Goal: Task Accomplishment & Management: Manage account settings

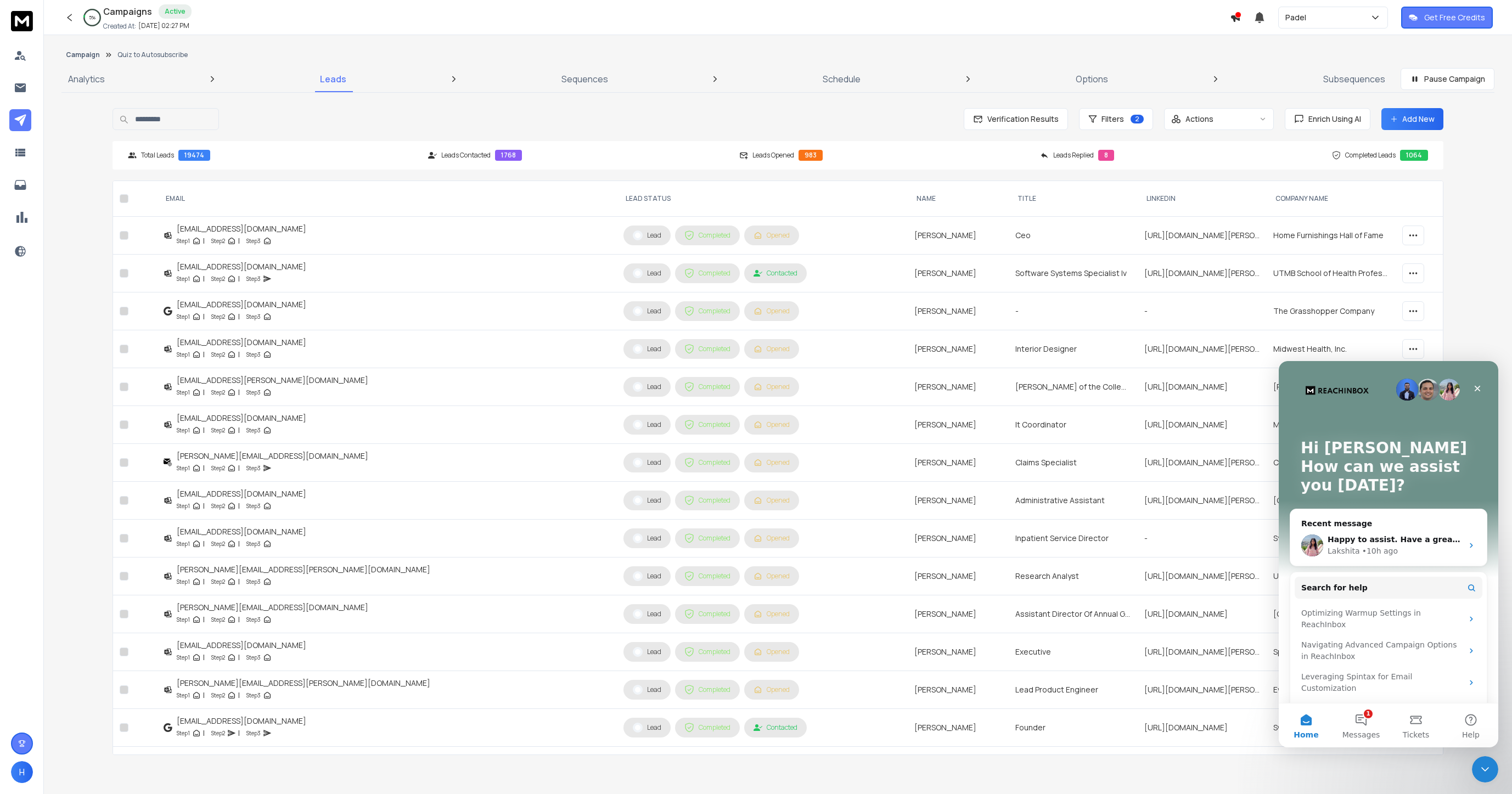
scroll to position [291, 0]
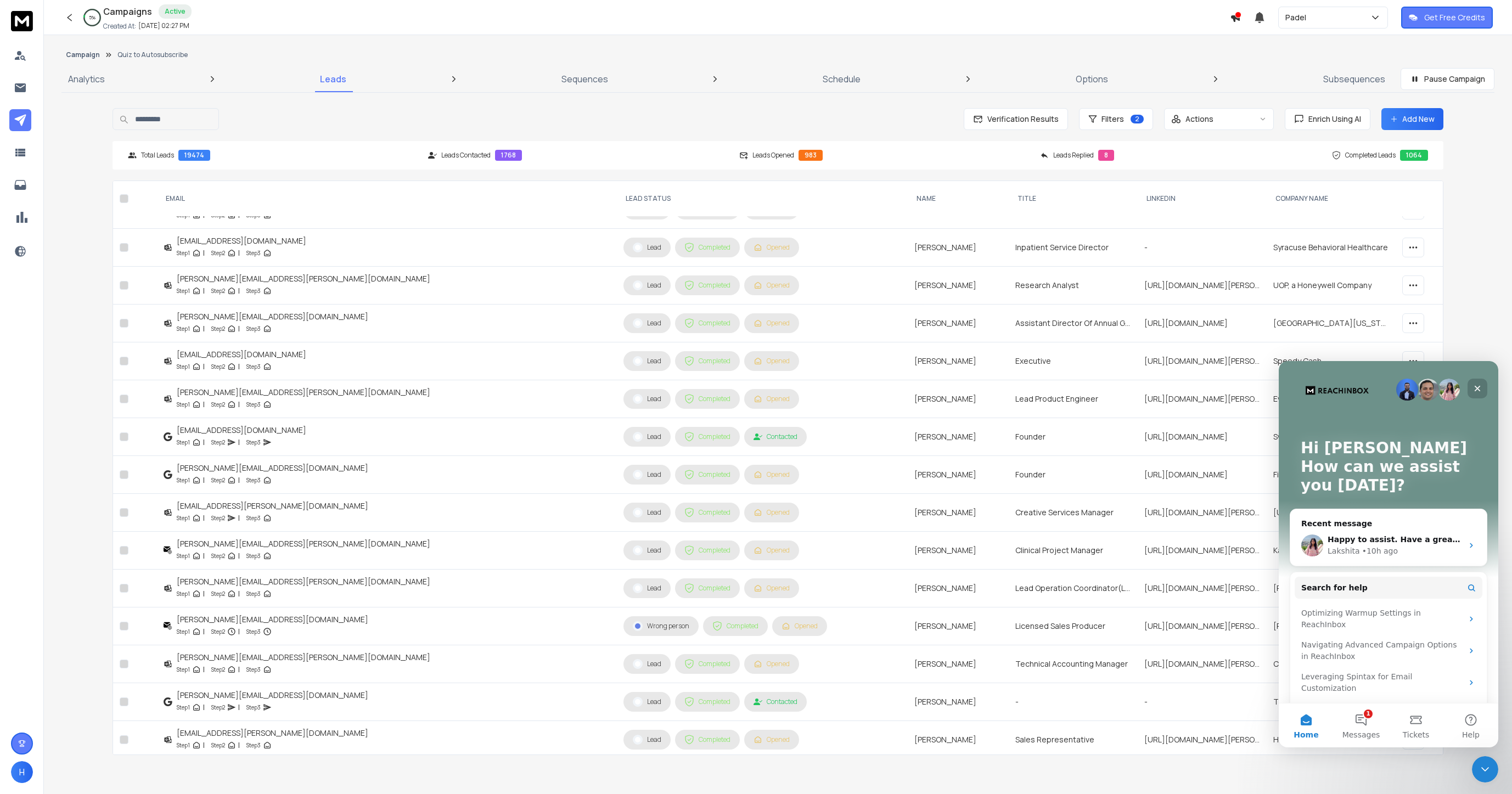
click at [1474, 388] on icon "Close" at bounding box center [1477, 388] width 9 height 9
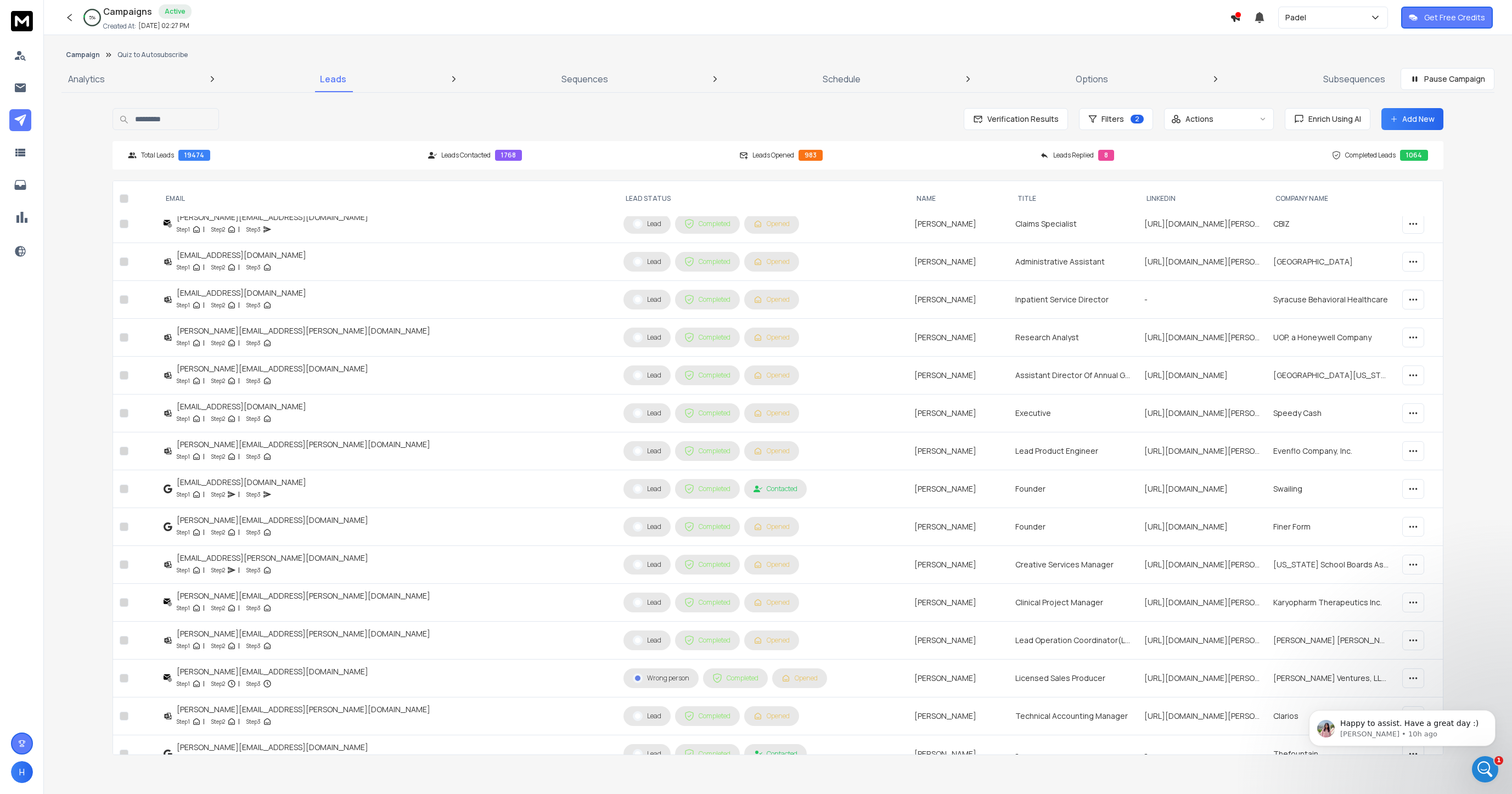
scroll to position [0, 0]
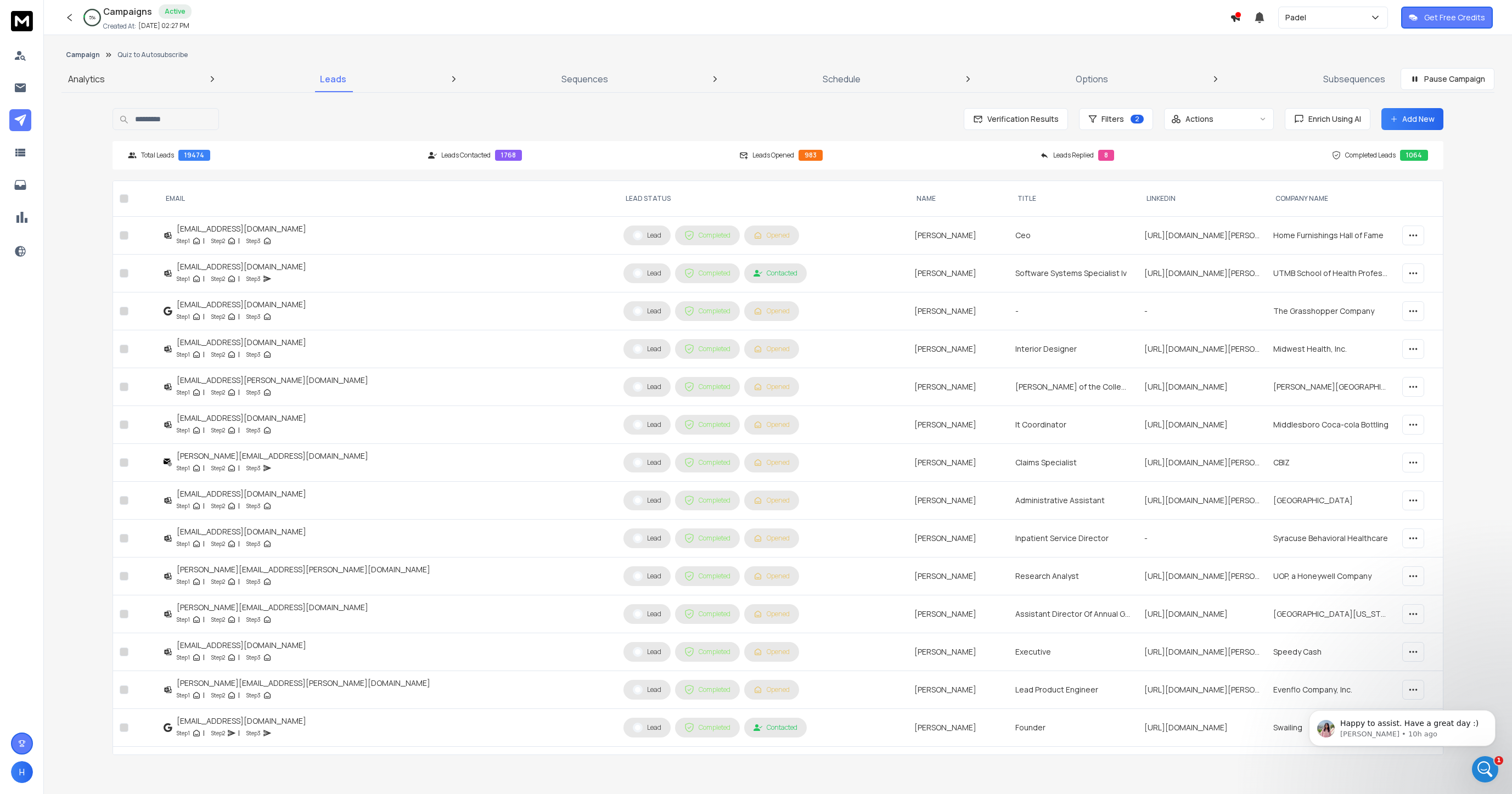
click at [107, 83] on link "Analytics" at bounding box center [86, 79] width 50 height 26
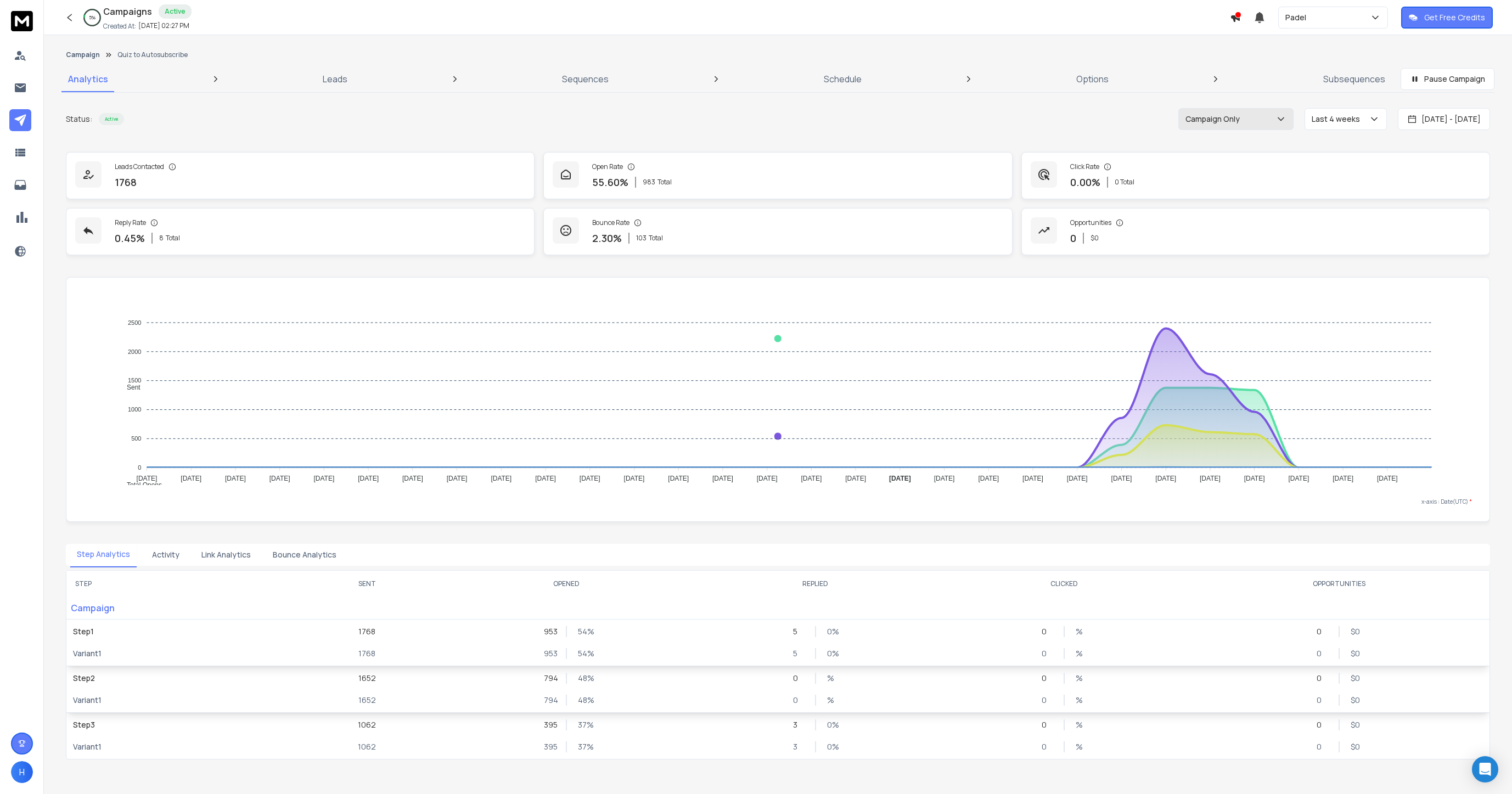
click at [1233, 120] on div "Campaign Only" at bounding box center [1236, 119] width 101 height 11
click at [1231, 120] on div "Campaign Only" at bounding box center [1236, 119] width 101 height 11
click at [349, 77] on link "Leads" at bounding box center [335, 79] width 38 height 26
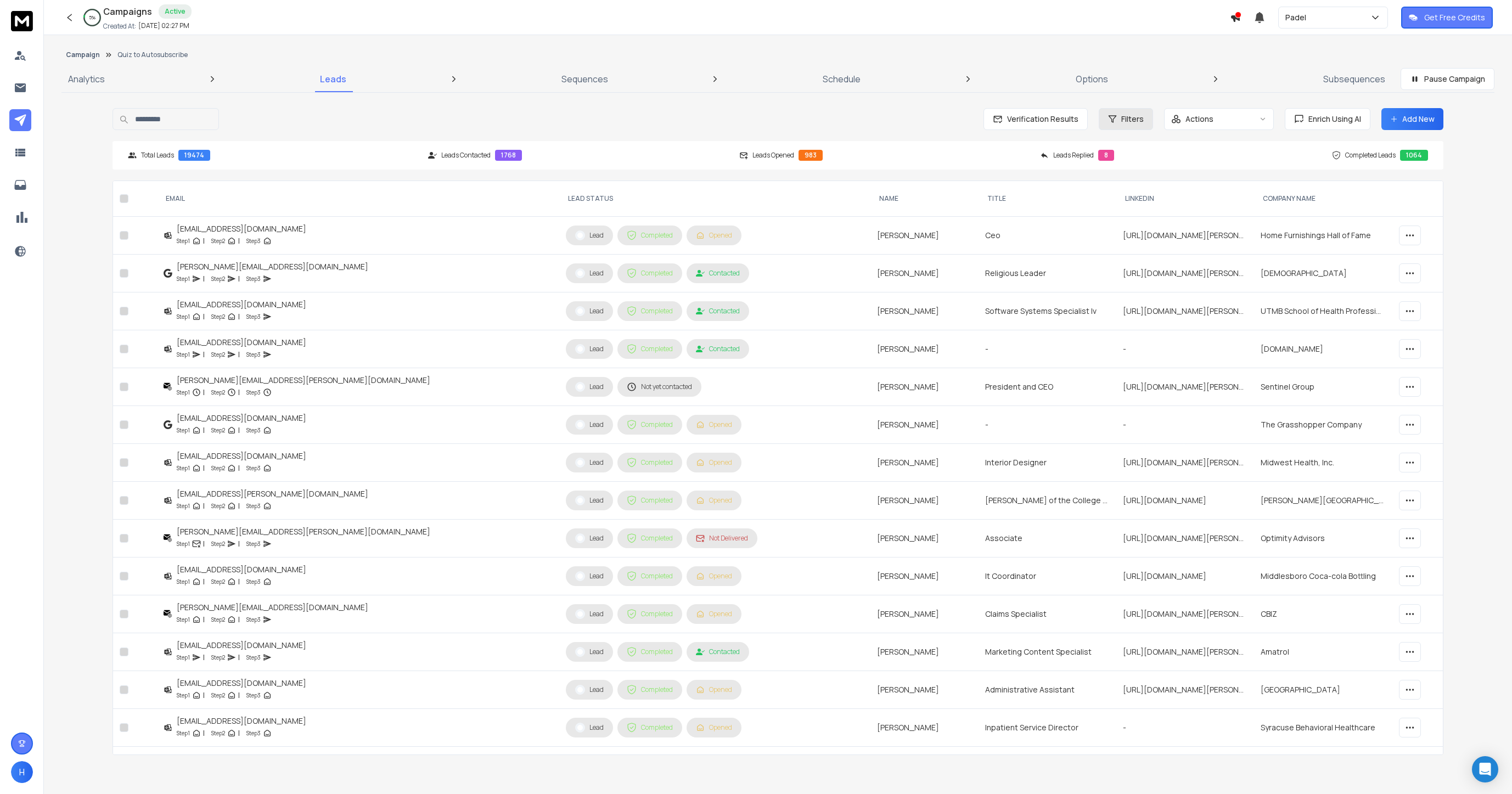
click at [1116, 118] on icon "button" at bounding box center [1112, 119] width 9 height 9
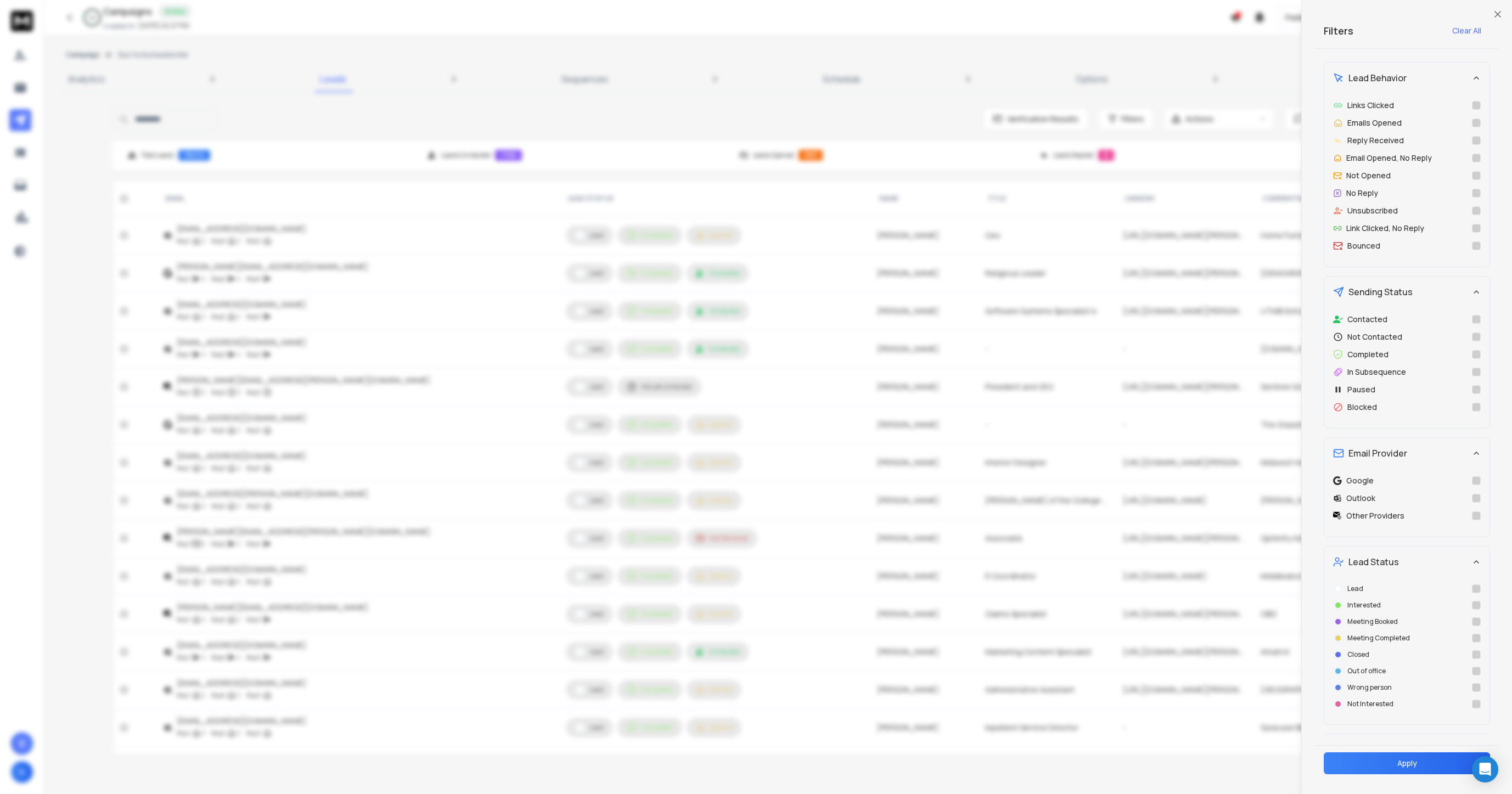
click at [1474, 355] on button "Completed" at bounding box center [1476, 354] width 9 height 9
click at [1374, 773] on button "Apply" at bounding box center [1406, 763] width 166 height 22
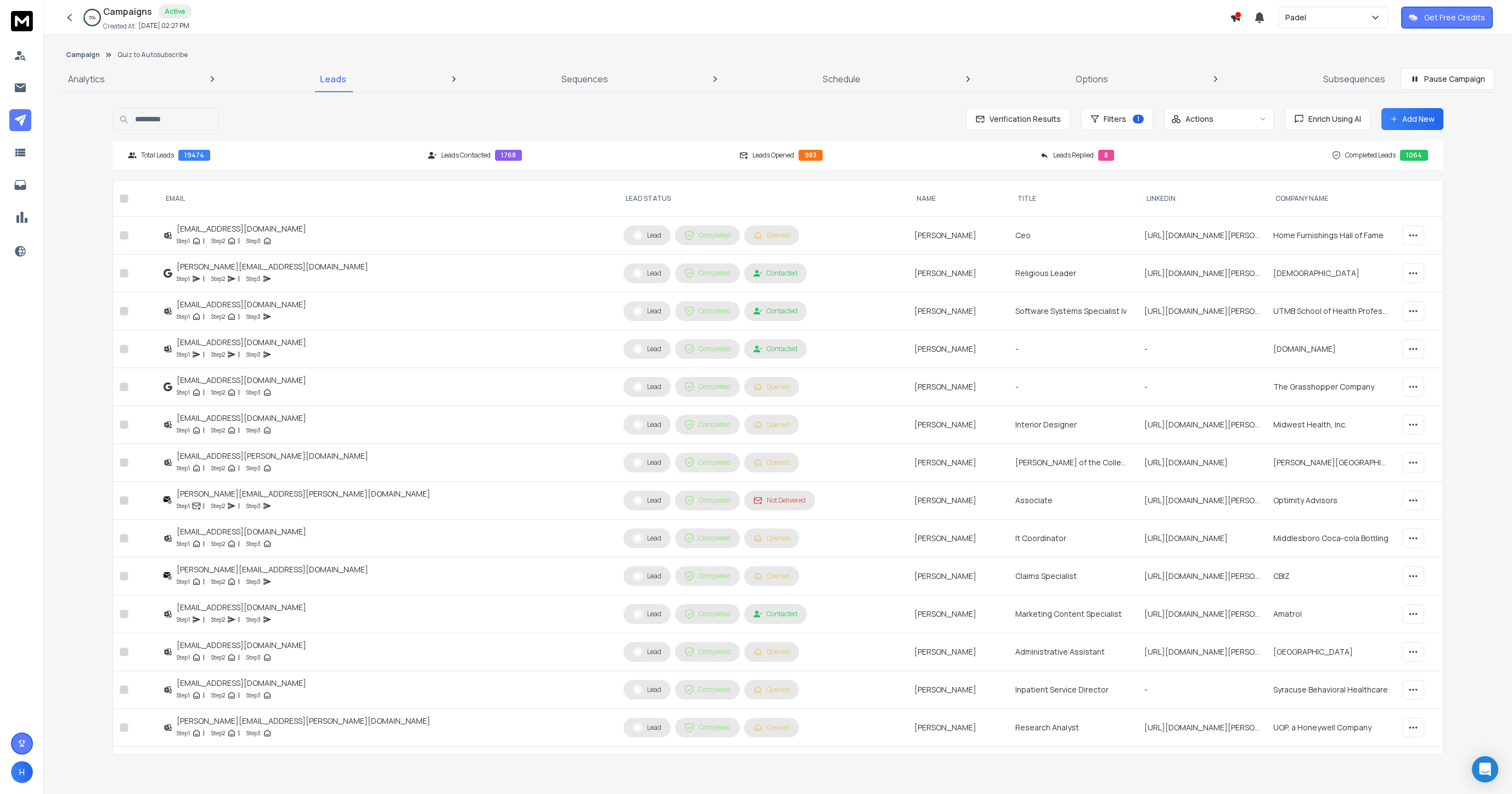
click at [1402, 310] on button "button" at bounding box center [1413, 311] width 22 height 20
click at [261, 315] on p "Step 3" at bounding box center [254, 316] width 14 height 11
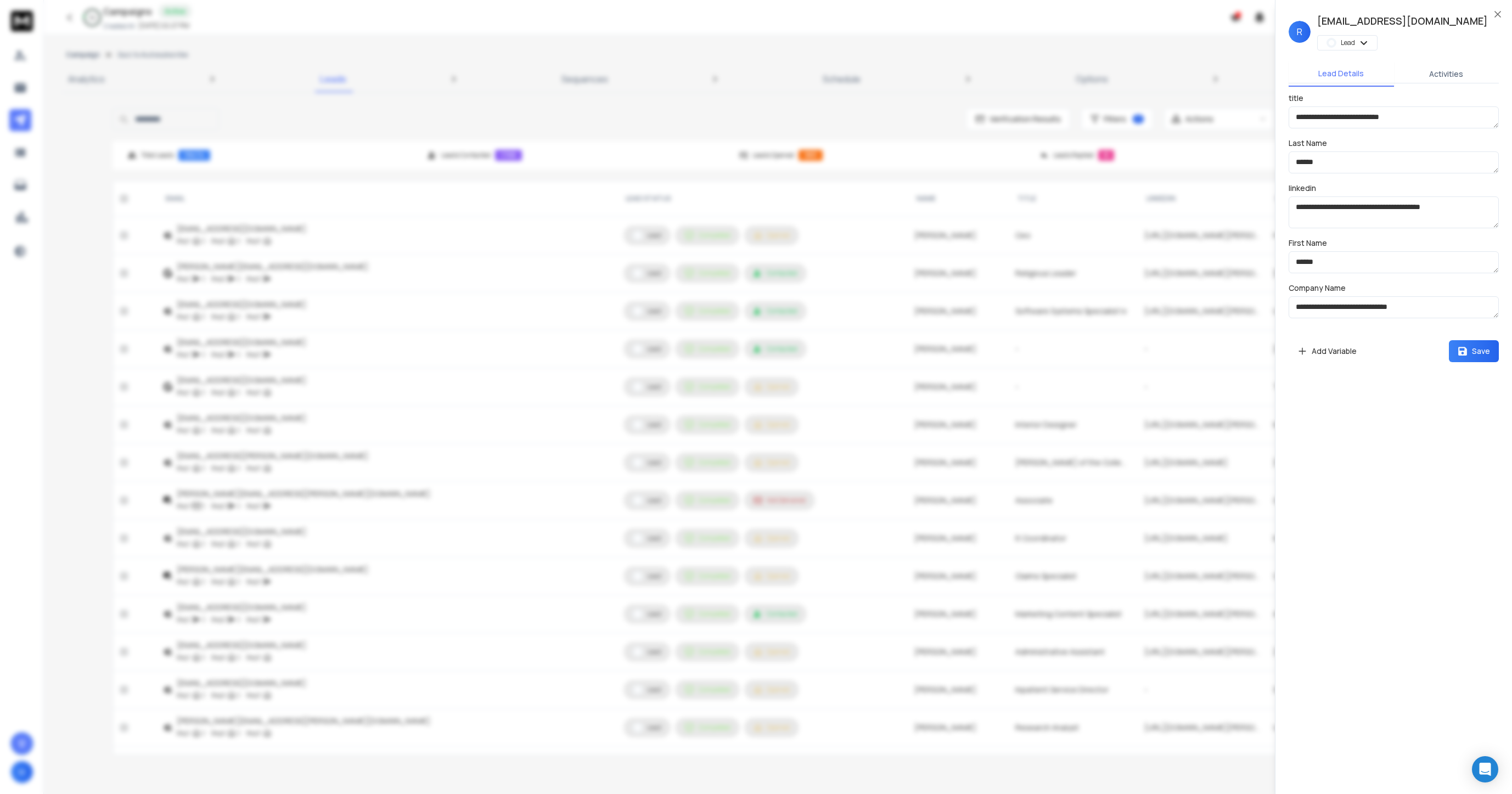
click at [1446, 75] on button "Activities" at bounding box center [1447, 74] width 106 height 24
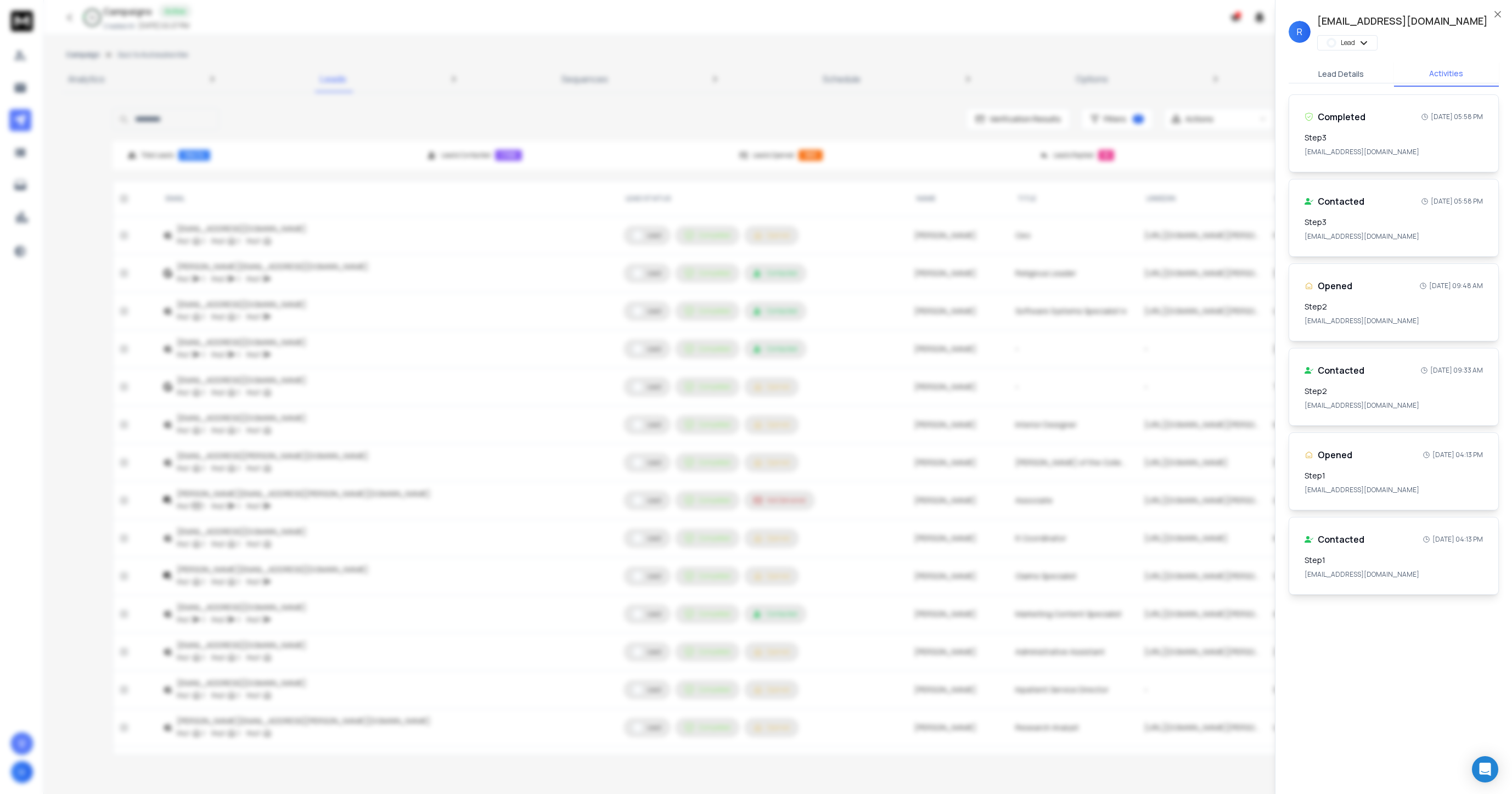
click at [792, 425] on div at bounding box center [756, 397] width 1512 height 794
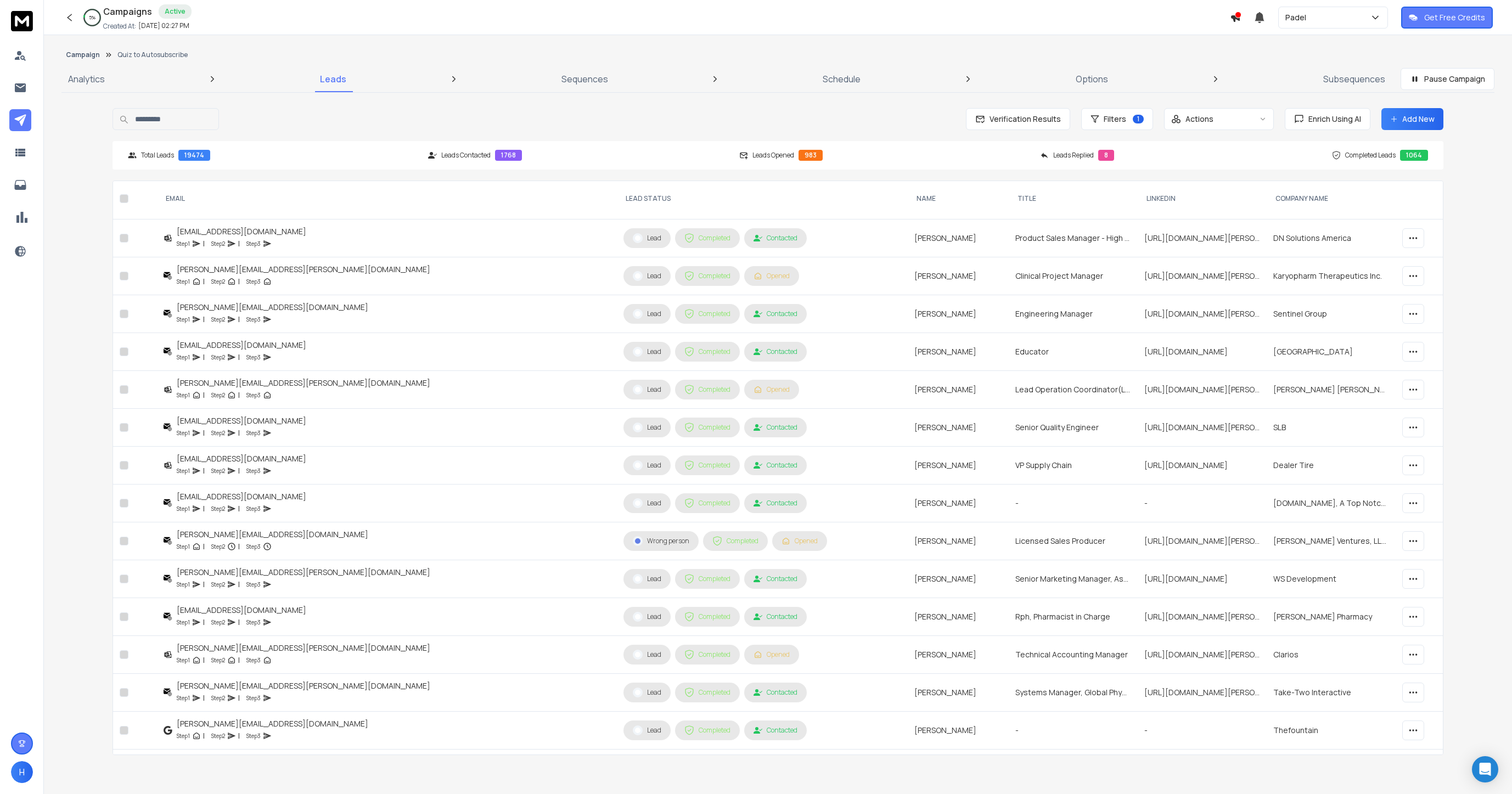
scroll to position [1070, 0]
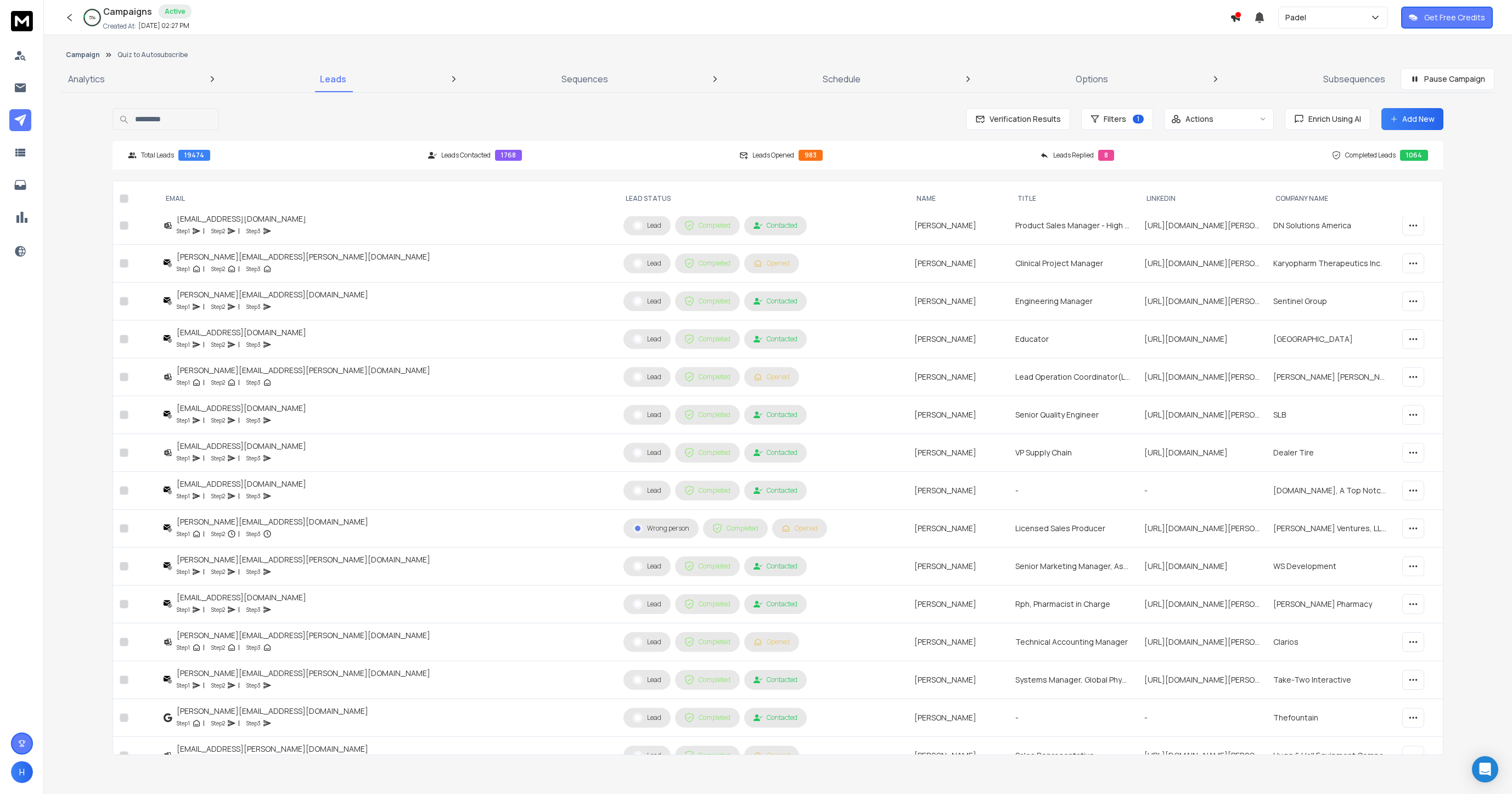
click at [675, 648] on div "Completed" at bounding box center [707, 642] width 65 height 20
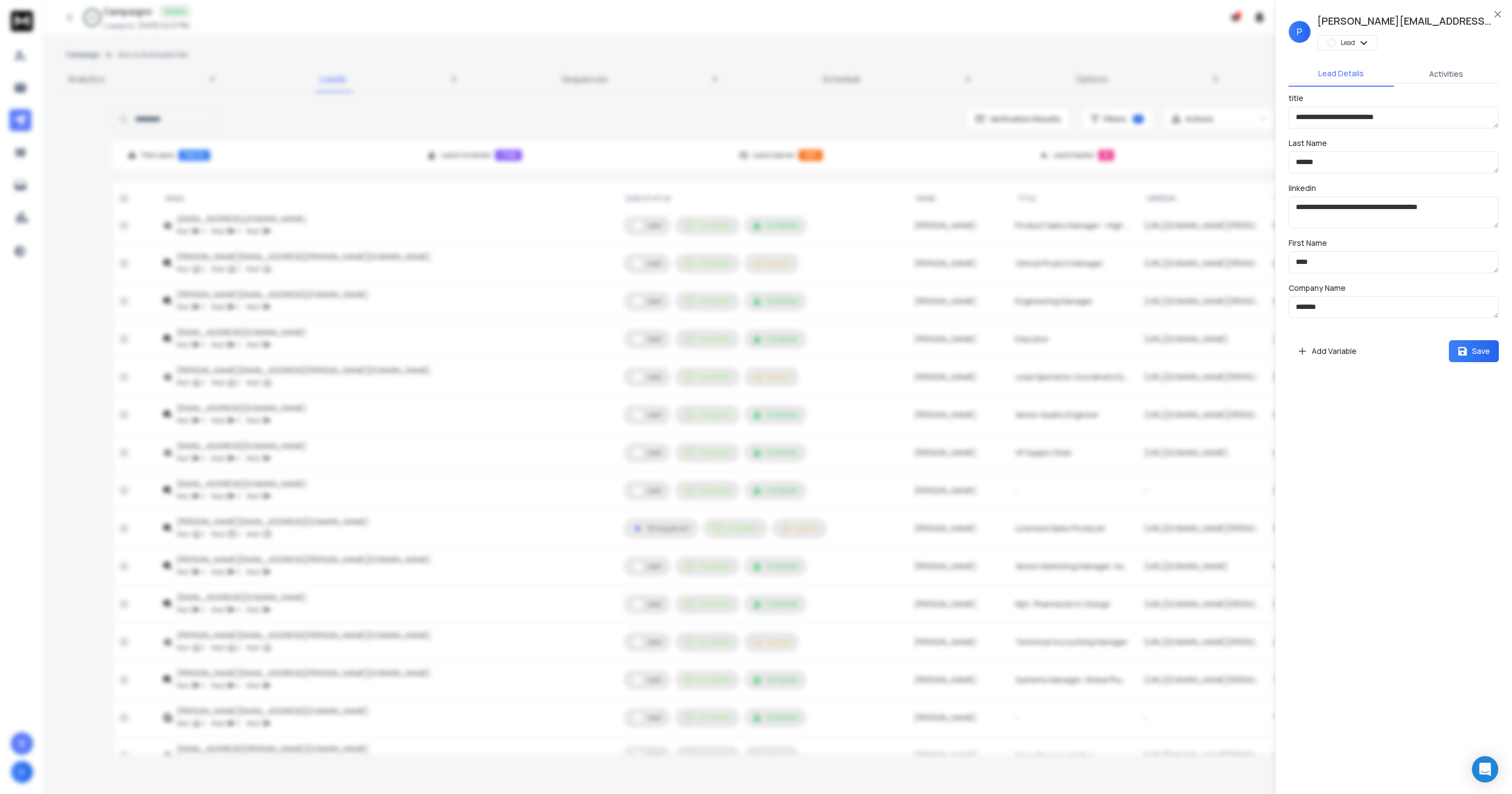
click at [1450, 78] on button "Activities" at bounding box center [1447, 74] width 106 height 24
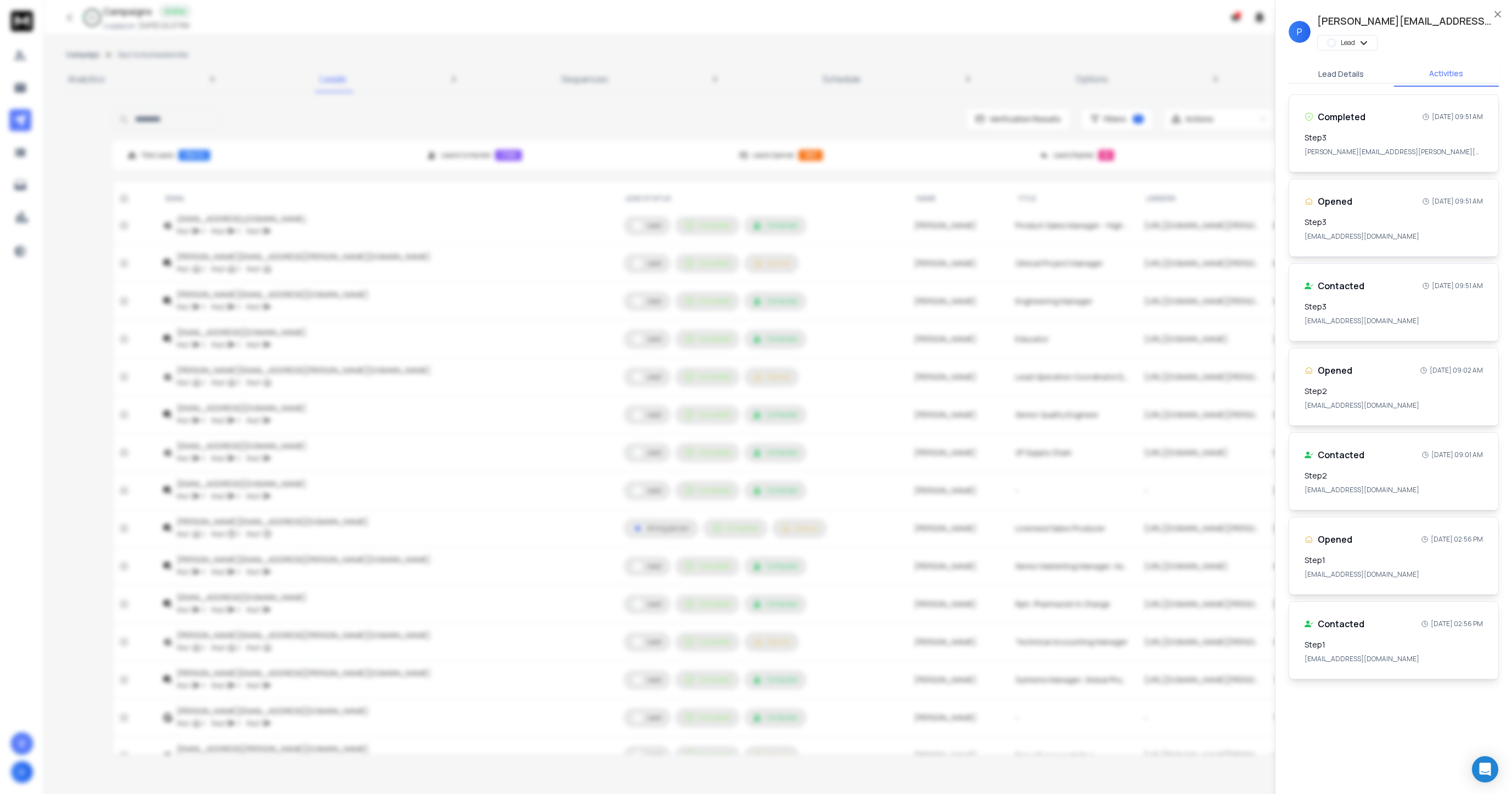
click at [1450, 77] on button "Activities" at bounding box center [1447, 74] width 106 height 25
click at [562, 602] on div at bounding box center [756, 397] width 1512 height 794
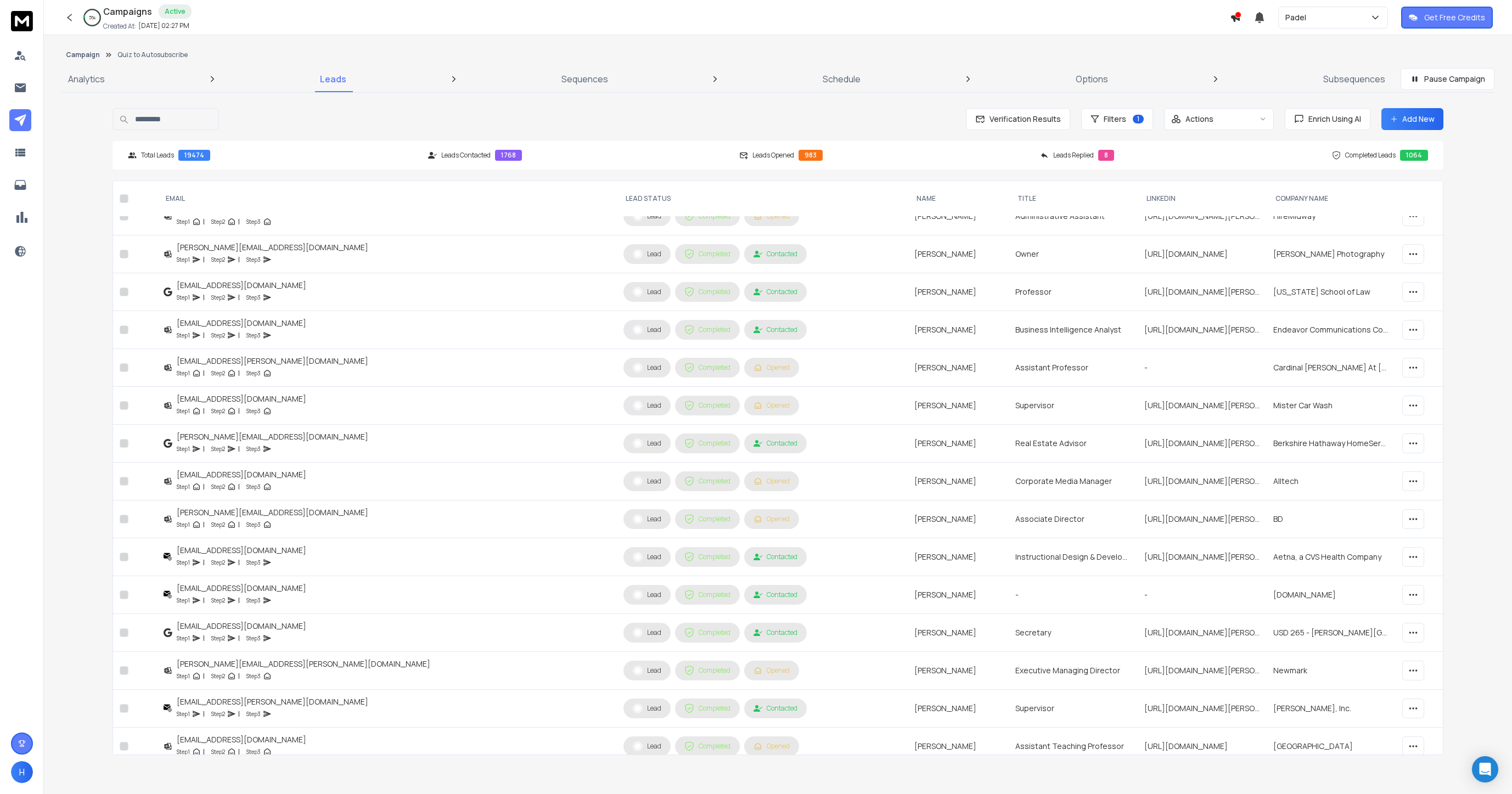
scroll to position [3256, 0]
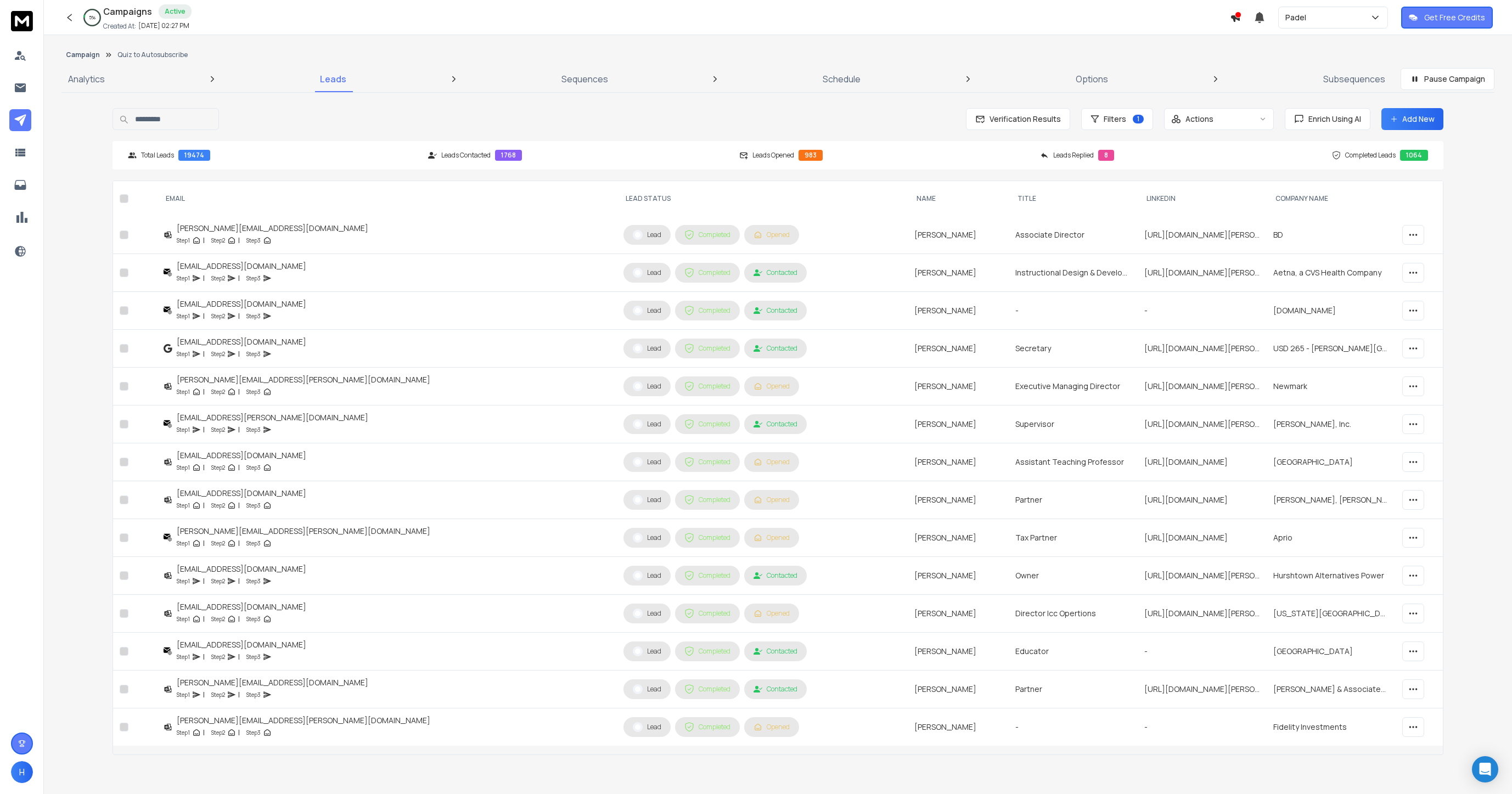
click at [675, 718] on div "Completed" at bounding box center [707, 727] width 65 height 20
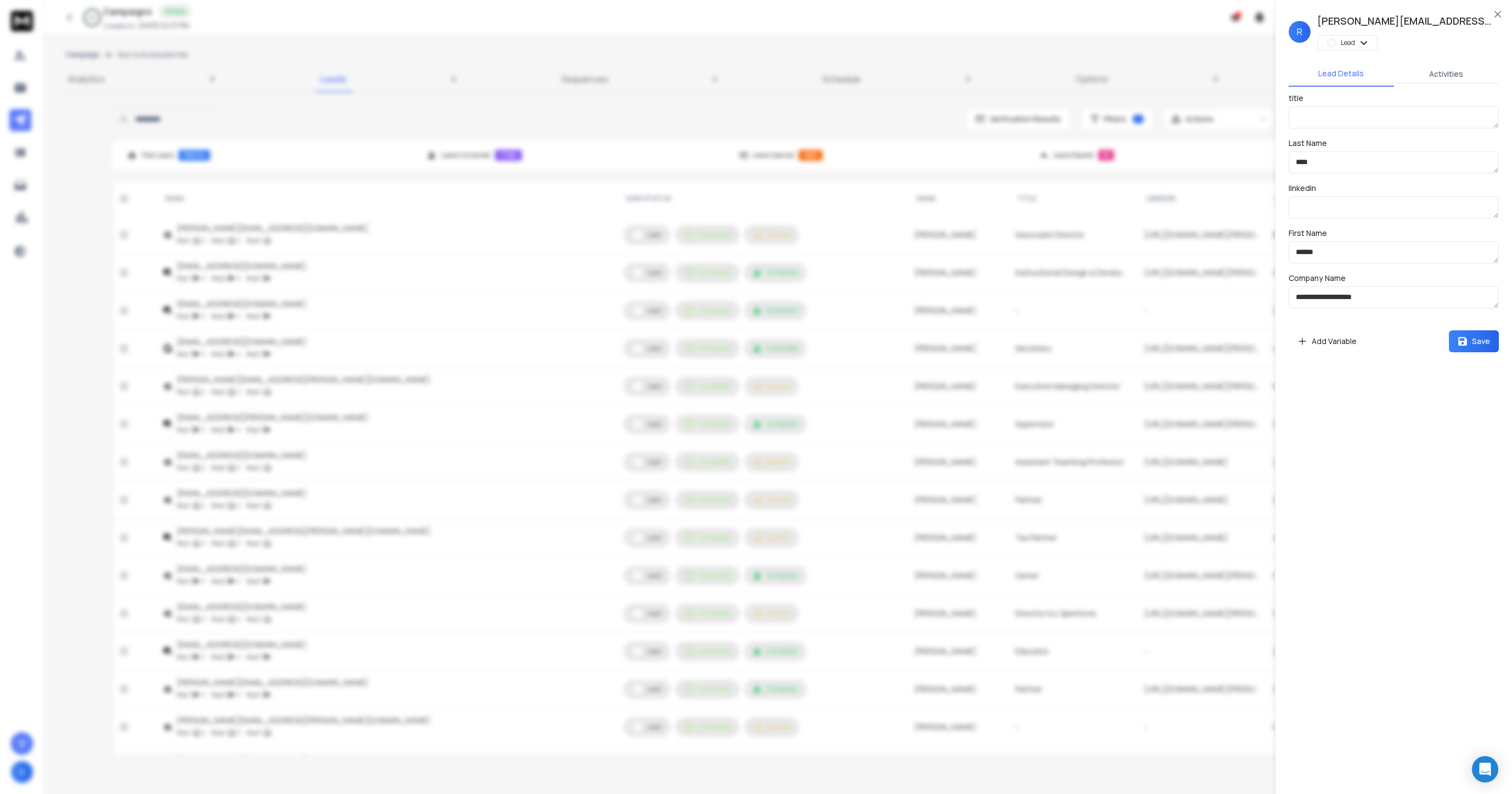
click at [1432, 72] on button "Activities" at bounding box center [1447, 74] width 106 height 24
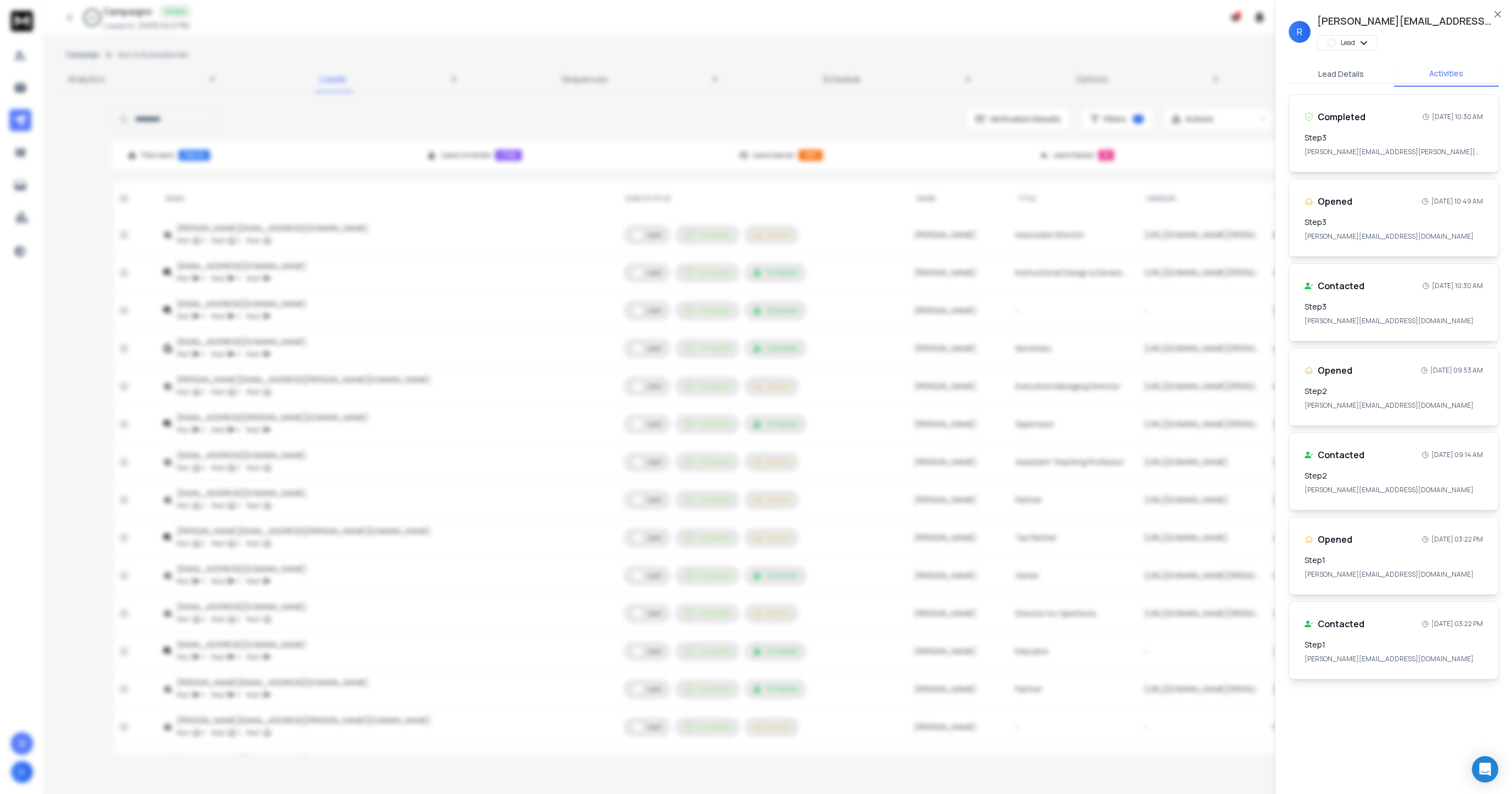
click at [808, 292] on div at bounding box center [756, 397] width 1512 height 794
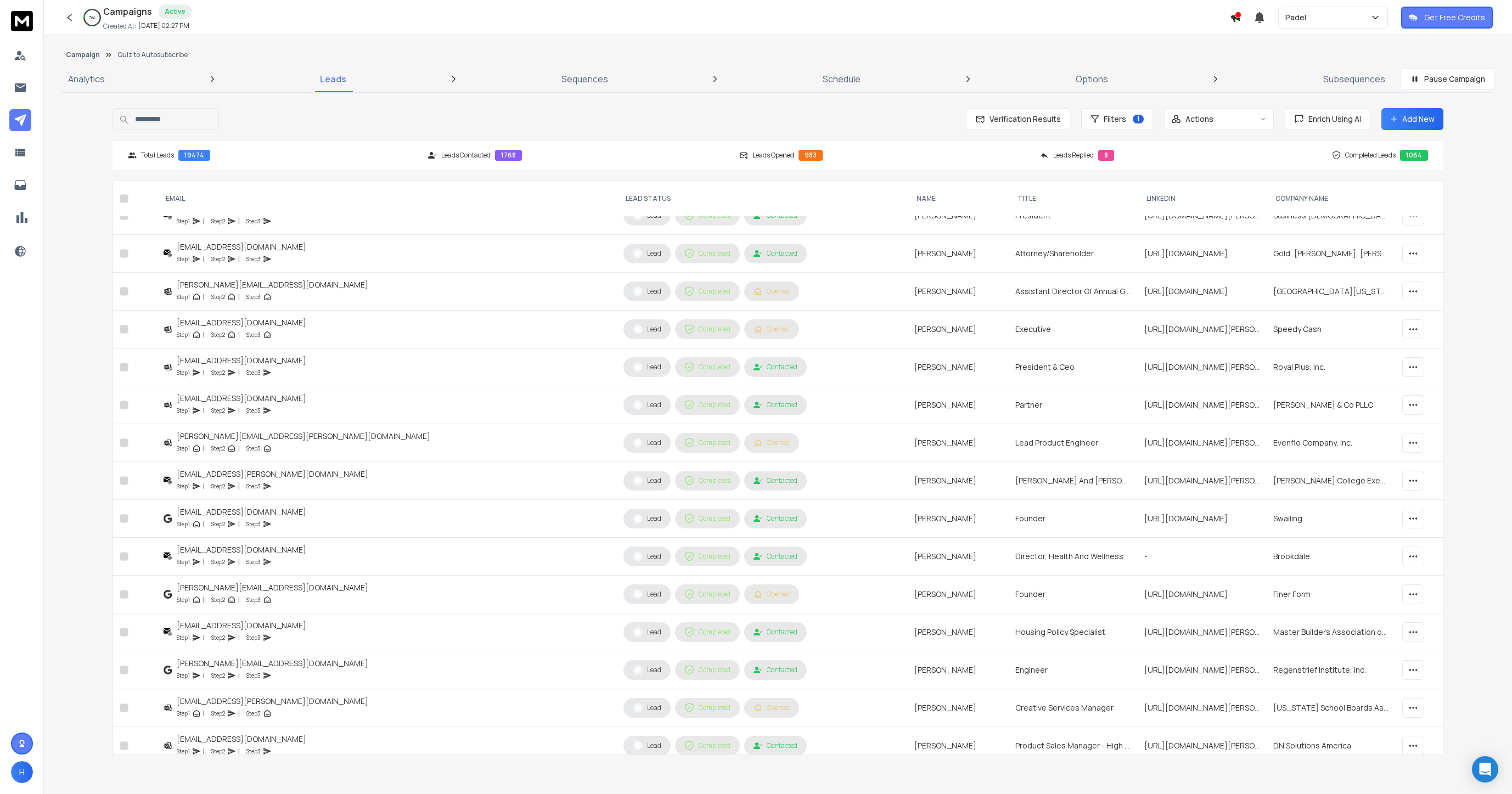
scroll to position [0, 0]
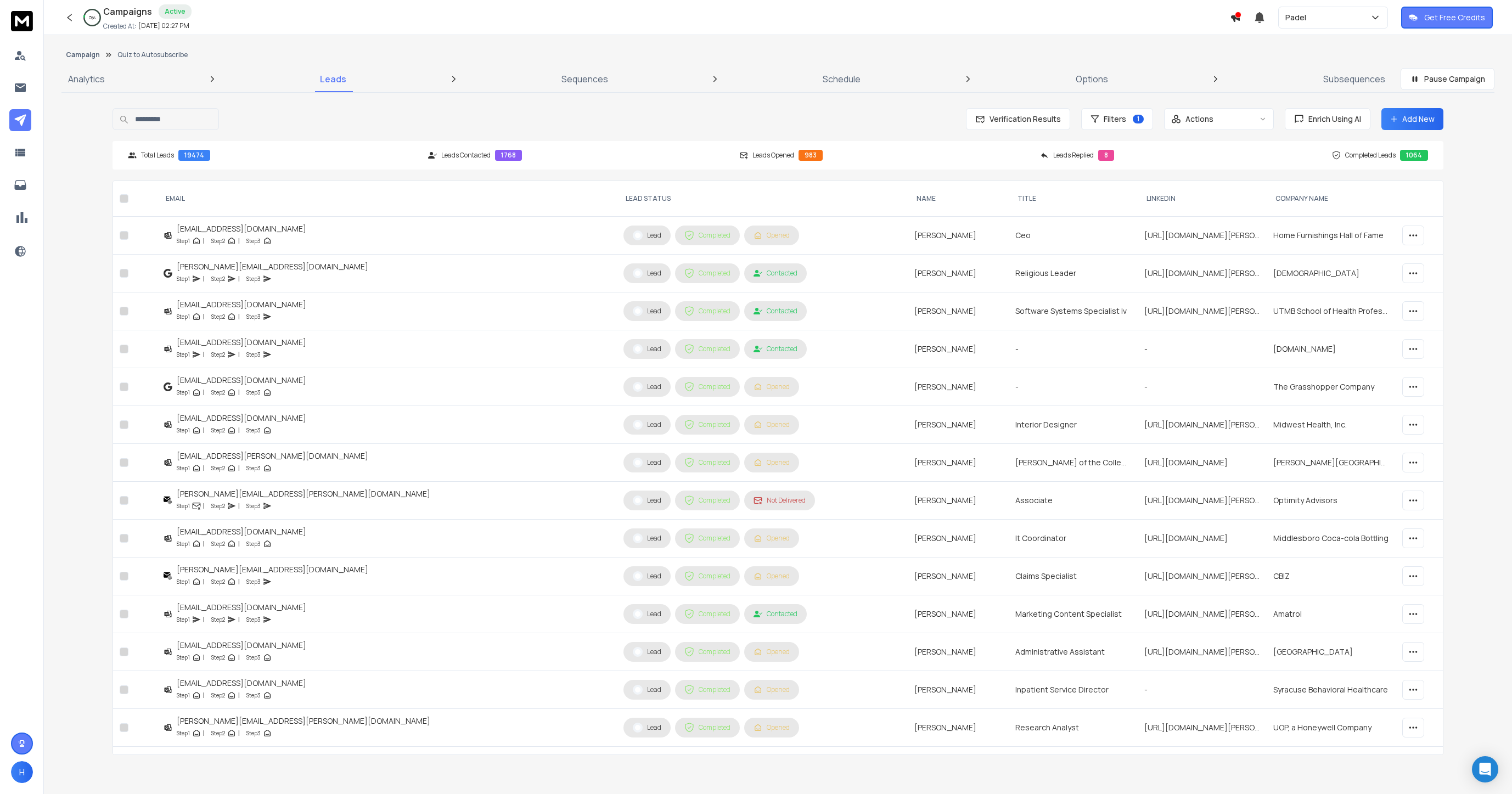
click at [908, 235] on td "[PERSON_NAME]" at bounding box center [959, 235] width 101 height 38
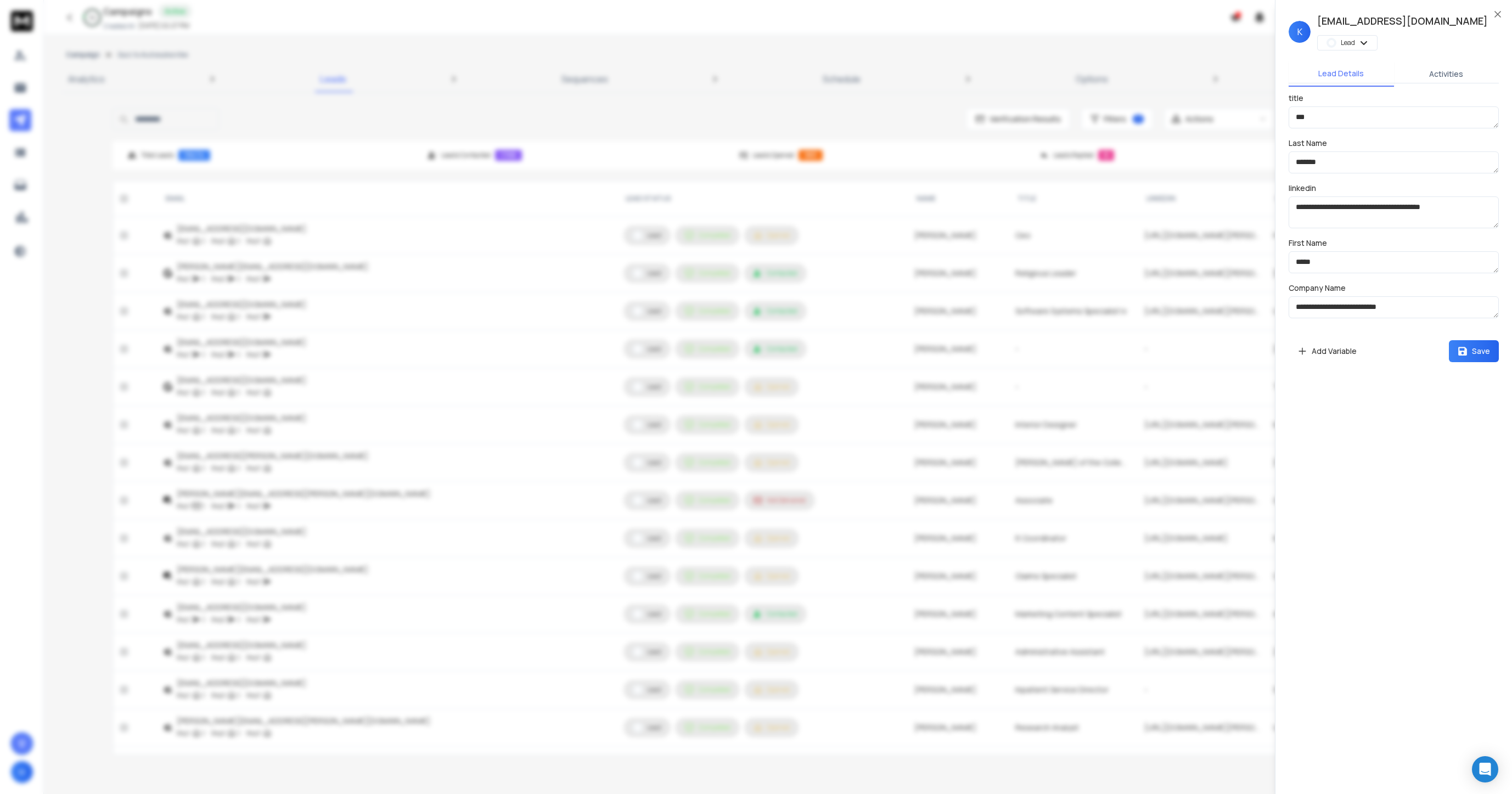
click at [808, 235] on div at bounding box center [756, 397] width 1512 height 794
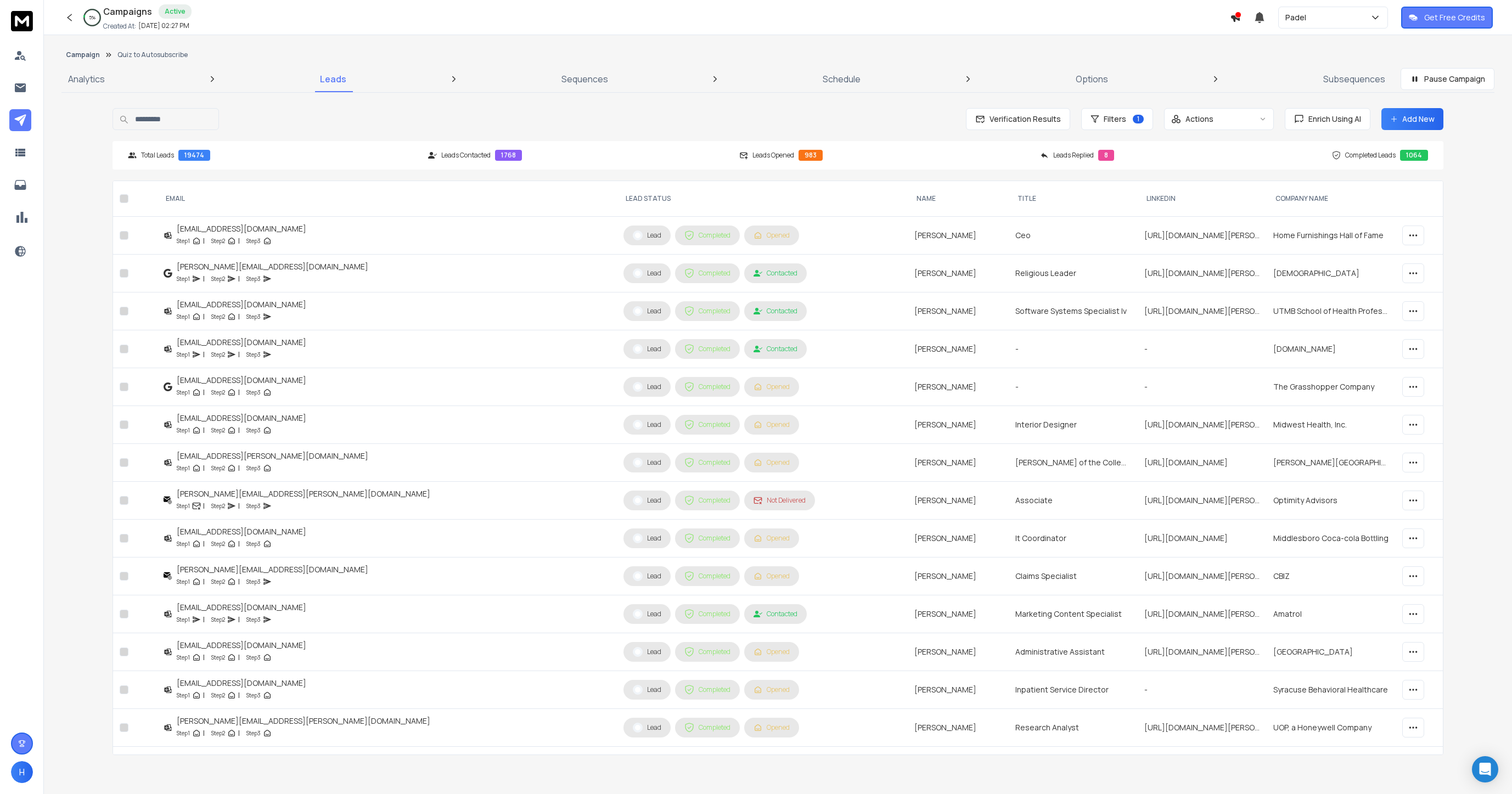
click at [908, 235] on td "[PERSON_NAME]" at bounding box center [959, 235] width 101 height 38
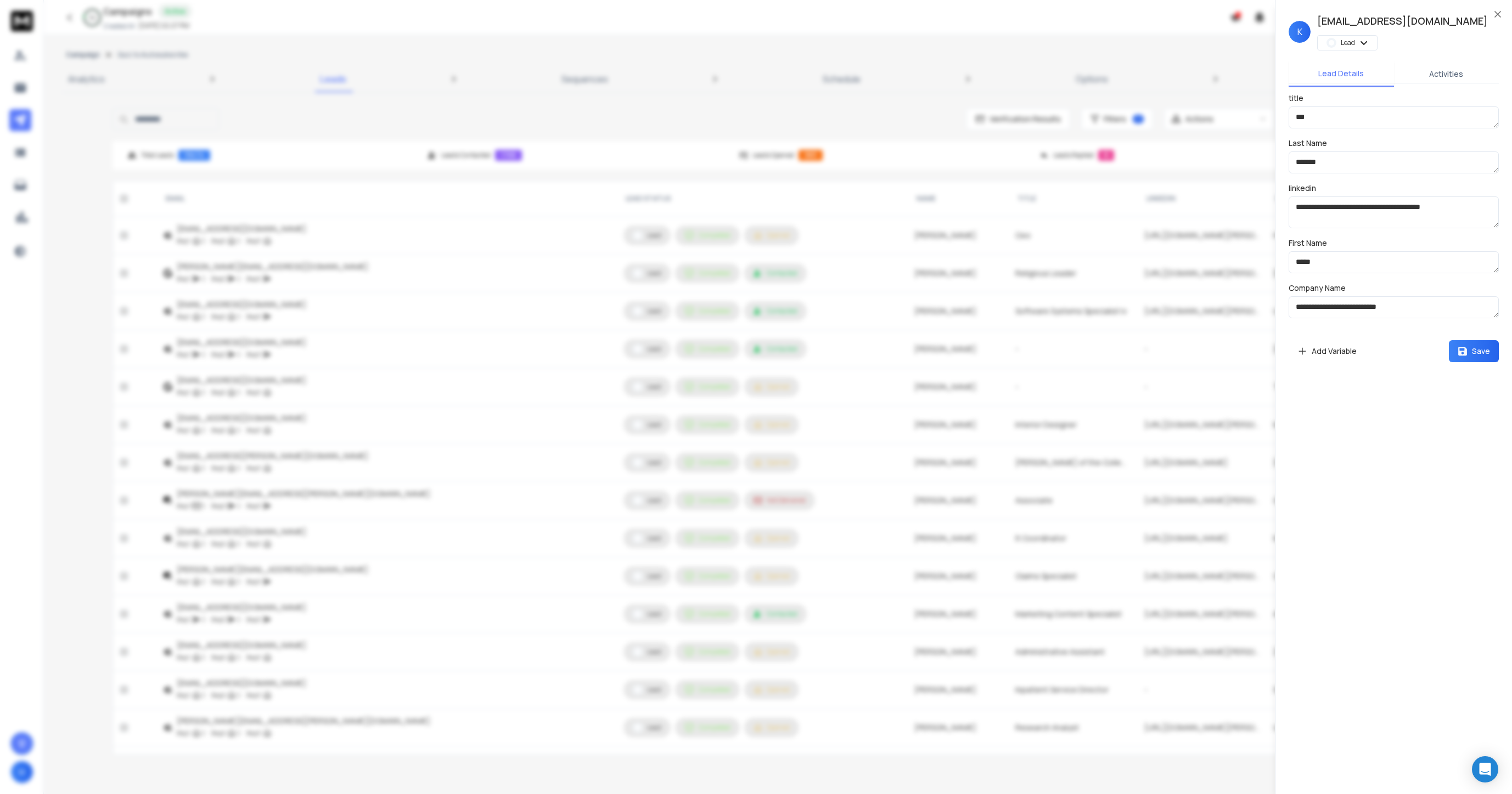
click at [1444, 77] on button "Activities" at bounding box center [1447, 74] width 106 height 24
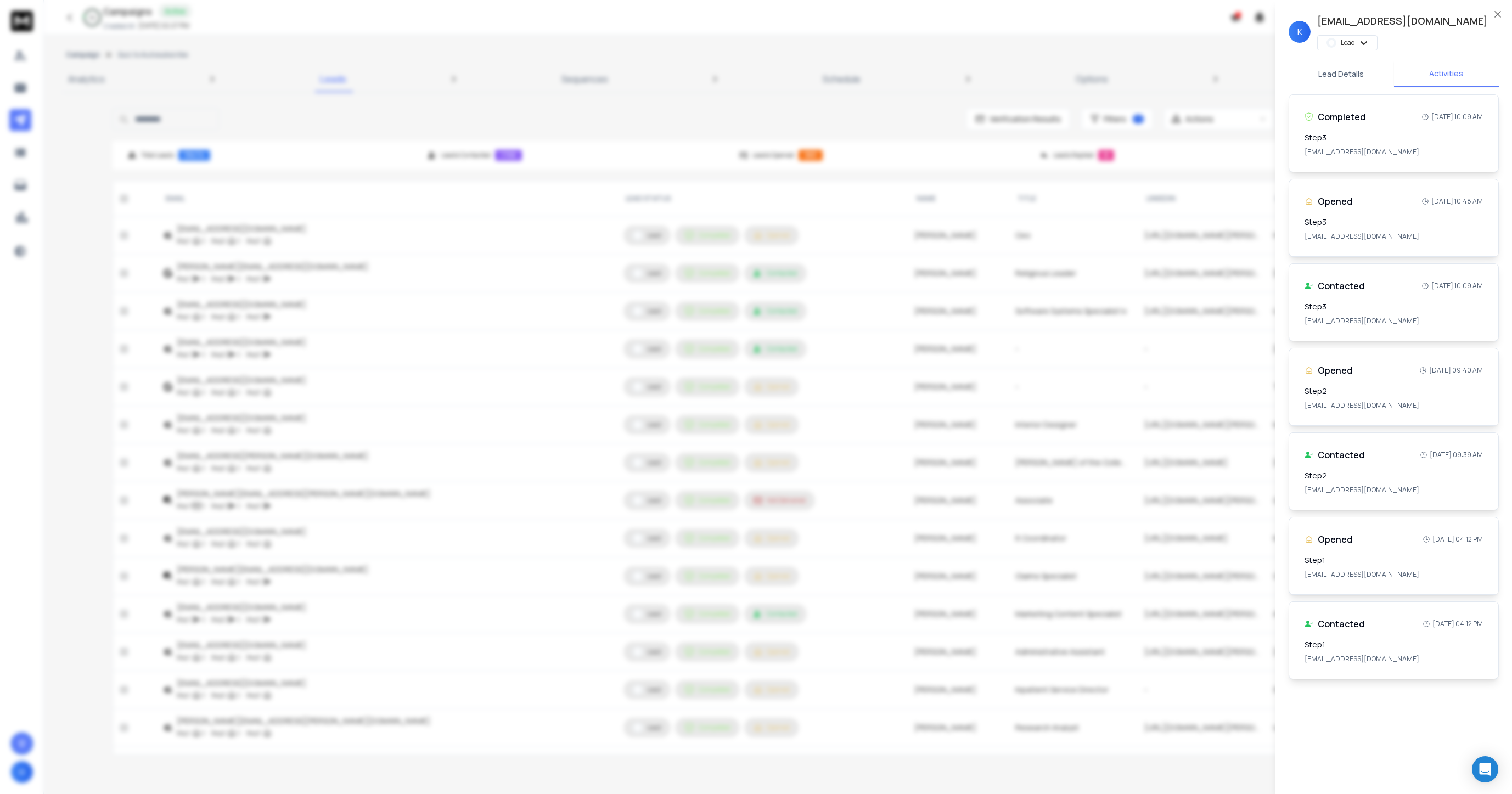
click at [673, 198] on div at bounding box center [756, 397] width 1512 height 794
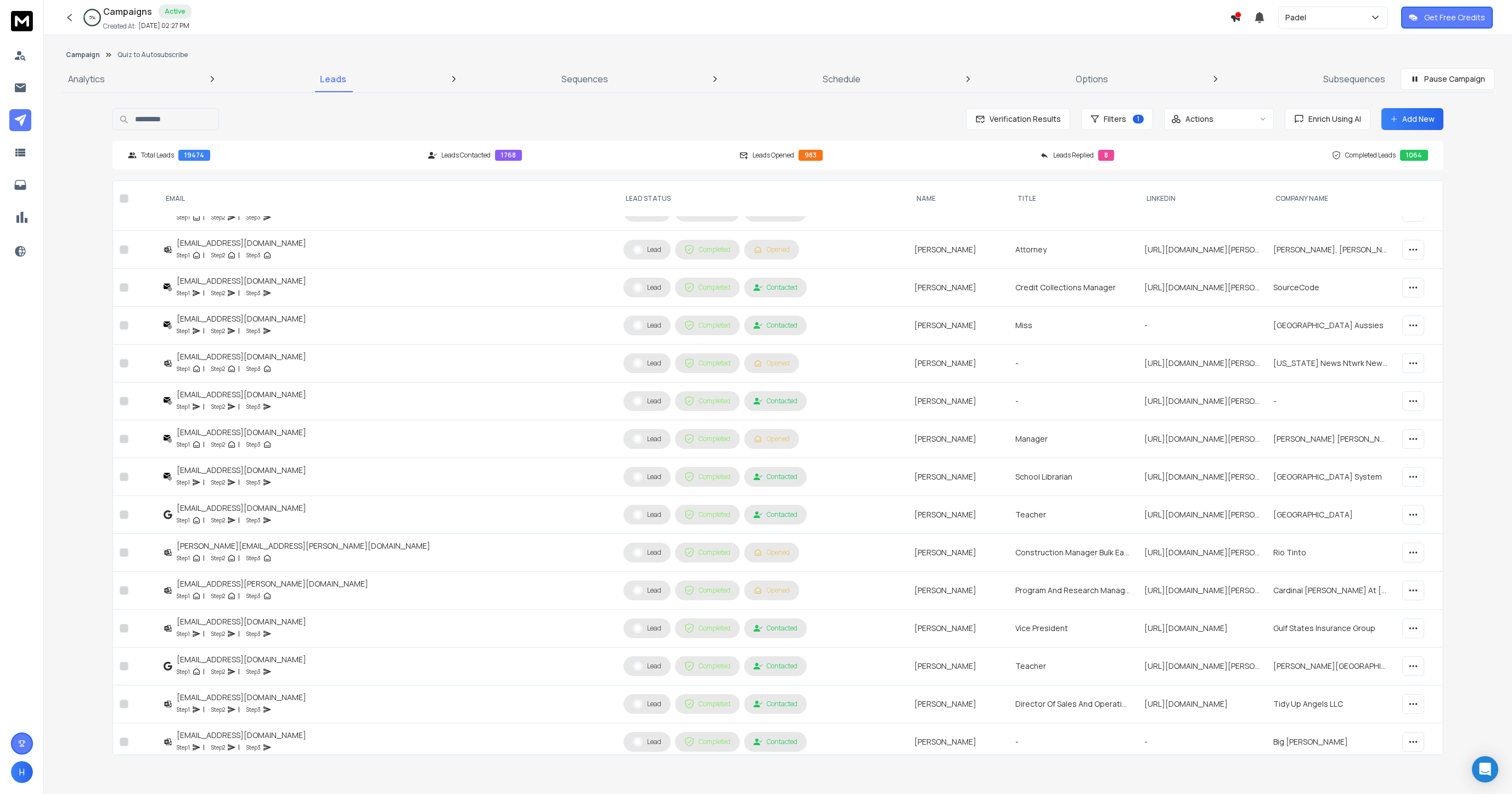
scroll to position [5150, 0]
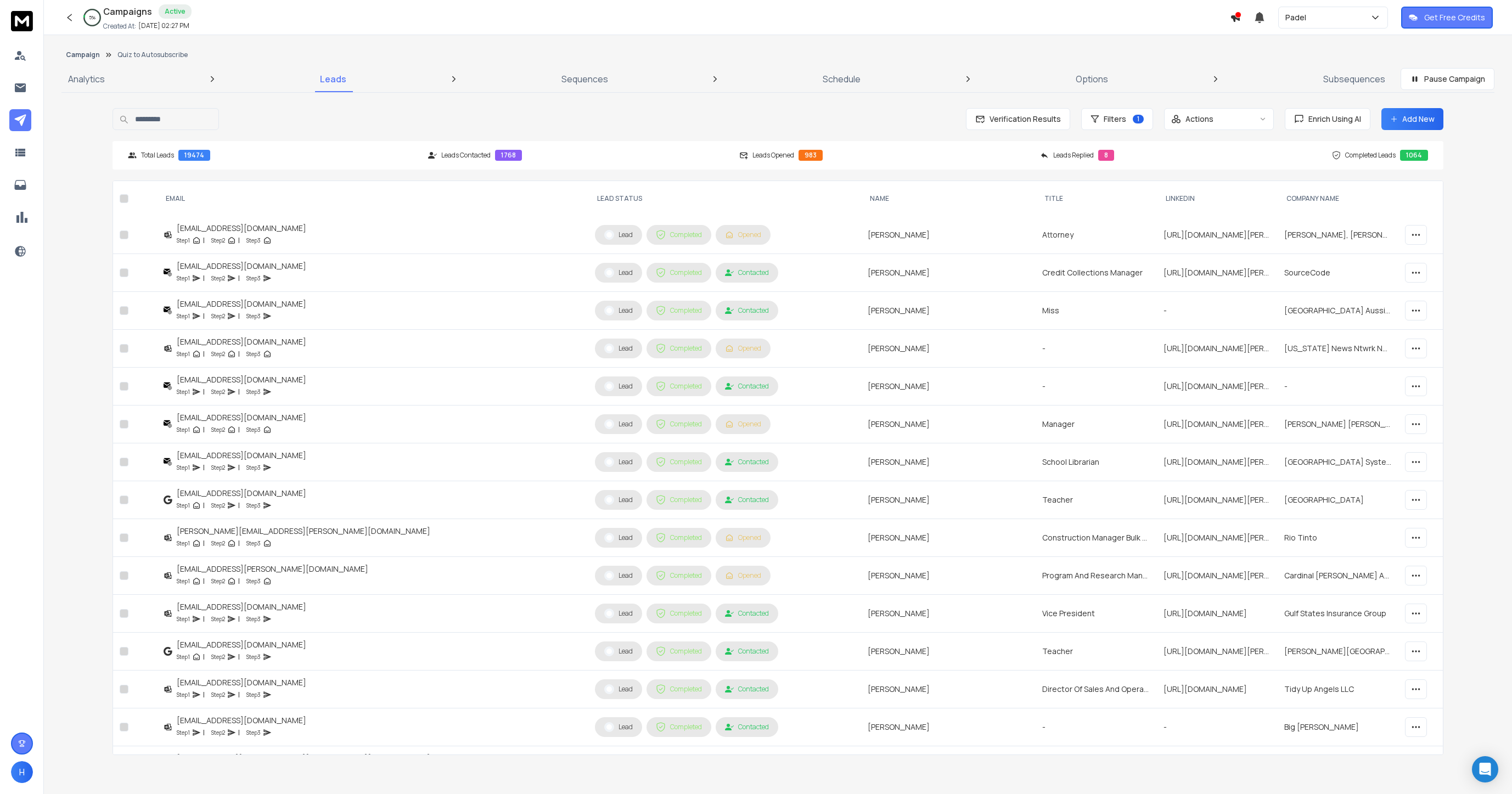
click at [123, 727] on button "button" at bounding box center [124, 727] width 9 height 9
click at [124, 686] on button "button" at bounding box center [124, 689] width 9 height 9
click at [127, 650] on button "button" at bounding box center [124, 651] width 9 height 9
click at [123, 611] on button "button" at bounding box center [124, 613] width 9 height 9
click at [124, 496] on button "button" at bounding box center [124, 499] width 9 height 9
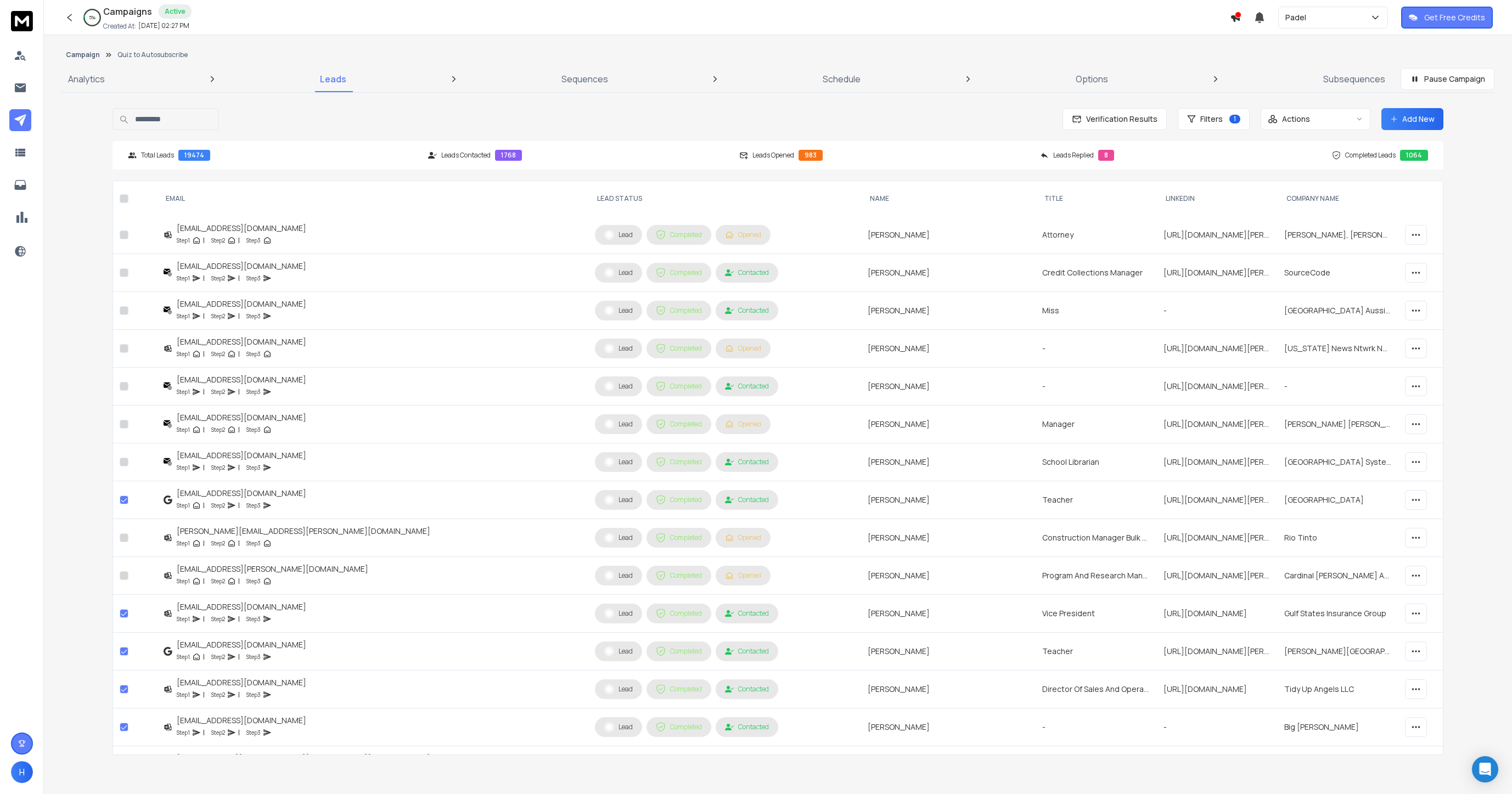
click at [123, 459] on button "button" at bounding box center [124, 462] width 9 height 9
click at [125, 386] on button "button" at bounding box center [124, 386] width 9 height 9
click at [126, 307] on button "button" at bounding box center [124, 310] width 9 height 9
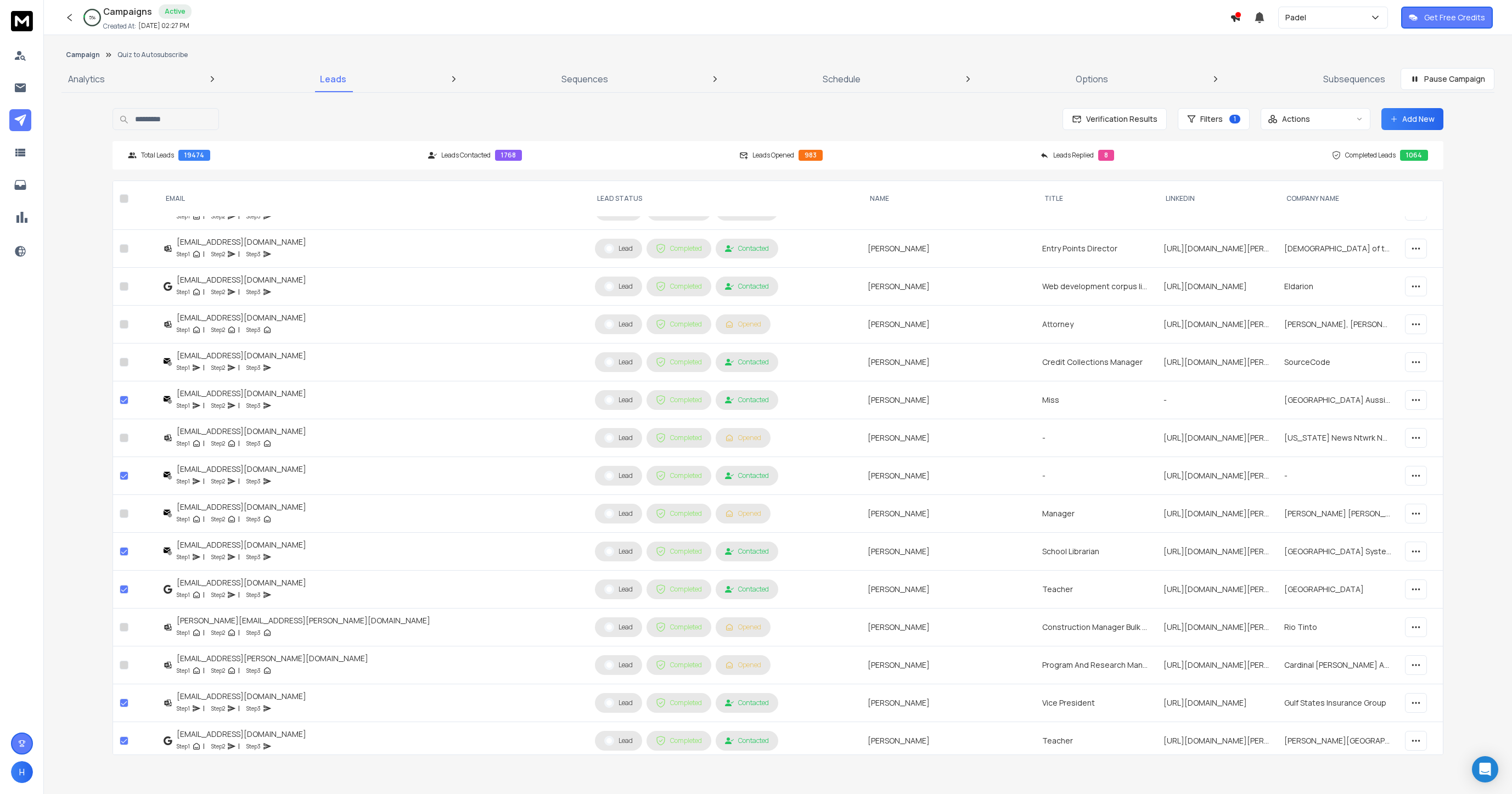
scroll to position [5059, 0]
click at [127, 363] on button "button" at bounding box center [124, 363] width 9 height 9
click at [124, 286] on button "button" at bounding box center [124, 287] width 9 height 9
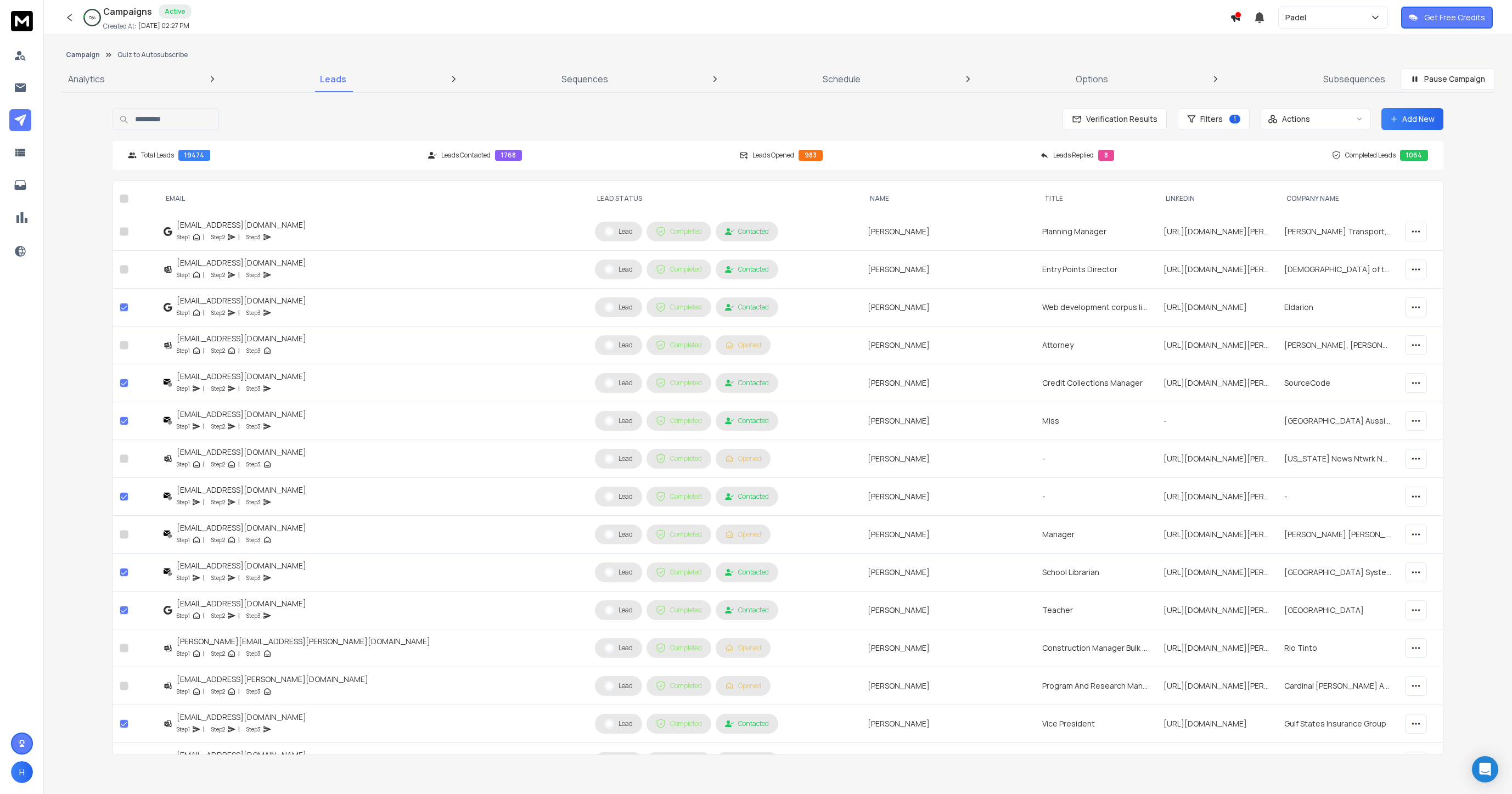
scroll to position [5037, 0]
click at [126, 268] on button "button" at bounding box center [124, 271] width 9 height 9
click at [126, 231] on button "button" at bounding box center [124, 233] width 9 height 9
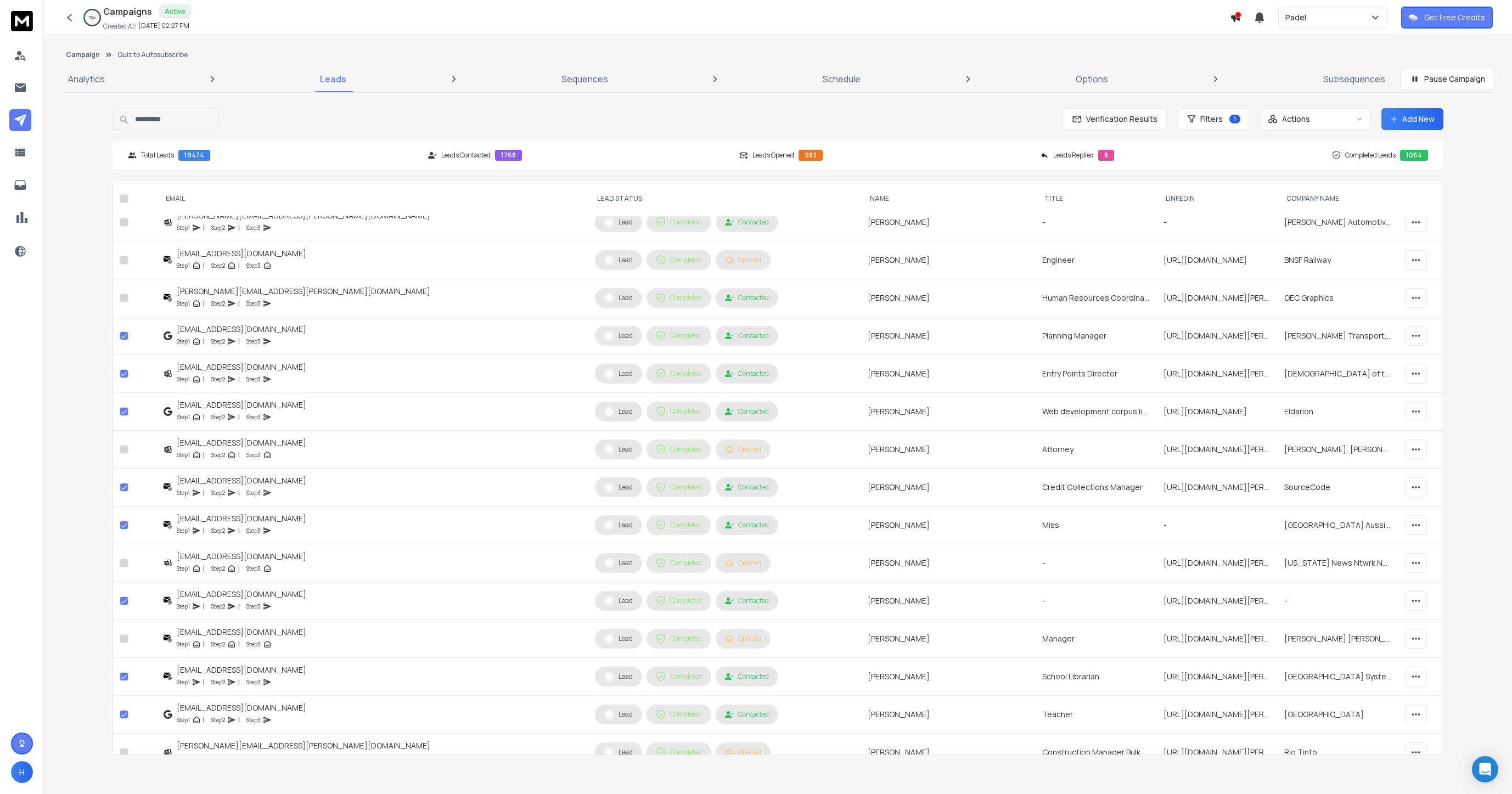
scroll to position [4931, 0]
click at [124, 300] on button "button" at bounding box center [124, 302] width 9 height 9
click at [124, 225] on button "button" at bounding box center [124, 226] width 9 height 9
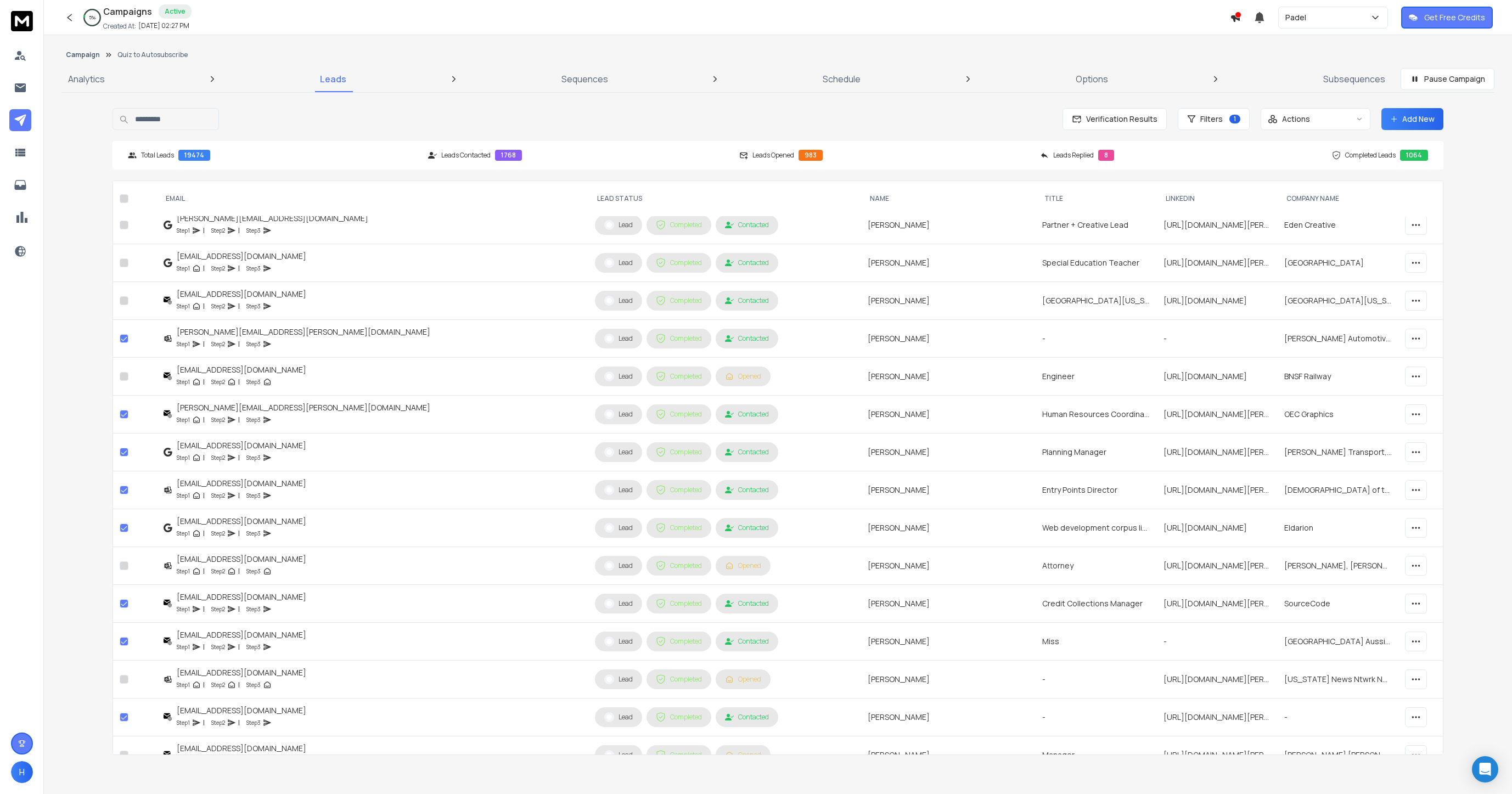
scroll to position [4818, 0]
click at [123, 299] on button "button" at bounding box center [124, 301] width 9 height 9
click at [125, 259] on button "button" at bounding box center [124, 263] width 9 height 9
click at [126, 224] on button "button" at bounding box center [124, 225] width 9 height 9
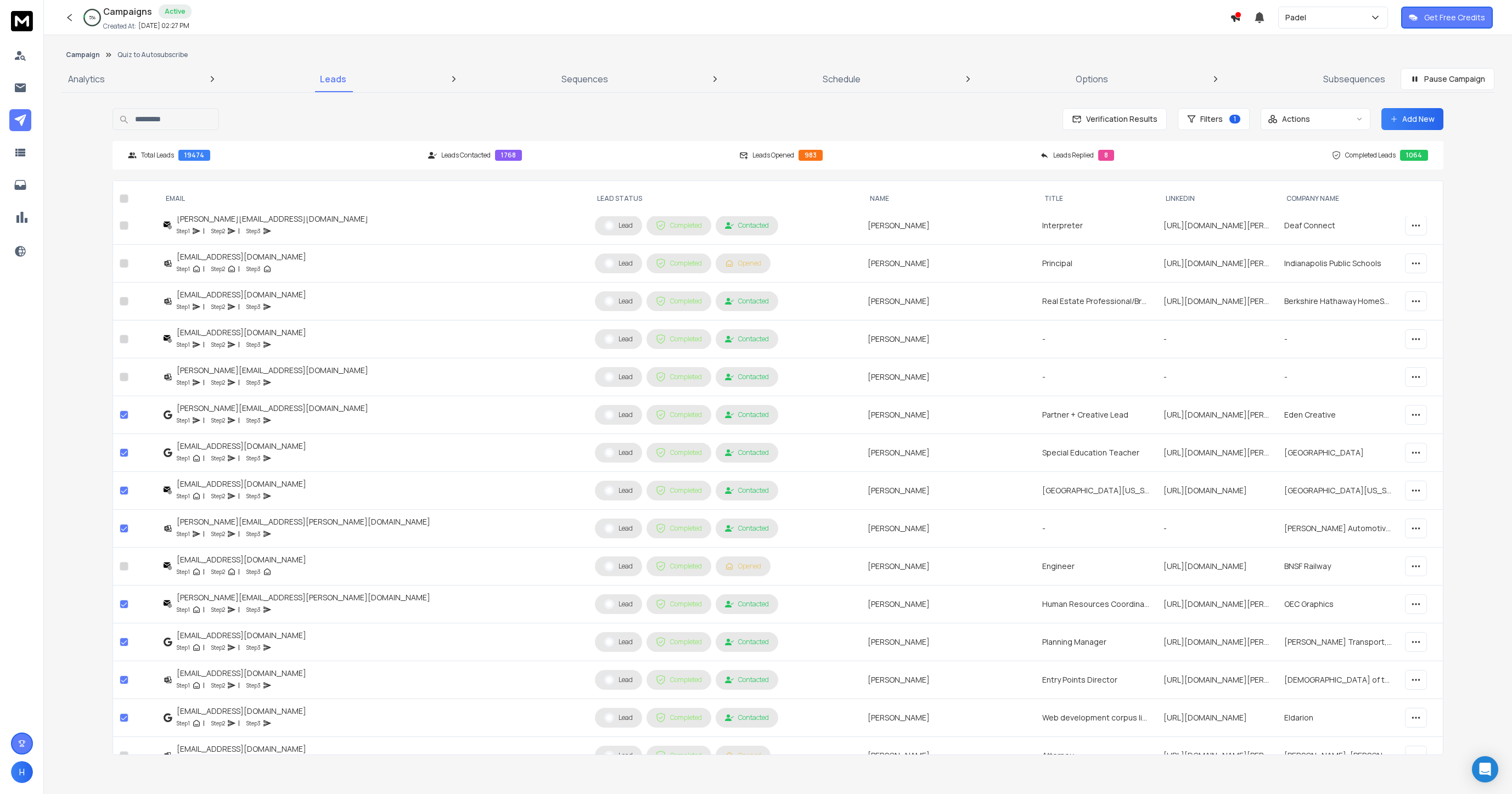
scroll to position [4627, 0]
click at [123, 379] on button "button" at bounding box center [124, 379] width 9 height 9
click at [123, 339] on button "button" at bounding box center [124, 341] width 9 height 9
click at [126, 299] on button "button" at bounding box center [124, 303] width 9 height 9
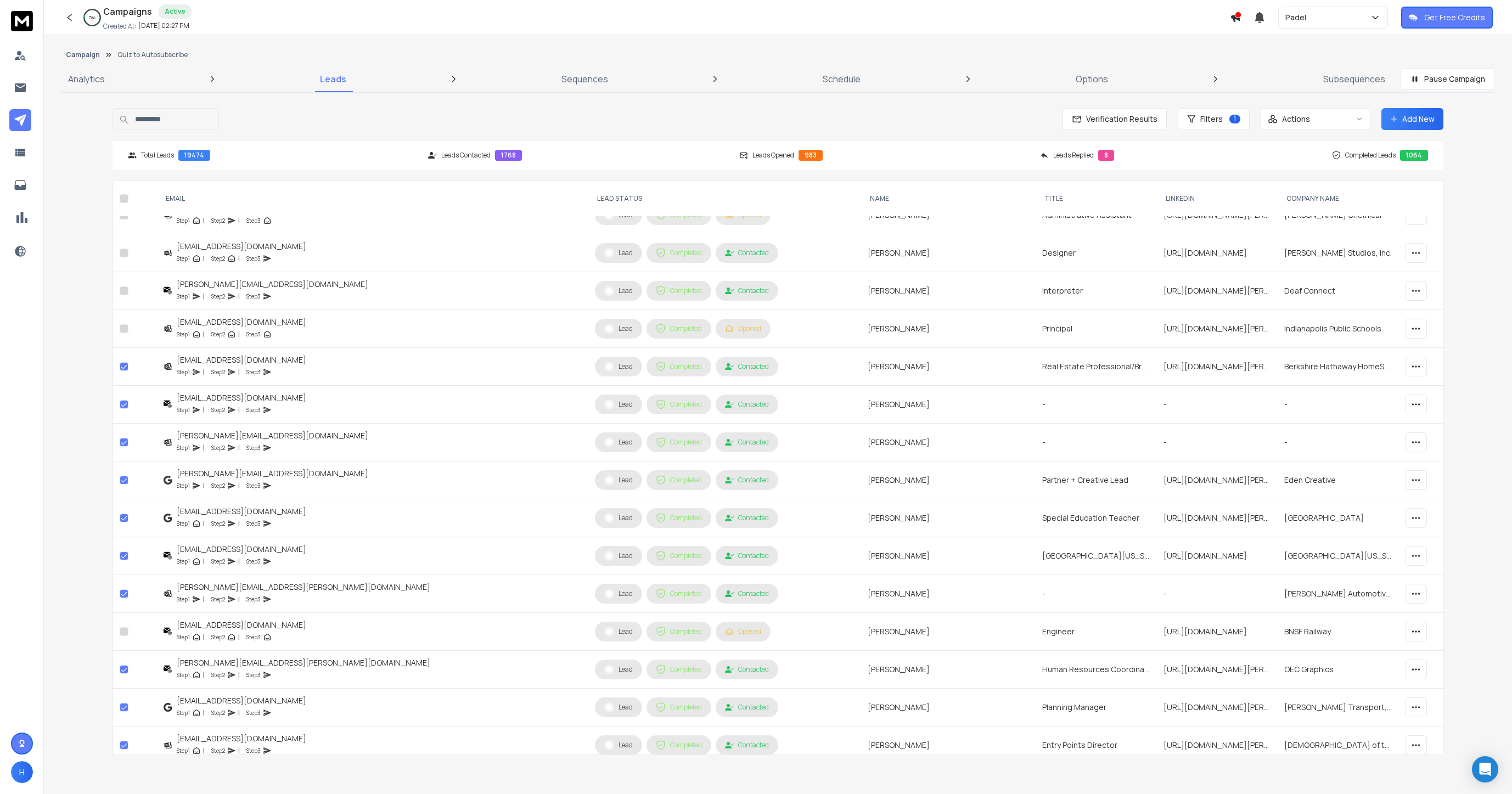
scroll to position [4563, 0]
click at [125, 290] on button "button" at bounding box center [124, 292] width 9 height 9
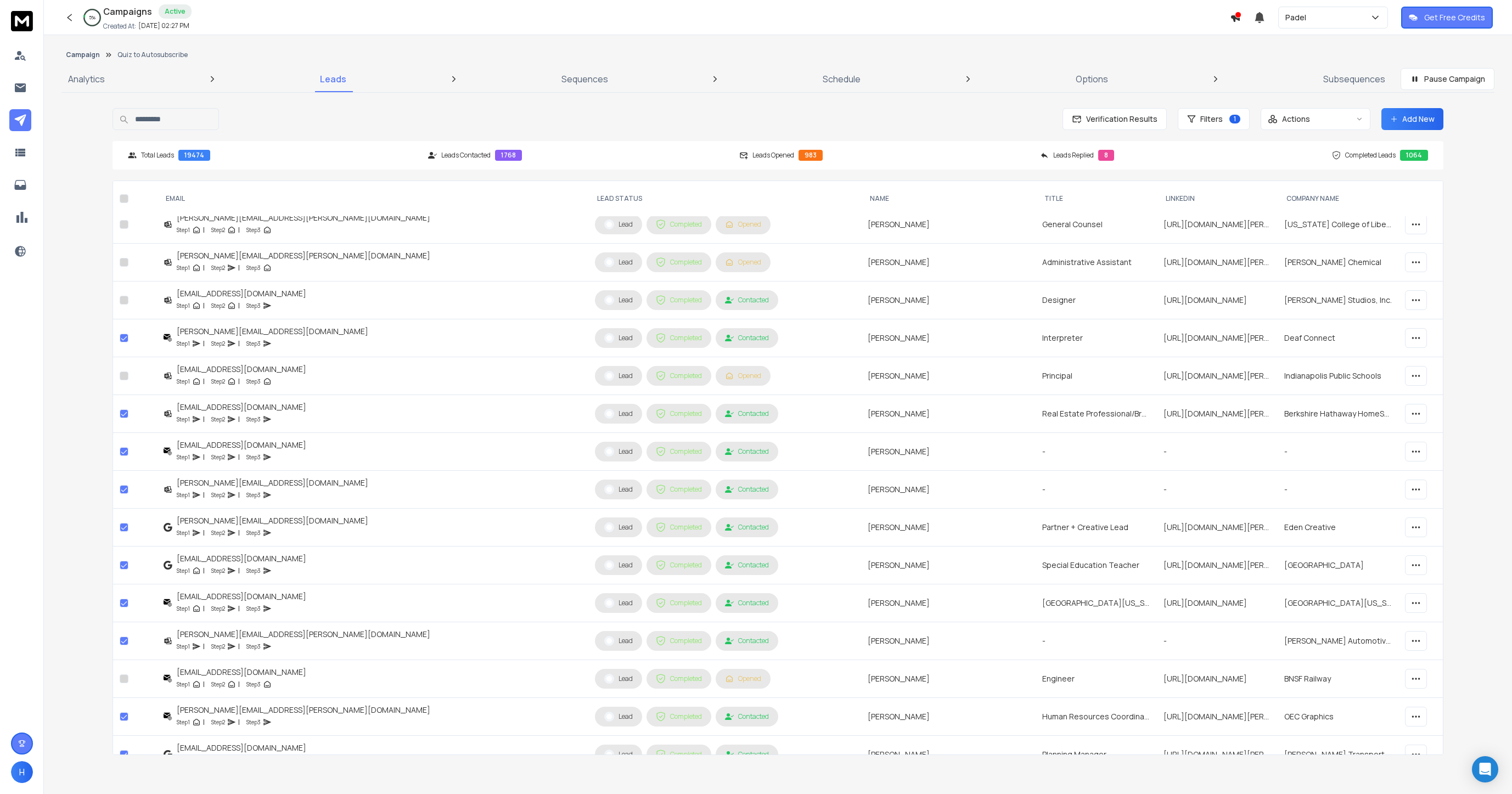
scroll to position [4515, 0]
click at [123, 302] on button "button" at bounding box center [124, 301] width 9 height 9
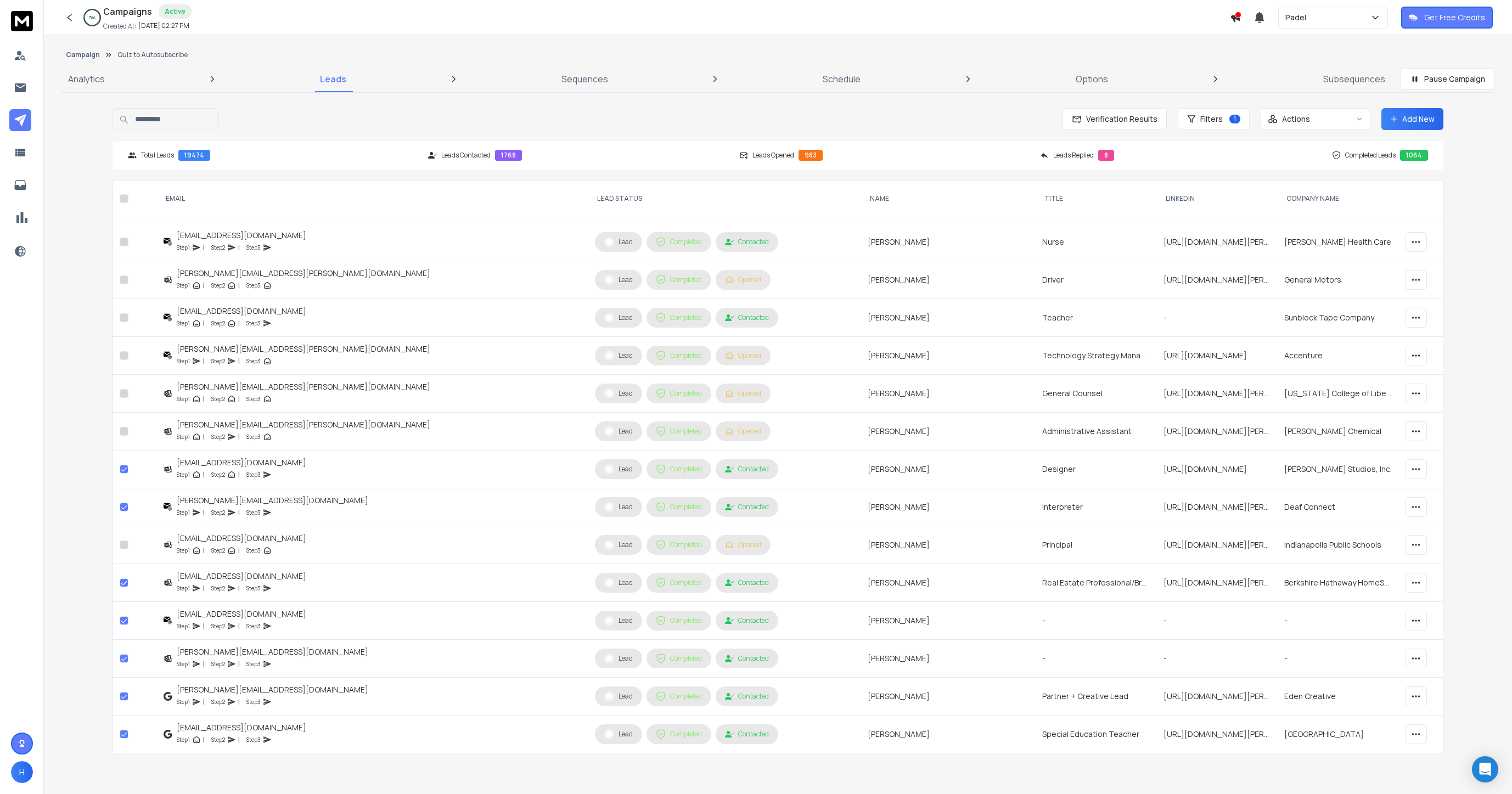
scroll to position [4346, 0]
click at [123, 317] on button "button" at bounding box center [124, 319] width 9 height 9
click at [124, 241] on button "button" at bounding box center [124, 244] width 9 height 9
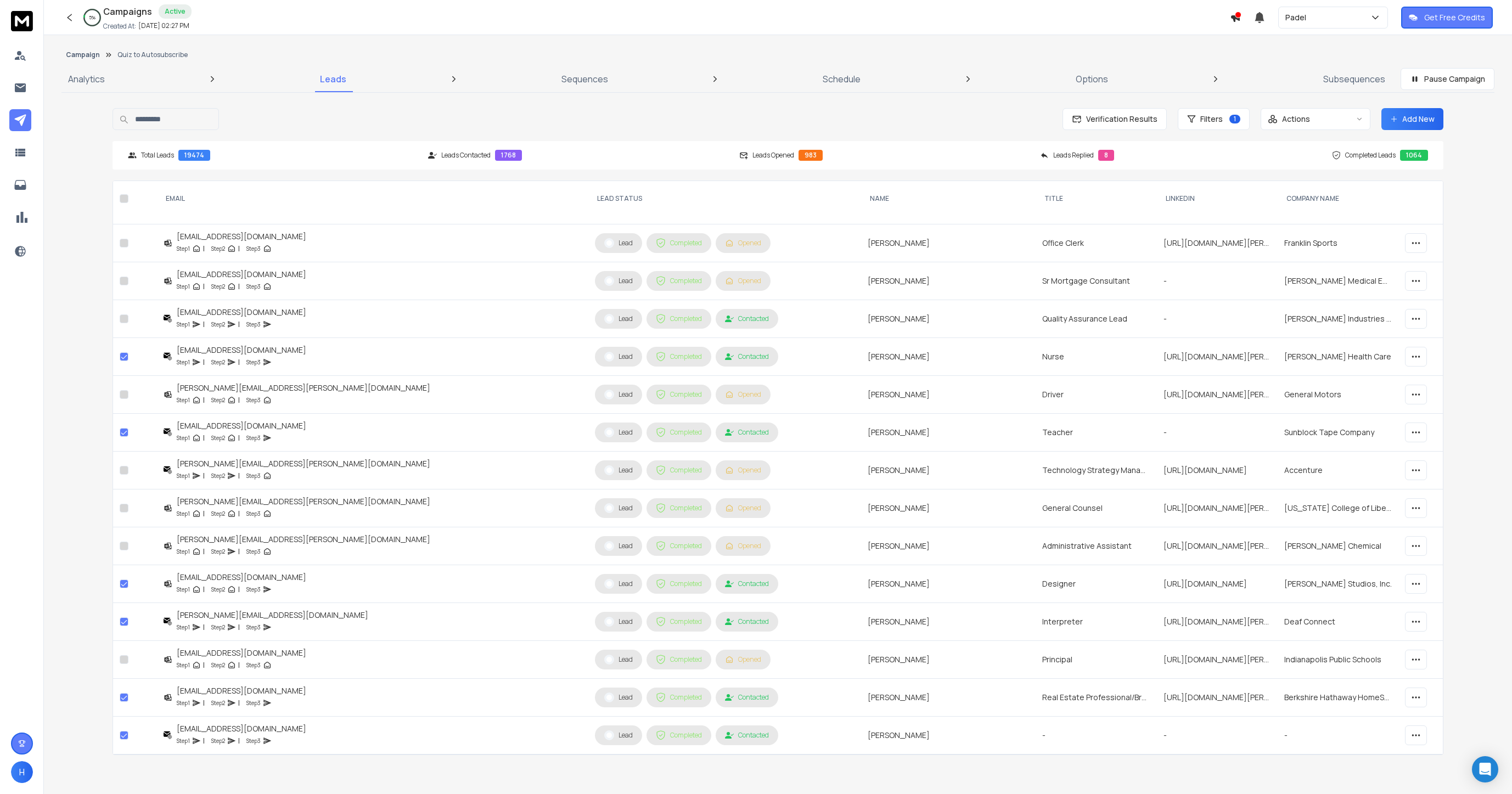
scroll to position [4229, 0]
click at [124, 322] on button "button" at bounding box center [124, 322] width 9 height 9
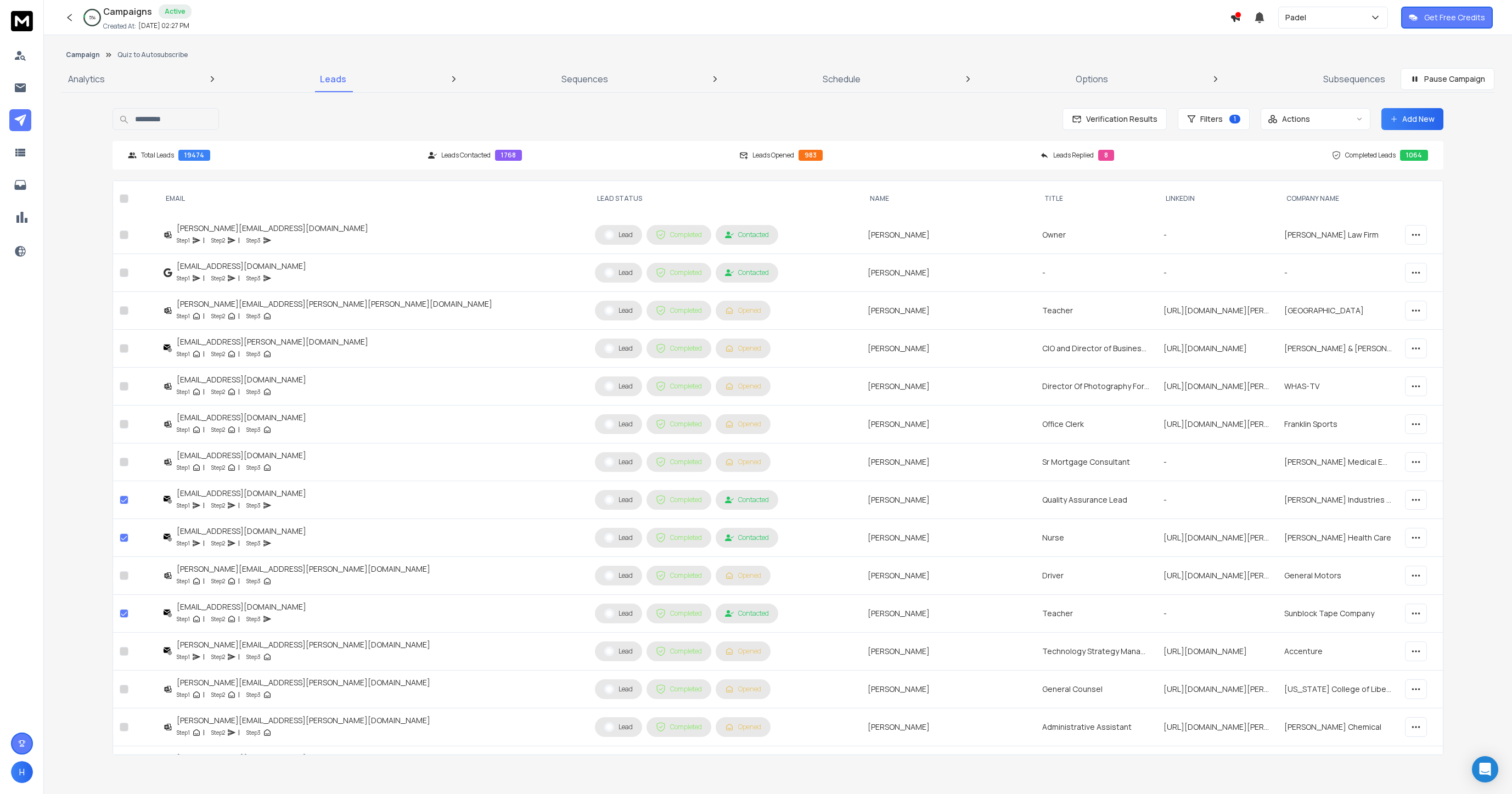
scroll to position [4040, 0]
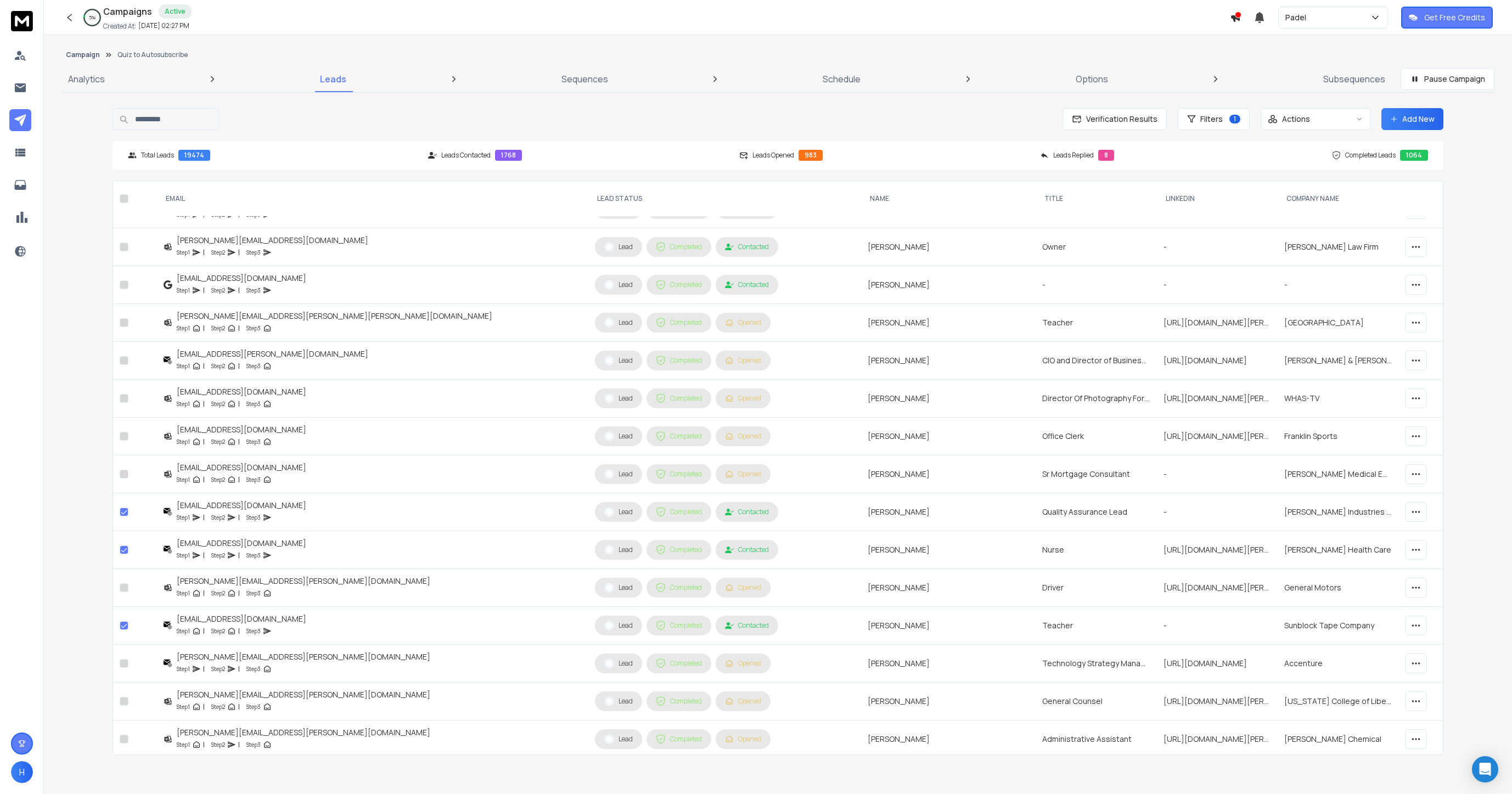
click at [124, 283] on button "button" at bounding box center [124, 285] width 9 height 9
click at [125, 244] on button "button" at bounding box center [124, 246] width 9 height 9
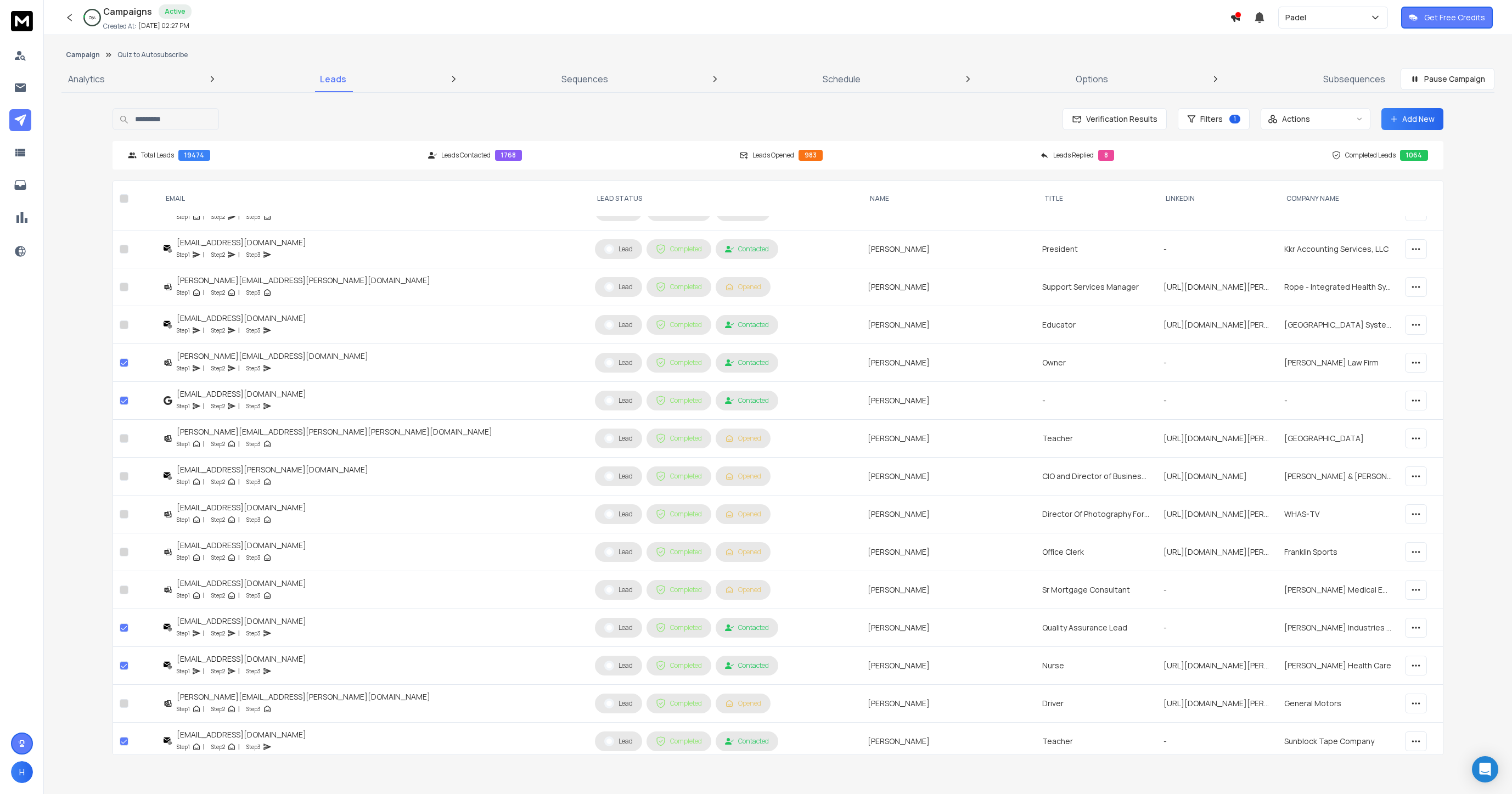
scroll to position [3923, 0]
click at [123, 325] on button "button" at bounding box center [124, 325] width 9 height 9
click at [127, 248] on button "button" at bounding box center [124, 249] width 9 height 9
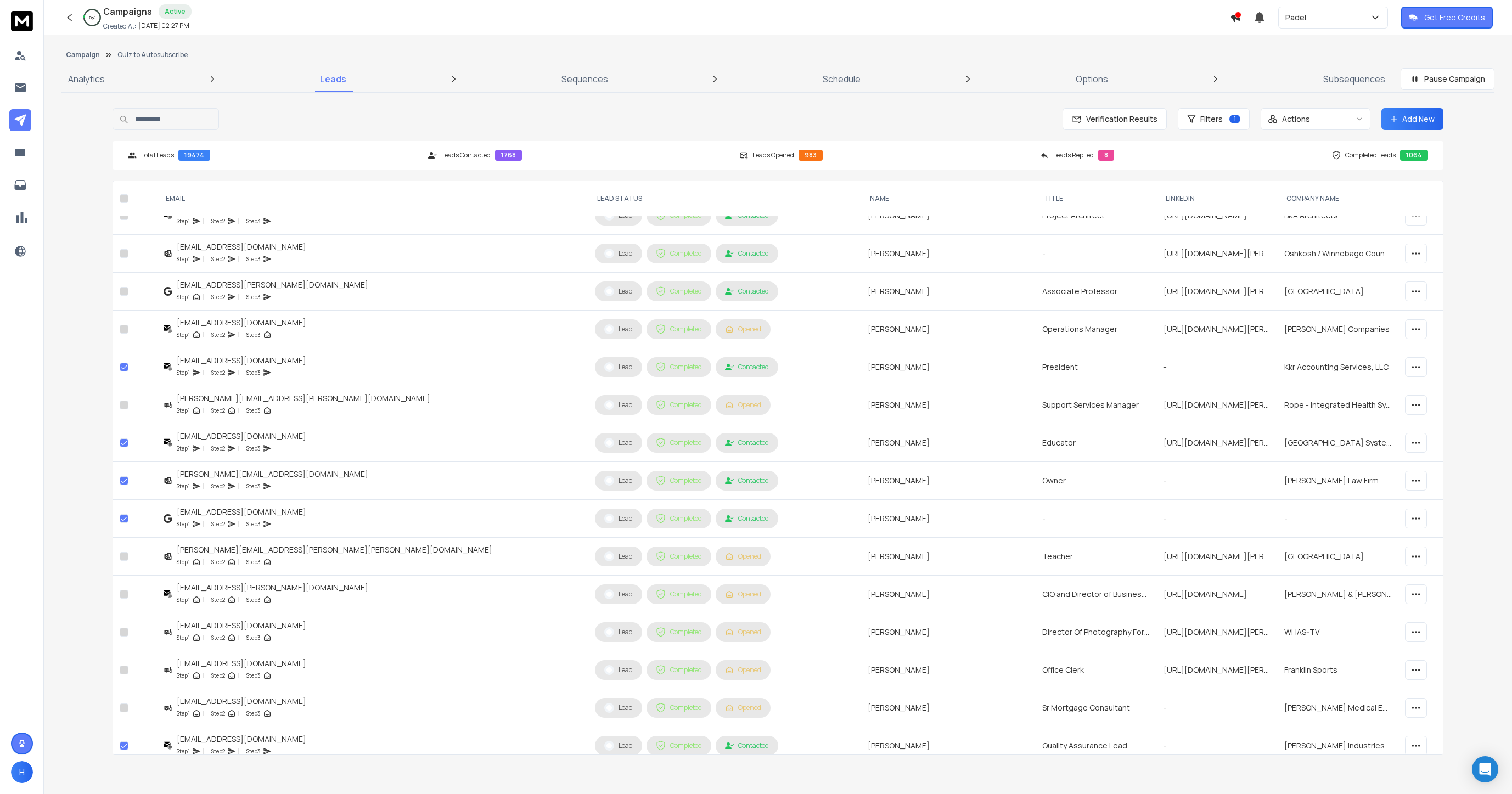
scroll to position [3792, 0]
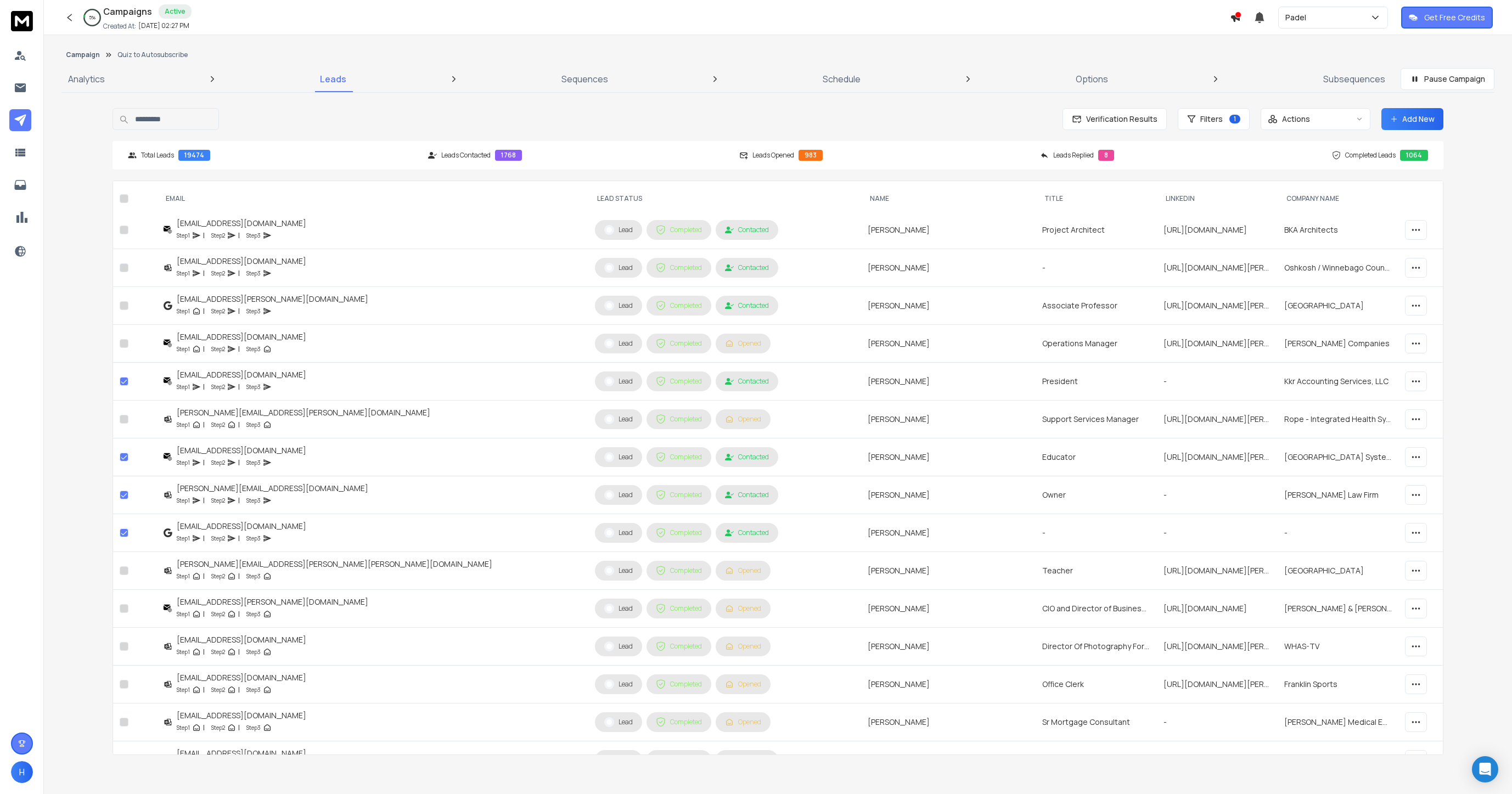
click at [122, 306] on button "button" at bounding box center [124, 305] width 9 height 9
click at [126, 265] on button "button" at bounding box center [124, 268] width 9 height 9
click at [126, 228] on button "button" at bounding box center [124, 229] width 9 height 9
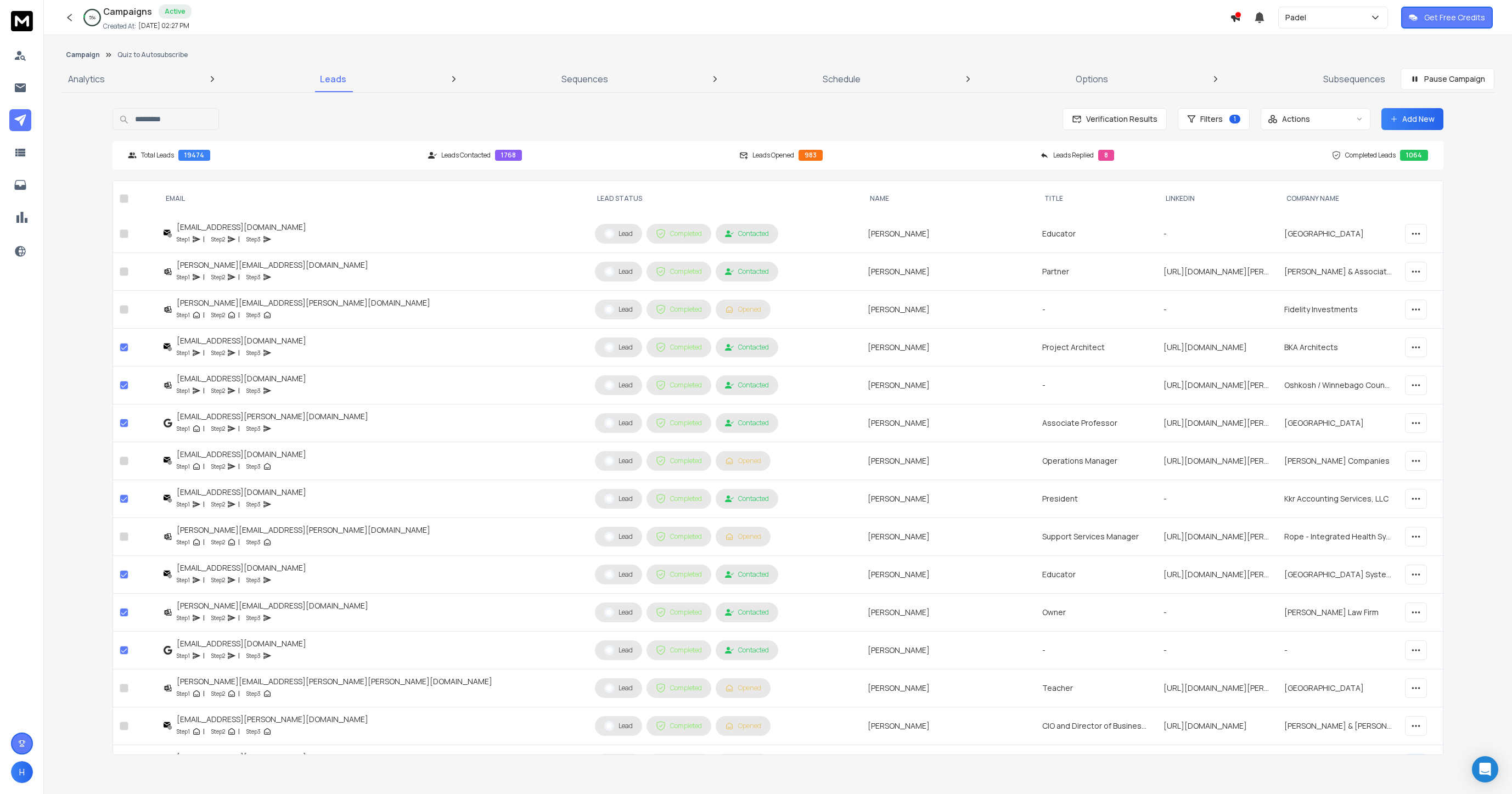
scroll to position [3674, 0]
click at [124, 271] on button "button" at bounding box center [124, 272] width 9 height 9
click at [124, 231] on button "button" at bounding box center [124, 234] width 9 height 9
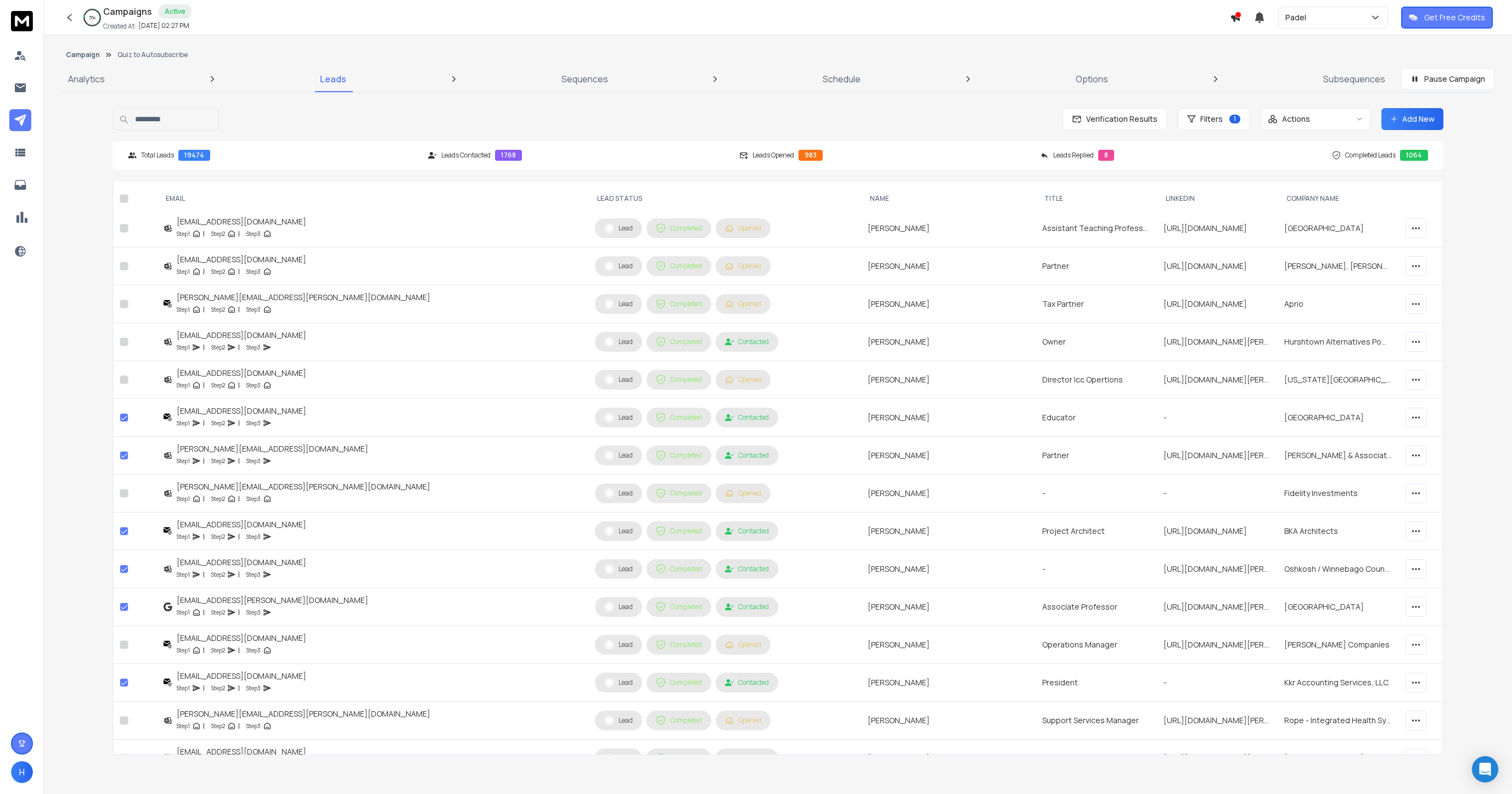
scroll to position [3480, 0]
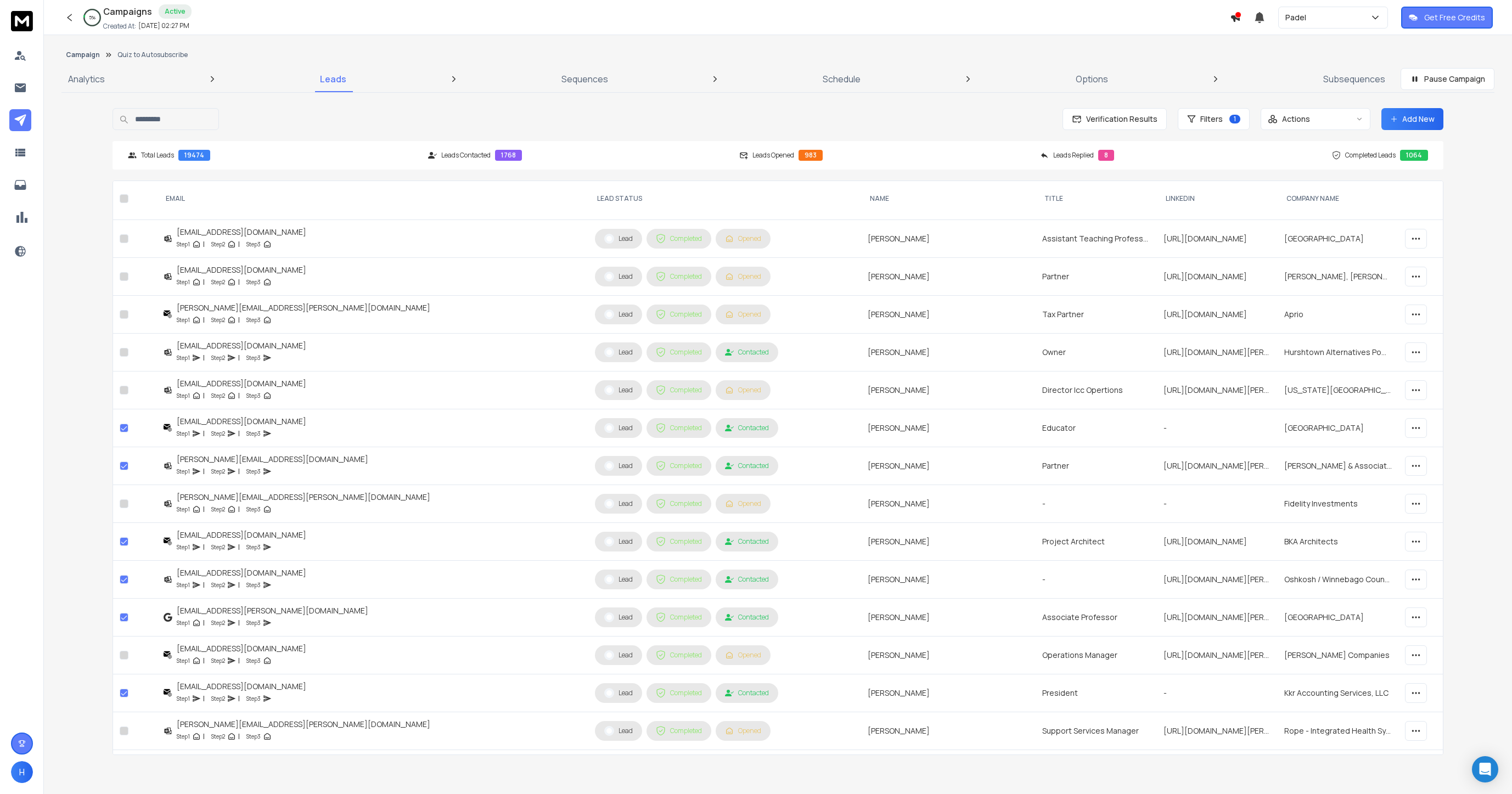
click at [127, 352] on button "button" at bounding box center [124, 352] width 9 height 9
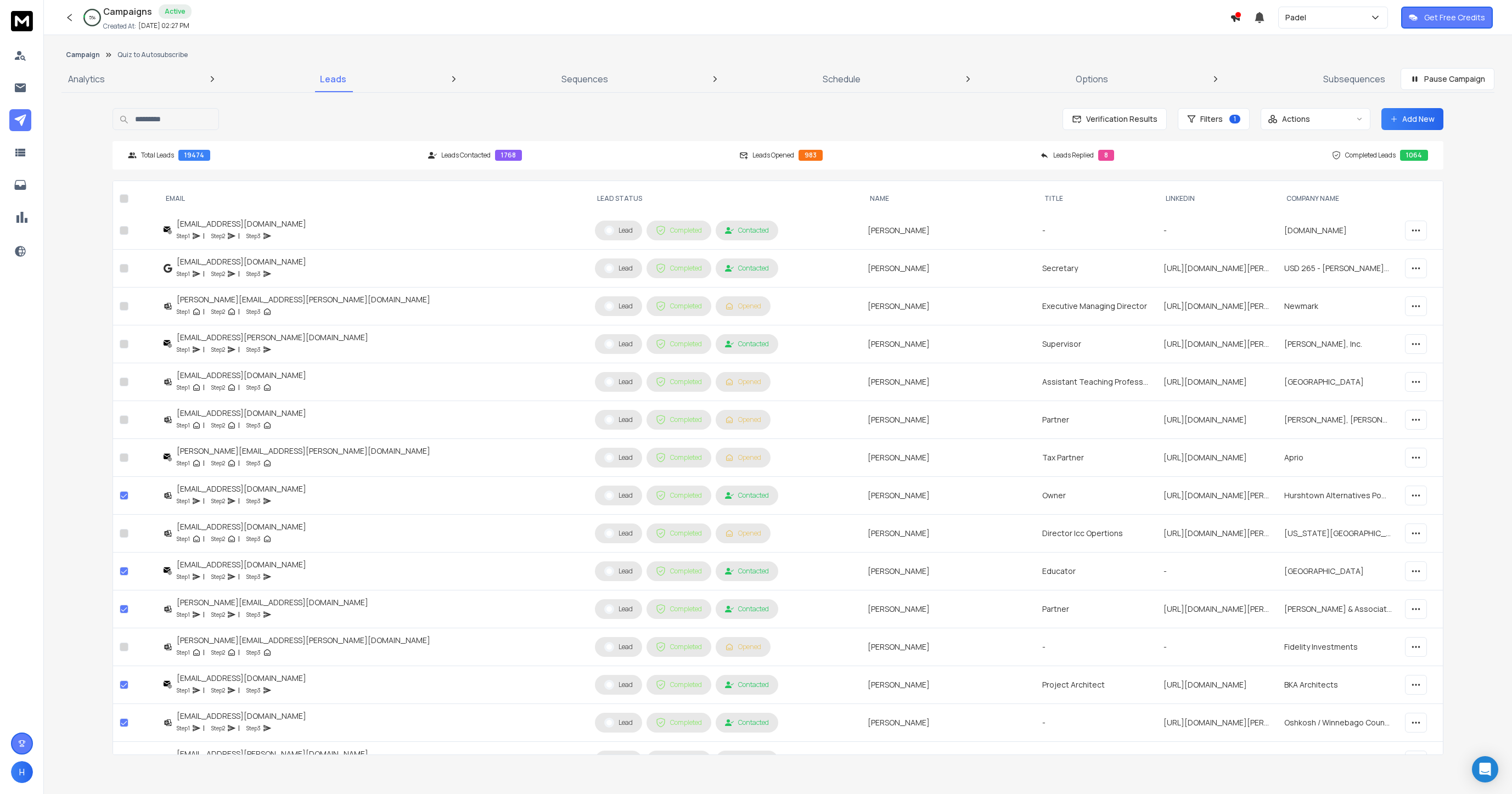
scroll to position [3324, 0]
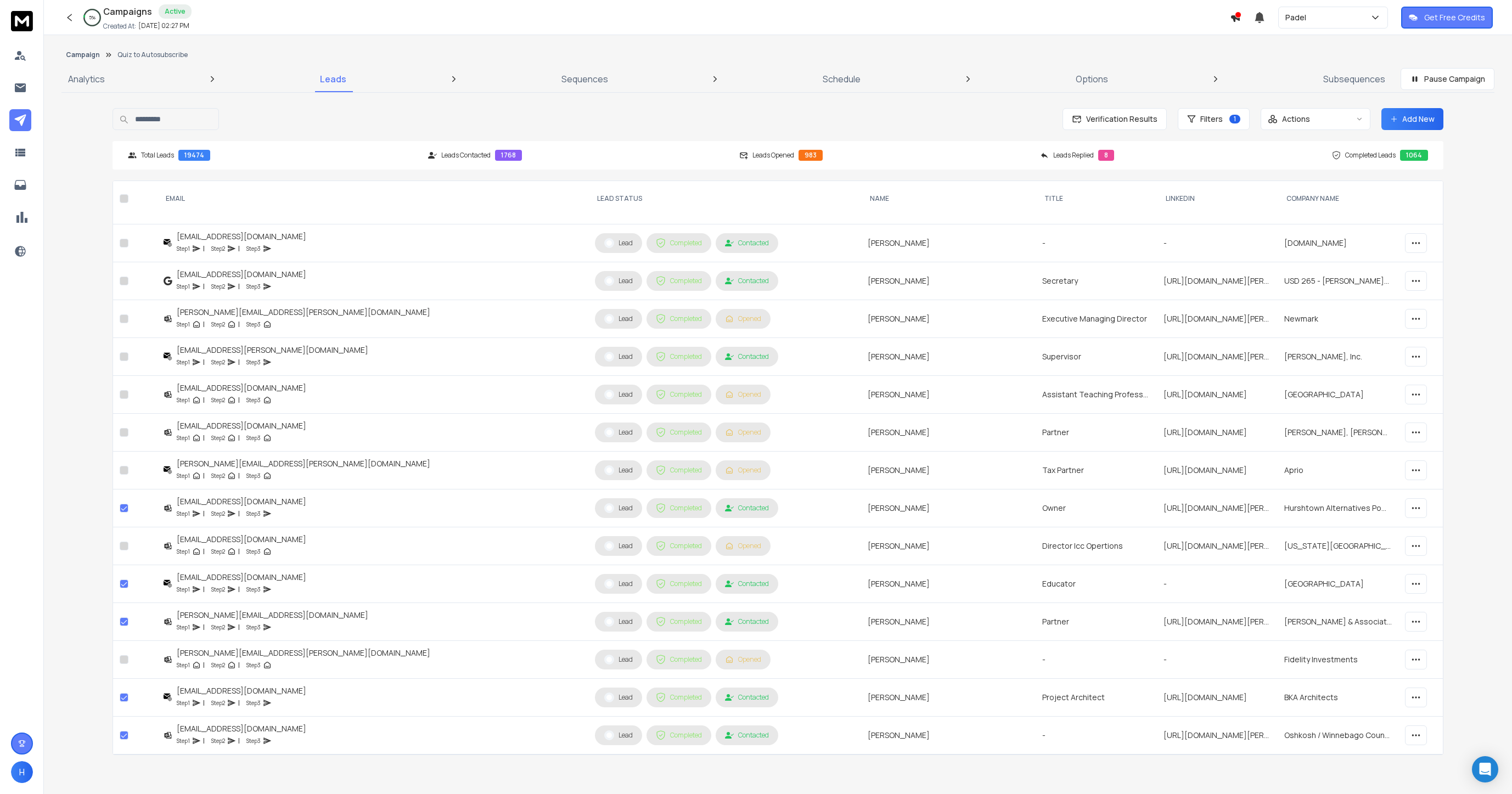
click at [124, 359] on button "button" at bounding box center [124, 356] width 9 height 9
click at [123, 281] on button "button" at bounding box center [124, 281] width 9 height 9
click at [122, 241] on button "button" at bounding box center [124, 243] width 9 height 9
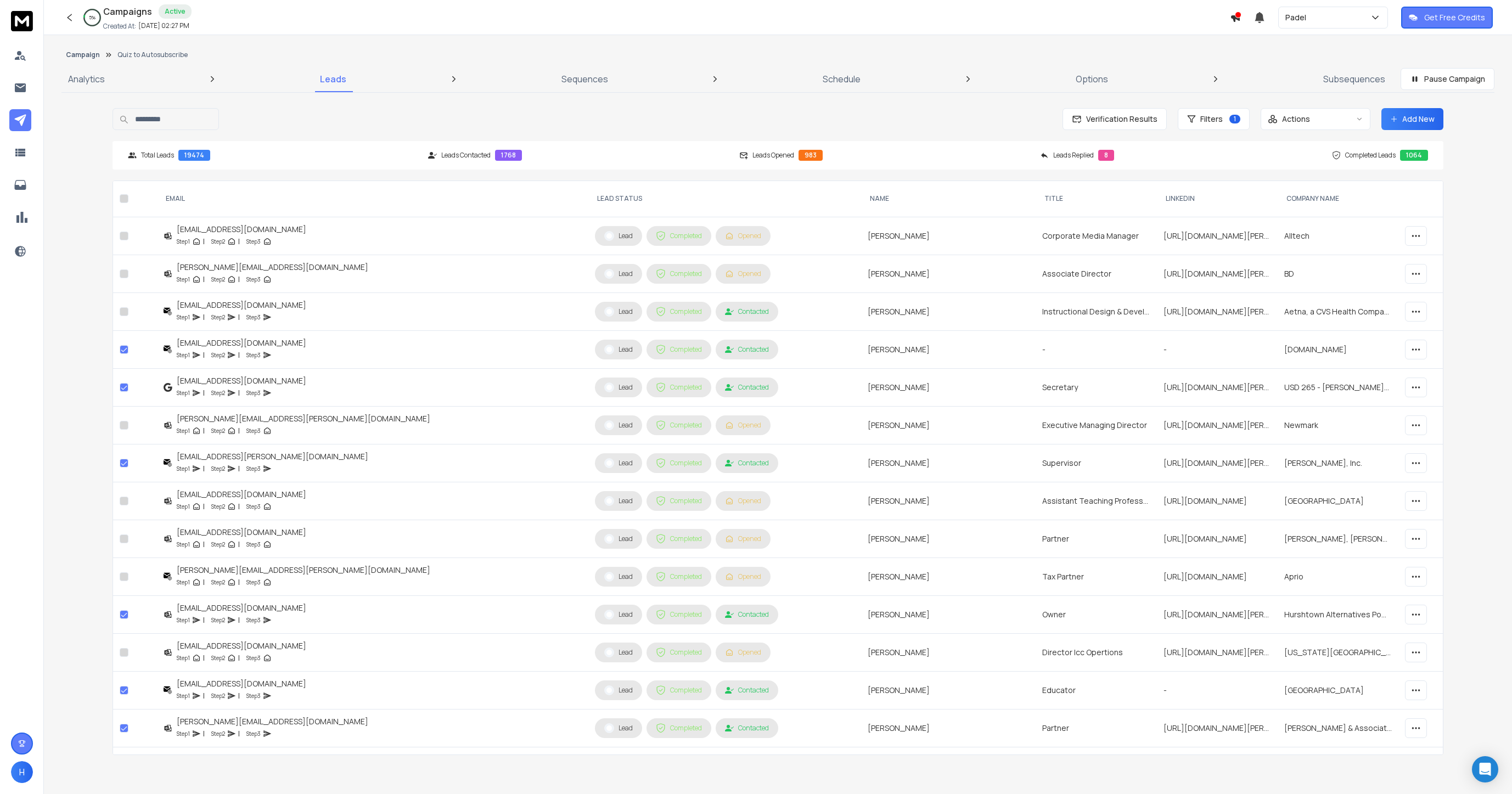
scroll to position [3199, 0]
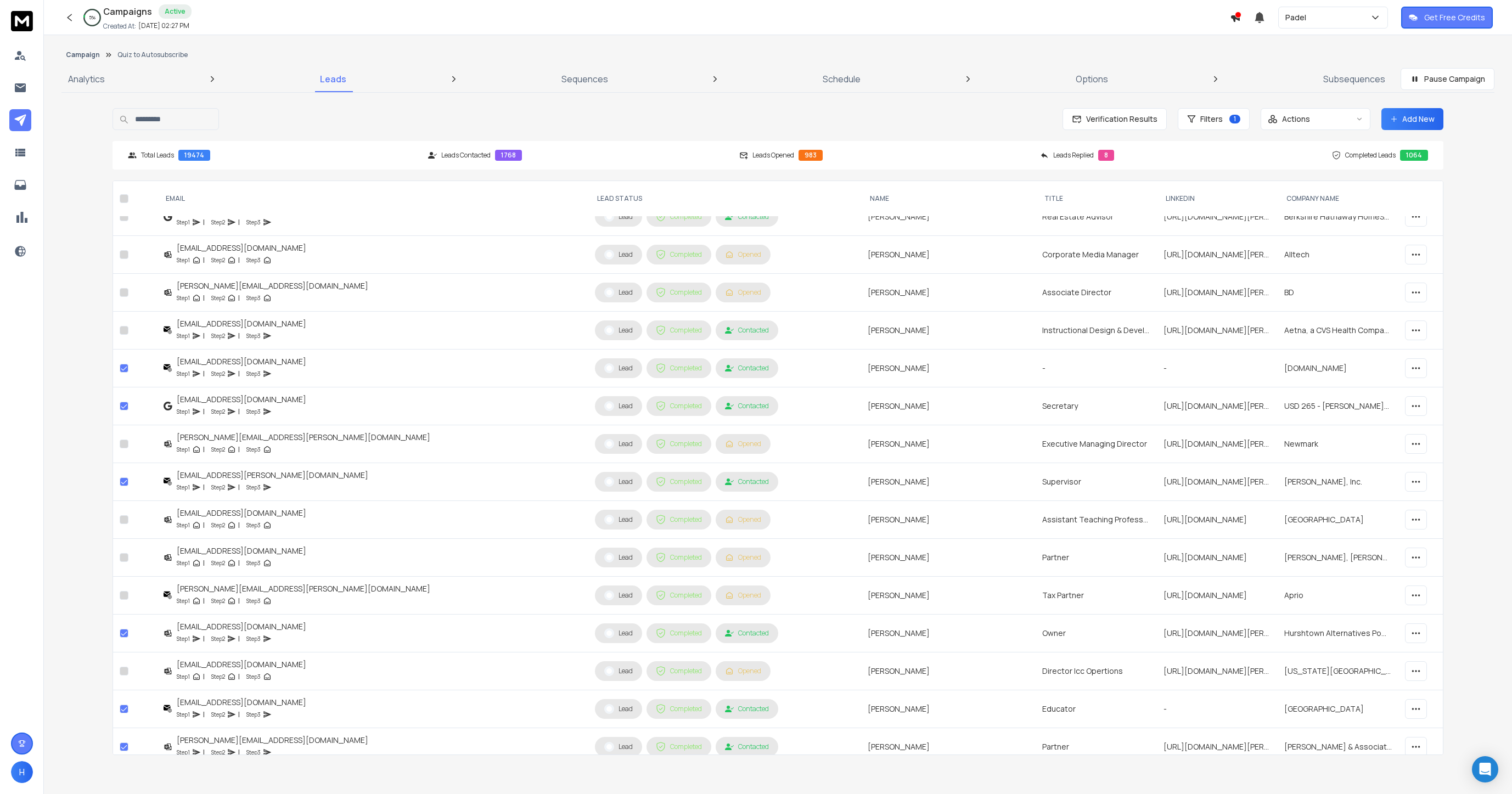
click at [123, 329] on button "button" at bounding box center [124, 330] width 9 height 9
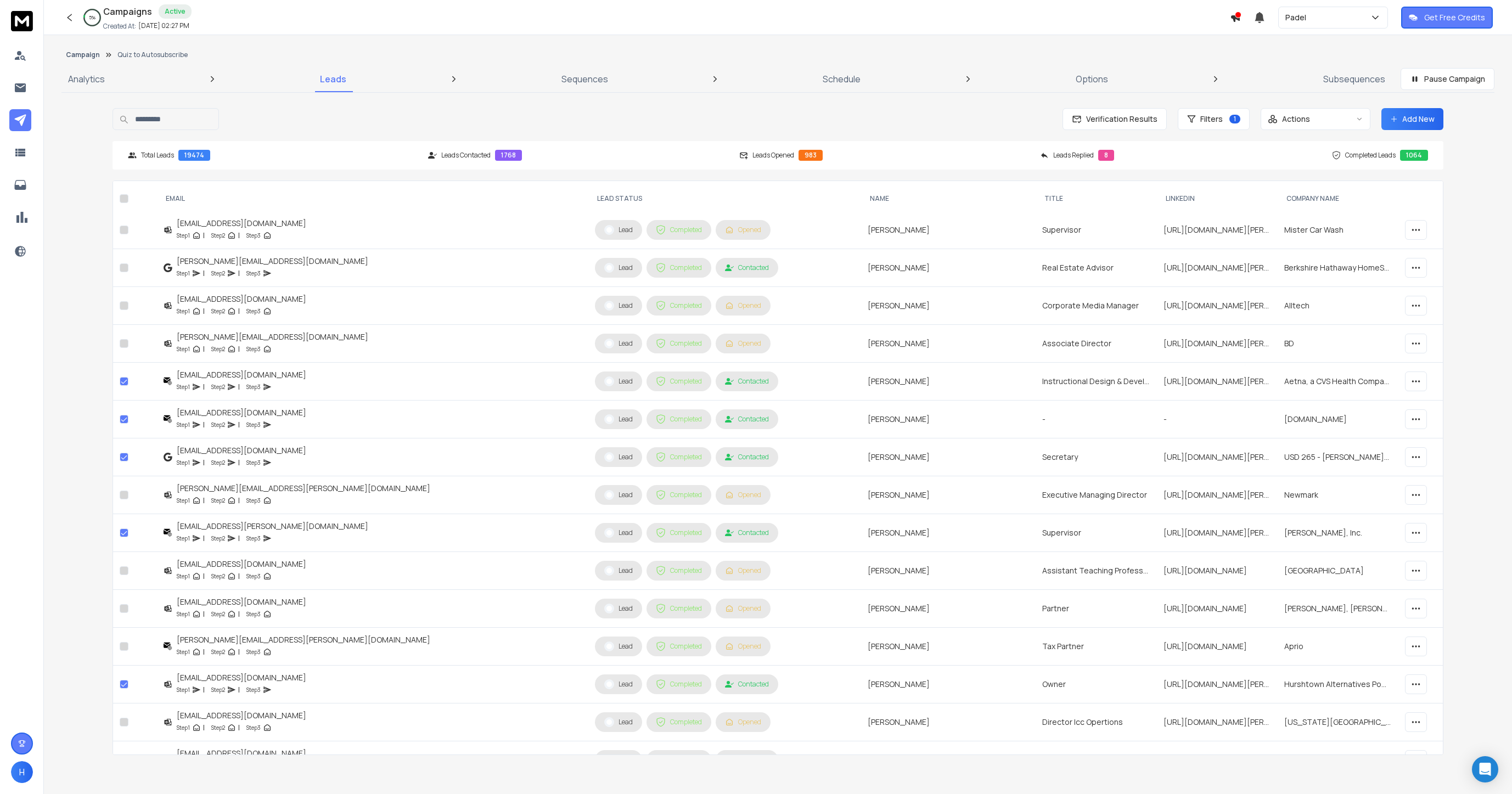
scroll to position [3146, 0]
click at [124, 268] on button "button" at bounding box center [124, 270] width 9 height 9
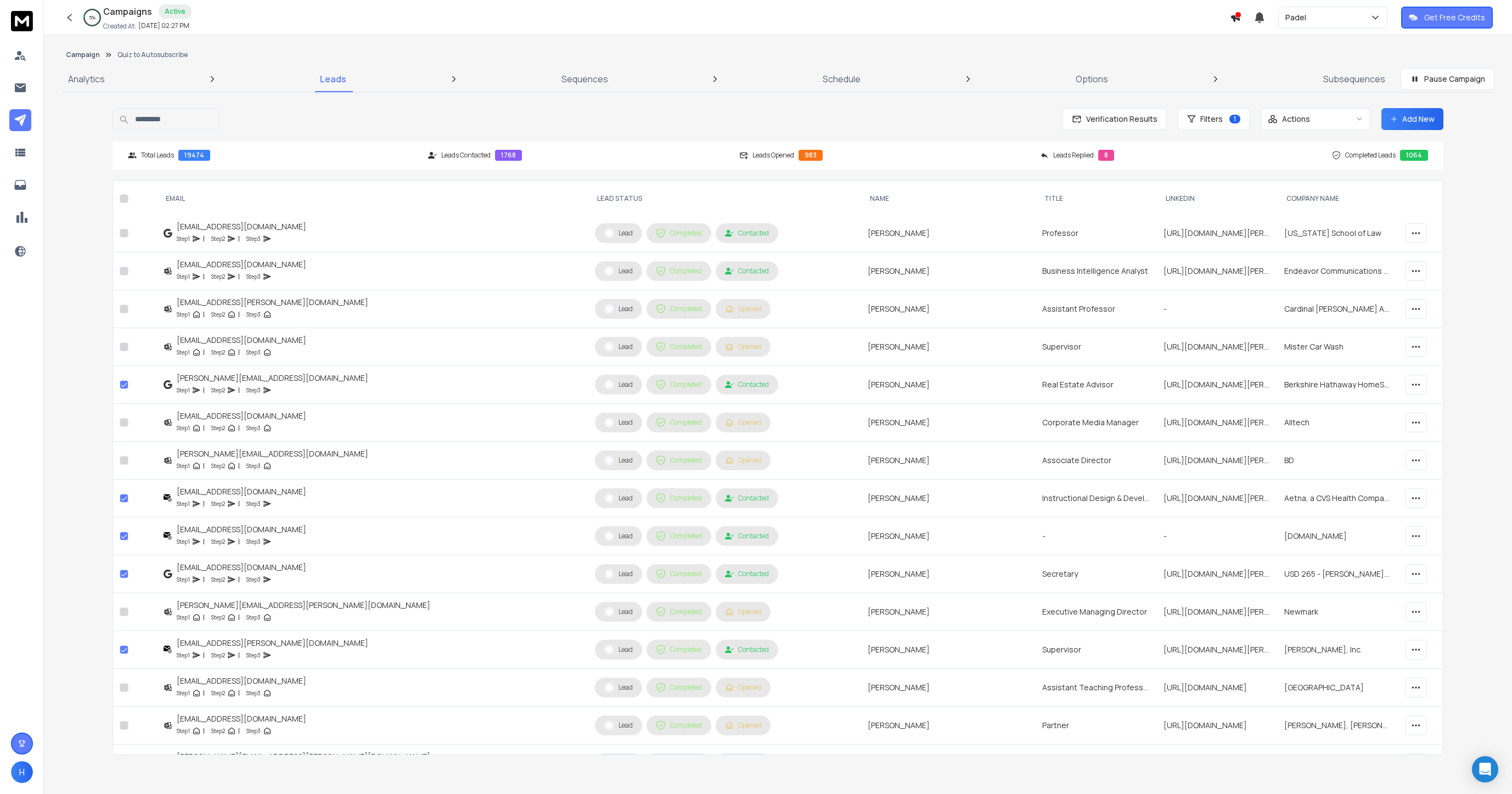
scroll to position [3028, 0]
click at [122, 273] on button "button" at bounding box center [124, 273] width 9 height 9
click at [123, 235] on button "button" at bounding box center [124, 236] width 9 height 9
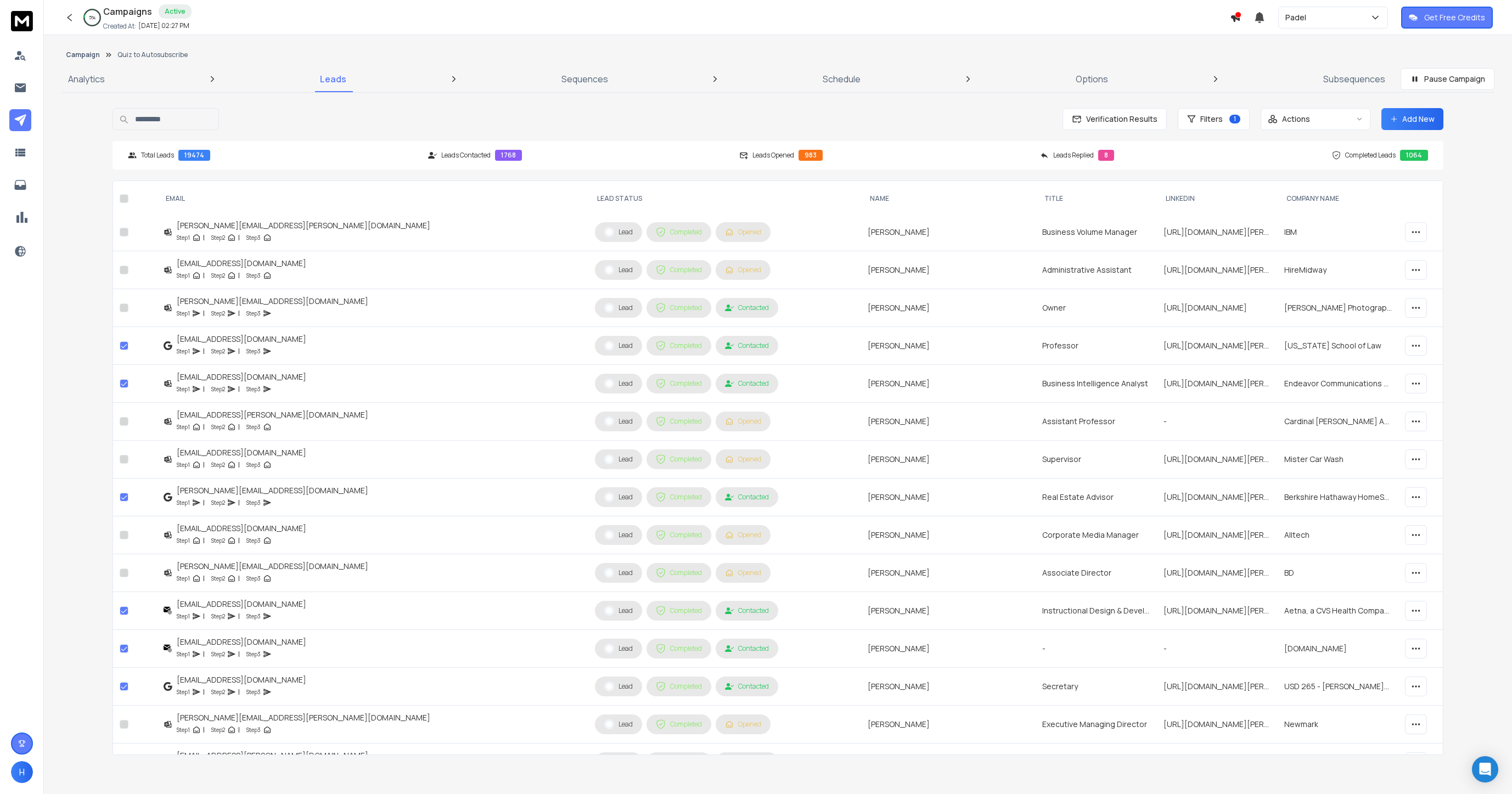
scroll to position [2917, 0]
click at [121, 195] on button "Select this Page" at bounding box center [124, 198] width 9 height 9
click at [123, 194] on button "Select this Page" at bounding box center [124, 198] width 9 height 9
click at [1120, 126] on button "Filters 1" at bounding box center [1117, 119] width 72 height 22
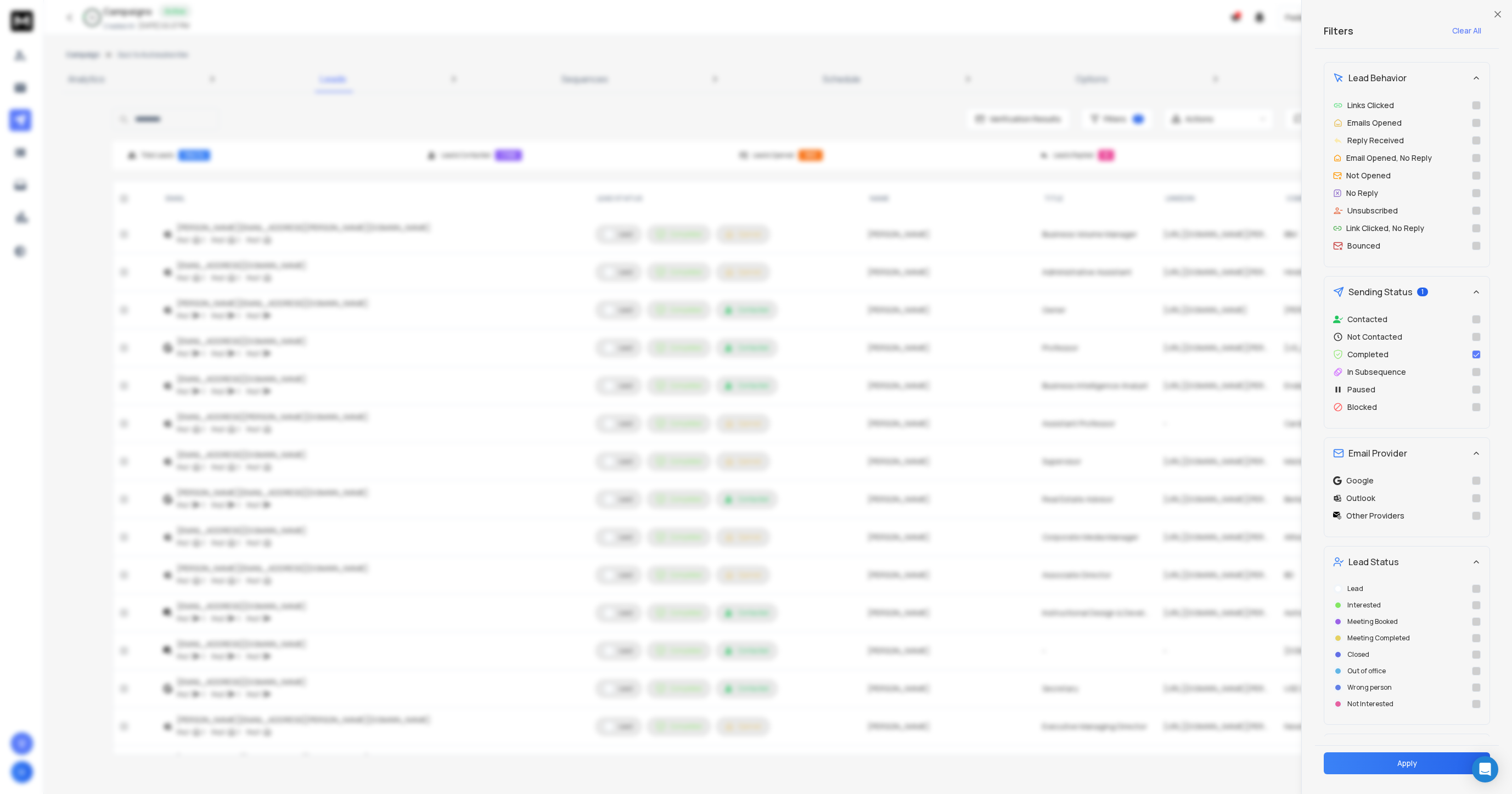
click at [1477, 125] on button "Emails Opened" at bounding box center [1476, 123] width 9 height 9
click at [1353, 768] on button "Apply" at bounding box center [1406, 763] width 166 height 22
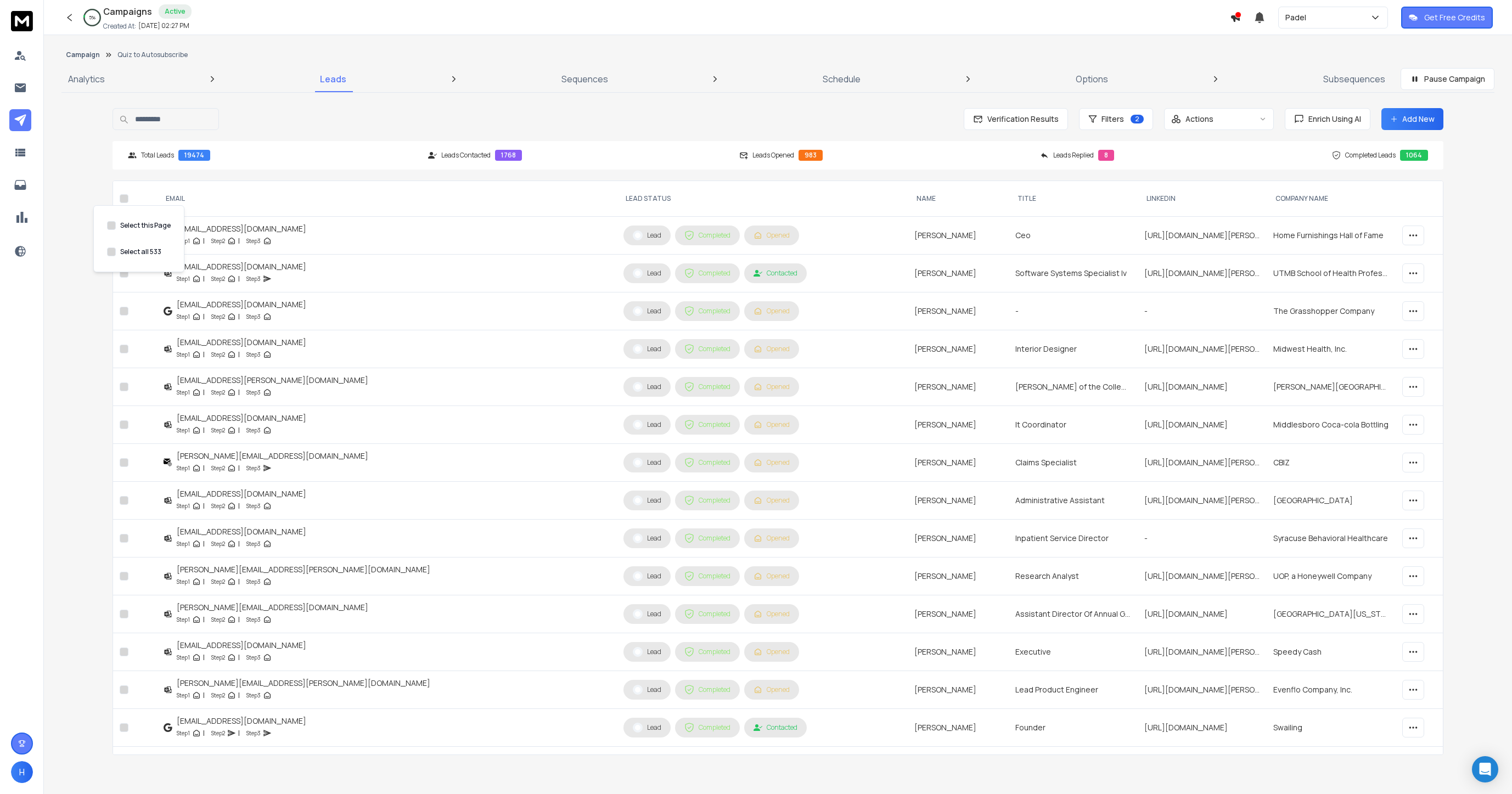
click at [124, 195] on button "Select this Page" at bounding box center [124, 198] width 9 height 9
click at [112, 251] on button "Select this Page" at bounding box center [111, 252] width 9 height 9
click at [123, 728] on button "button" at bounding box center [124, 727] width 9 height 9
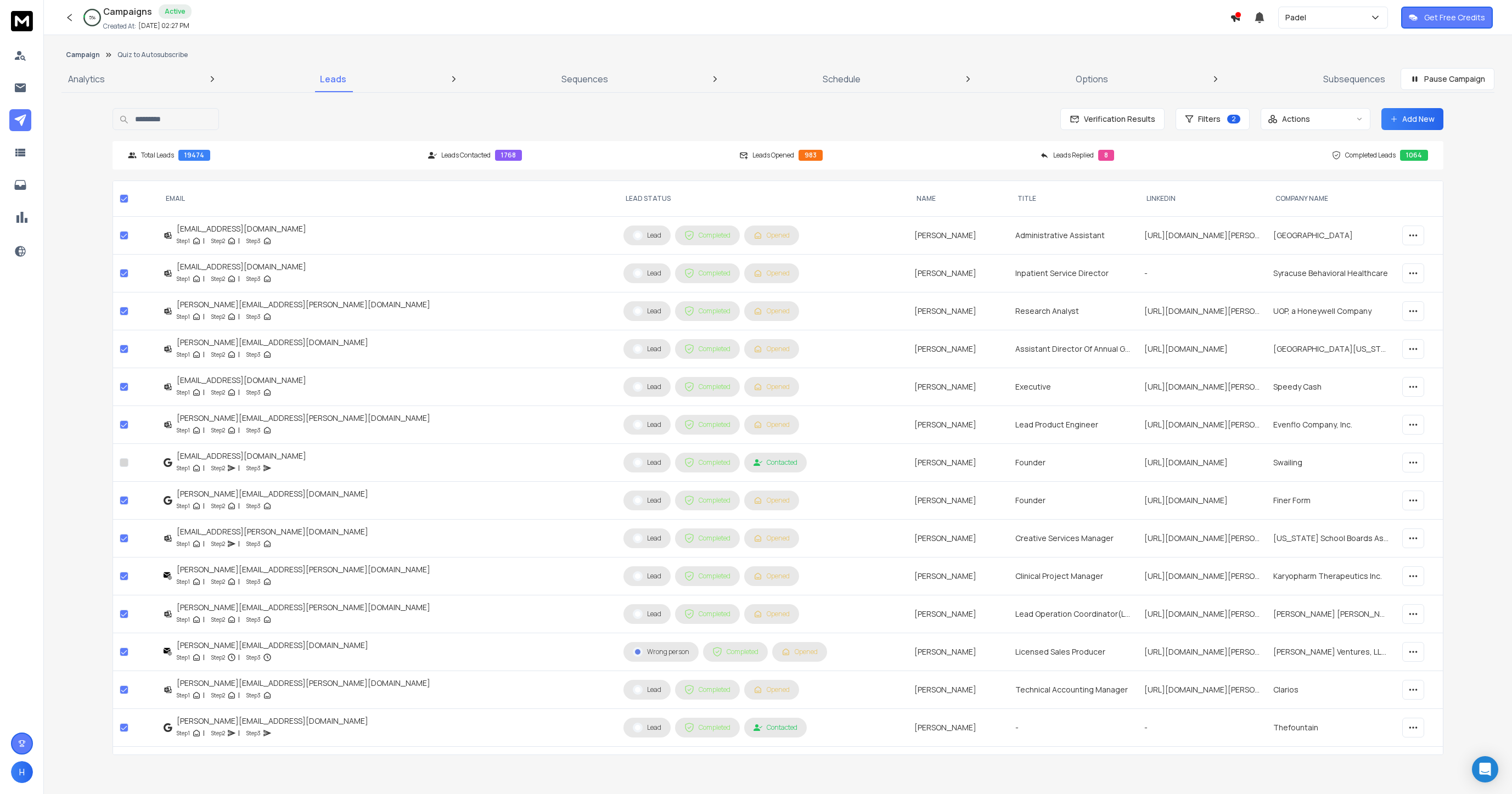
scroll to position [266, 0]
click at [123, 651] on button "button" at bounding box center [124, 651] width 9 height 9
click at [129, 726] on div at bounding box center [139, 727] width 38 height 9
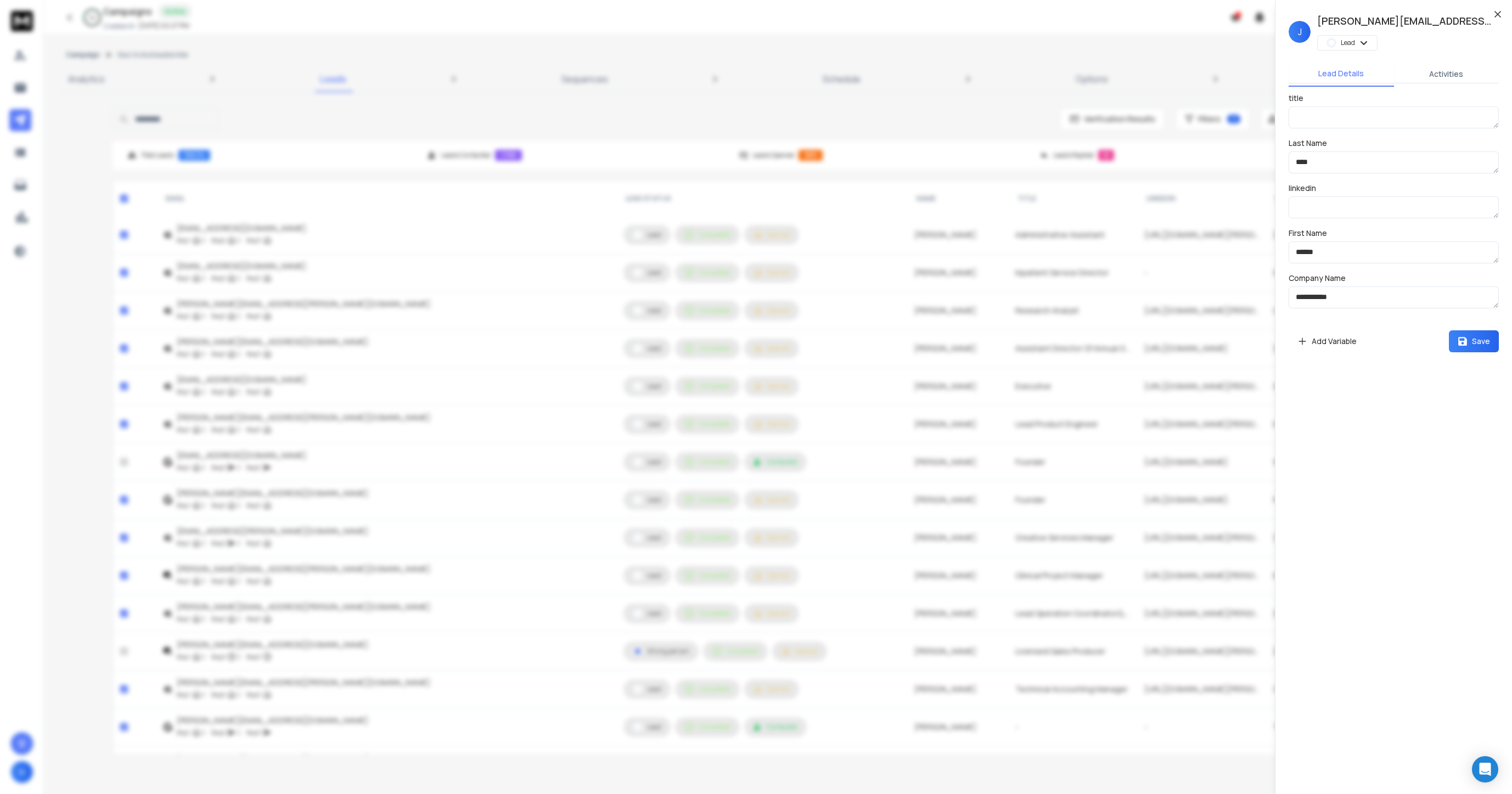
click at [1496, 12] on icon "button" at bounding box center [1497, 14] width 11 height 11
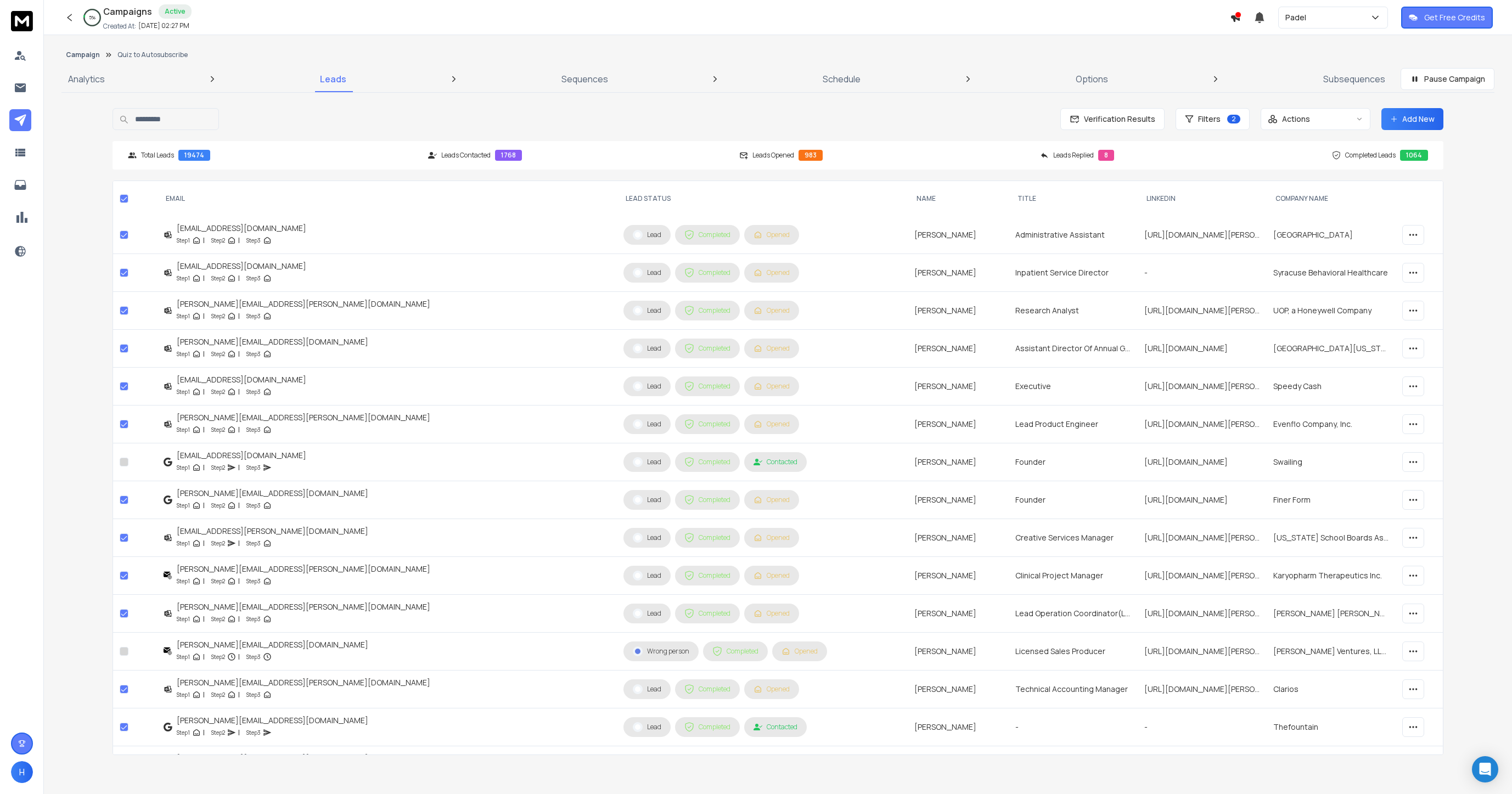
click at [1182, 78] on div "Analytics Leads Sequences Schedule Options Subsequences" at bounding box center [727, 79] width 1331 height 26
click at [1210, 120] on span "Filters" at bounding box center [1209, 119] width 22 height 11
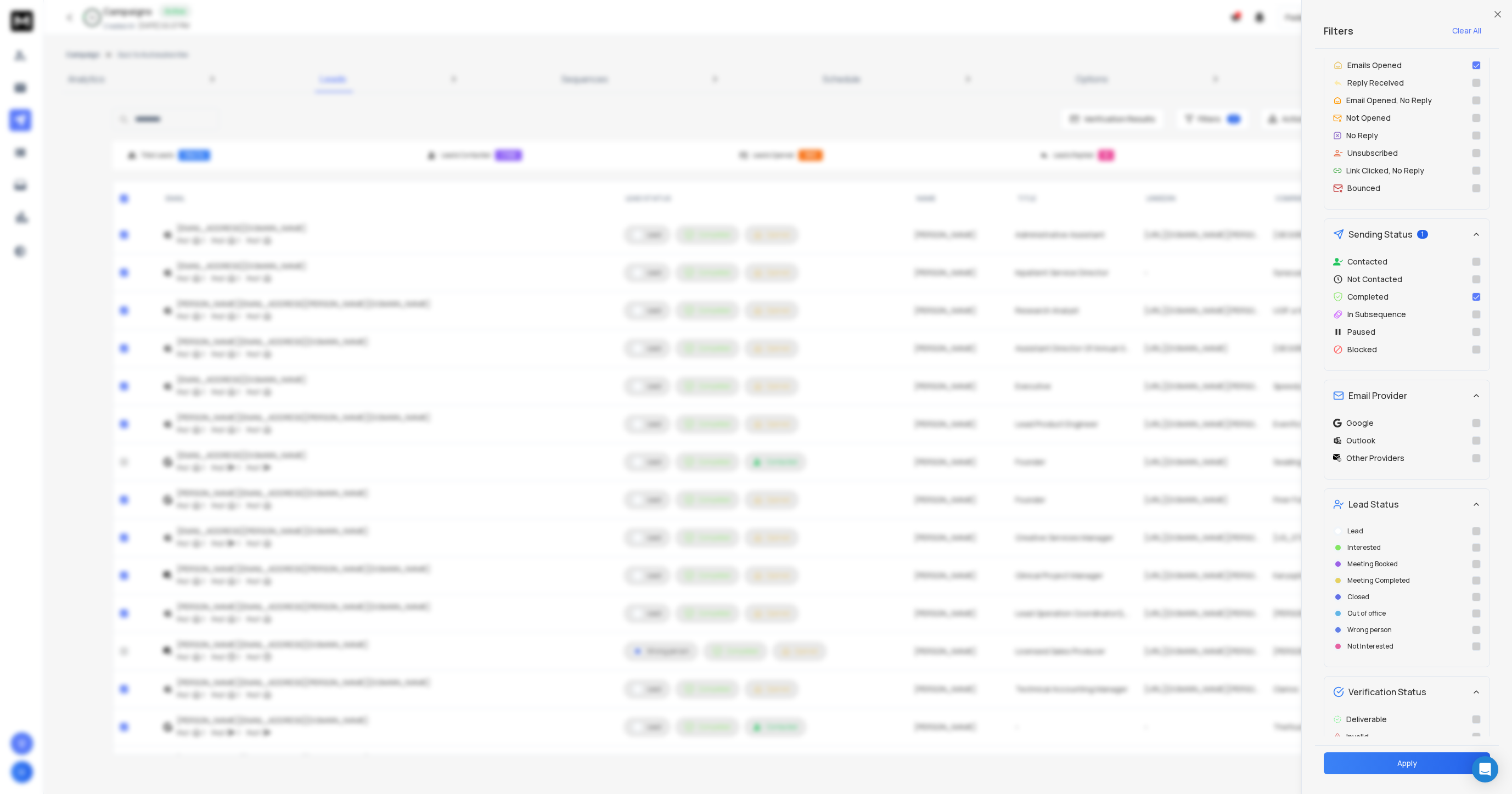
scroll to position [0, 0]
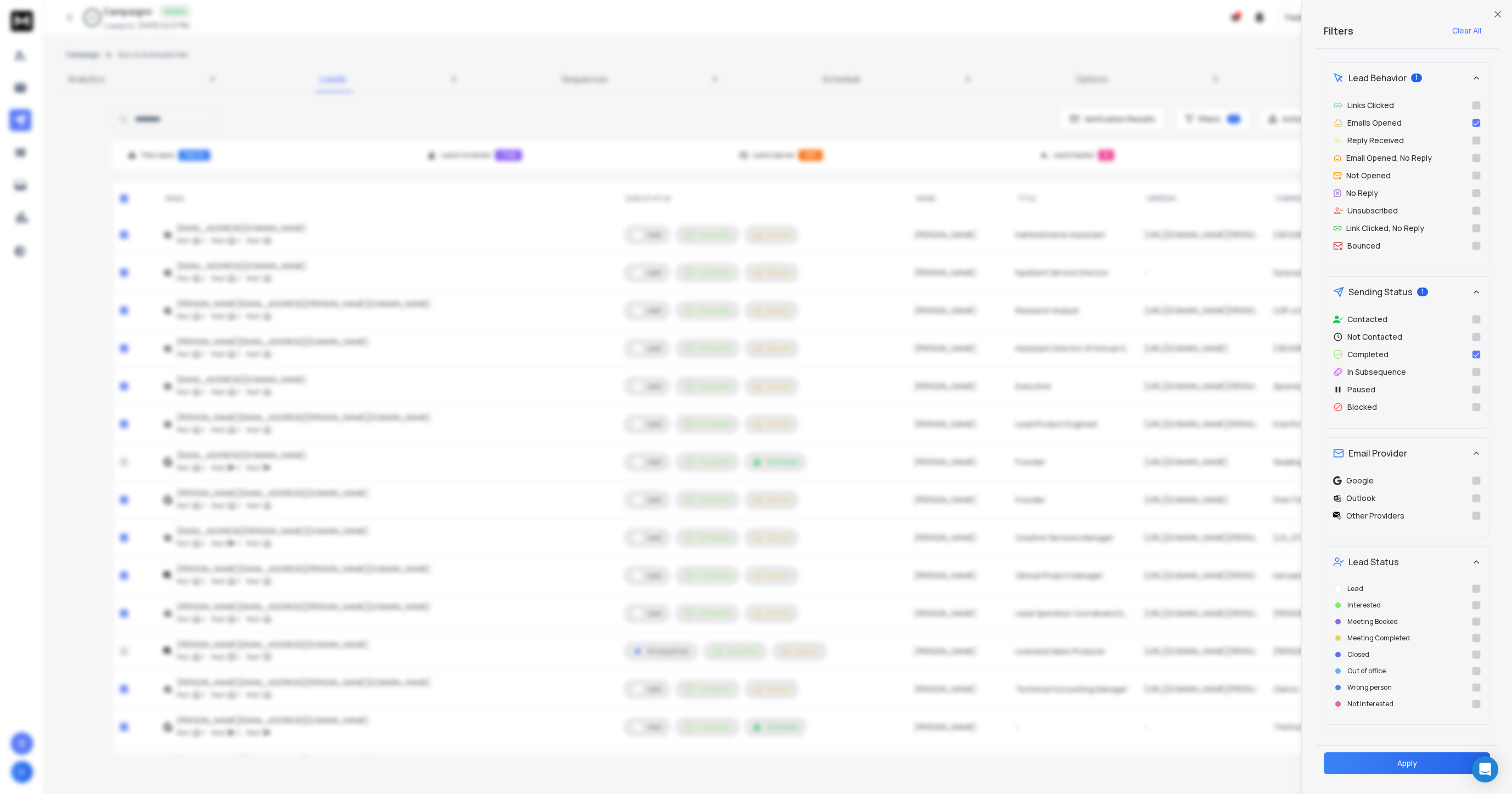
click at [1028, 485] on div at bounding box center [756, 397] width 1512 height 794
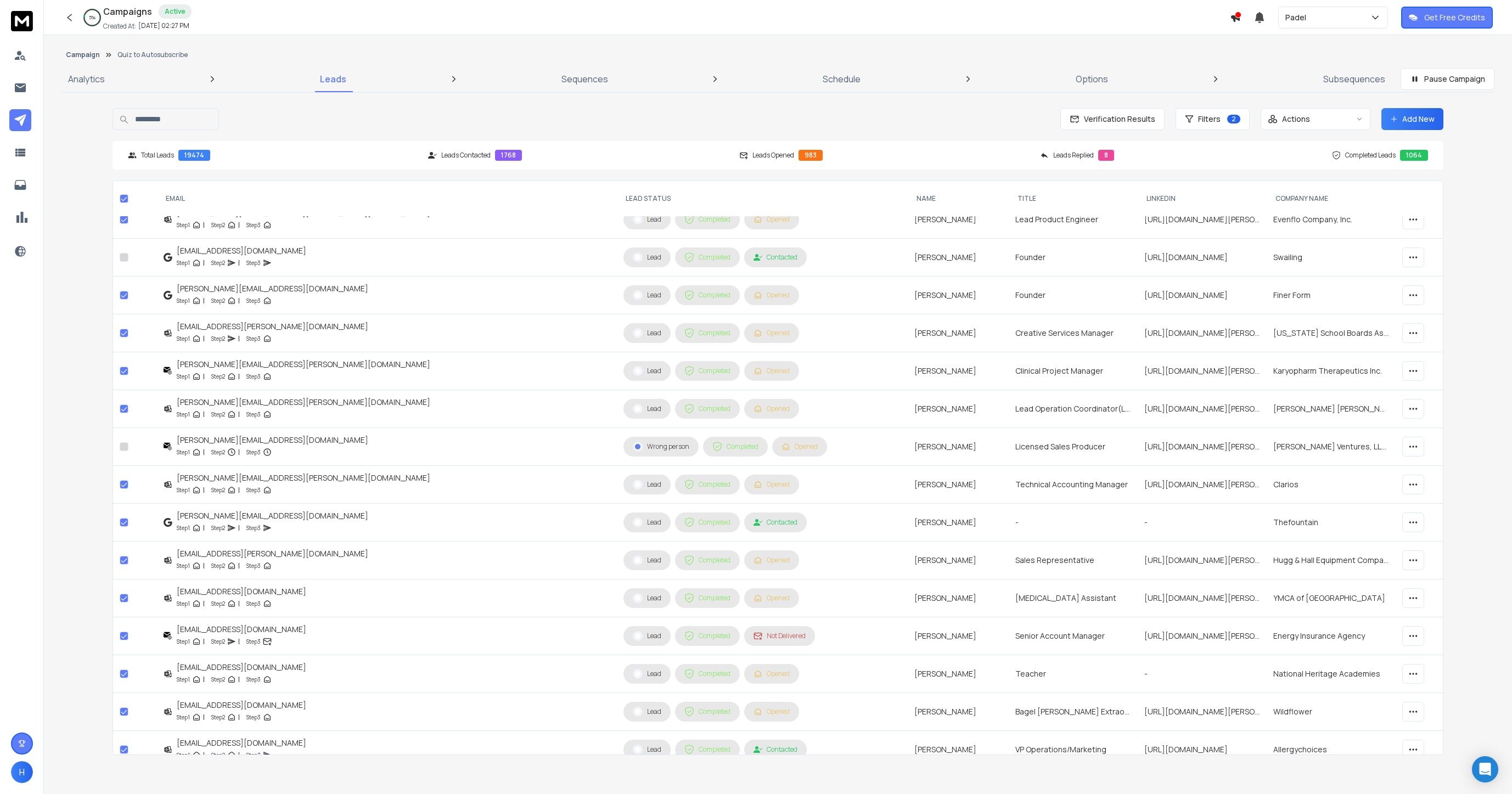
scroll to position [474, 0]
click at [123, 518] on button "button" at bounding box center [124, 519] width 9 height 9
click at [123, 629] on button "button" at bounding box center [124, 633] width 9 height 9
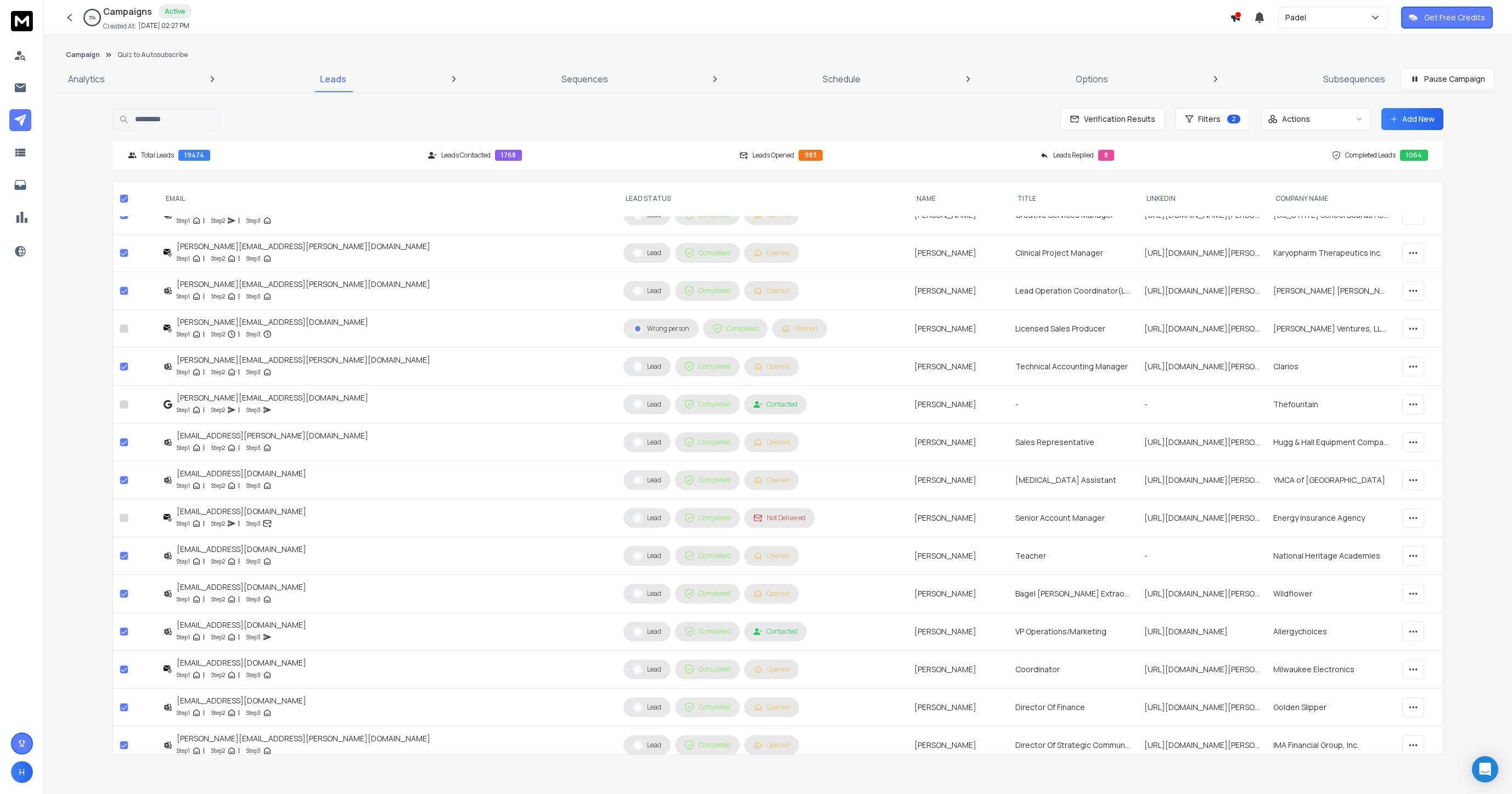
scroll to position [593, 0]
click at [124, 622] on button "button" at bounding box center [124, 626] width 9 height 9
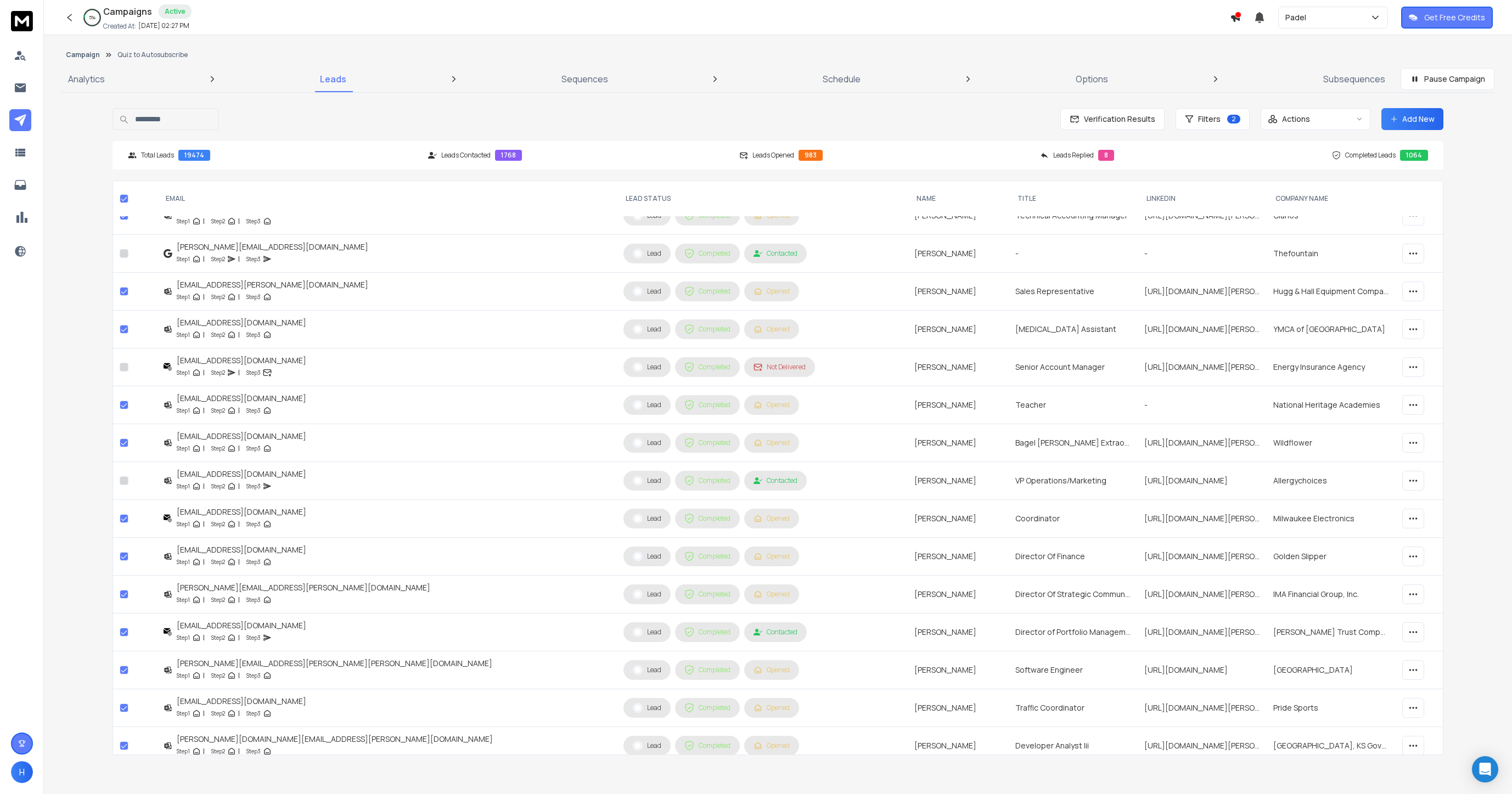
scroll to position [748, 0]
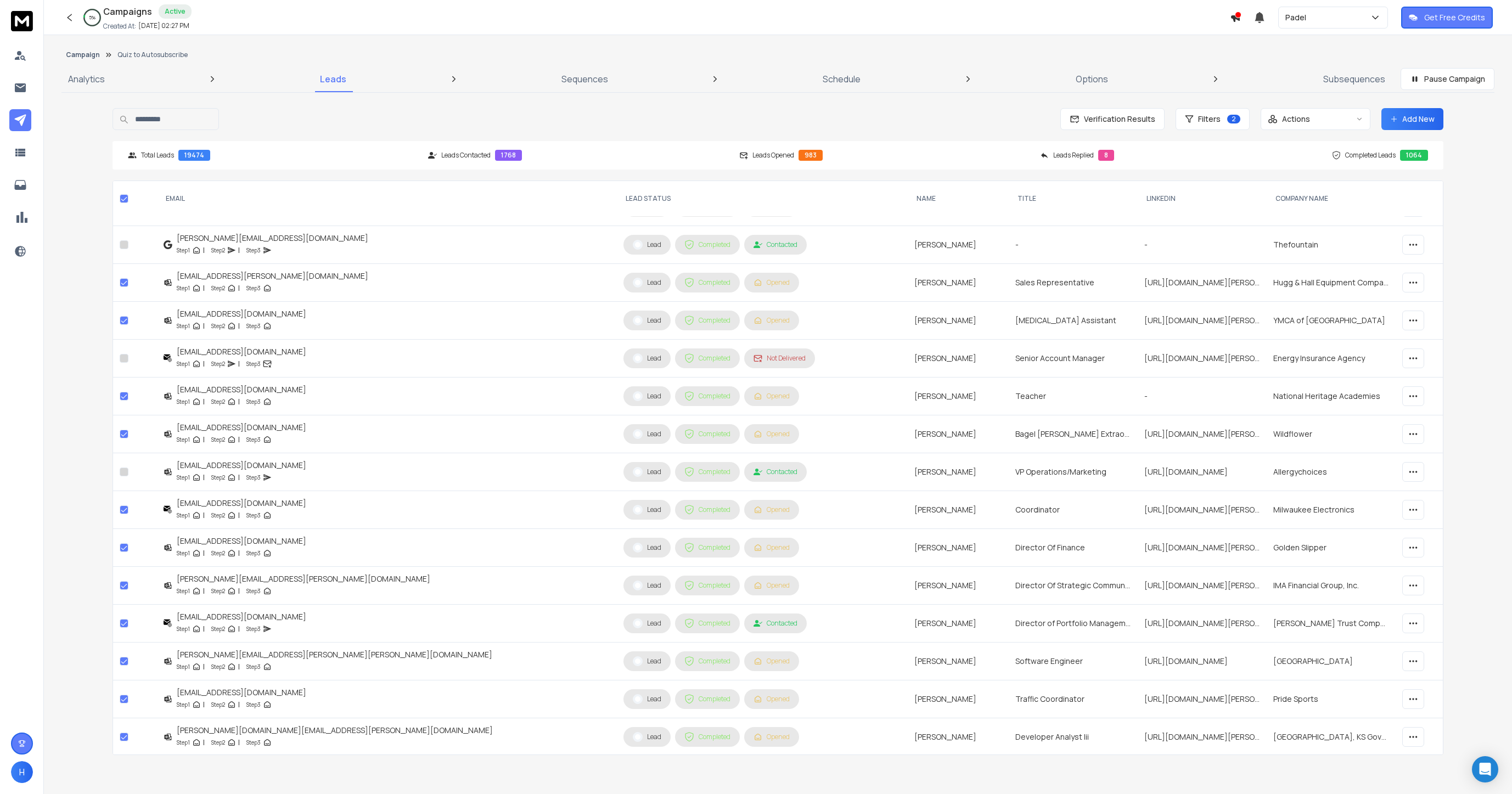
click at [124, 623] on button "button" at bounding box center [124, 623] width 9 height 9
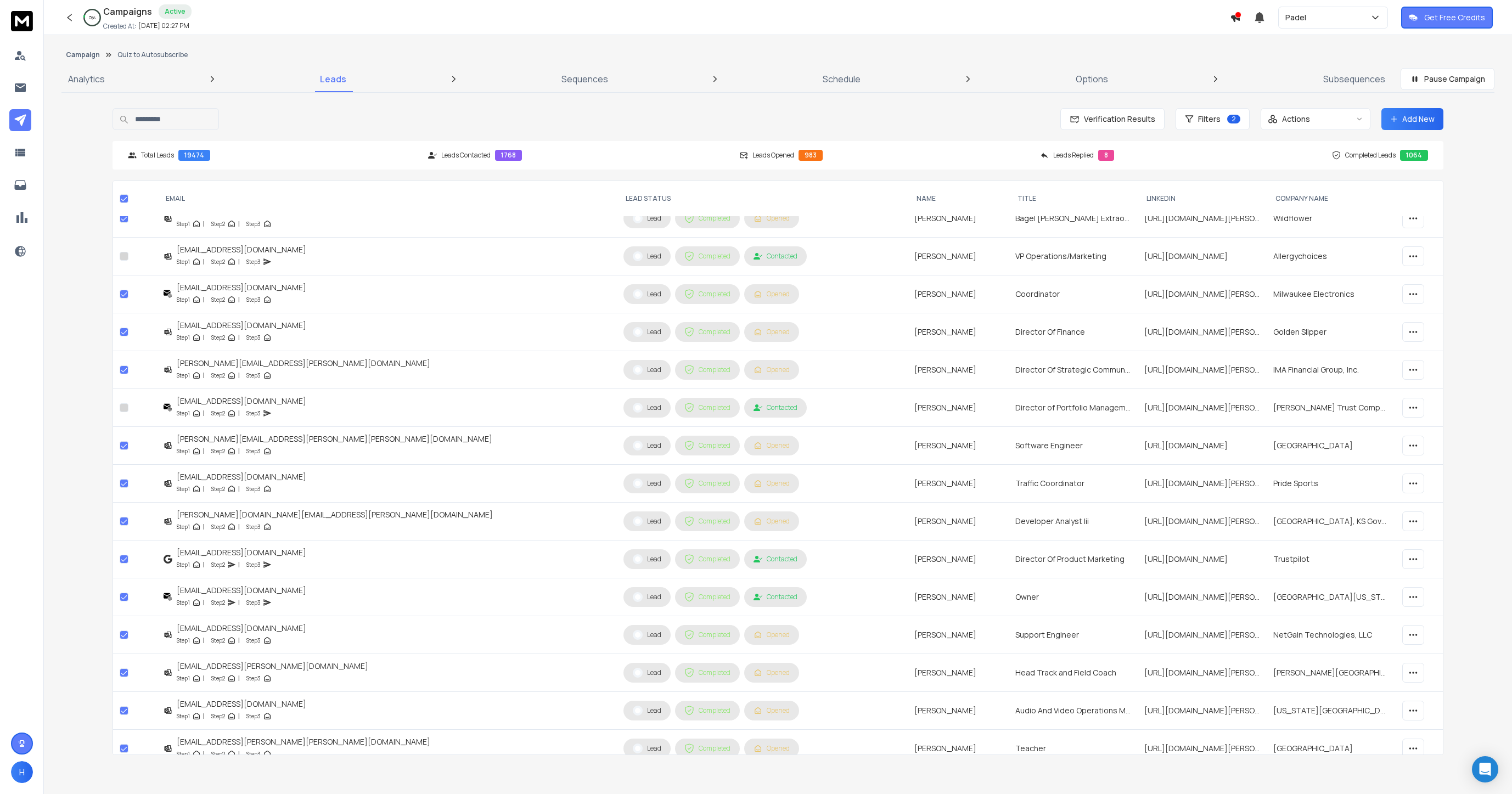
scroll to position [965, 0]
click at [121, 555] on button "button" at bounding box center [124, 558] width 9 height 9
click at [125, 596] on button "button" at bounding box center [124, 596] width 9 height 9
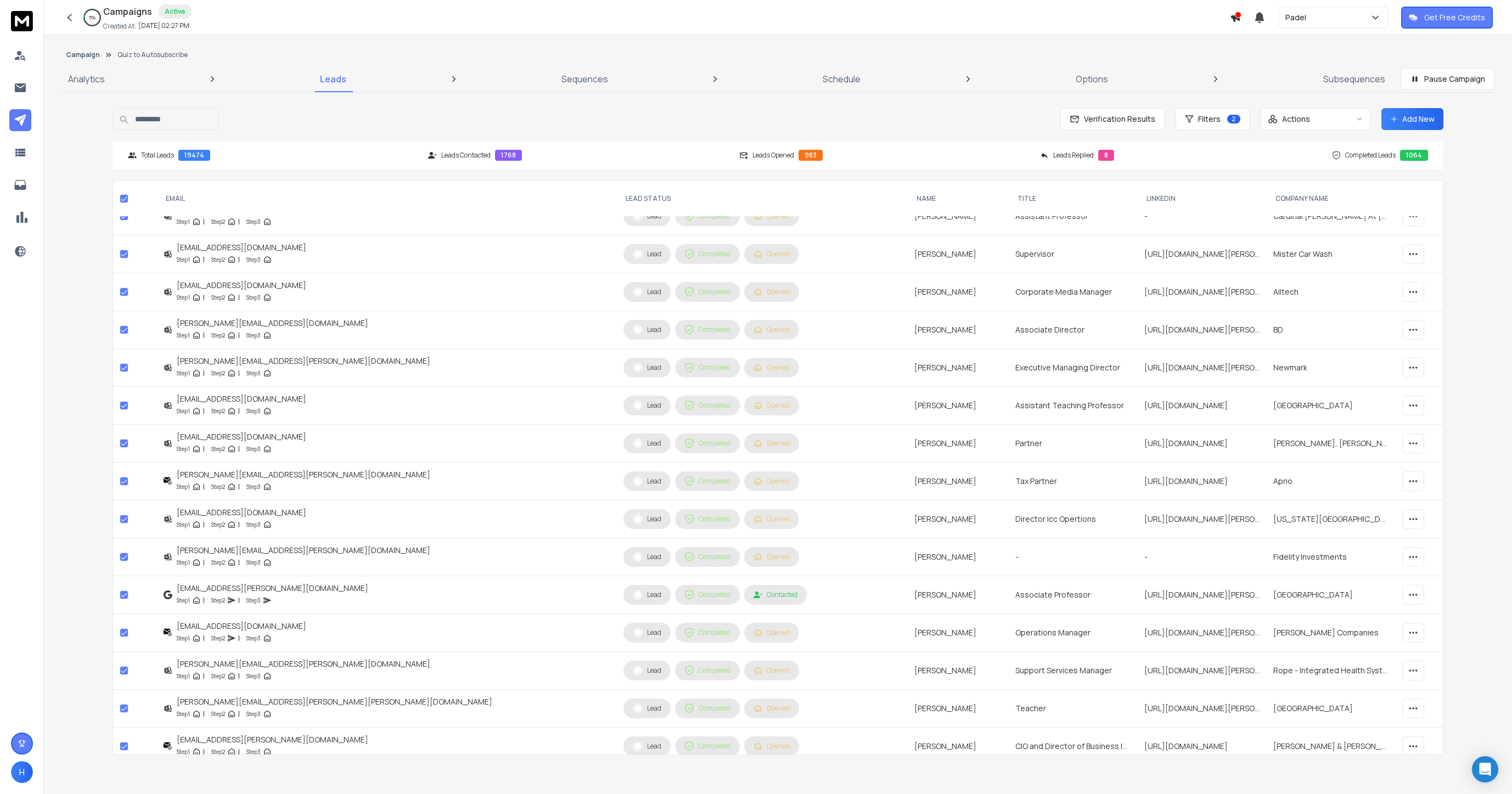
scroll to position [1765, 0]
click at [126, 589] on button "button" at bounding box center [124, 590] width 9 height 9
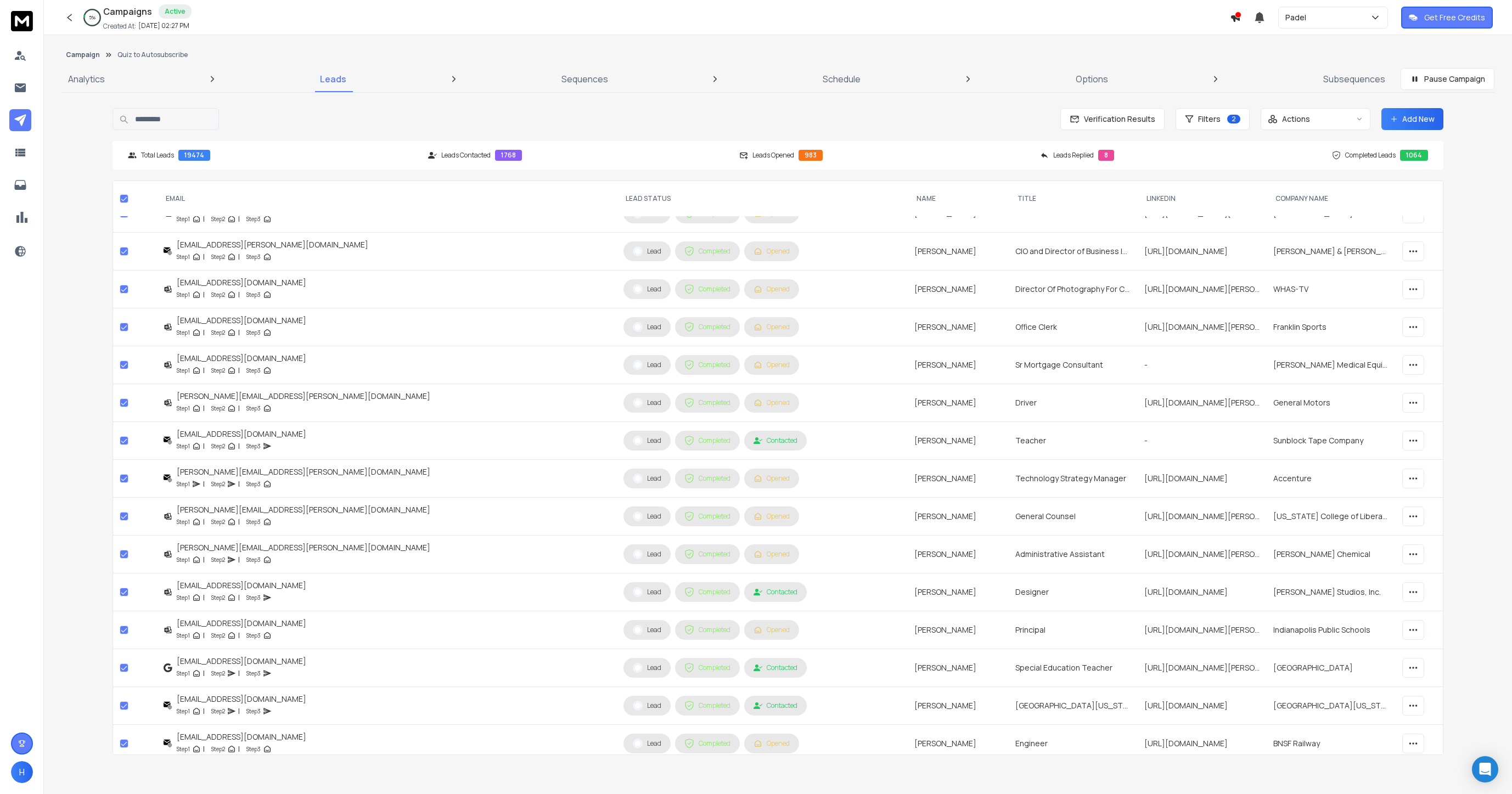
scroll to position [2279, 0]
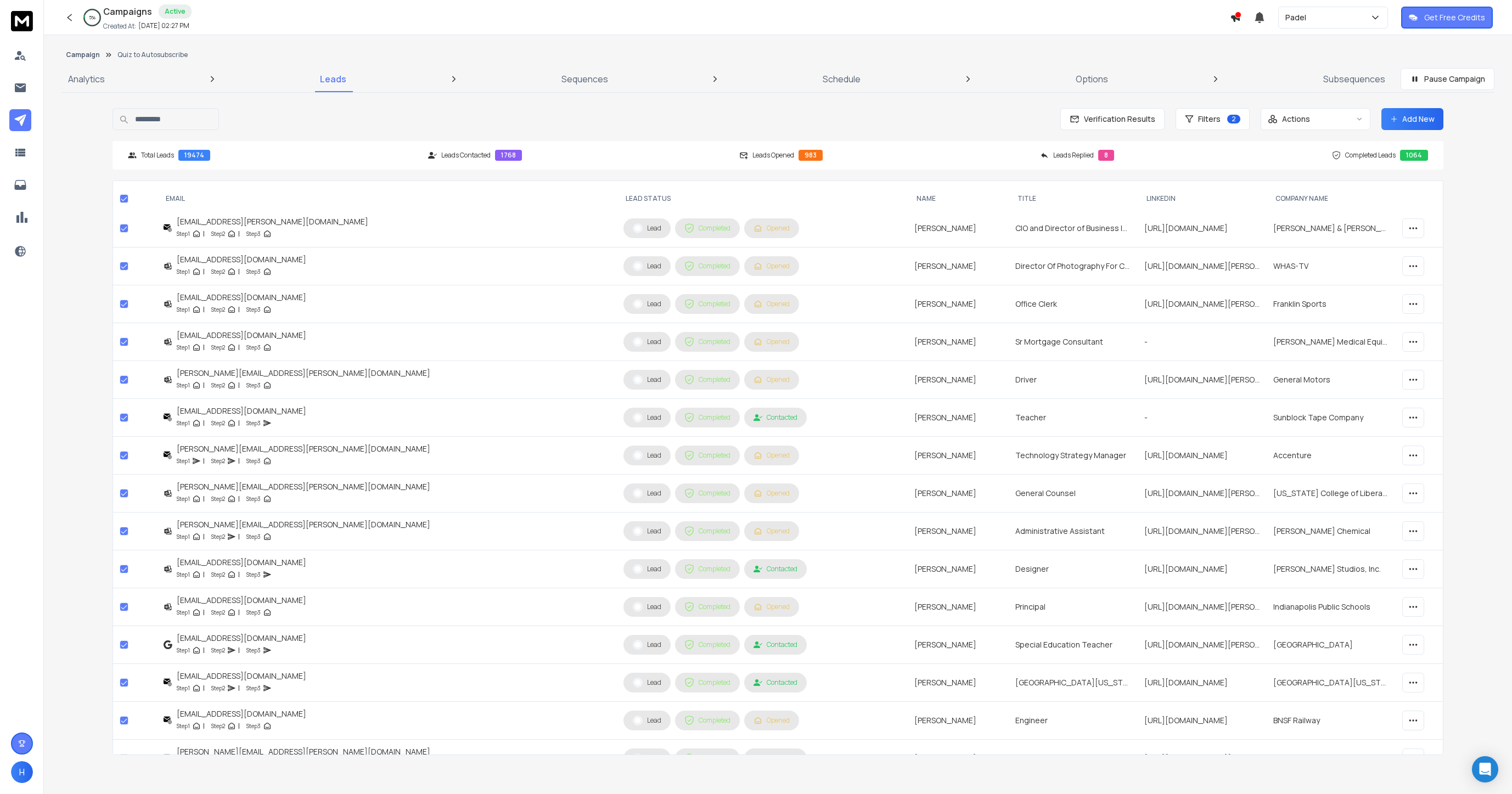
click at [123, 418] on button "button" at bounding box center [124, 417] width 9 height 9
click at [127, 568] on button "button" at bounding box center [124, 569] width 9 height 9
click at [123, 646] on button "button" at bounding box center [124, 644] width 9 height 9
click at [123, 685] on button "button" at bounding box center [124, 682] width 9 height 9
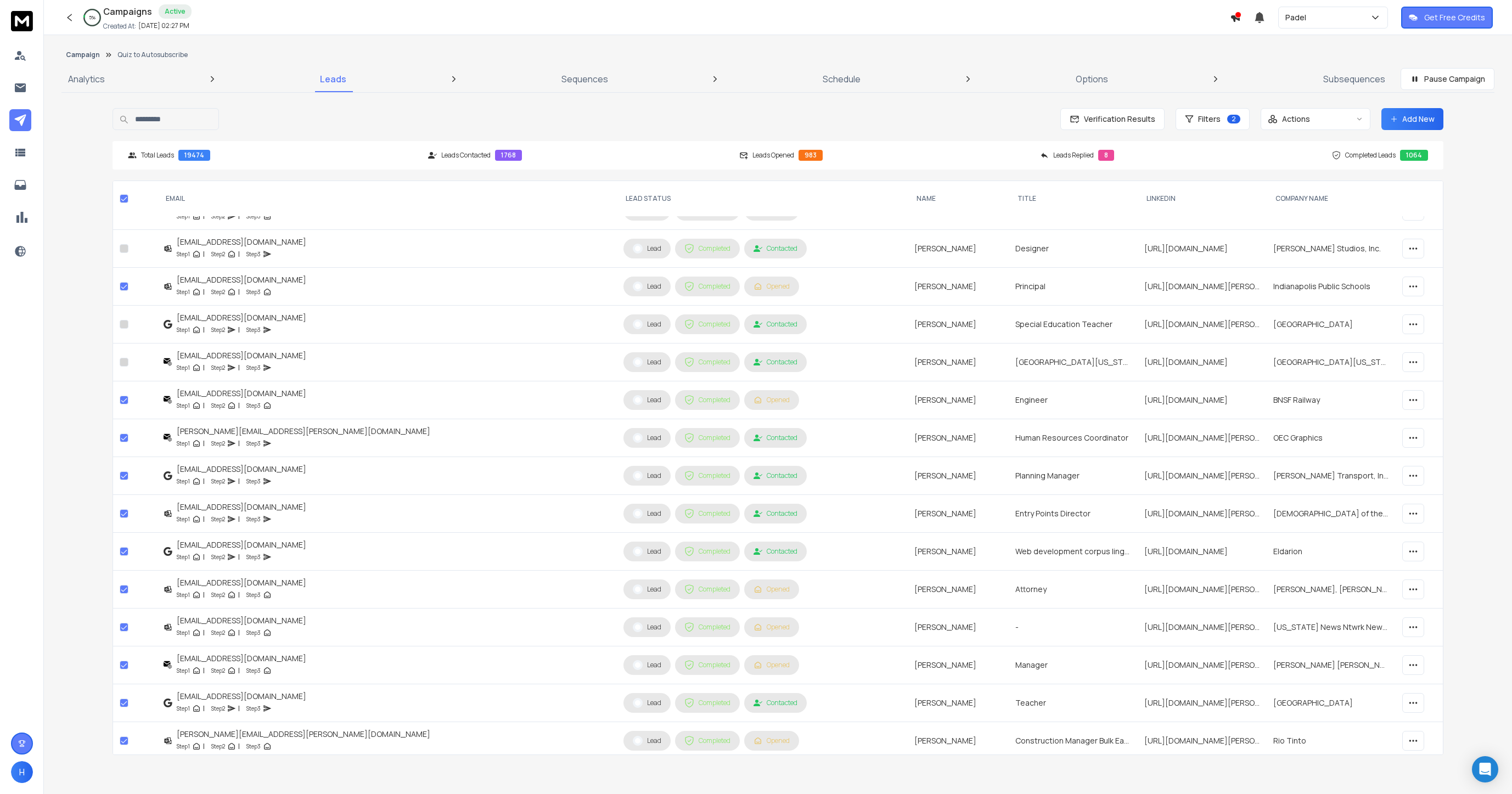
scroll to position [2622, 0]
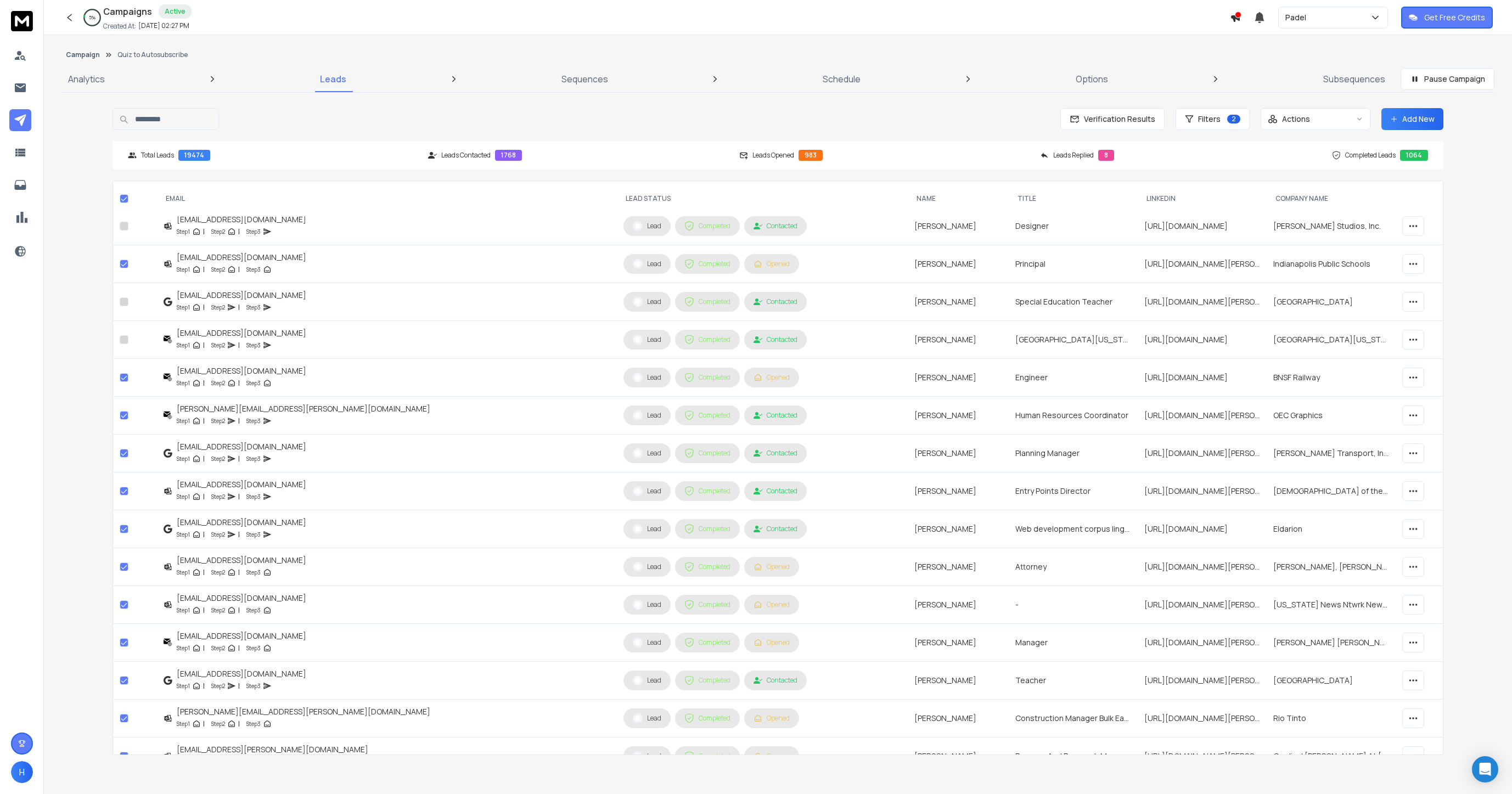
click at [124, 412] on button "button" at bounding box center [124, 415] width 9 height 9
click at [124, 450] on button "button" at bounding box center [124, 453] width 9 height 9
click at [123, 489] on button "button" at bounding box center [124, 491] width 9 height 9
click at [126, 680] on button "button" at bounding box center [124, 680] width 9 height 9
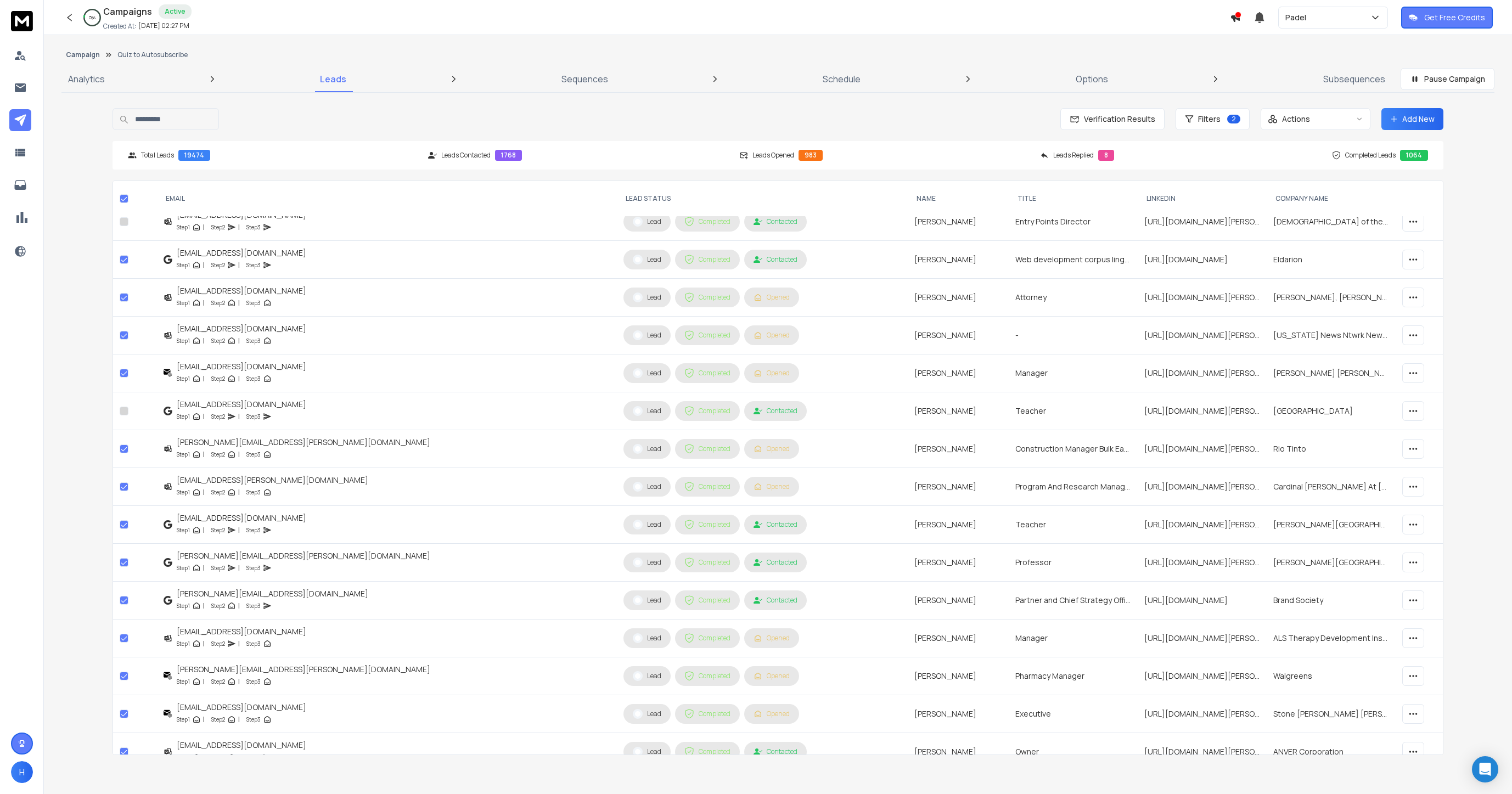
scroll to position [2894, 0]
click at [123, 521] on button "button" at bounding box center [124, 521] width 9 height 9
click at [124, 558] on button "button" at bounding box center [124, 559] width 9 height 9
click at [124, 597] on button "button" at bounding box center [124, 597] width 9 height 9
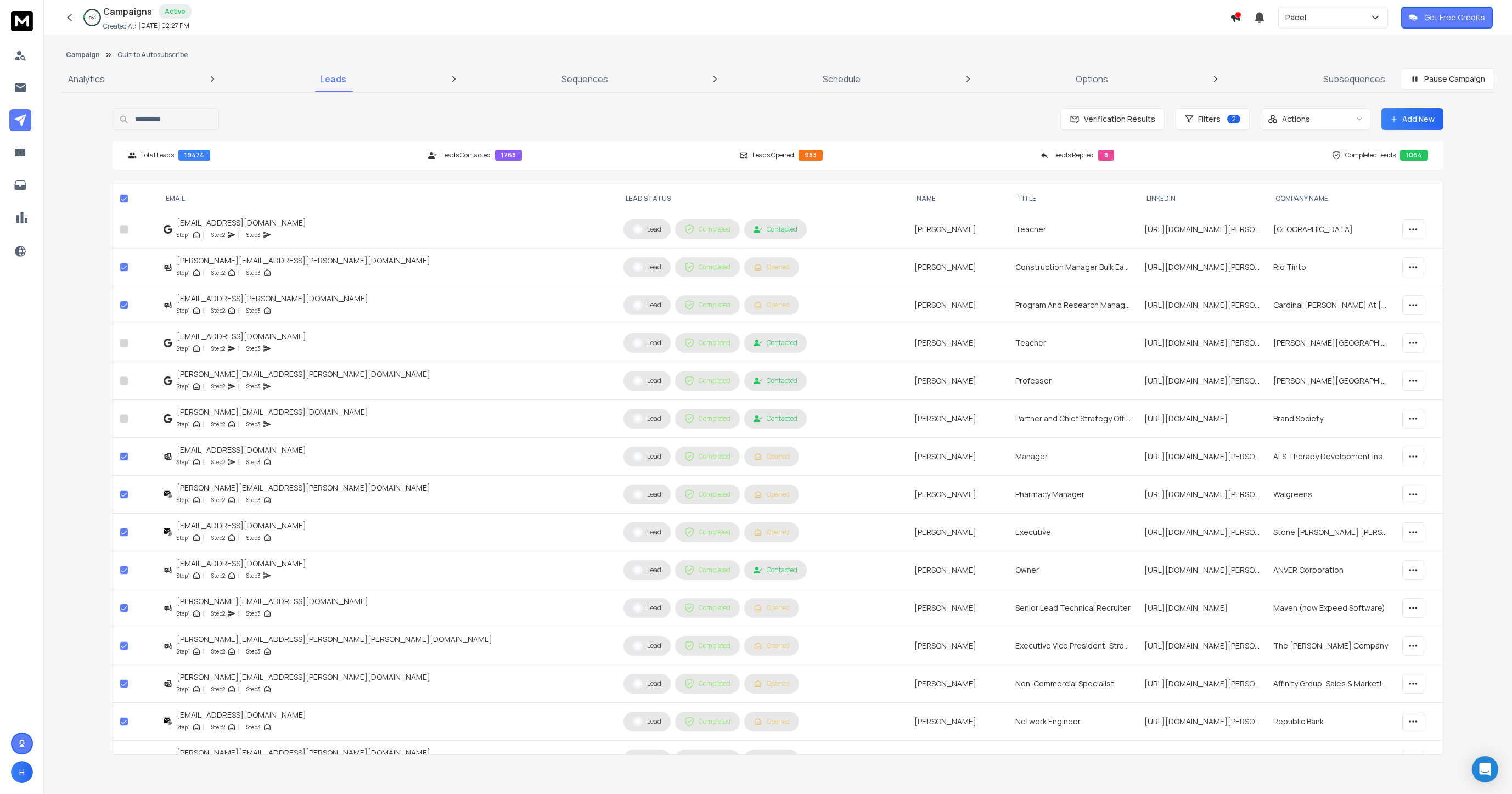
scroll to position [3074, 0]
click at [123, 567] on button "button" at bounding box center [124, 569] width 9 height 9
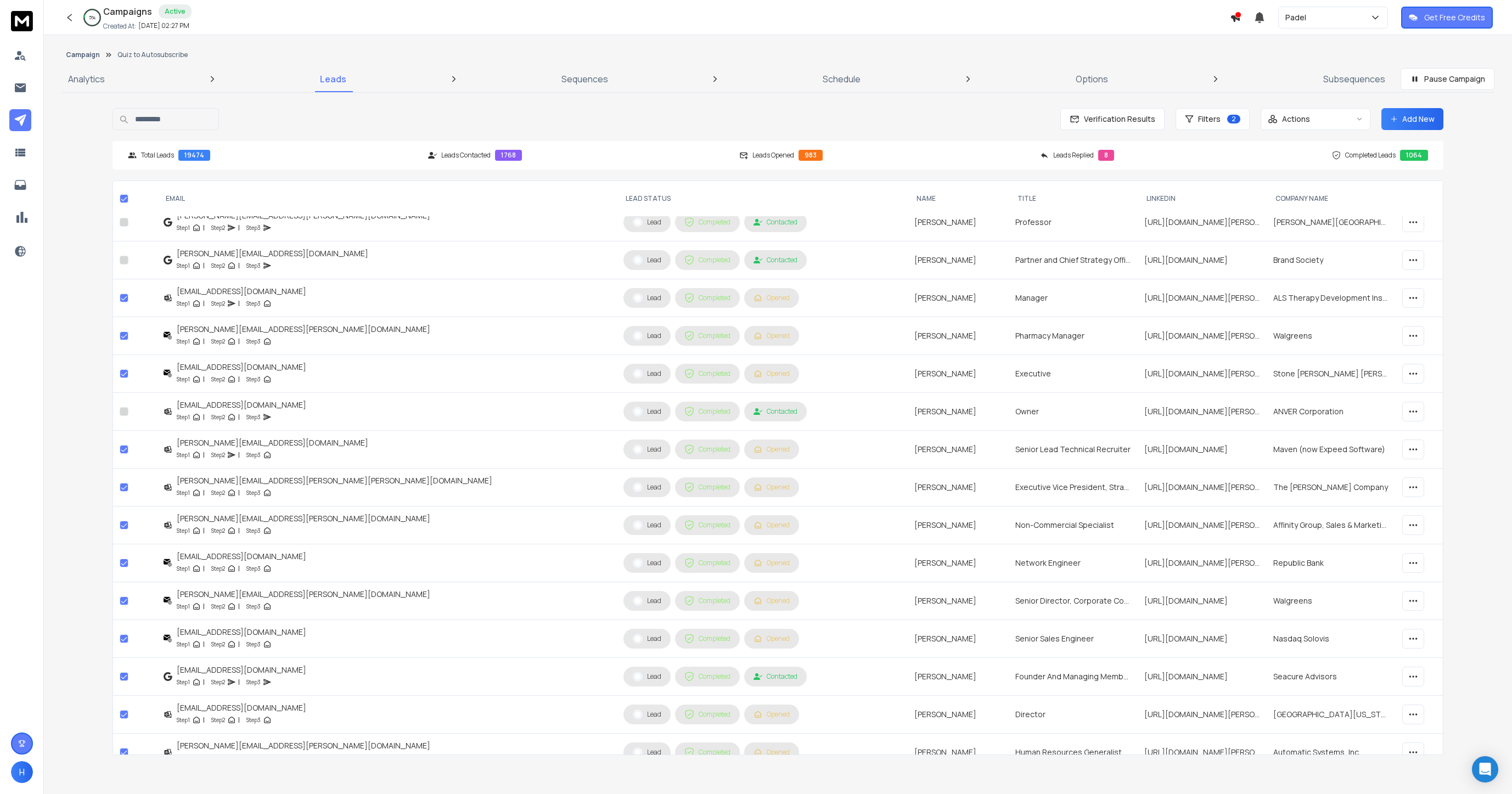
scroll to position [3256, 0]
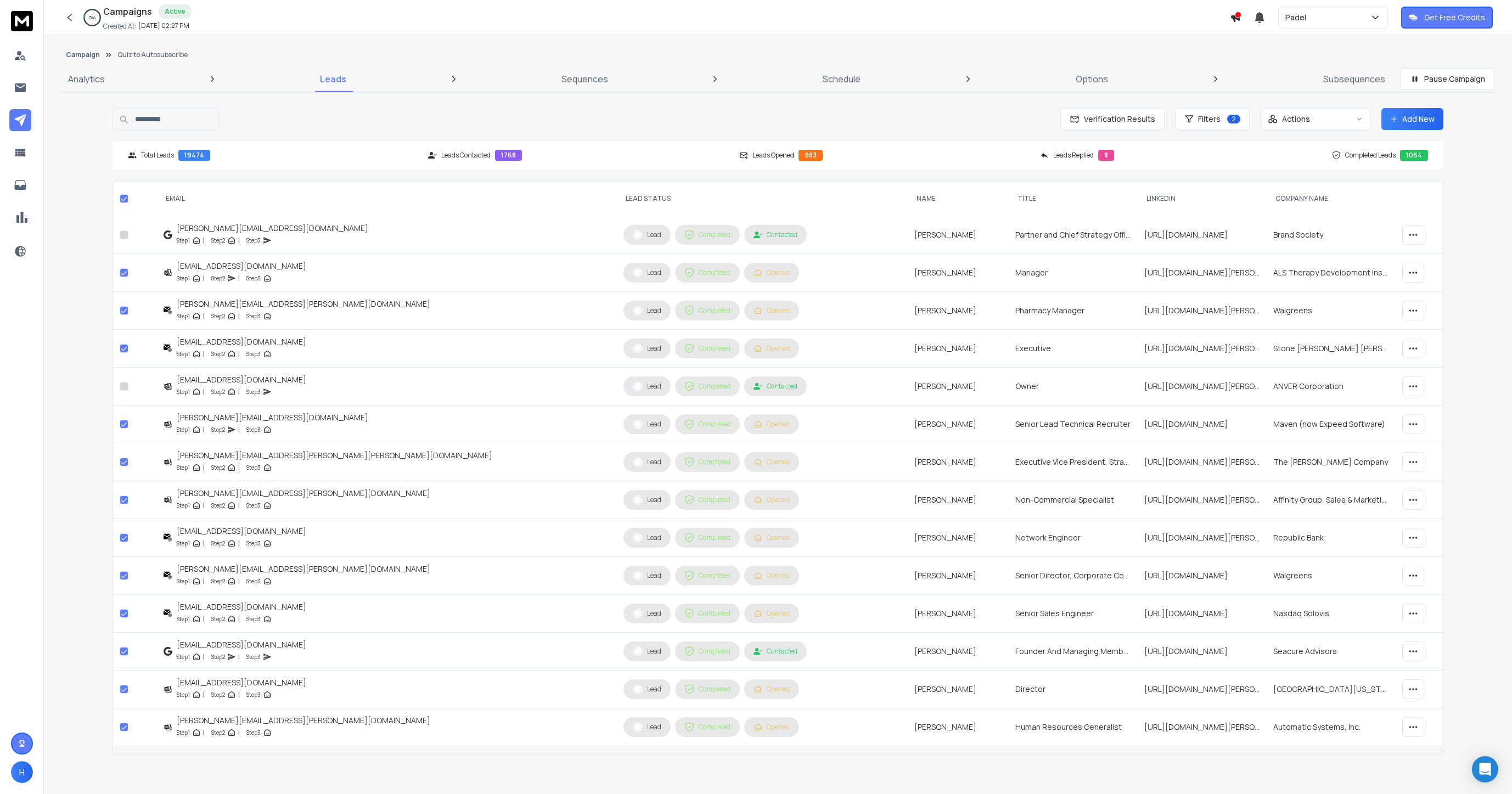
click at [123, 647] on button "button" at bounding box center [124, 651] width 9 height 9
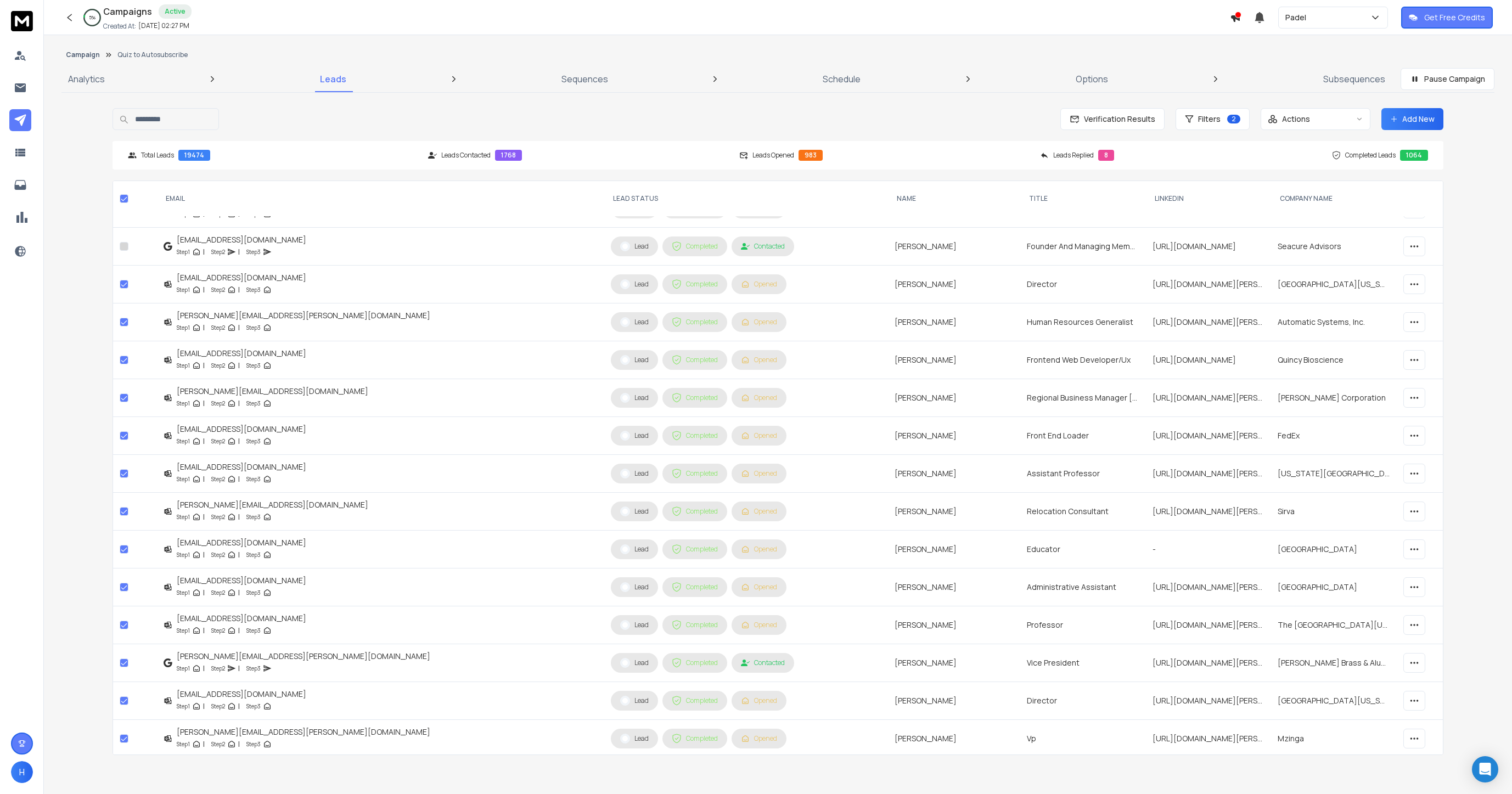
scroll to position [3660, 0]
click at [124, 664] on button "button" at bounding box center [124, 665] width 9 height 9
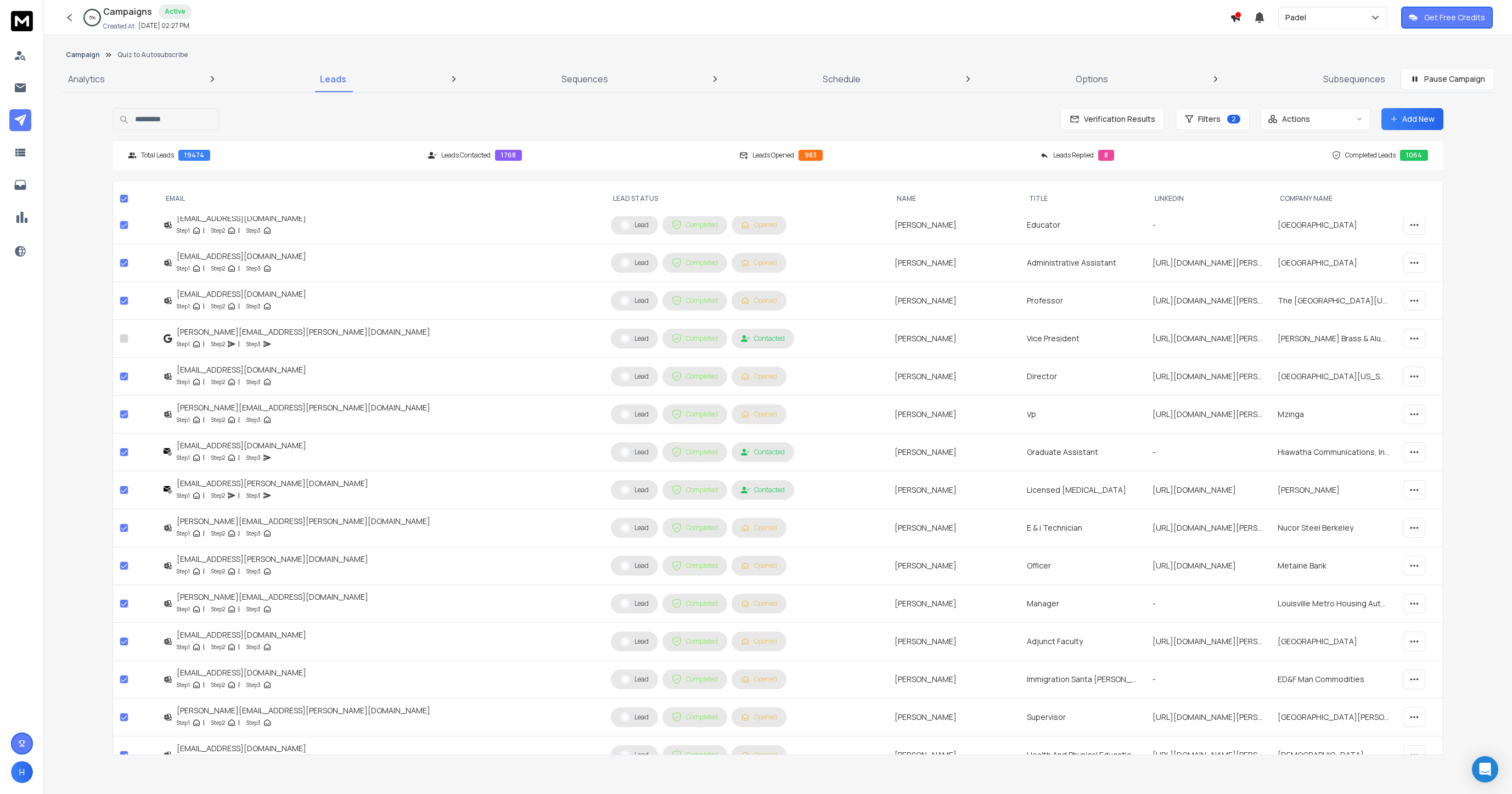
scroll to position [3993, 0]
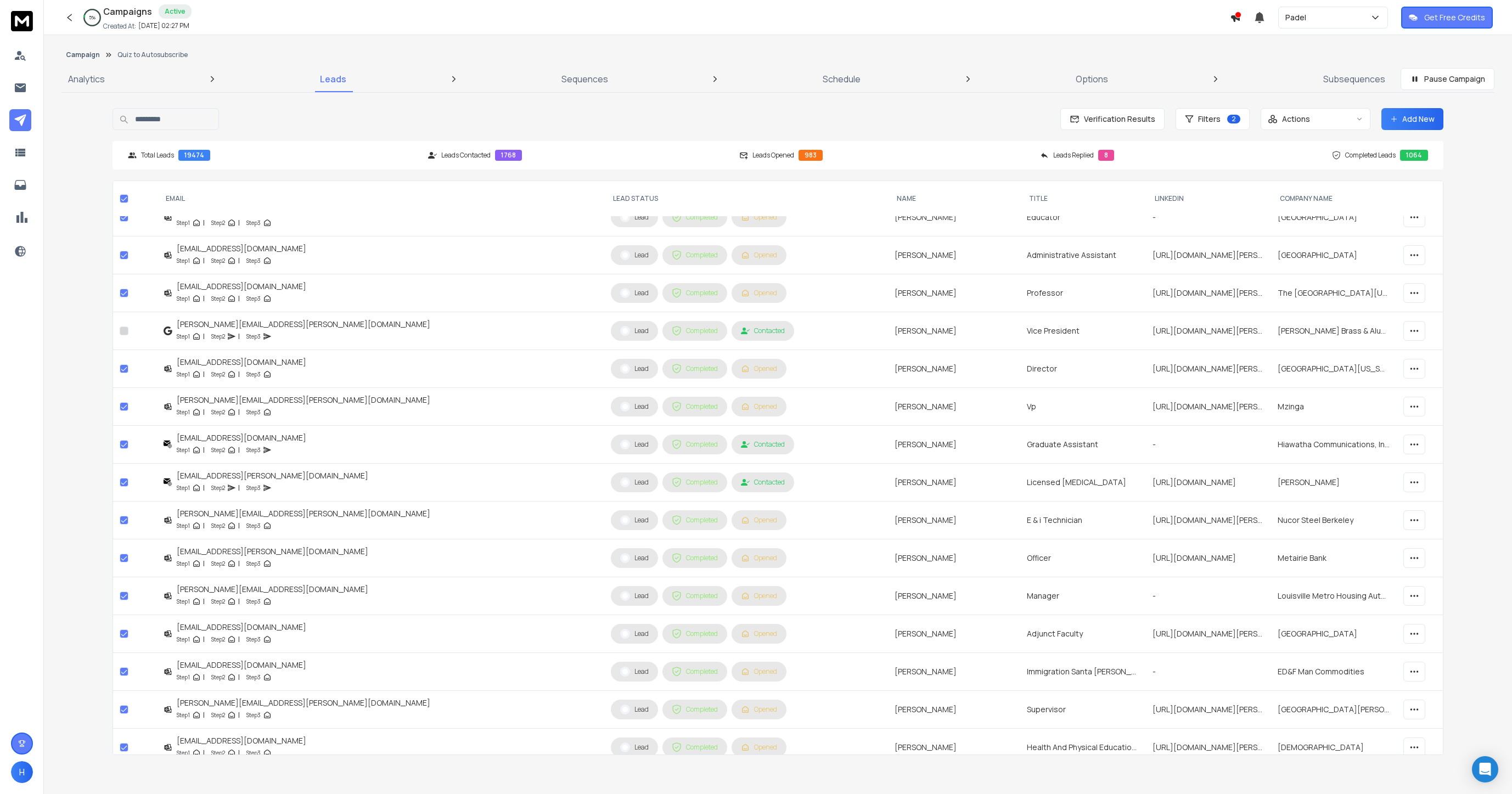
click at [126, 445] on button "button" at bounding box center [124, 444] width 9 height 9
click at [124, 481] on button "button" at bounding box center [124, 482] width 9 height 9
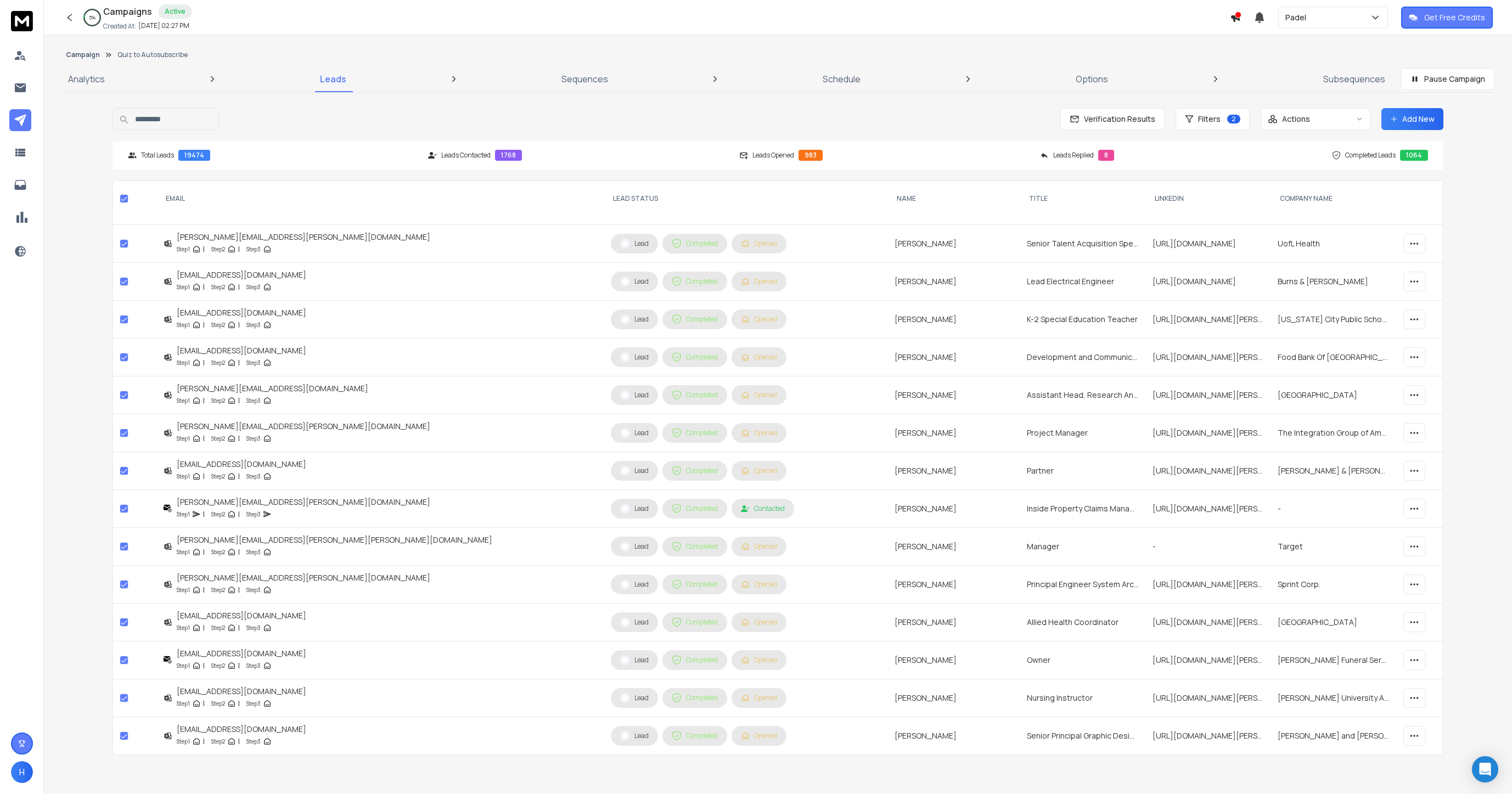
scroll to position [4671, 0]
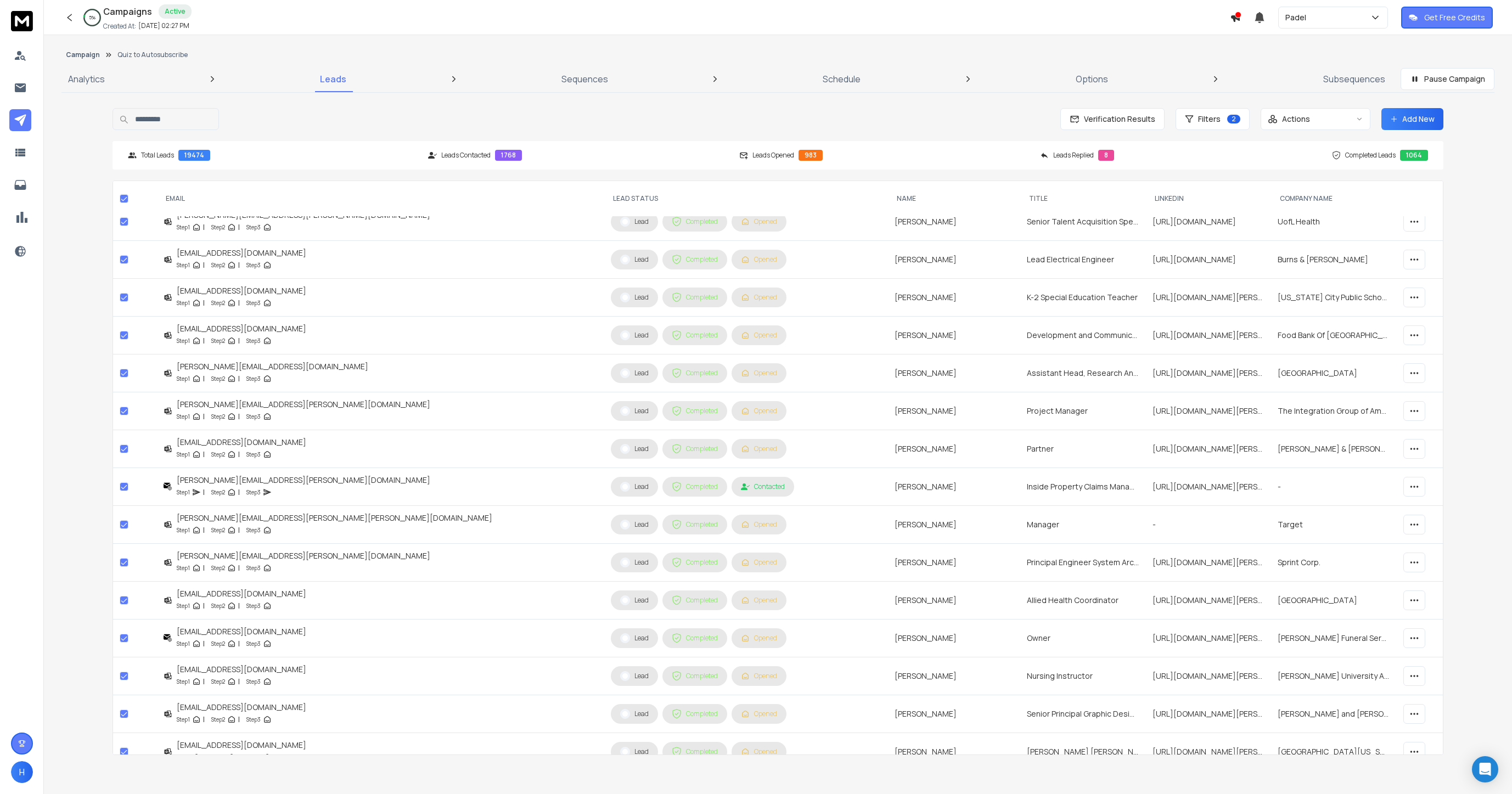
click at [123, 486] on button "button" at bounding box center [124, 486] width 9 height 9
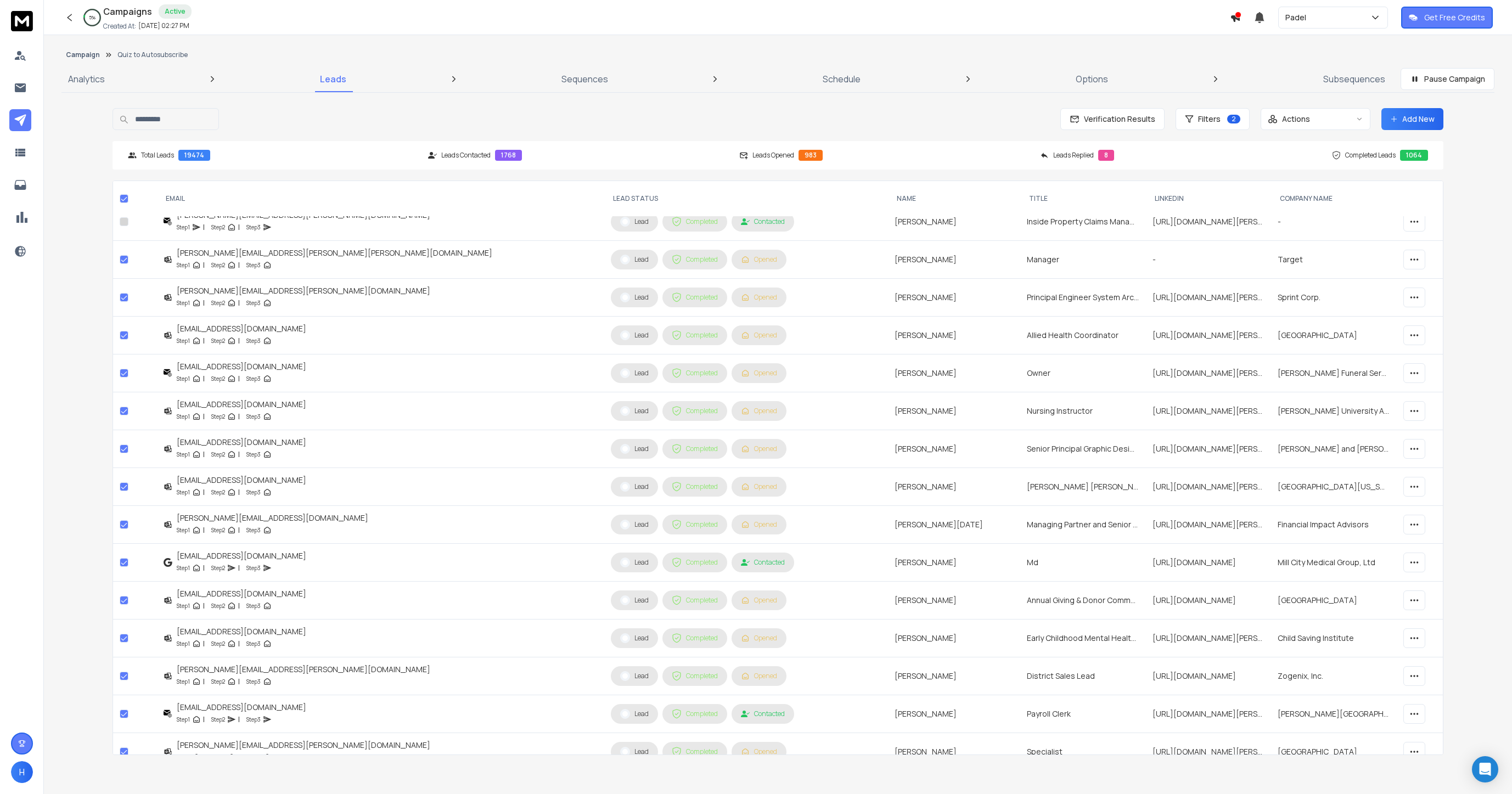
scroll to position [4938, 0]
click at [125, 558] on button "button" at bounding box center [124, 559] width 9 height 9
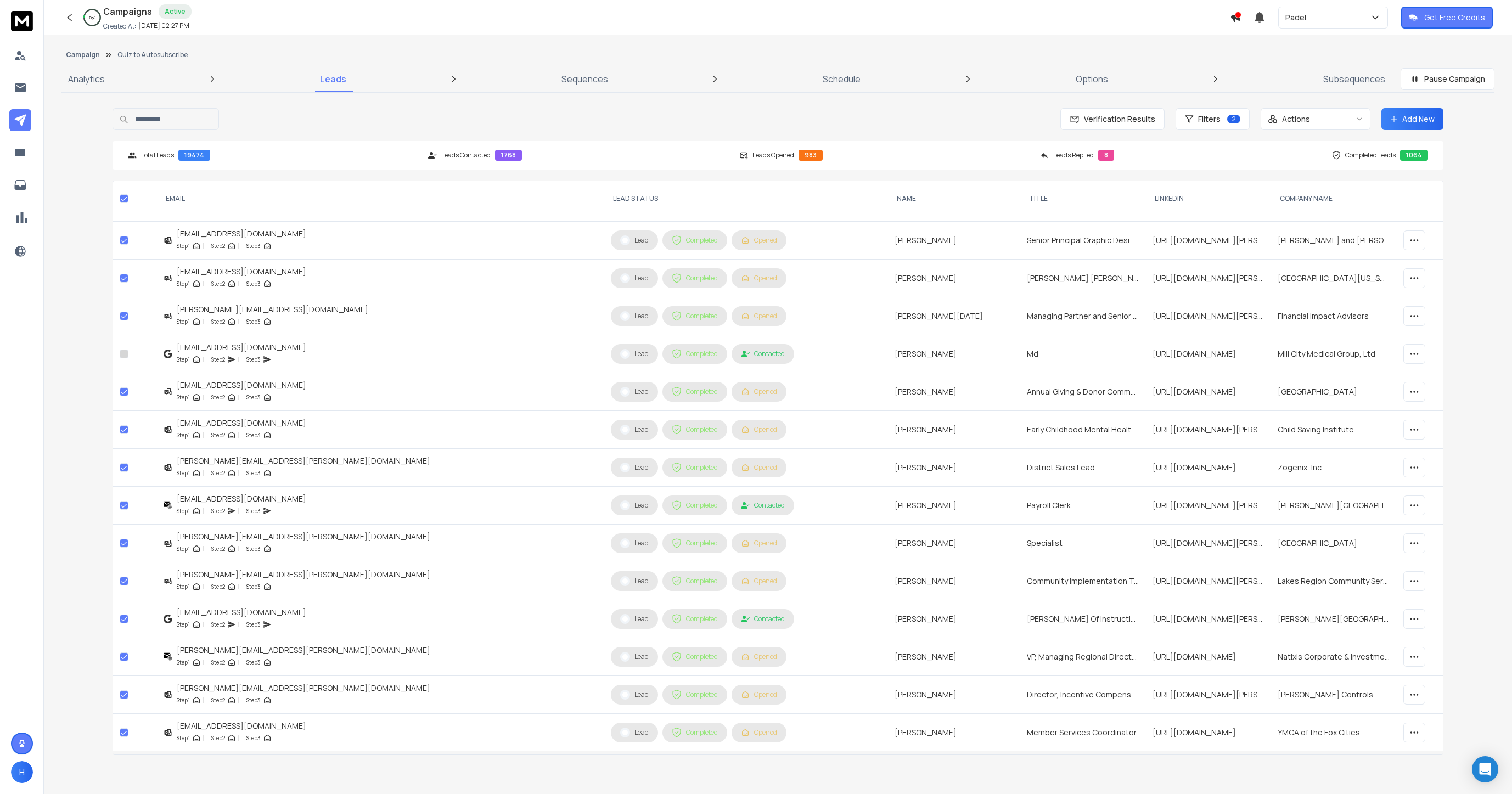
scroll to position [5150, 0]
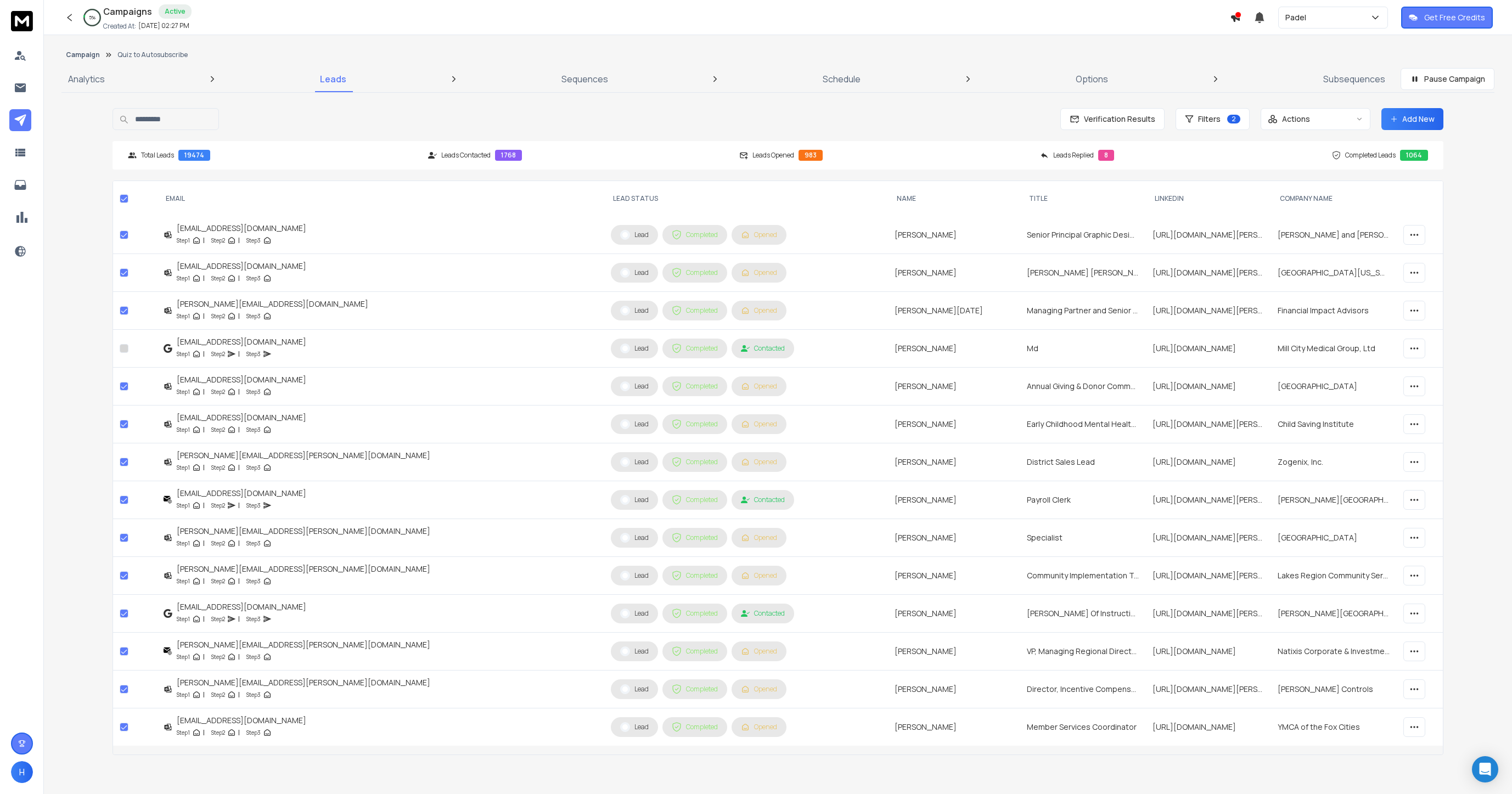
click at [123, 501] on button "button" at bounding box center [124, 499] width 9 height 9
click at [124, 612] on button "button" at bounding box center [124, 613] width 9 height 9
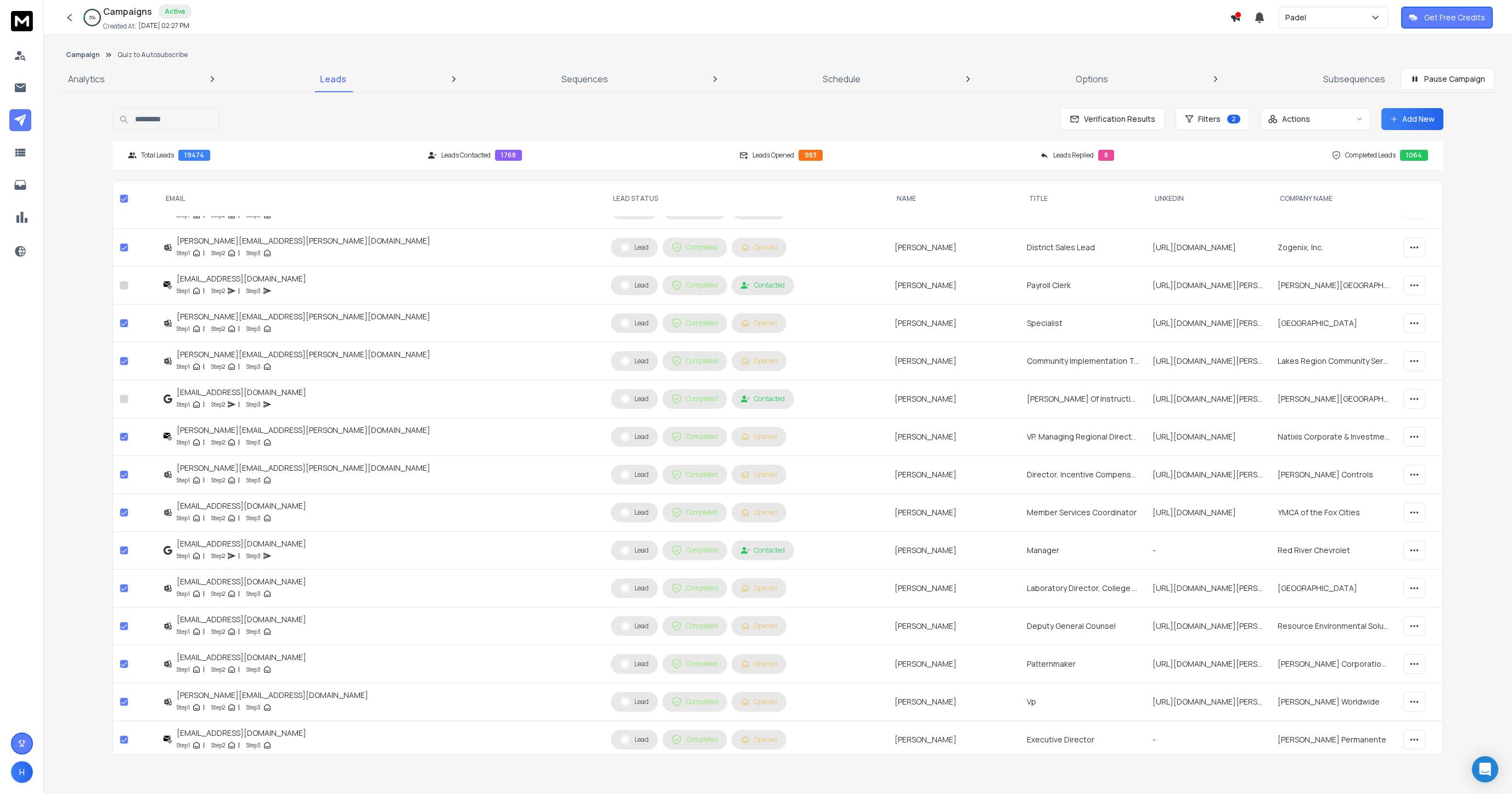
scroll to position [5375, 0]
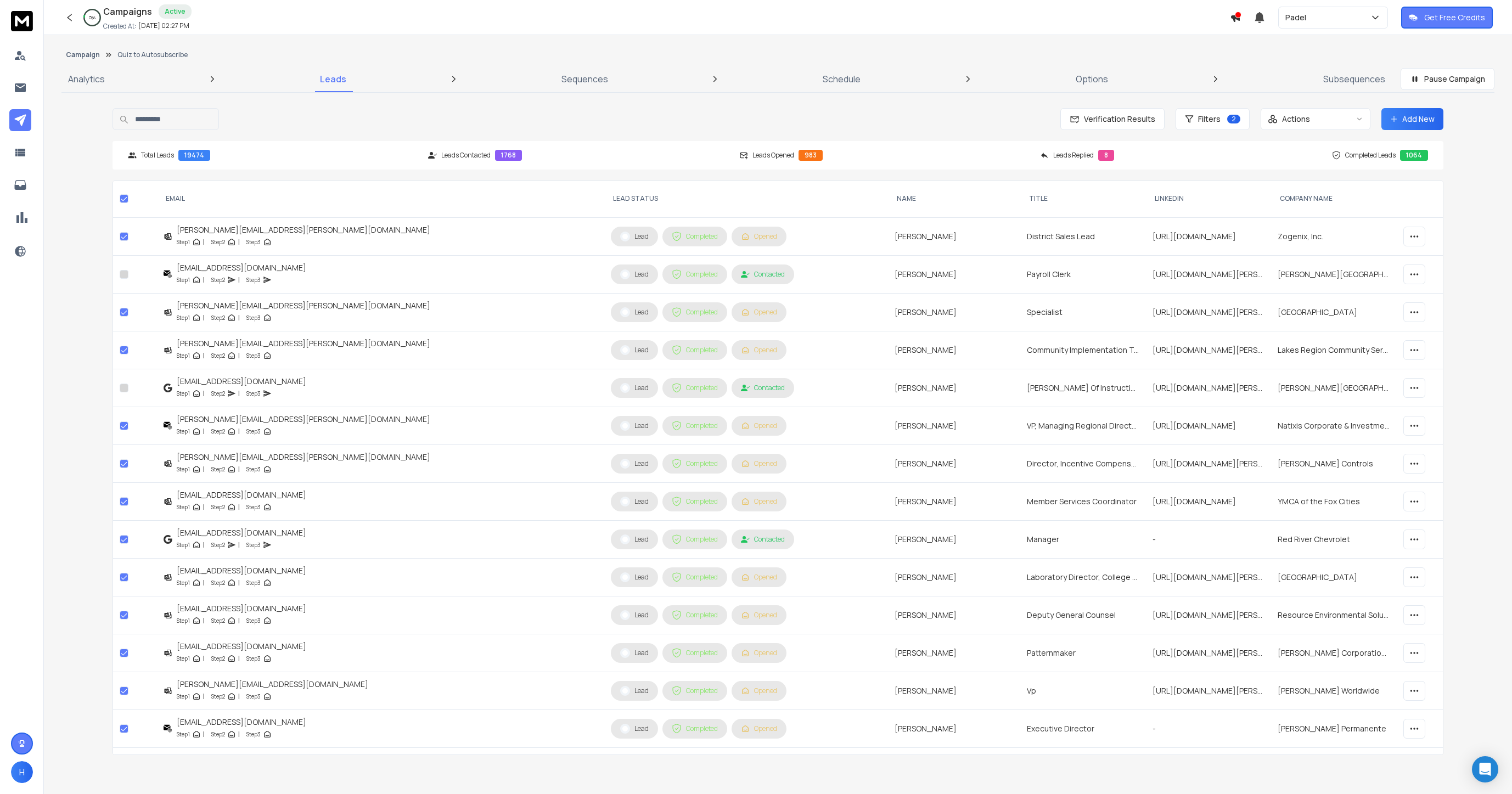
click at [124, 537] on button "button" at bounding box center [124, 539] width 9 height 9
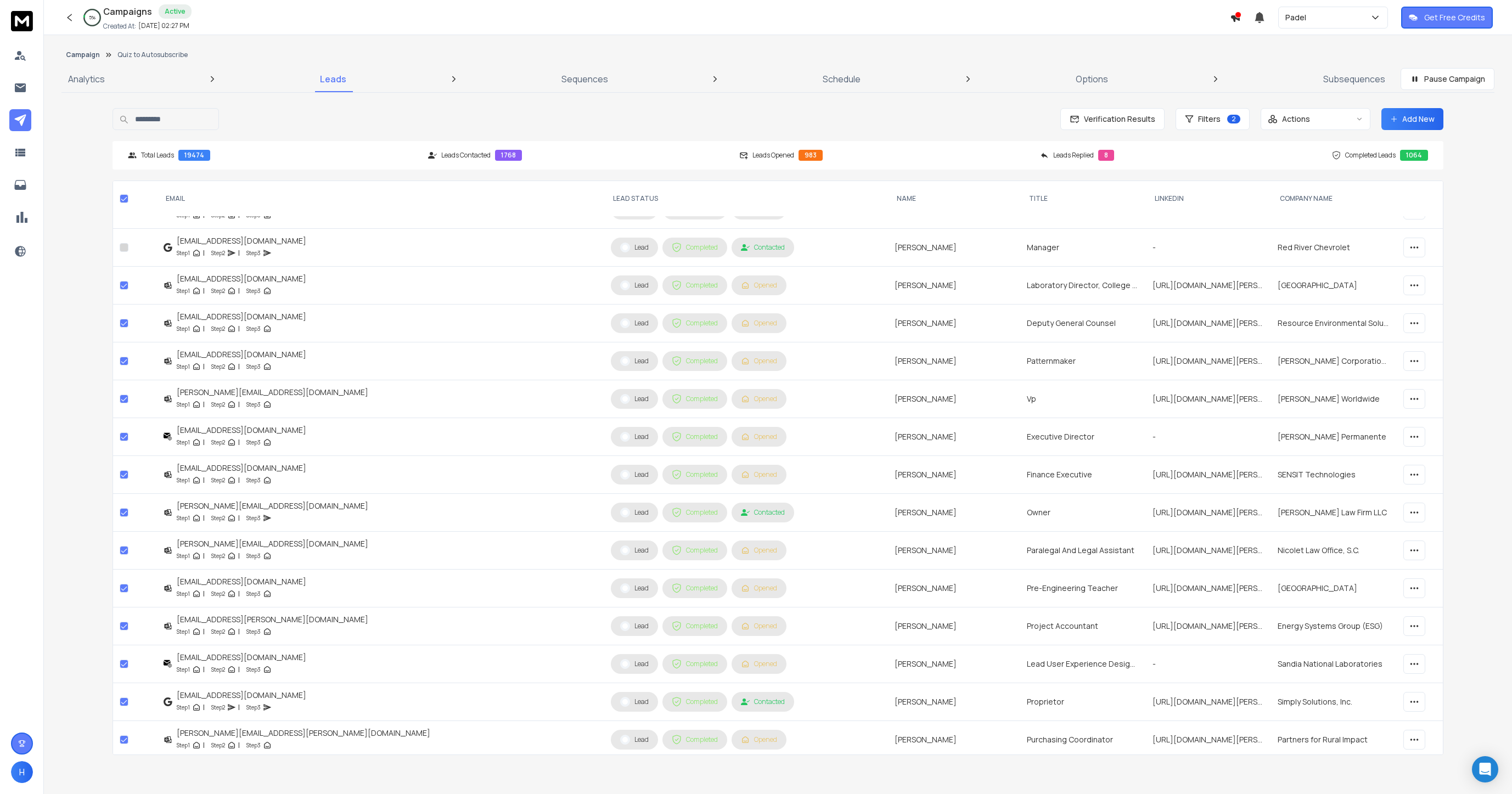
scroll to position [5670, 0]
click at [125, 511] on button "button" at bounding box center [124, 510] width 9 height 9
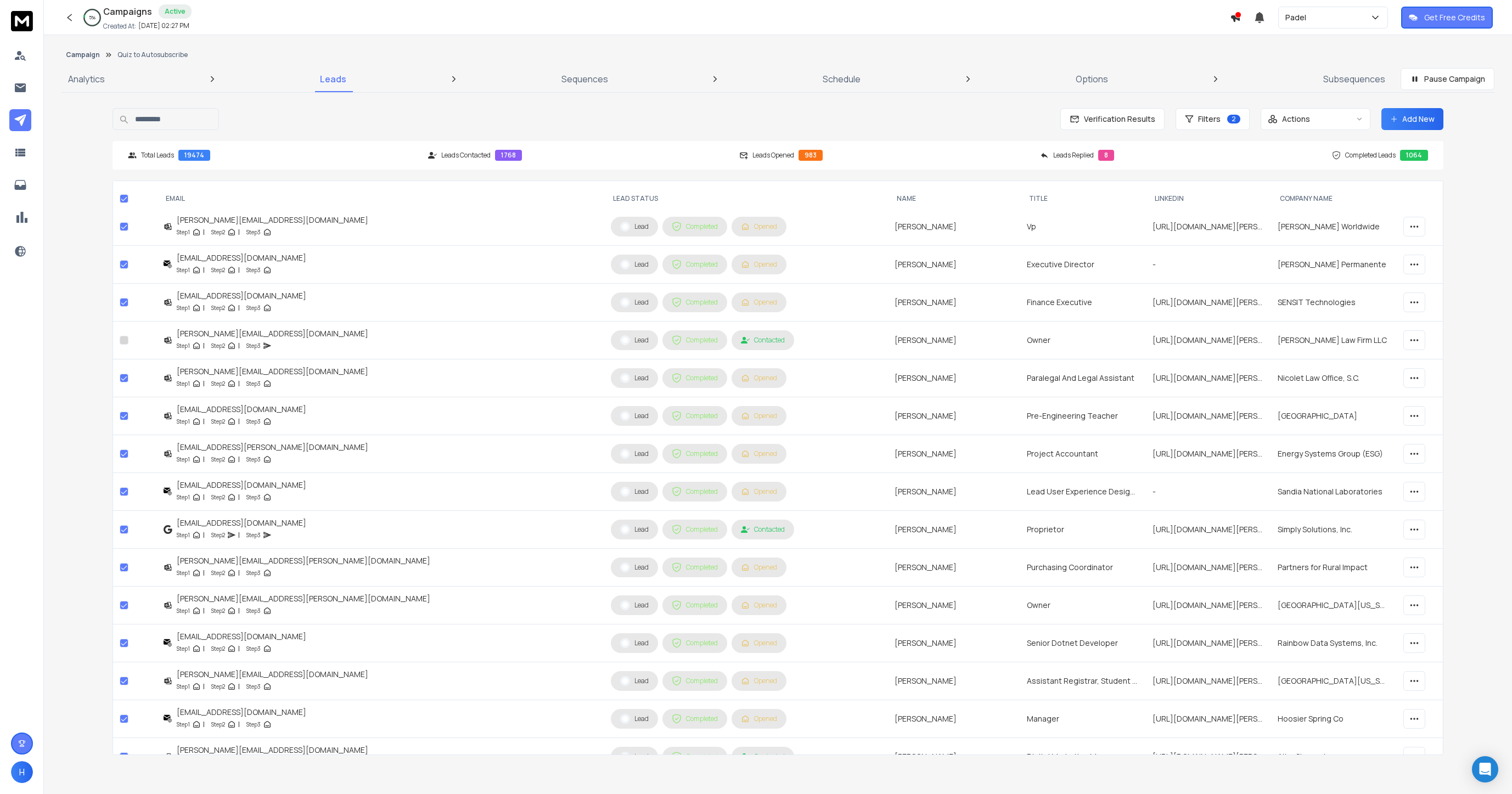
scroll to position [5846, 0]
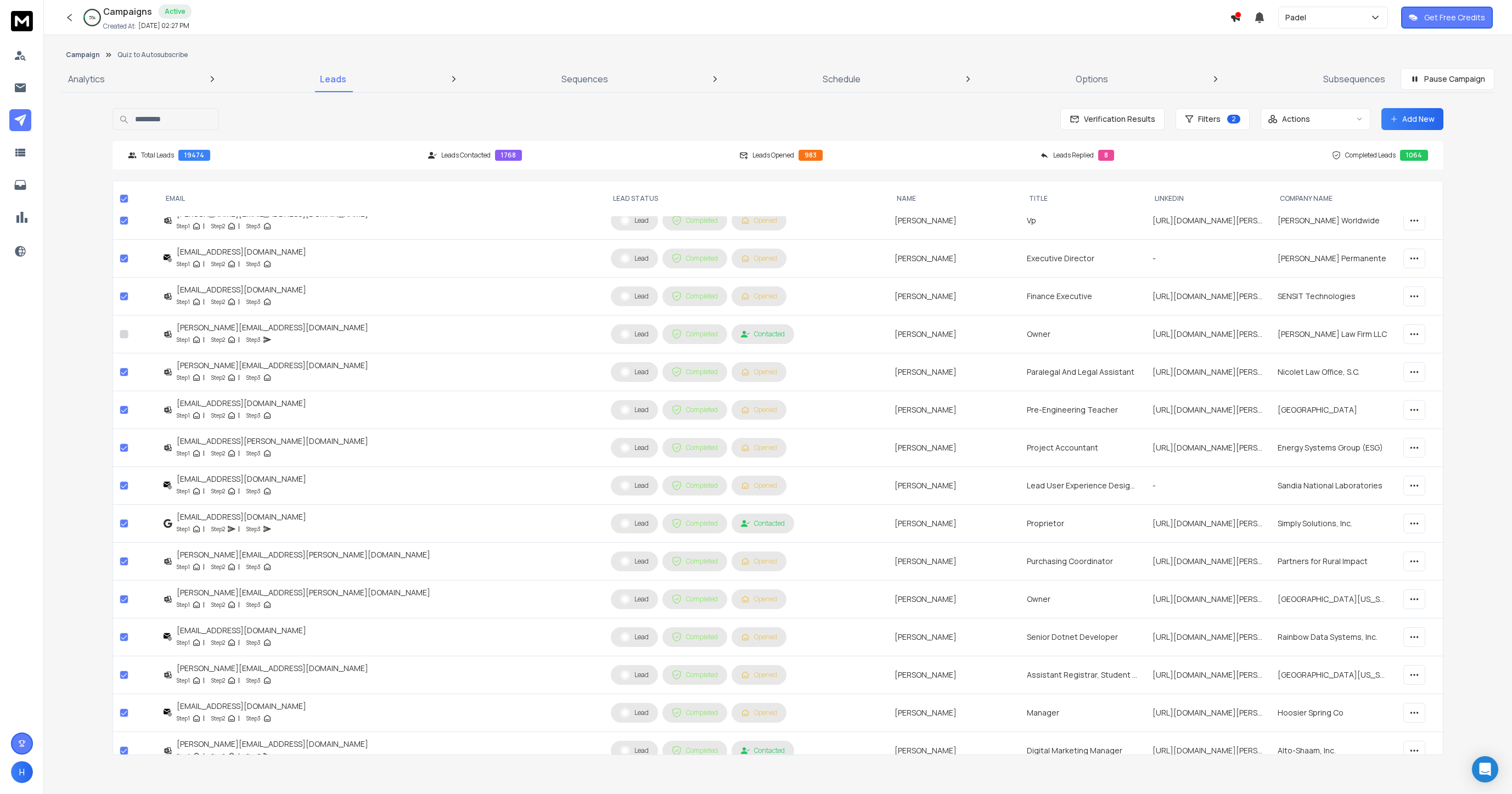
click at [123, 524] on button "button" at bounding box center [124, 523] width 9 height 9
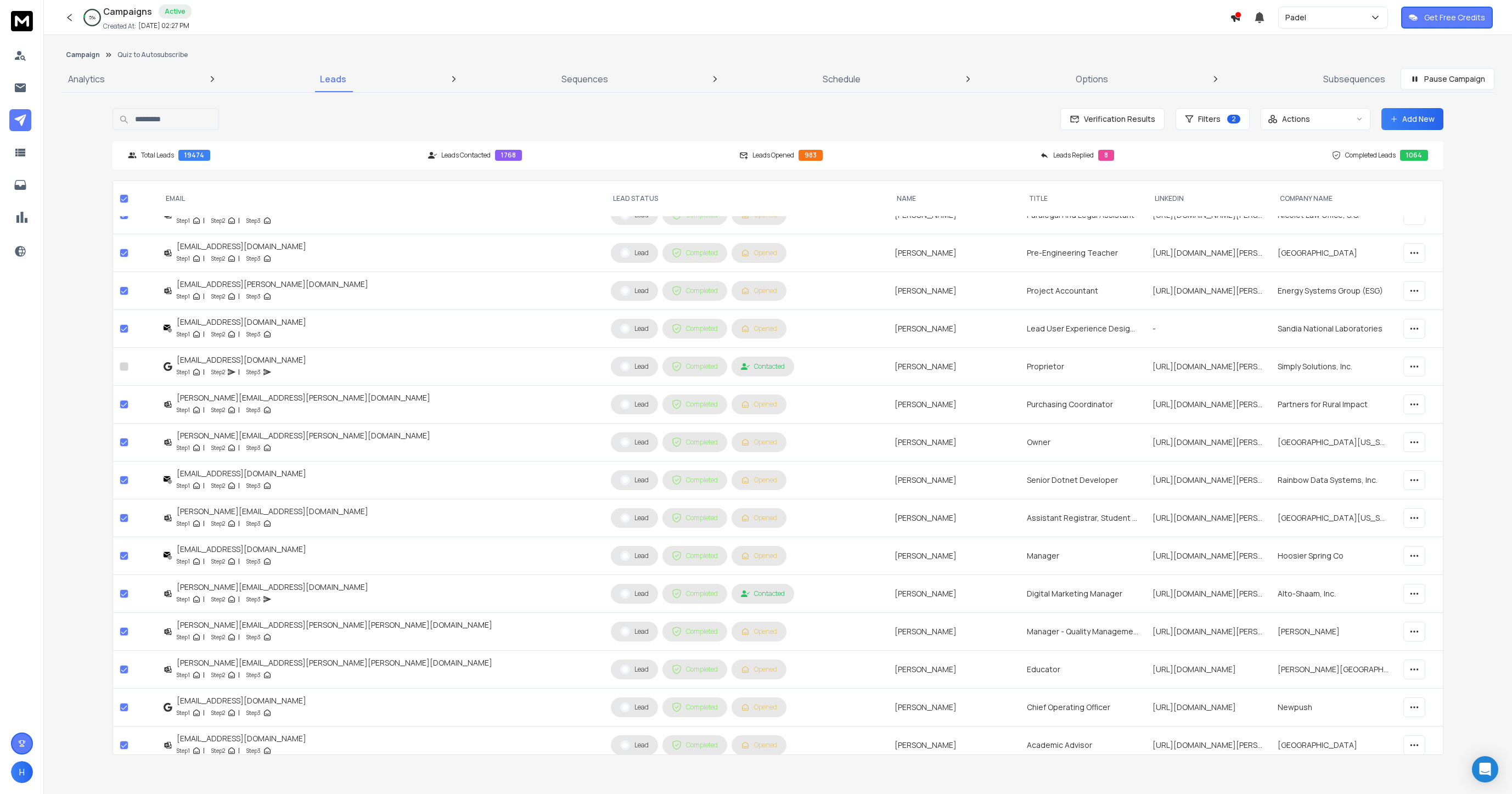
scroll to position [6008, 0]
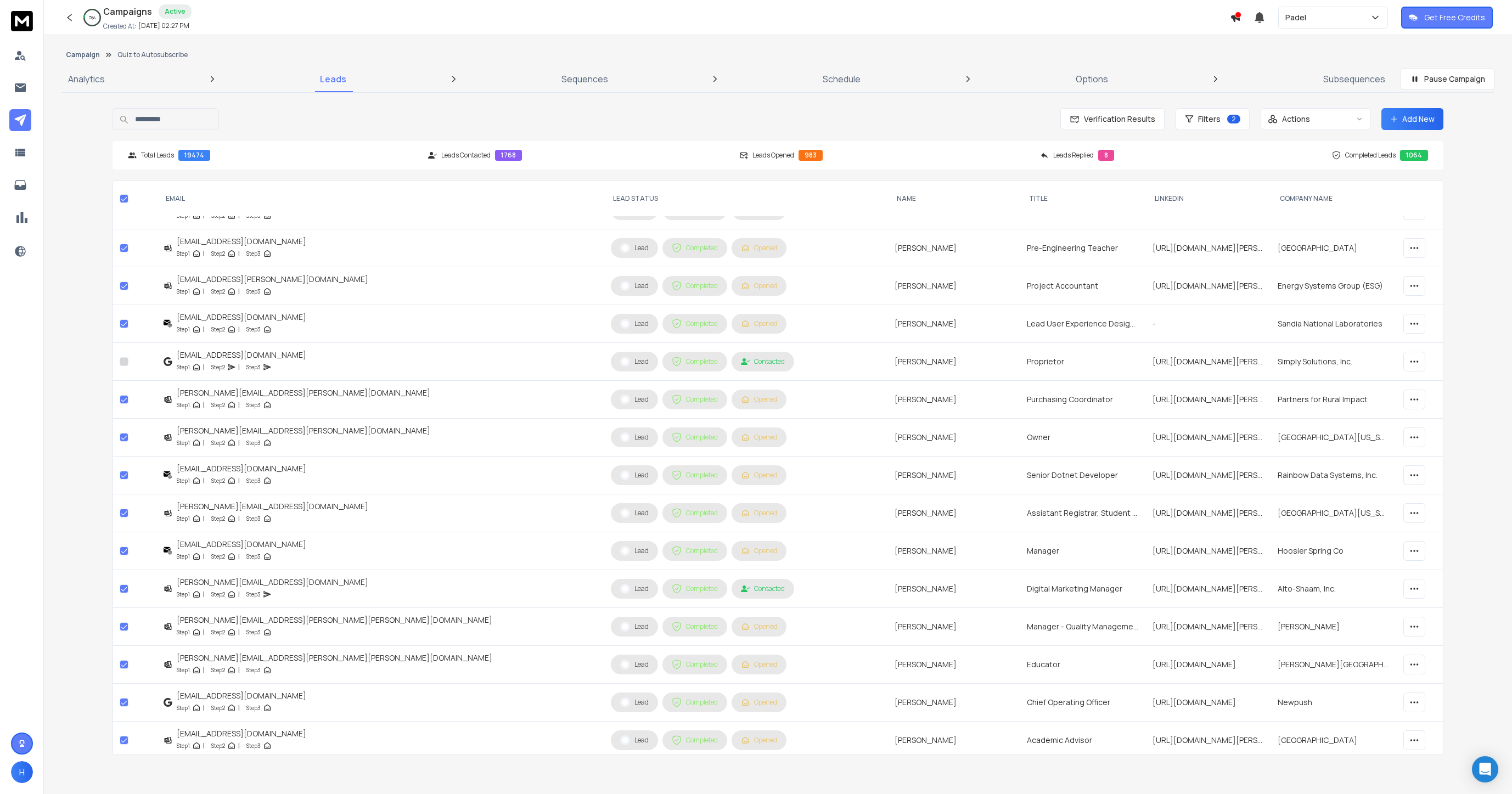
click at [125, 587] on button "button" at bounding box center [124, 589] width 9 height 9
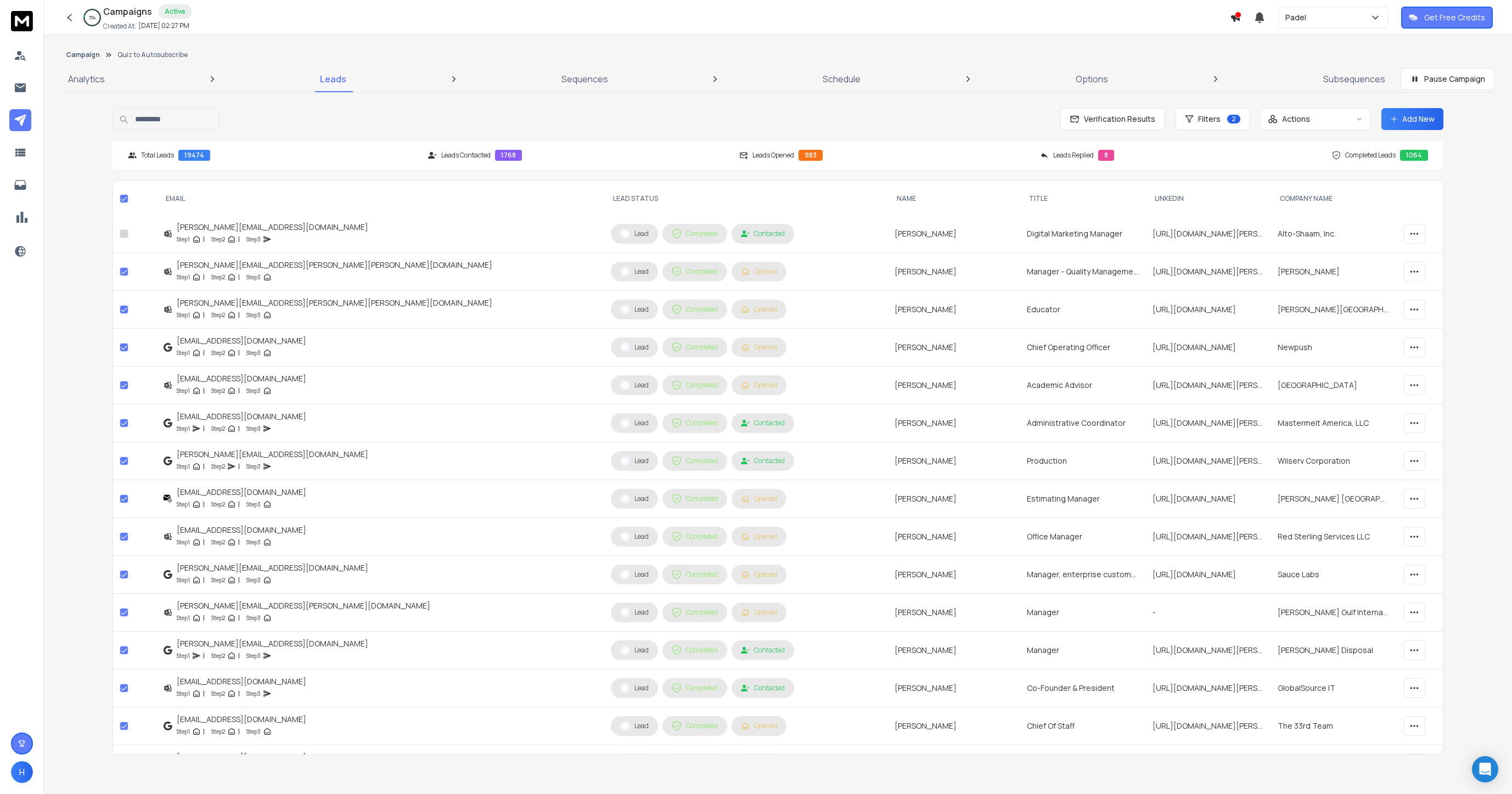
scroll to position [6369, 0]
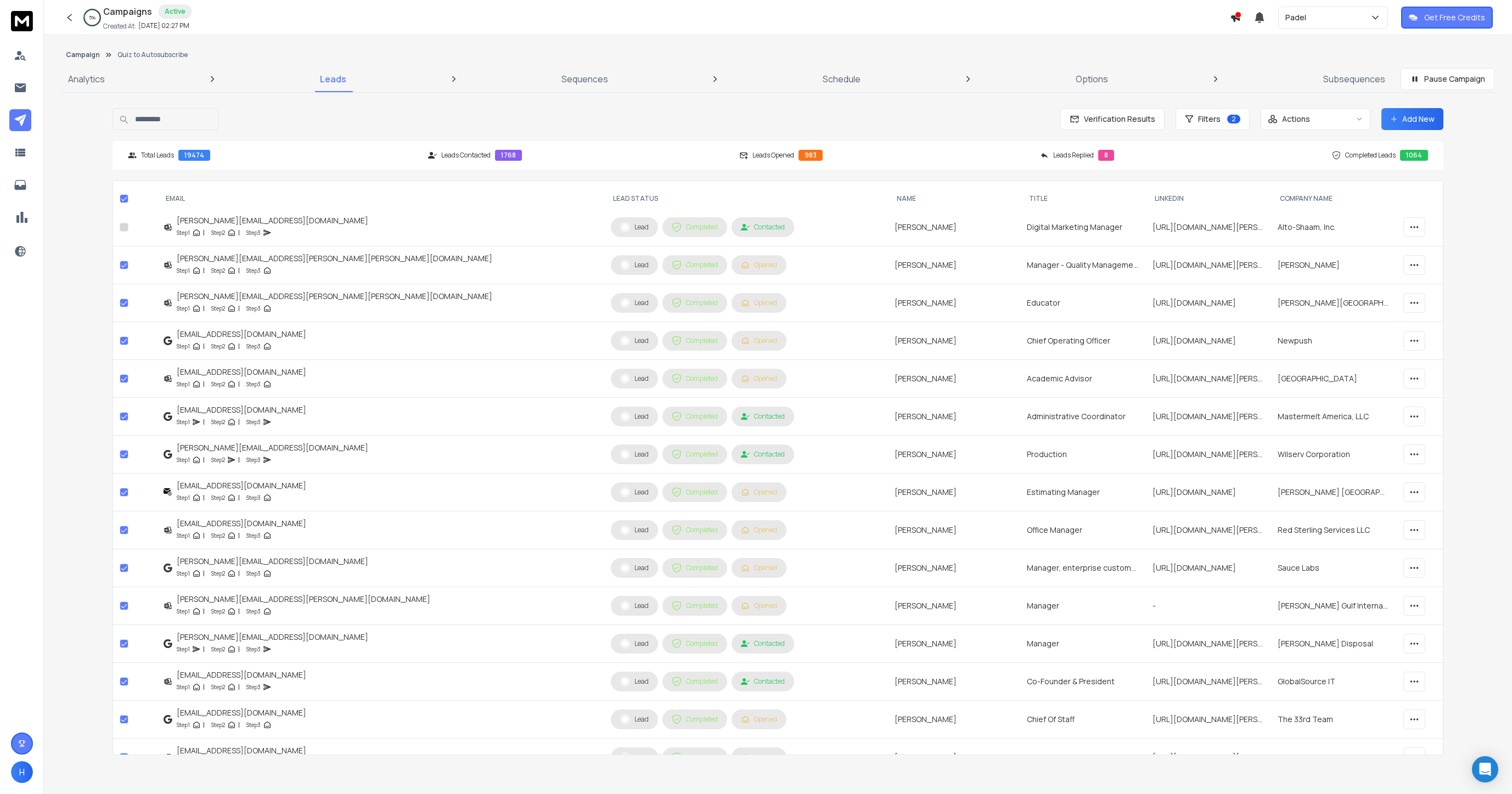
click at [127, 414] on button "button" at bounding box center [124, 416] width 9 height 9
click at [125, 455] on button "button" at bounding box center [124, 454] width 9 height 9
click at [123, 643] on button "button" at bounding box center [124, 643] width 9 height 9
click at [123, 680] on button "button" at bounding box center [124, 681] width 9 height 9
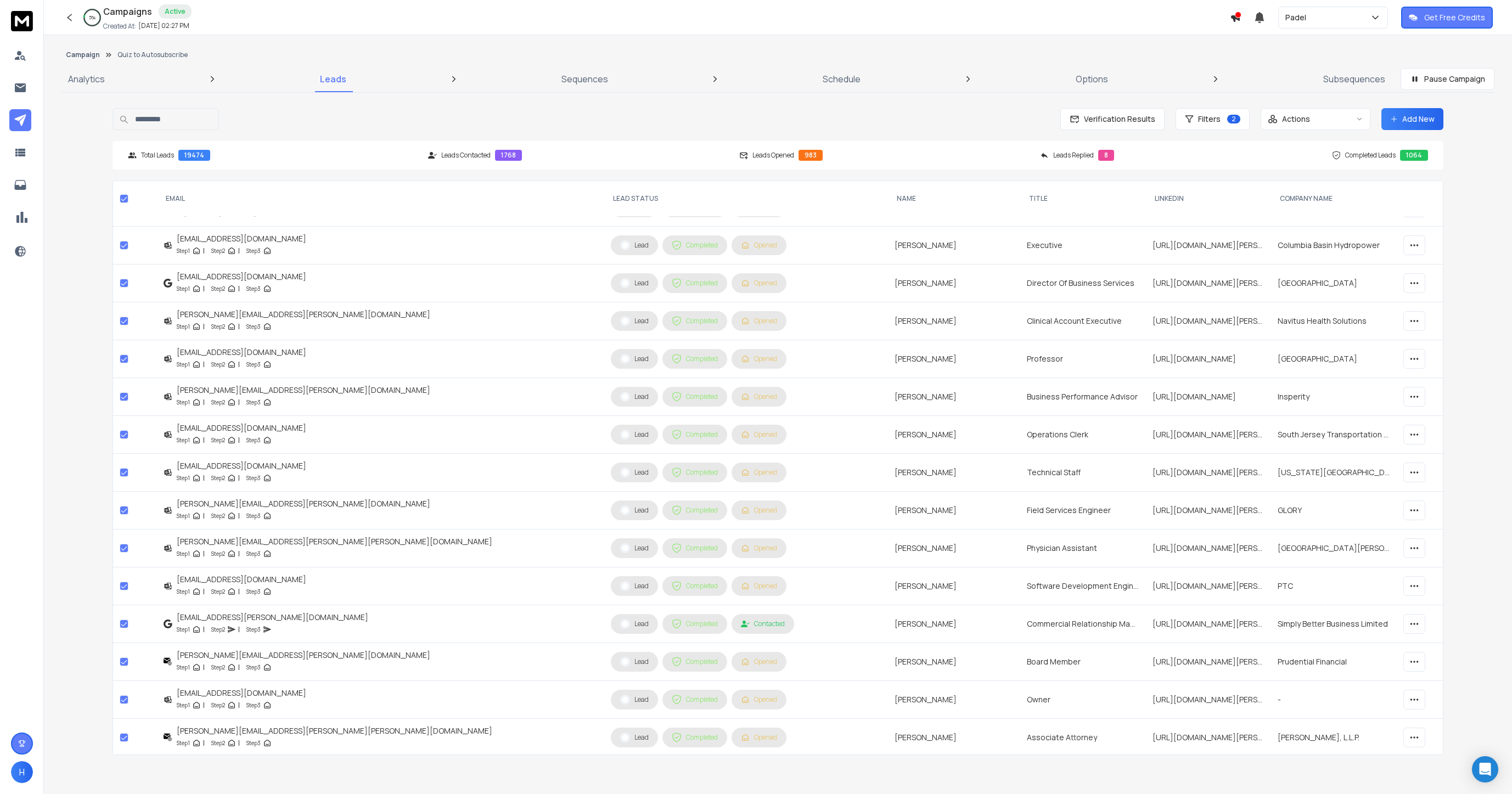
scroll to position [6921, 0]
click at [124, 619] on button "button" at bounding box center [124, 621] width 9 height 9
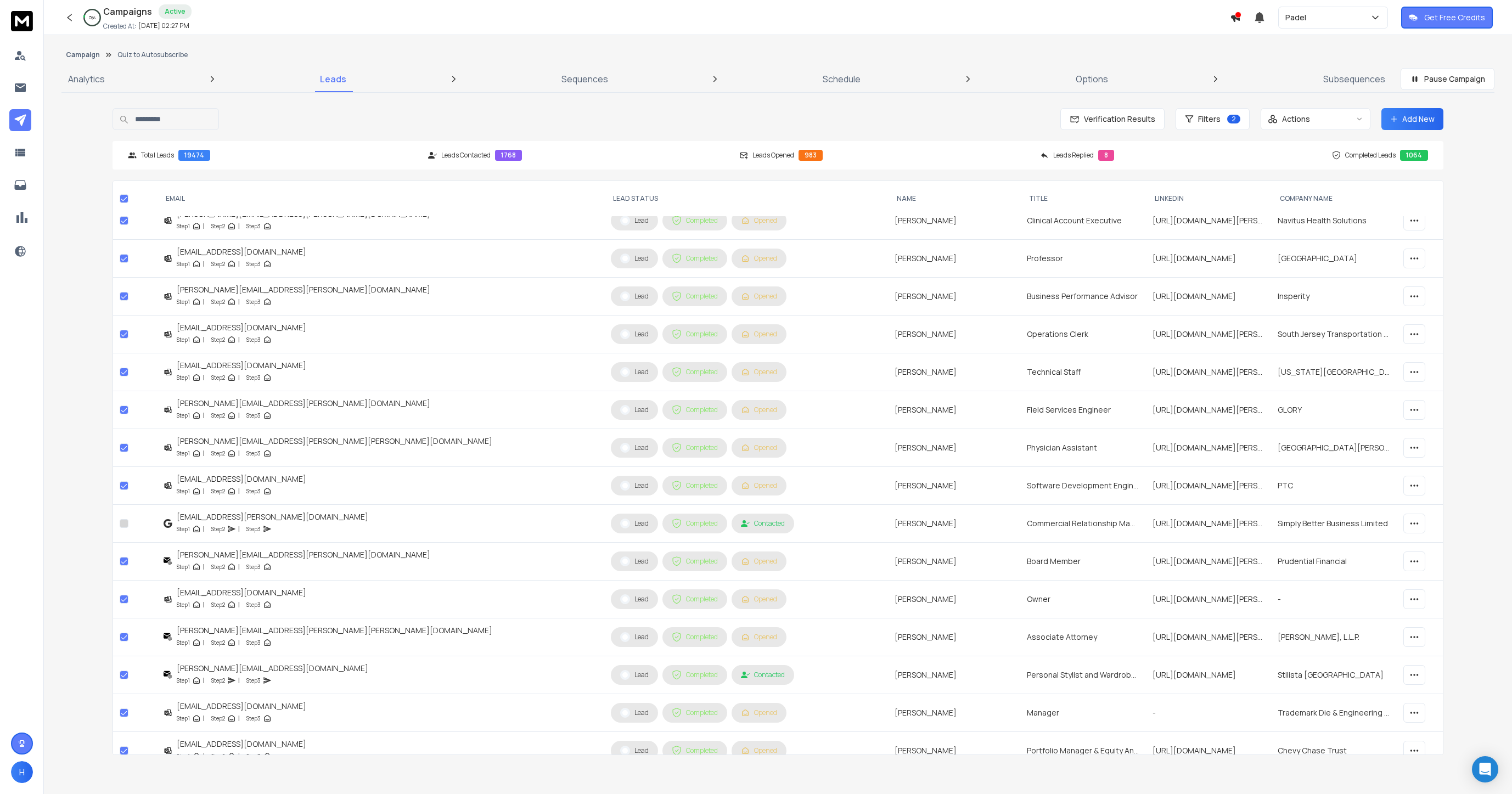
scroll to position [7043, 0]
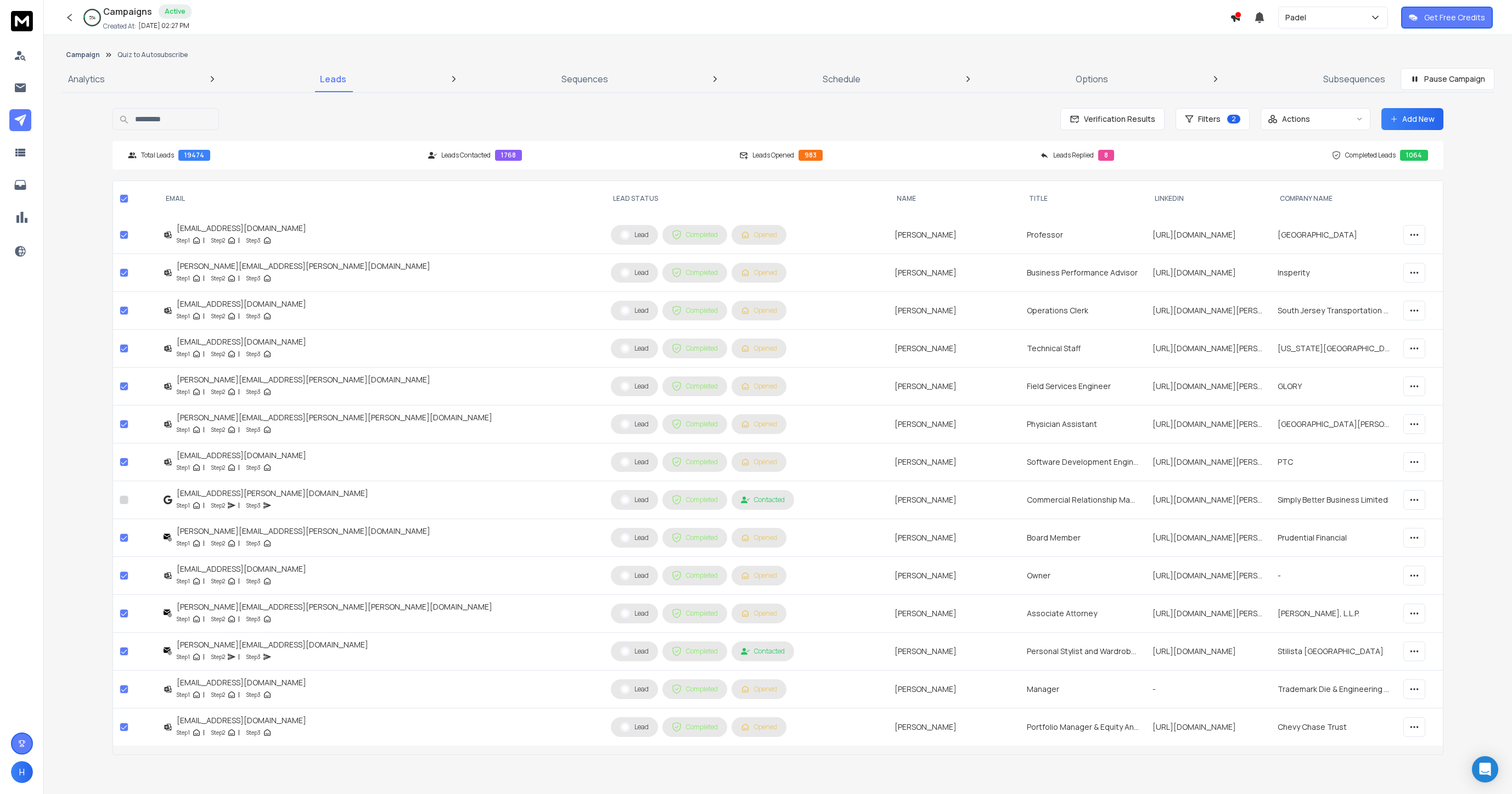
click at [124, 650] on button "button" at bounding box center [124, 651] width 9 height 9
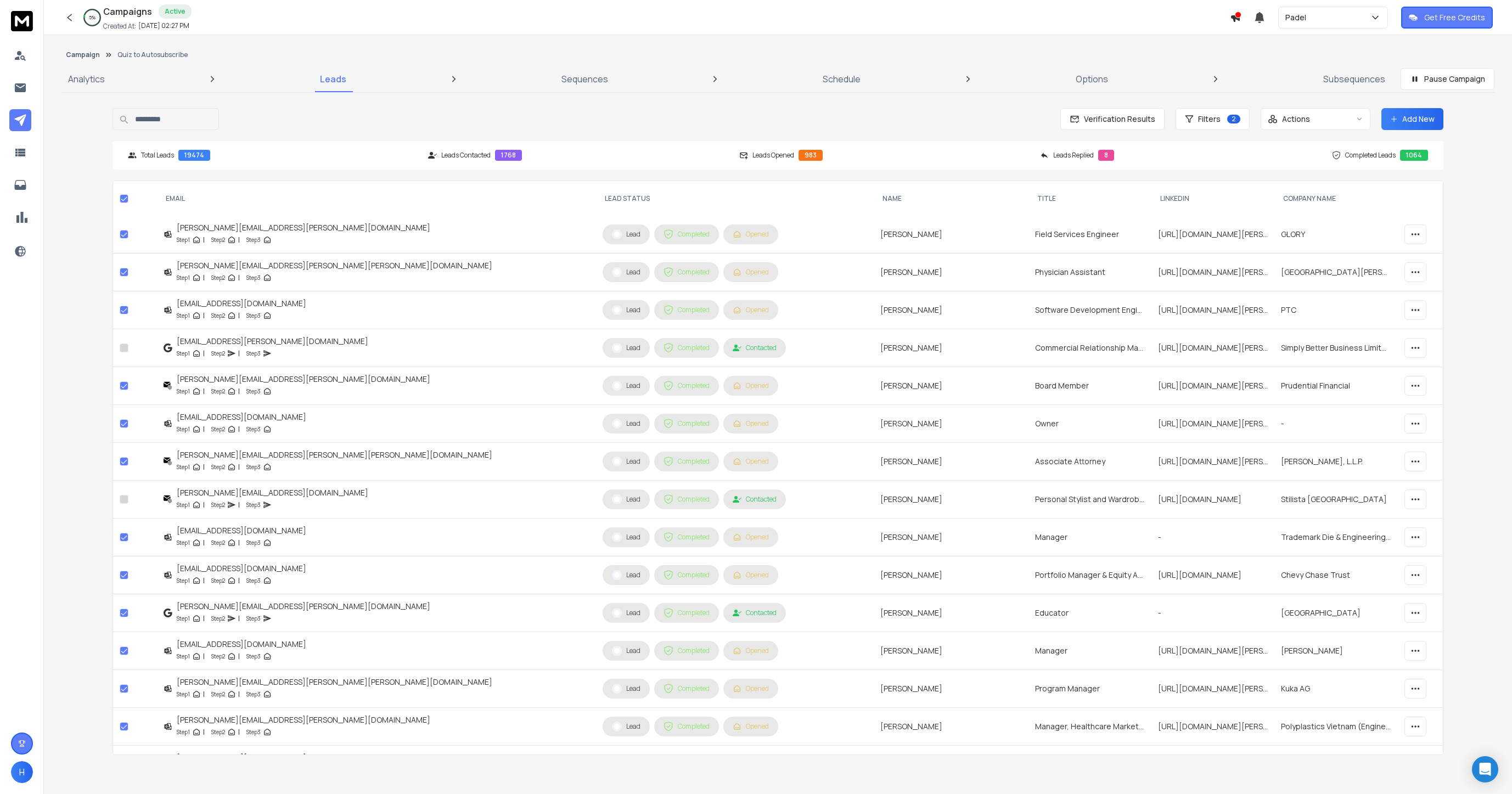
scroll to position [7196, 0]
click at [126, 613] on button "button" at bounding box center [124, 611] width 9 height 9
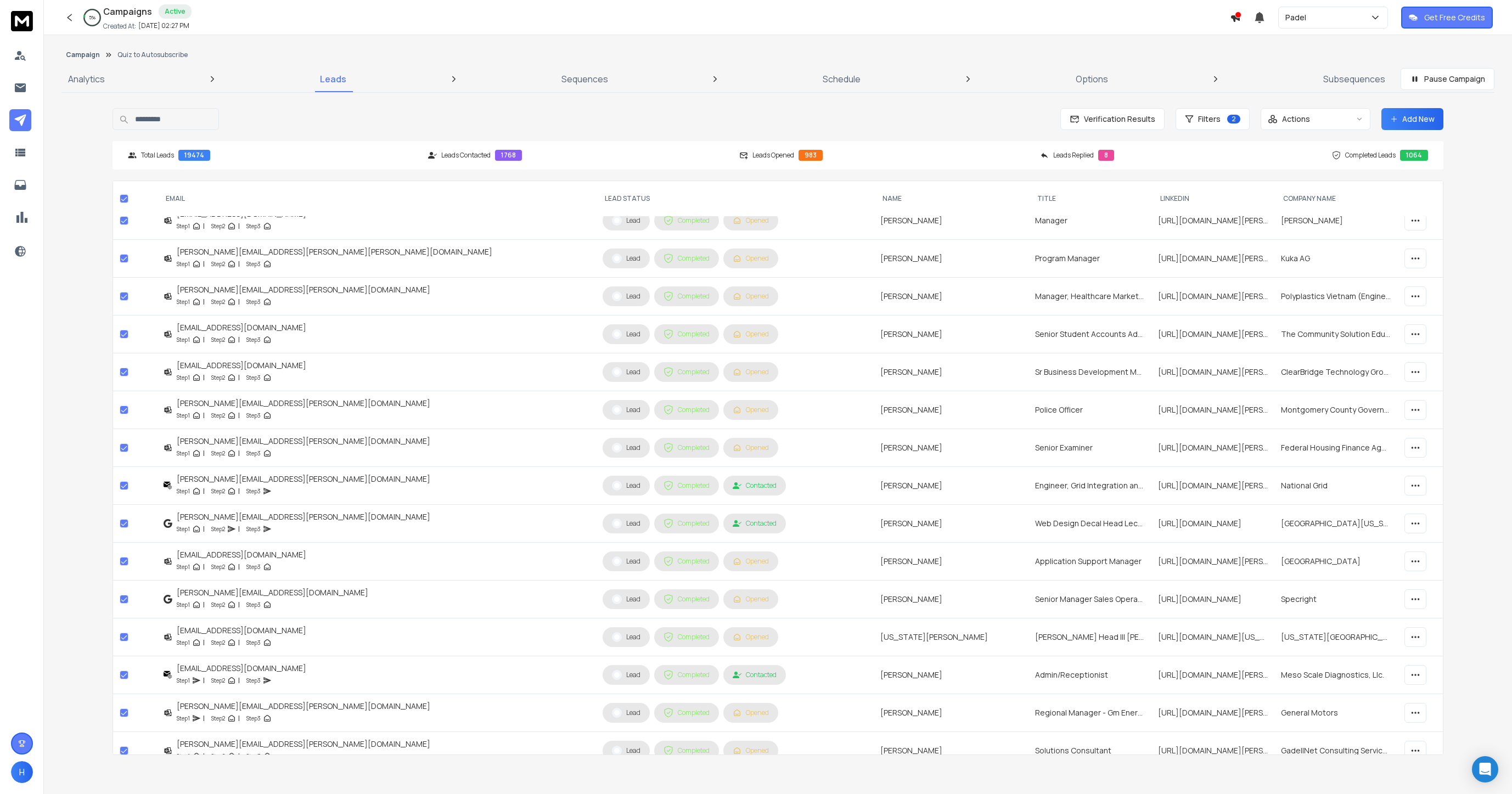
scroll to position [7643, 0]
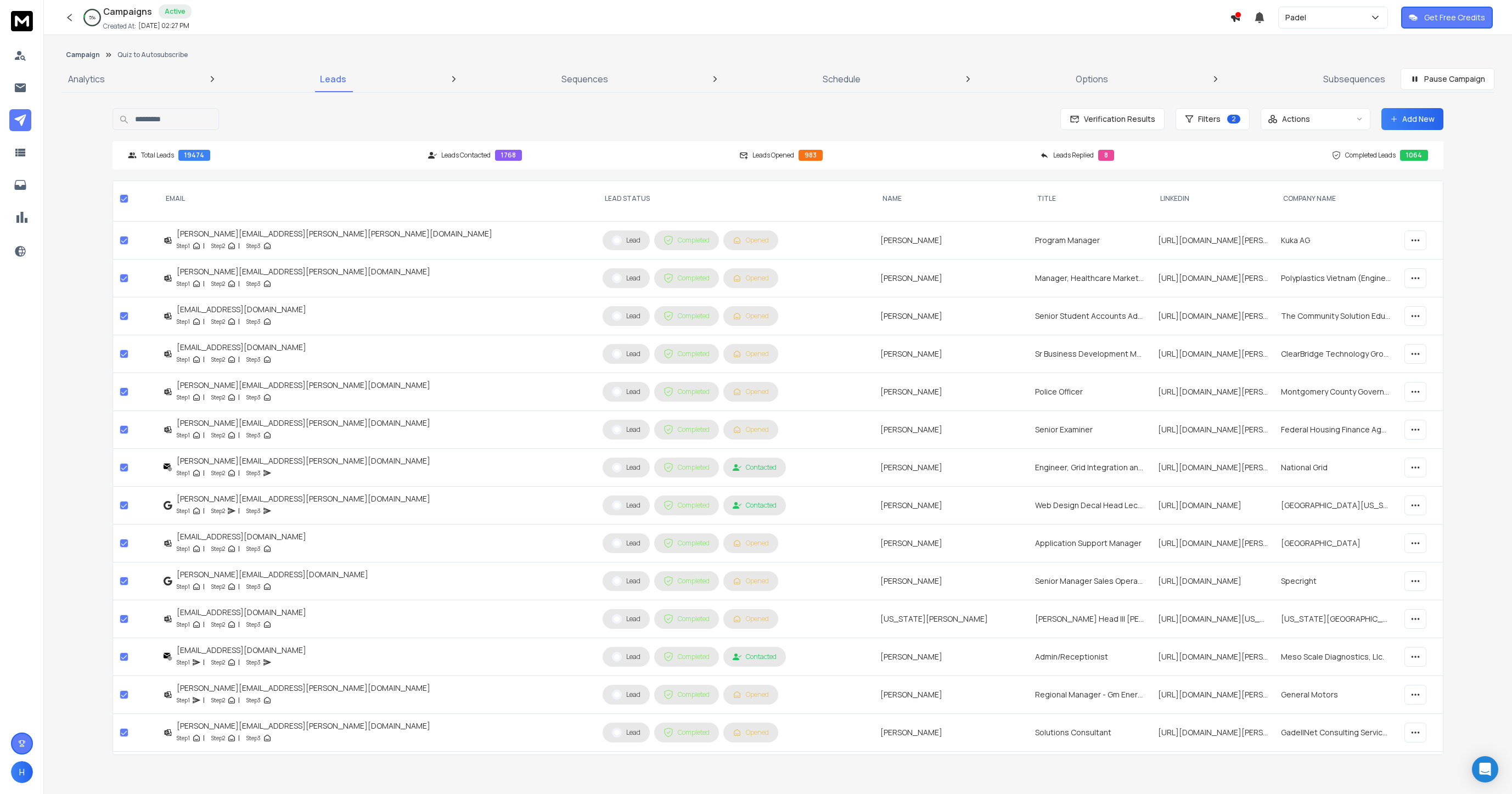
click at [126, 464] on button "button" at bounding box center [124, 467] width 9 height 9
click at [124, 505] on button "button" at bounding box center [124, 505] width 9 height 9
click at [124, 656] on button "button" at bounding box center [124, 657] width 9 height 9
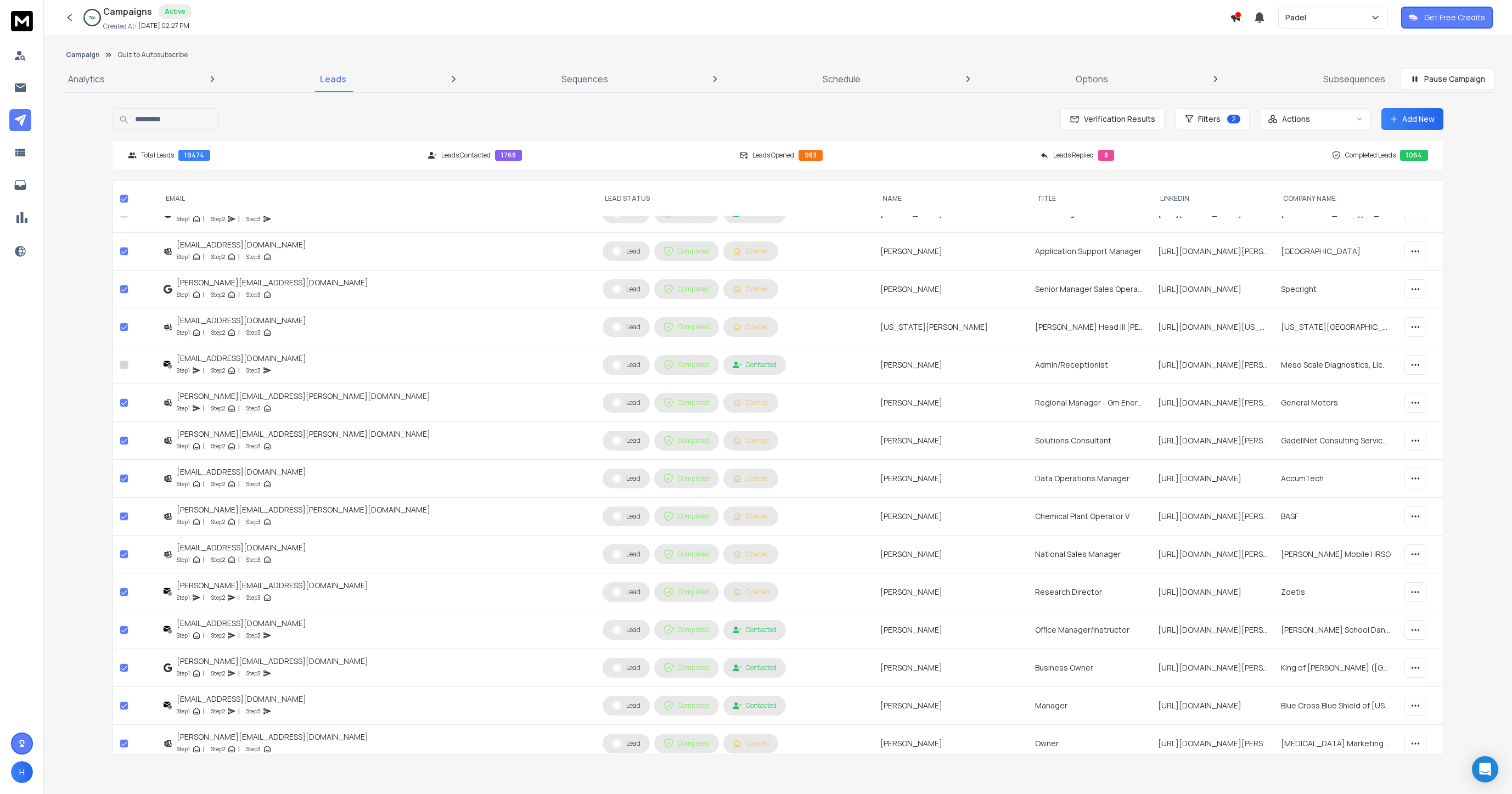
scroll to position [7938, 0]
click at [124, 627] on button "button" at bounding box center [124, 627] width 9 height 9
click at [124, 664] on button "button" at bounding box center [124, 665] width 9 height 9
click at [123, 701] on button "button" at bounding box center [124, 702] width 9 height 9
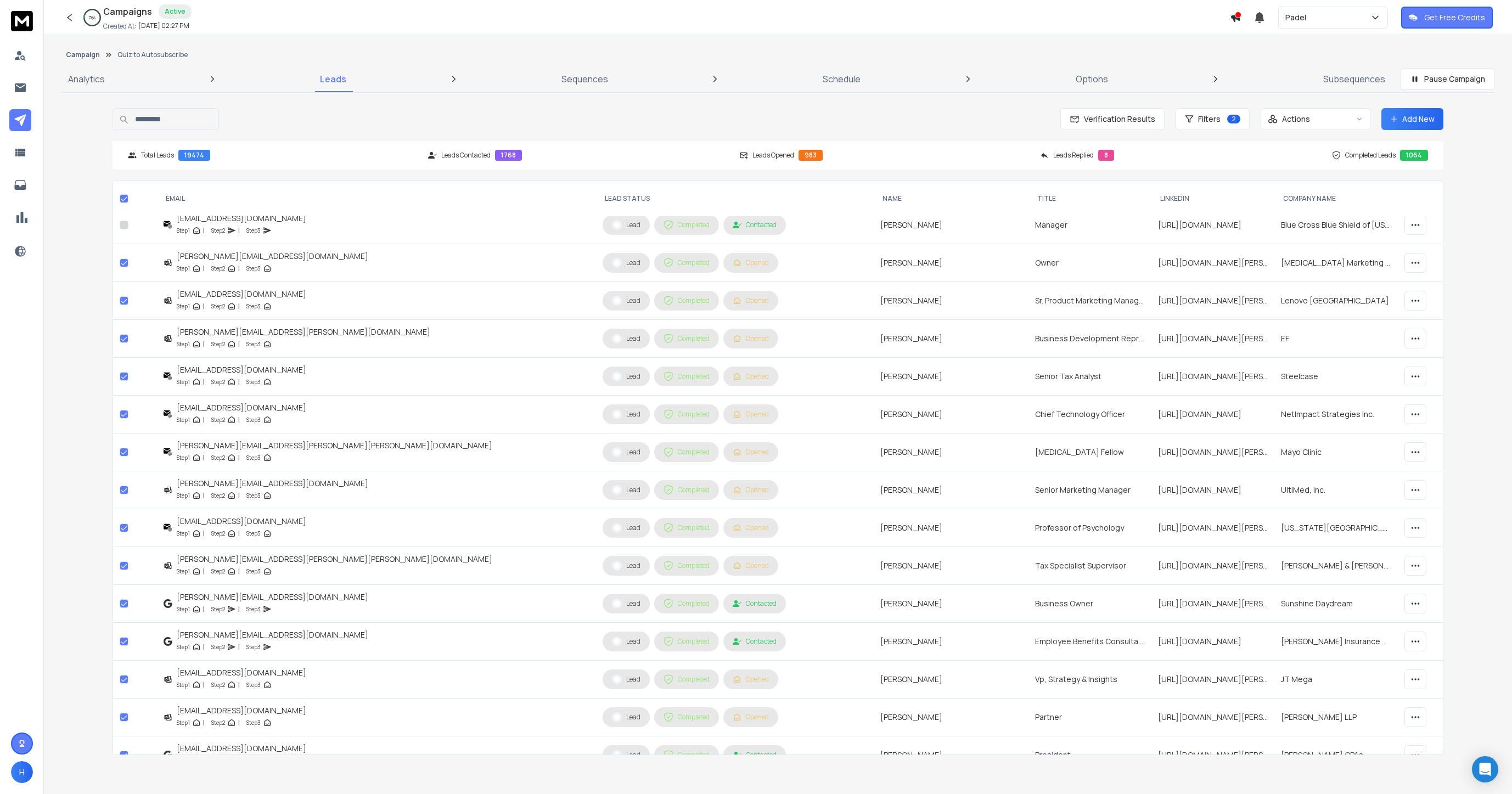
scroll to position [8417, 0]
click at [124, 600] on button "button" at bounding box center [124, 602] width 9 height 9
click at [124, 643] on button "button" at bounding box center [124, 640] width 9 height 9
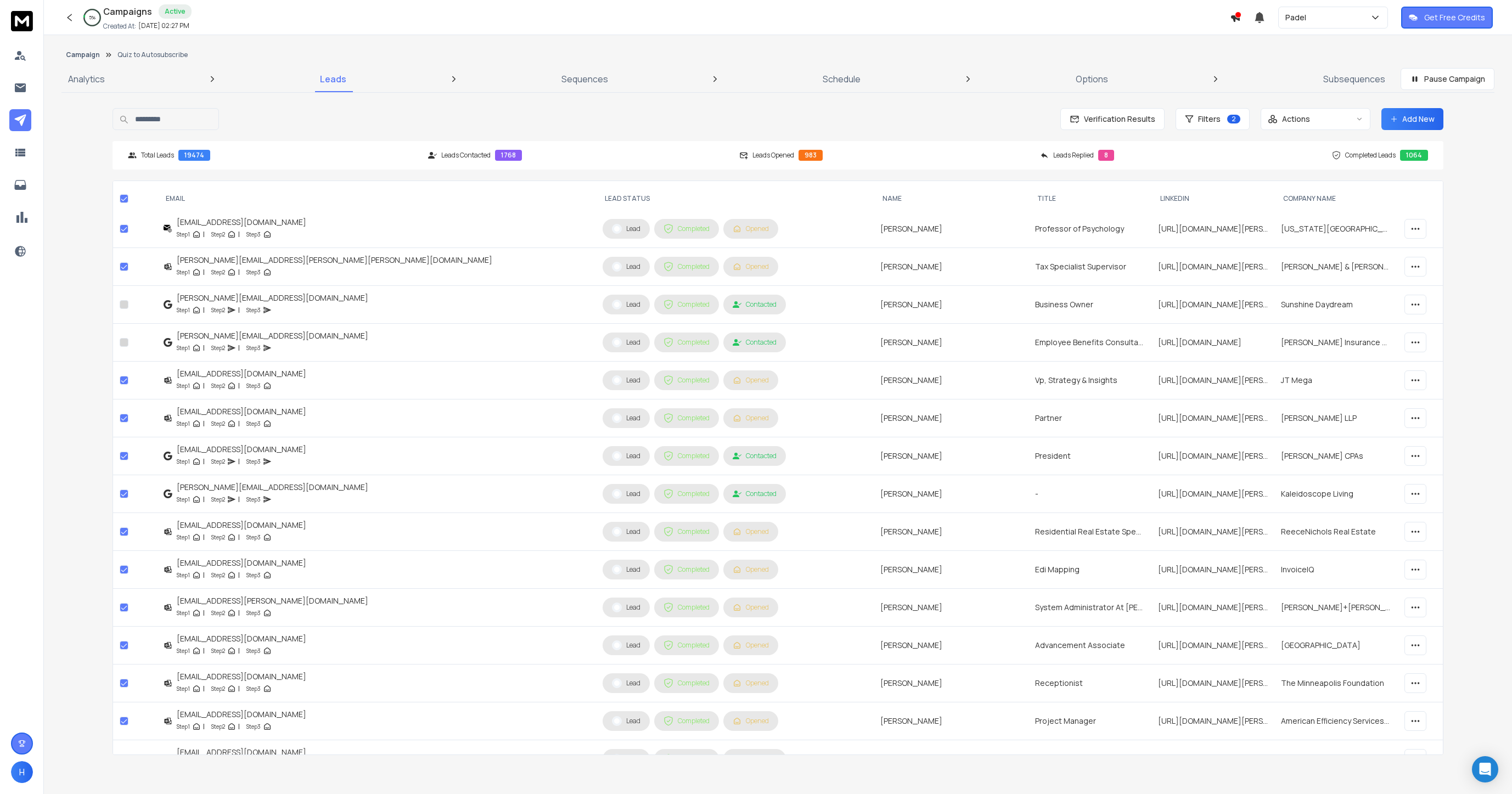
scroll to position [8716, 0]
click at [123, 452] on button "button" at bounding box center [124, 455] width 9 height 9
click at [126, 494] on button "button" at bounding box center [124, 492] width 9 height 9
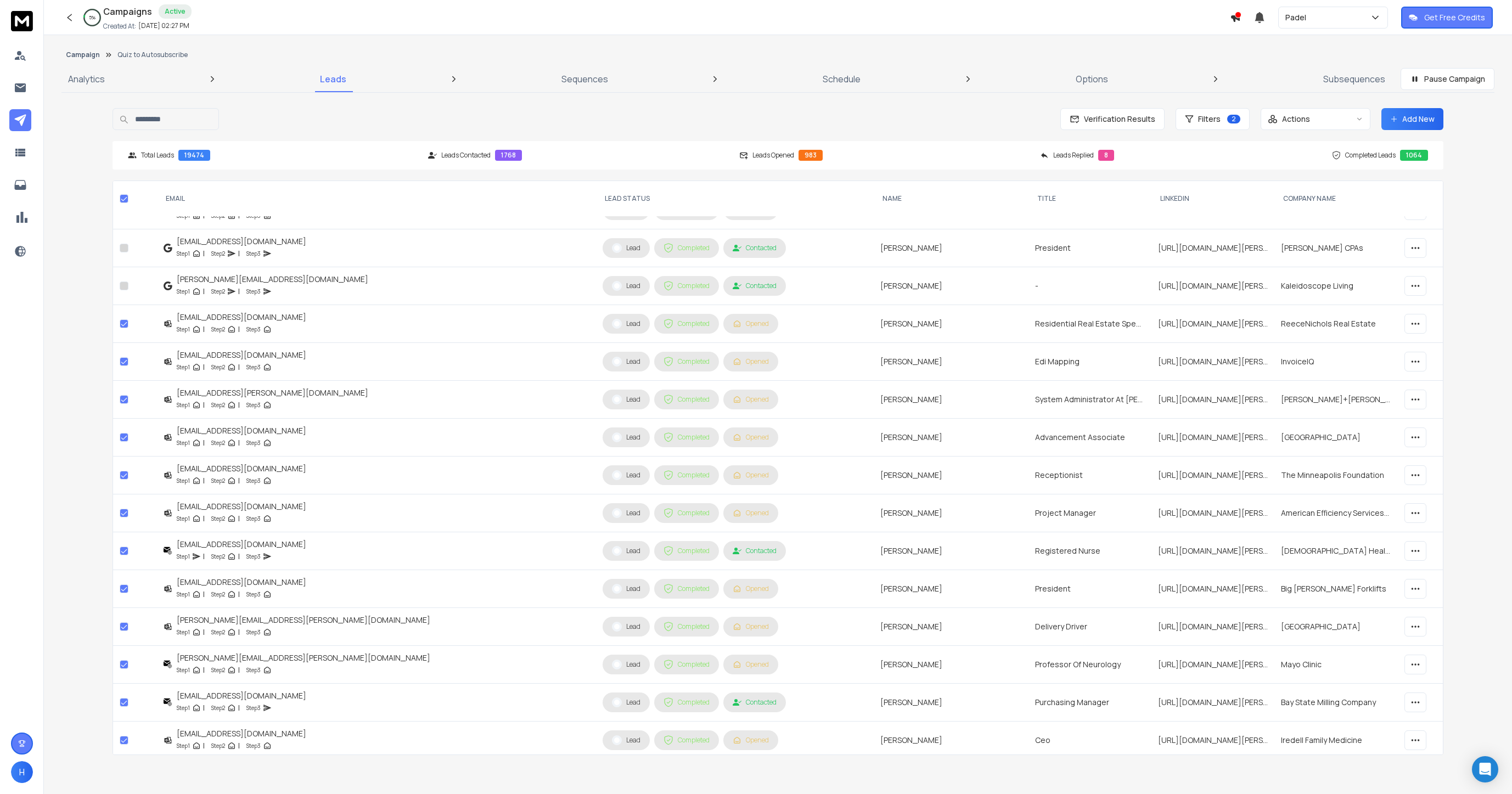
scroll to position [8936, 0]
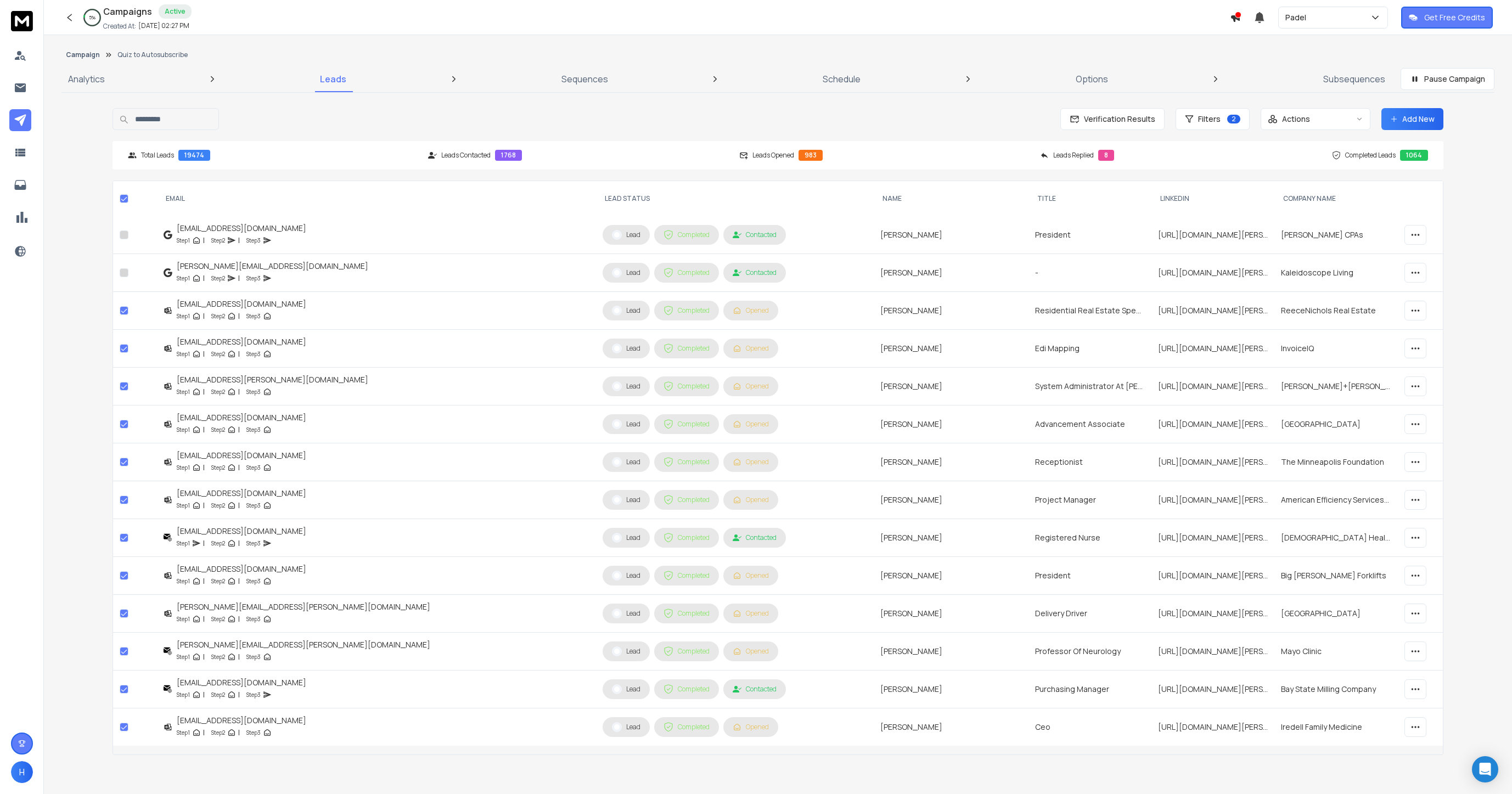
click at [122, 536] on button "button" at bounding box center [124, 538] width 9 height 9
click at [121, 687] on button "button" at bounding box center [124, 689] width 9 height 9
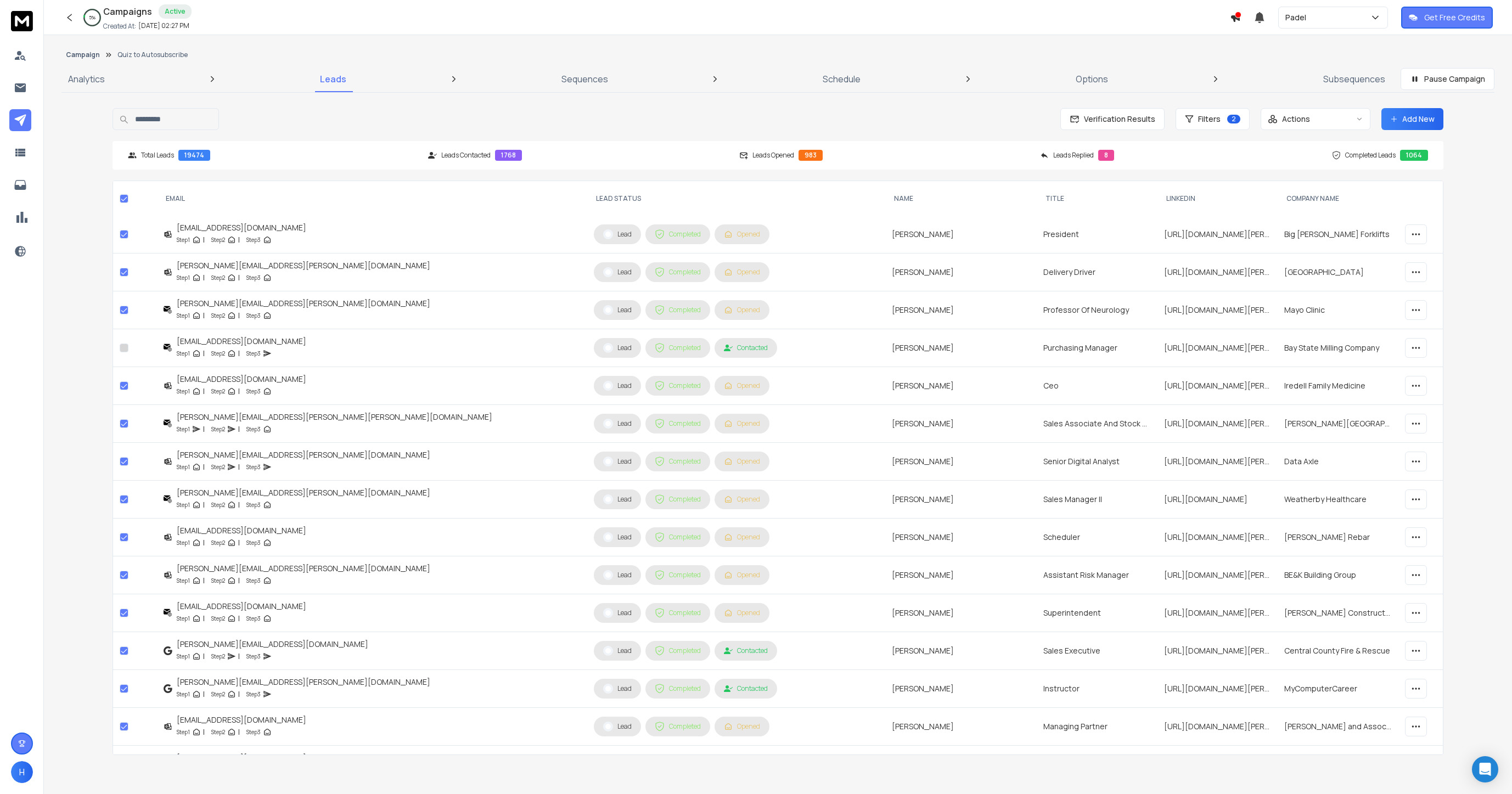
scroll to position [9277, 0]
click at [123, 650] on button "button" at bounding box center [124, 650] width 9 height 9
click at [124, 688] on button "button" at bounding box center [124, 688] width 9 height 9
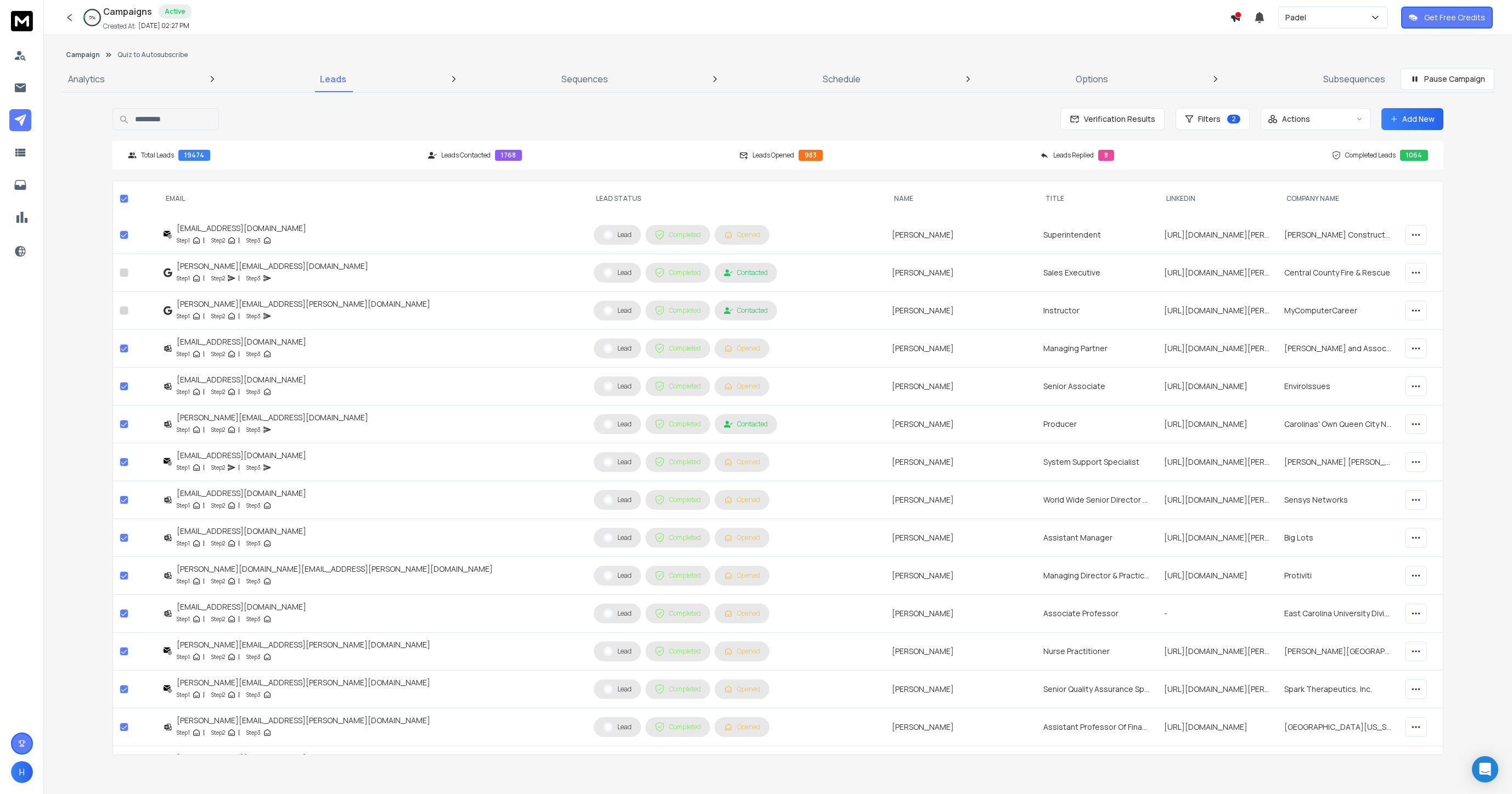
scroll to position [9657, 0]
click at [120, 422] on button "button" at bounding box center [124, 423] width 9 height 9
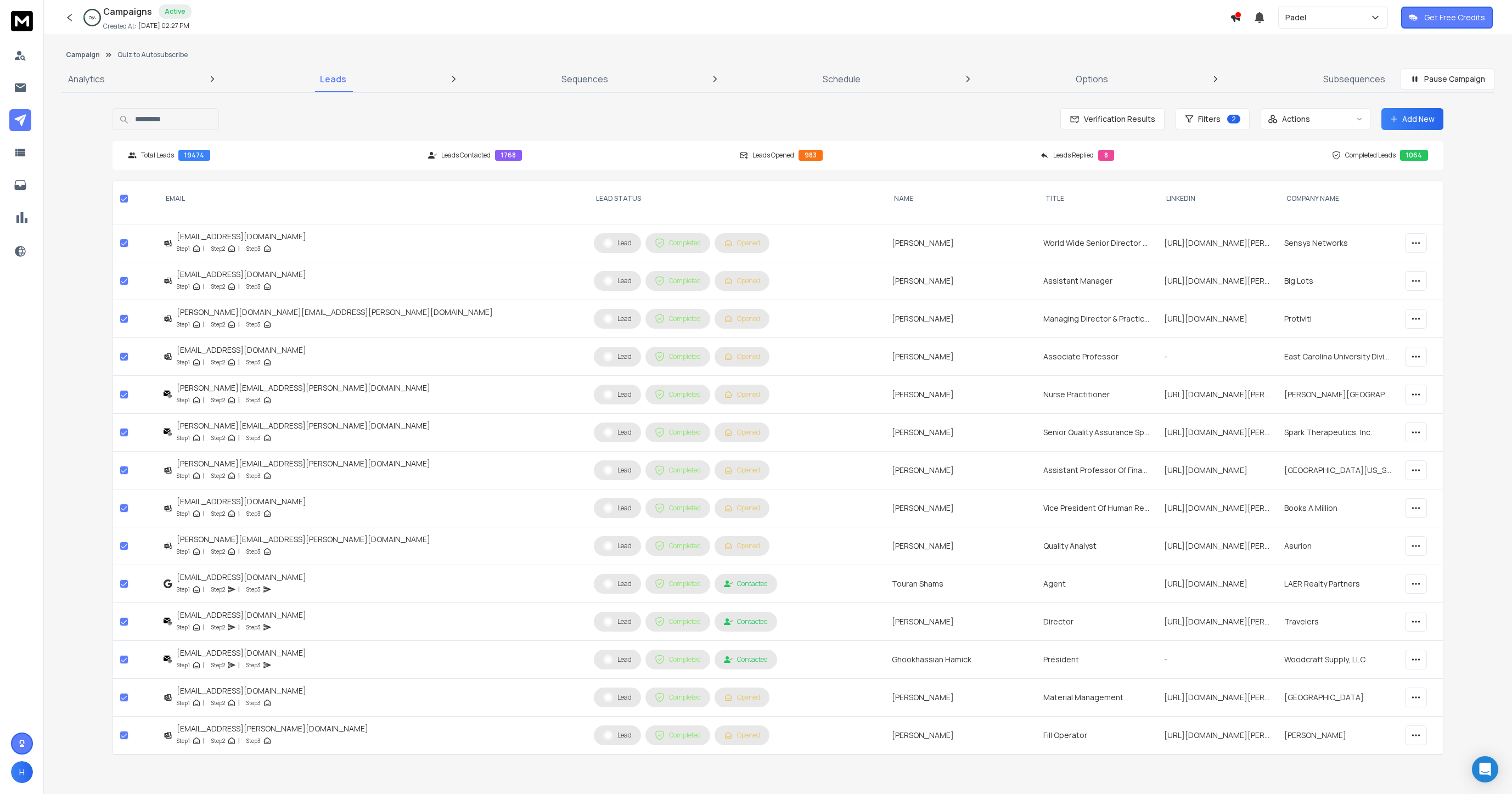
scroll to position [9928, 0]
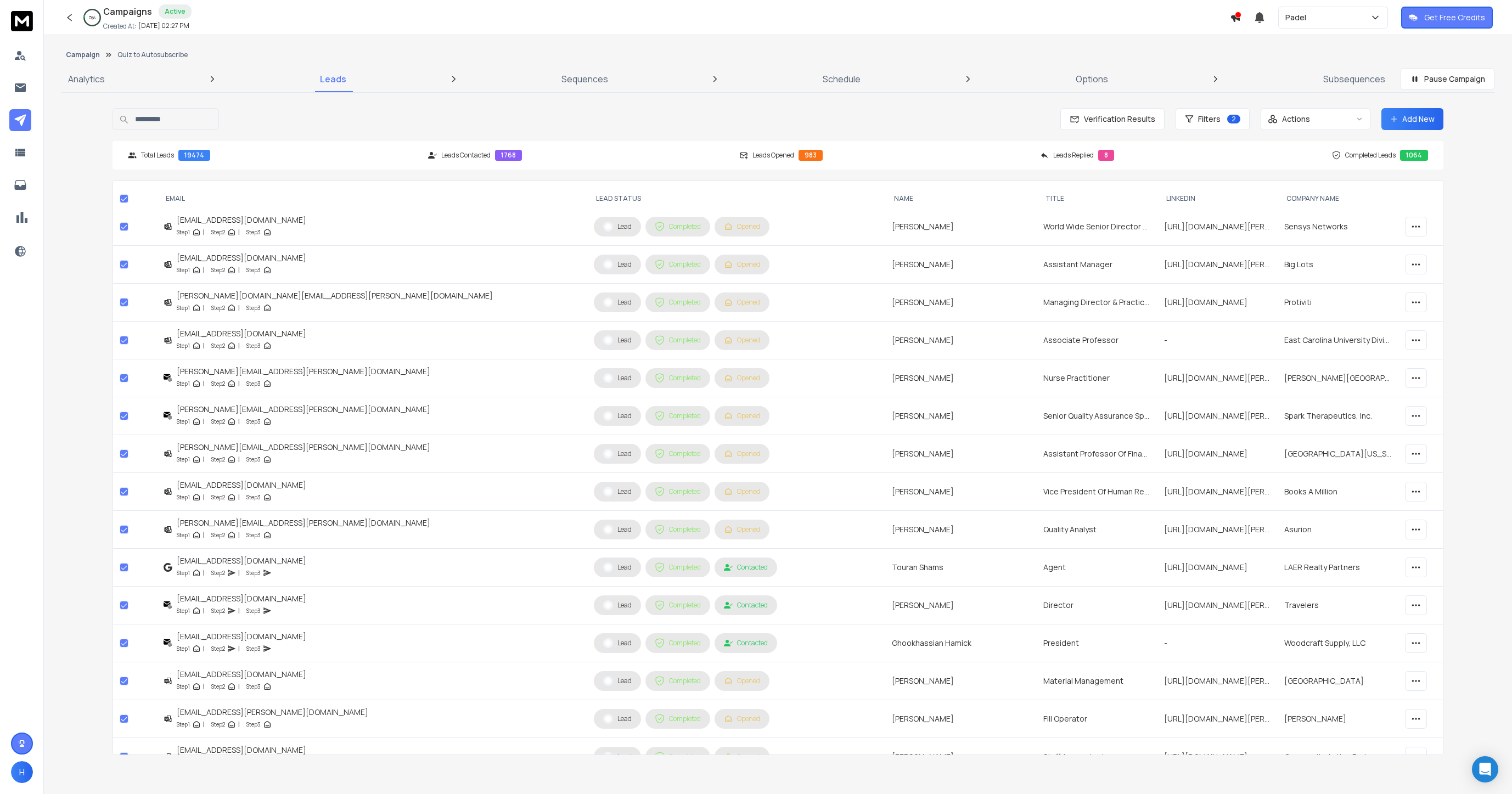
click at [123, 568] on button "button" at bounding box center [124, 567] width 9 height 9
click at [127, 604] on button "button" at bounding box center [124, 605] width 9 height 9
click at [124, 646] on button "button" at bounding box center [124, 643] width 9 height 9
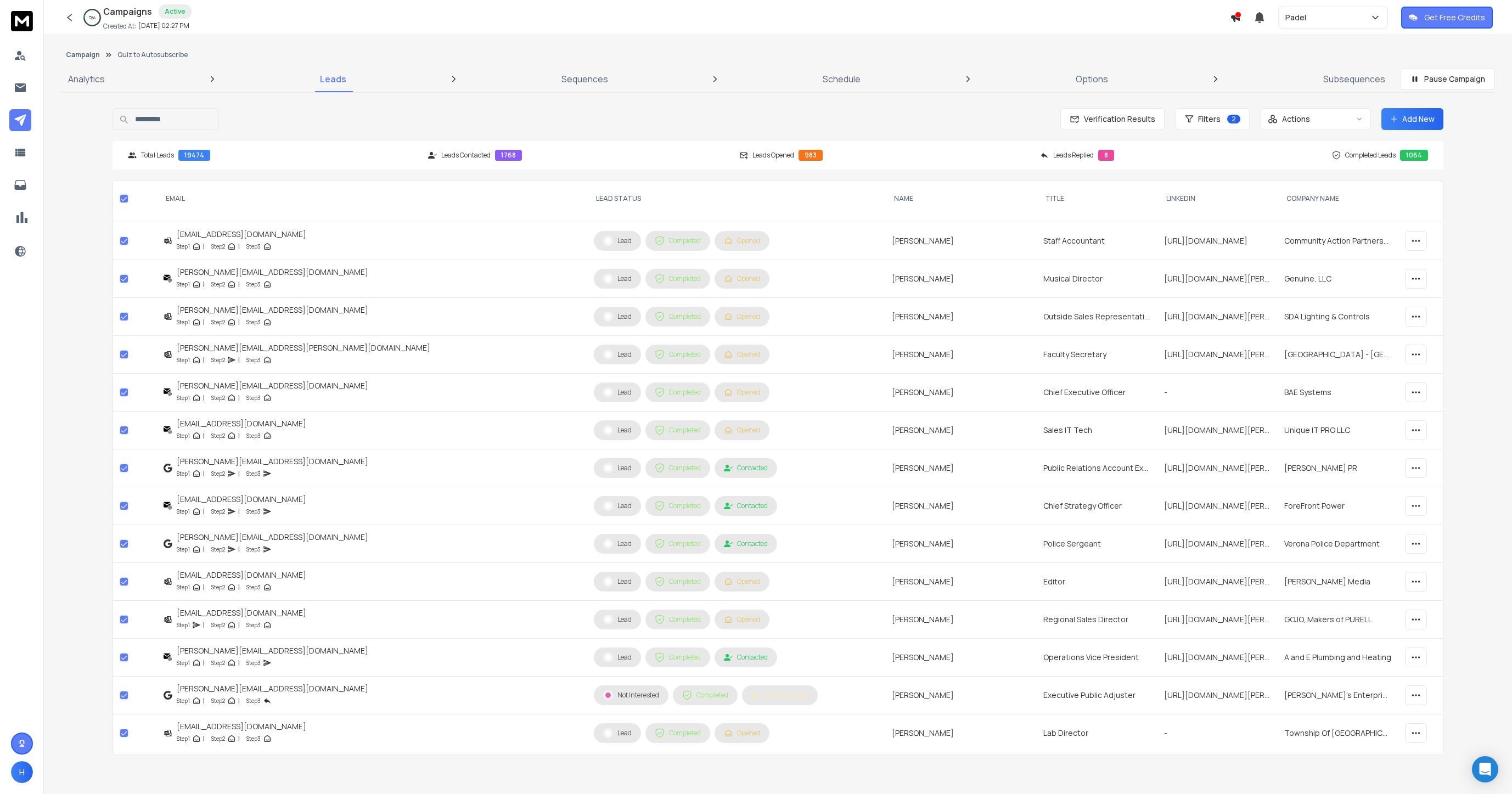
scroll to position [10449, 0]
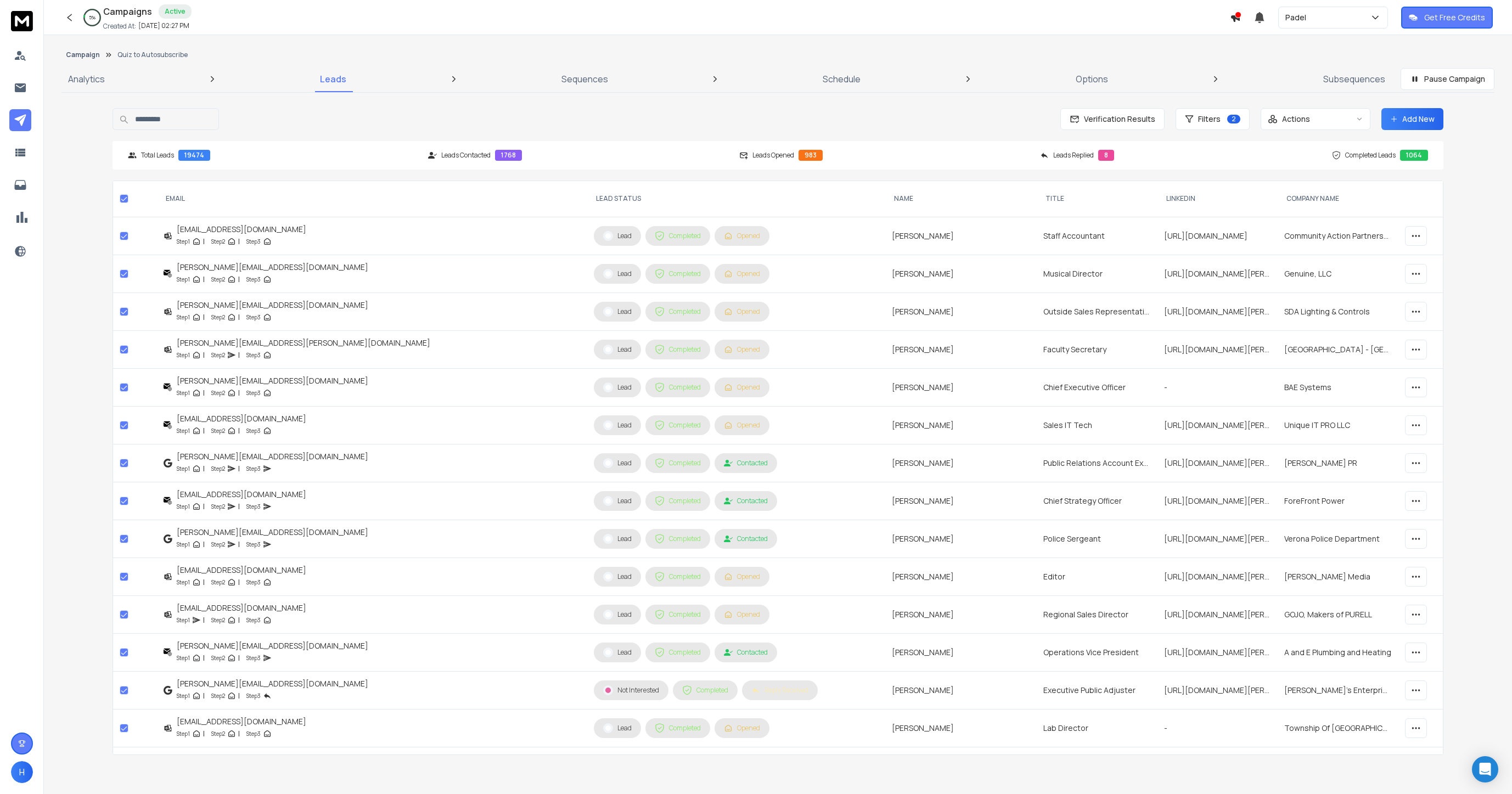
click at [124, 461] on button "button" at bounding box center [124, 463] width 9 height 9
click at [124, 496] on button "button" at bounding box center [124, 501] width 9 height 9
click at [126, 541] on button "button" at bounding box center [124, 539] width 9 height 9
click at [124, 651] on button "button" at bounding box center [124, 652] width 9 height 9
click at [122, 690] on button "button" at bounding box center [124, 690] width 9 height 9
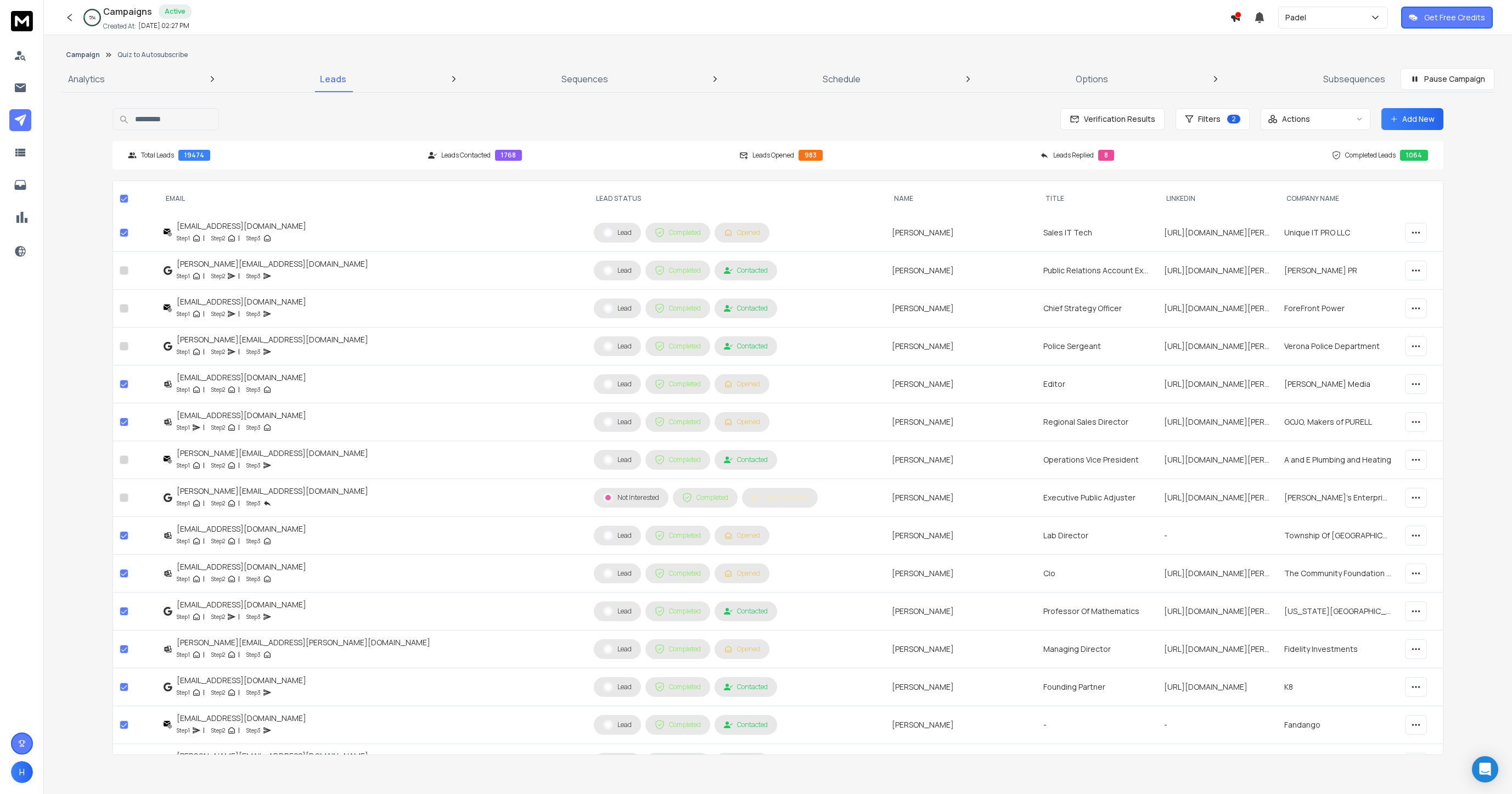
scroll to position [10644, 0]
click at [124, 607] on button "button" at bounding box center [124, 609] width 9 height 9
click at [123, 684] on button "button" at bounding box center [124, 685] width 9 height 9
click at [123, 722] on button "button" at bounding box center [124, 723] width 9 height 9
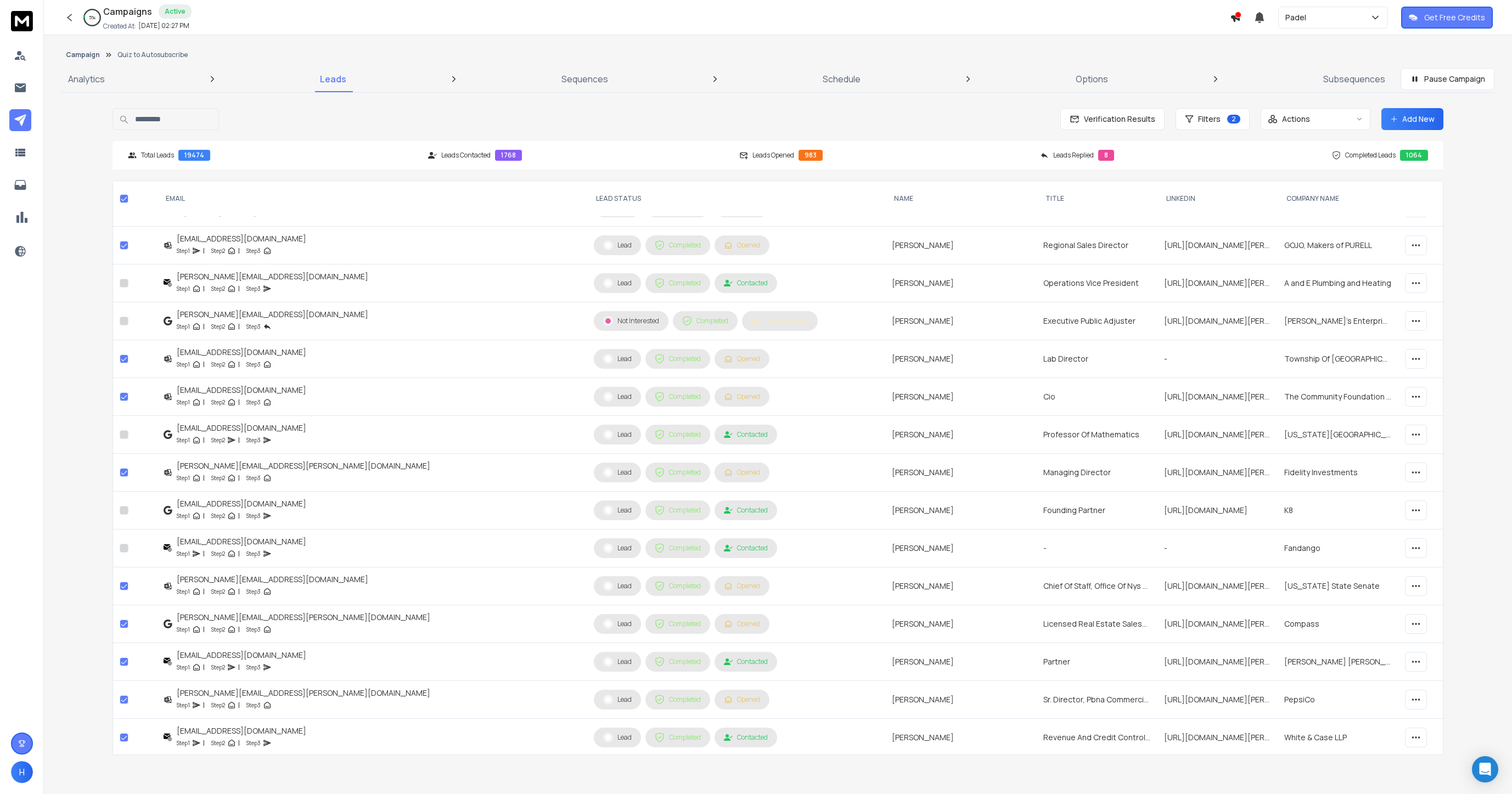
scroll to position [10829, 0]
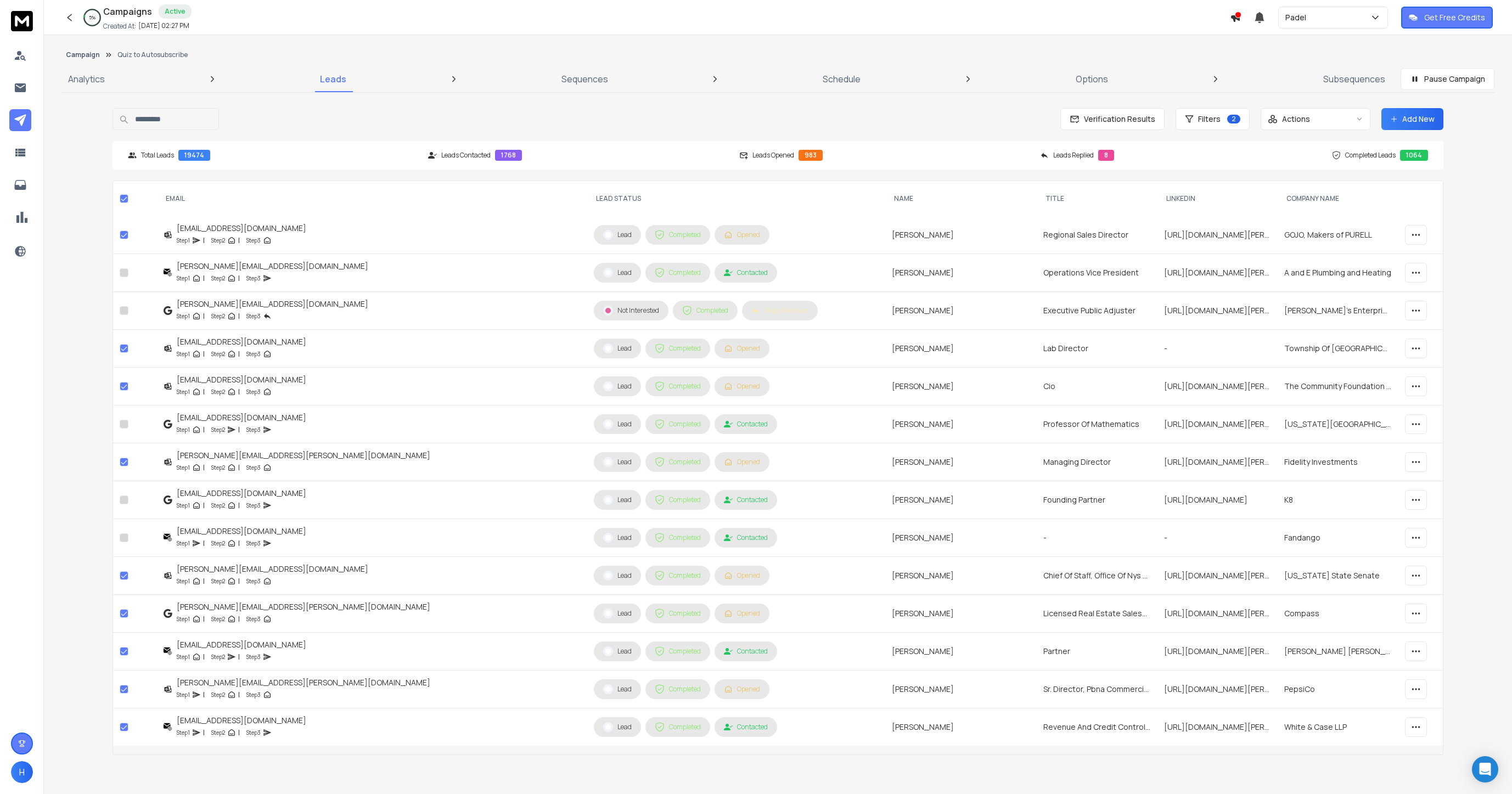
click at [124, 647] on button "button" at bounding box center [124, 651] width 9 height 9
click at [122, 731] on button "button" at bounding box center [124, 727] width 9 height 9
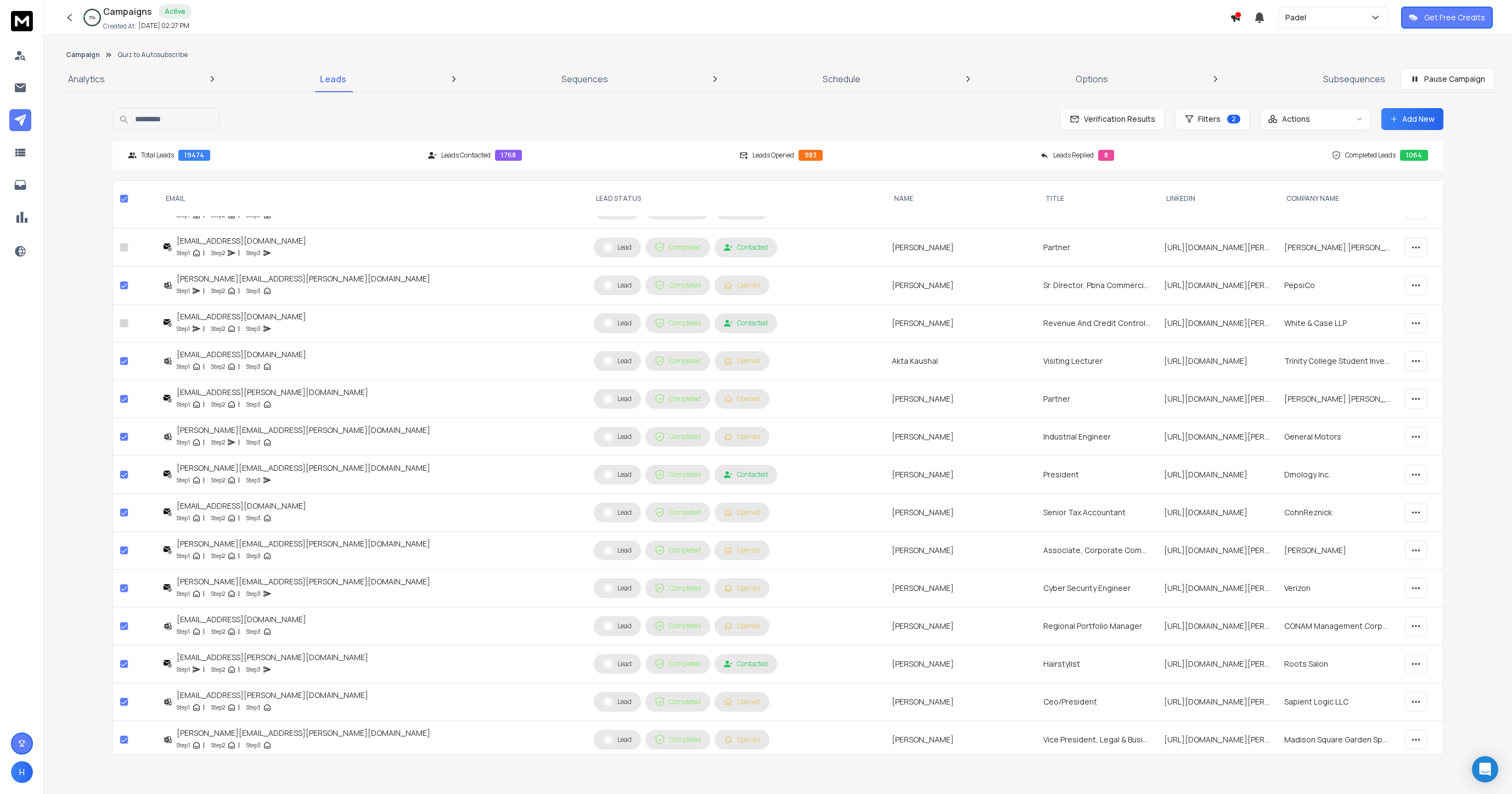
scroll to position [11236, 0]
click at [122, 471] on button "button" at bounding box center [124, 471] width 9 height 9
click at [122, 660] on button "button" at bounding box center [124, 660] width 9 height 9
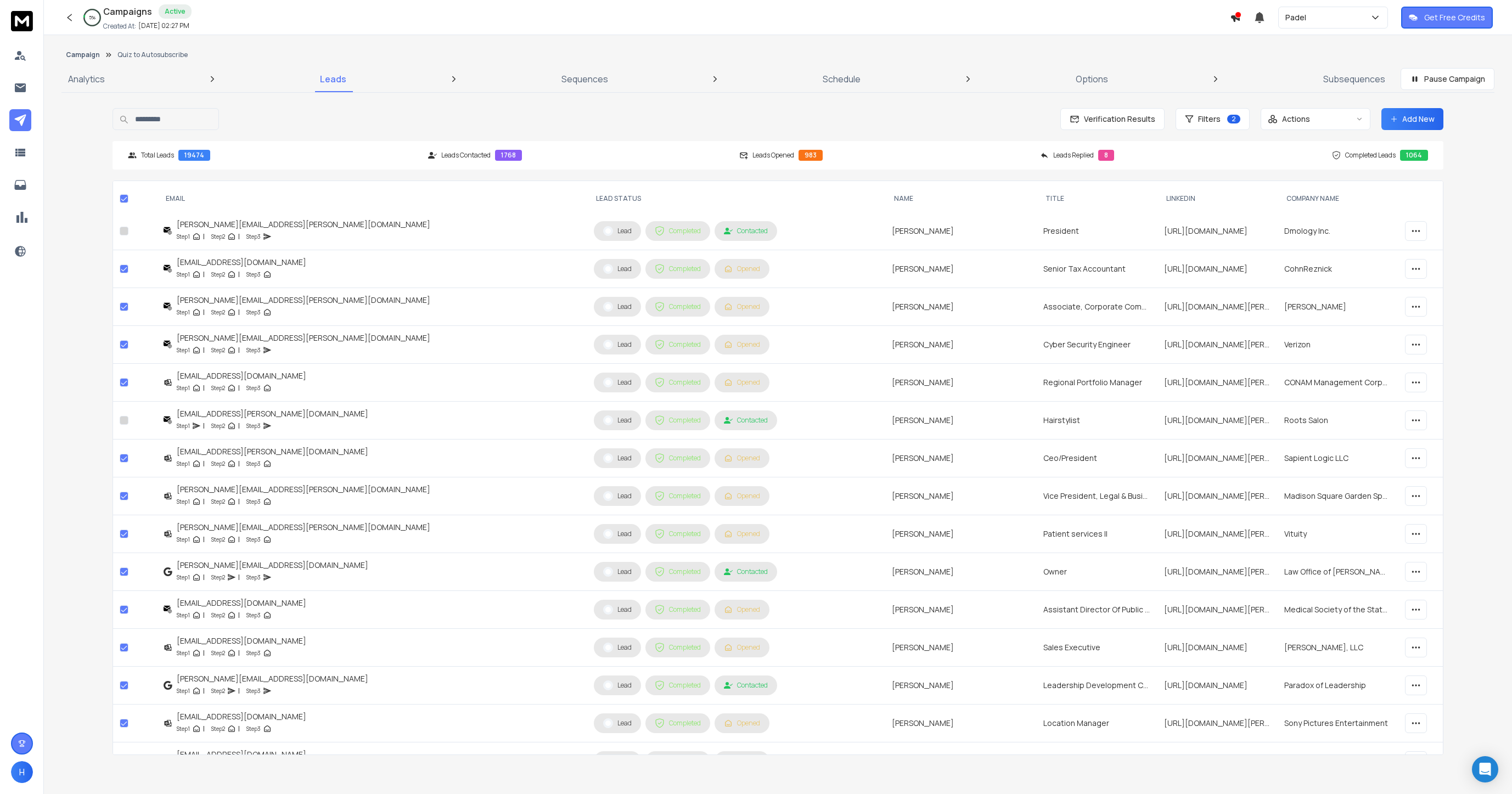
scroll to position [11482, 0]
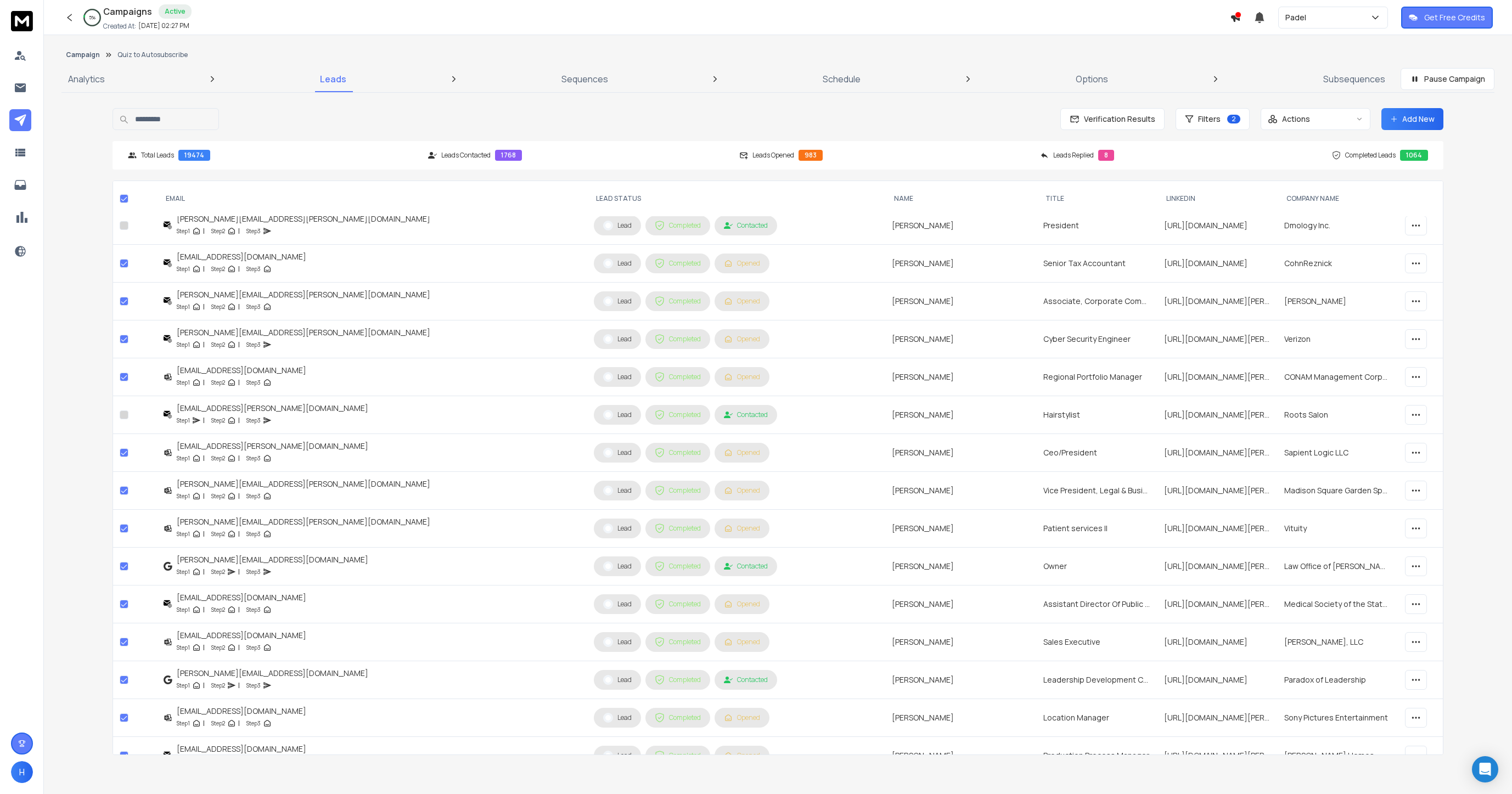
click at [125, 563] on button "button" at bounding box center [124, 566] width 9 height 9
click at [122, 682] on button "button" at bounding box center [124, 680] width 9 height 9
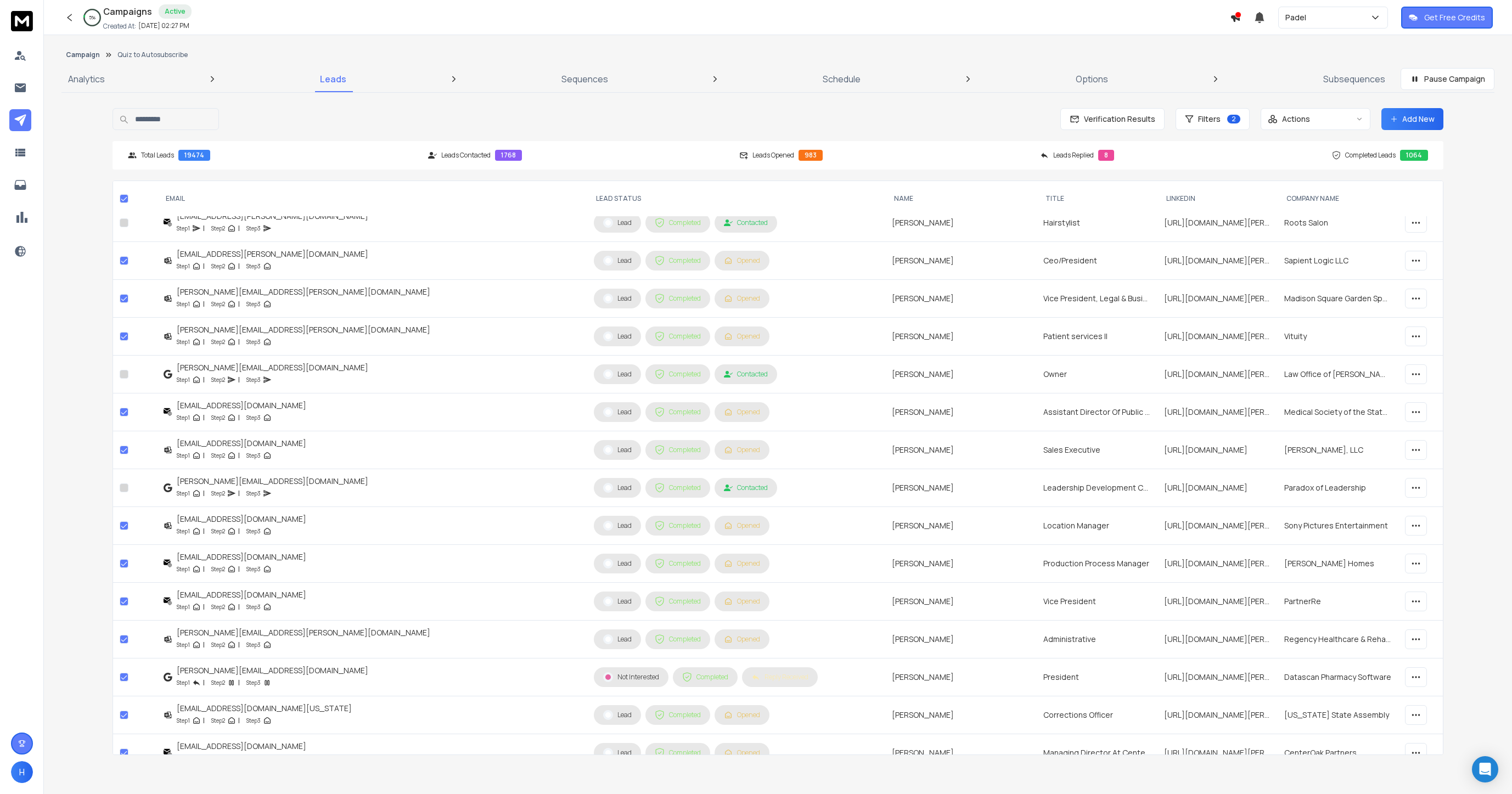
scroll to position [11676, 0]
click at [124, 673] on button "button" at bounding box center [124, 675] width 9 height 9
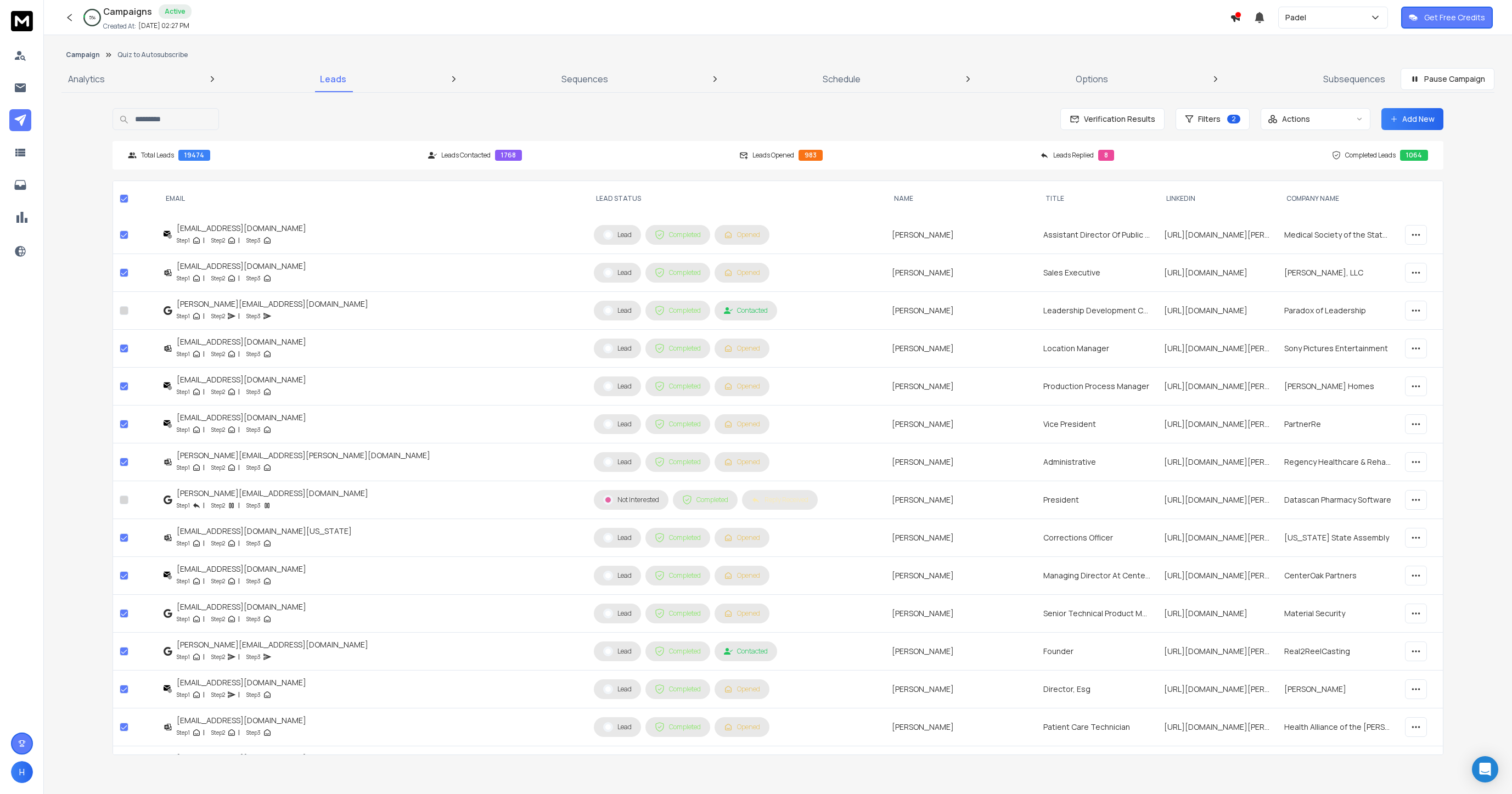
scroll to position [11852, 0]
click at [125, 650] on button "button" at bounding box center [124, 650] width 9 height 9
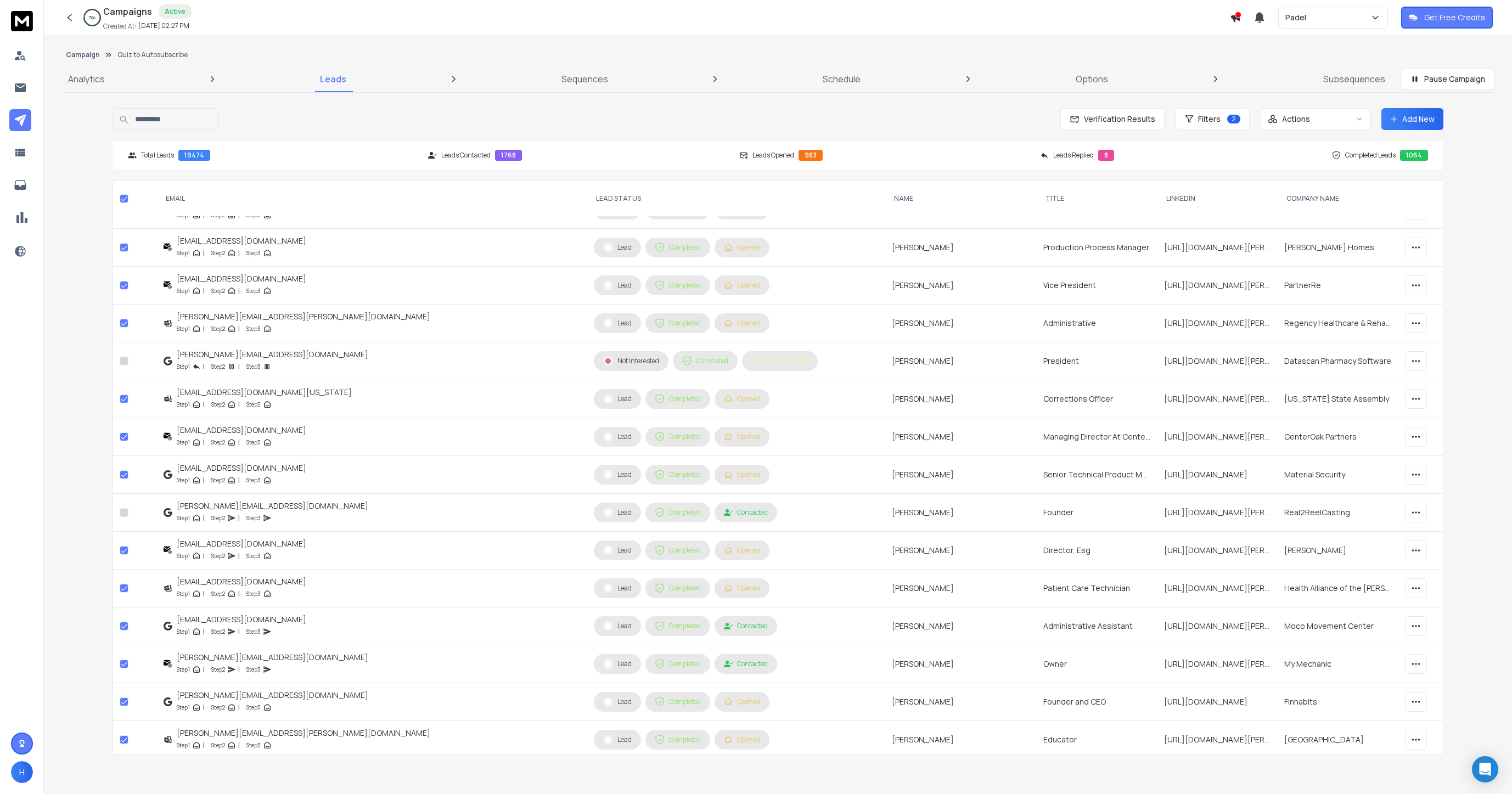
scroll to position [12000, 0]
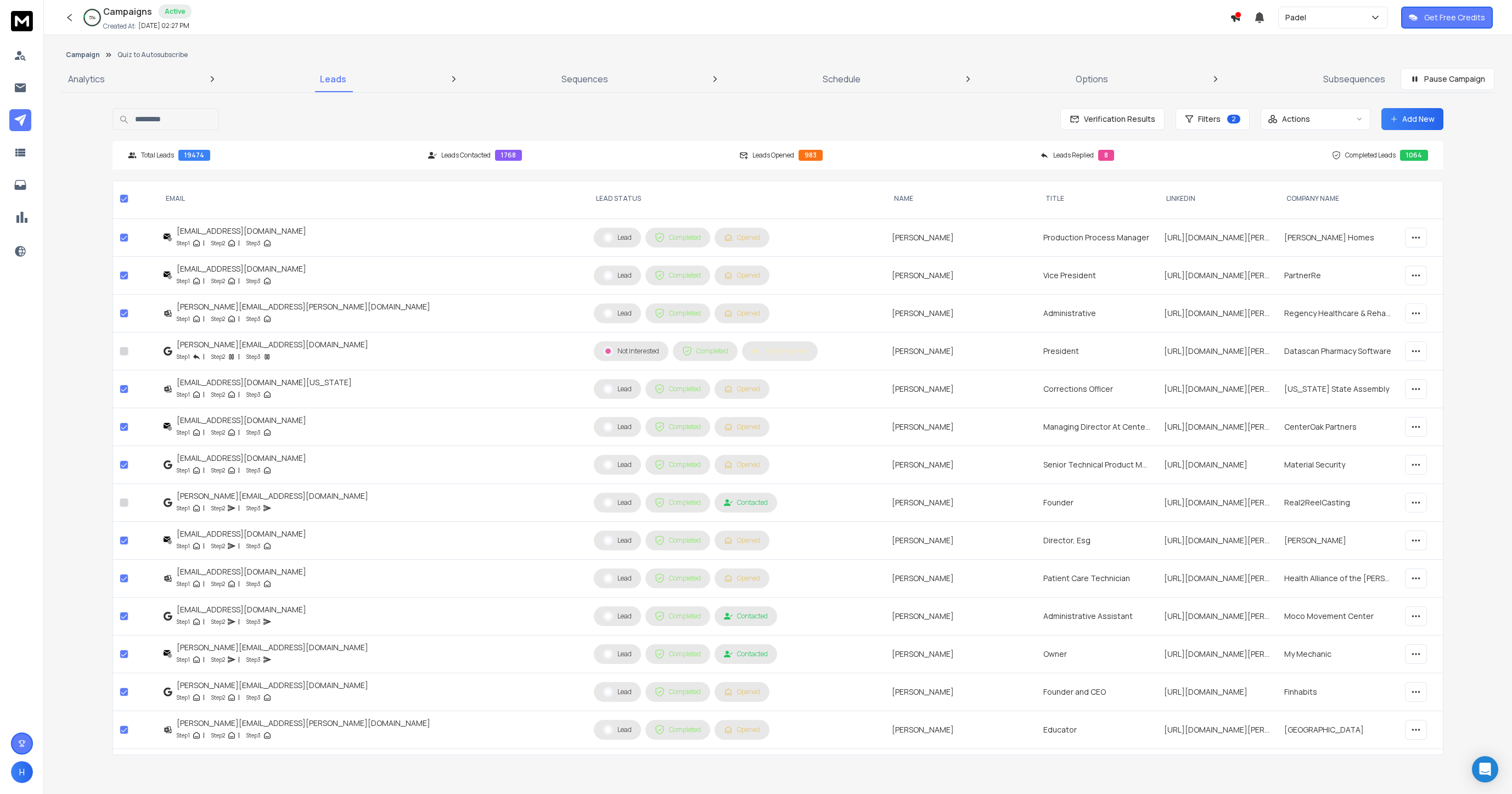
click at [124, 610] on td at bounding box center [135, 616] width 44 height 38
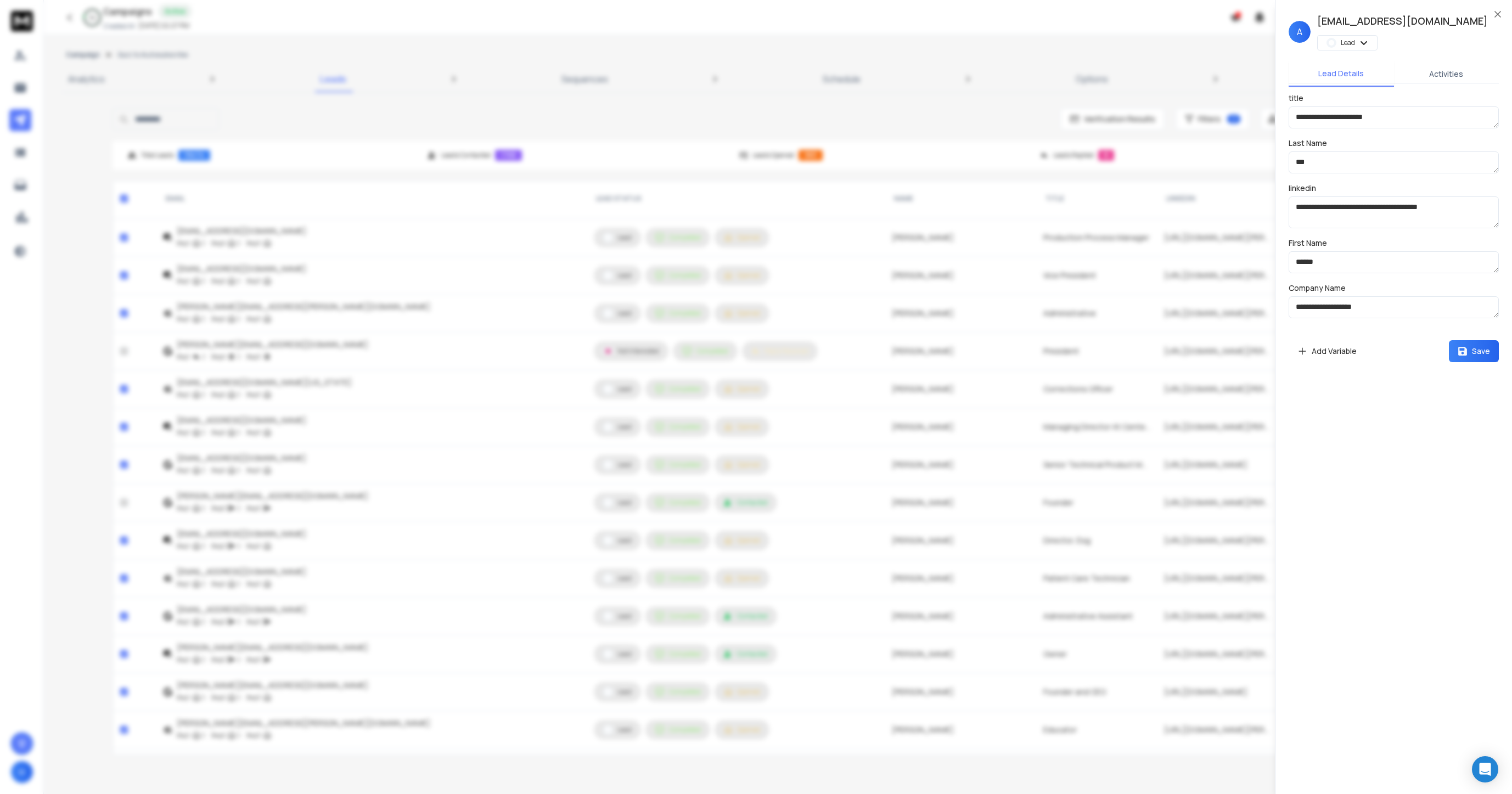
click at [124, 624] on div at bounding box center [756, 397] width 1512 height 794
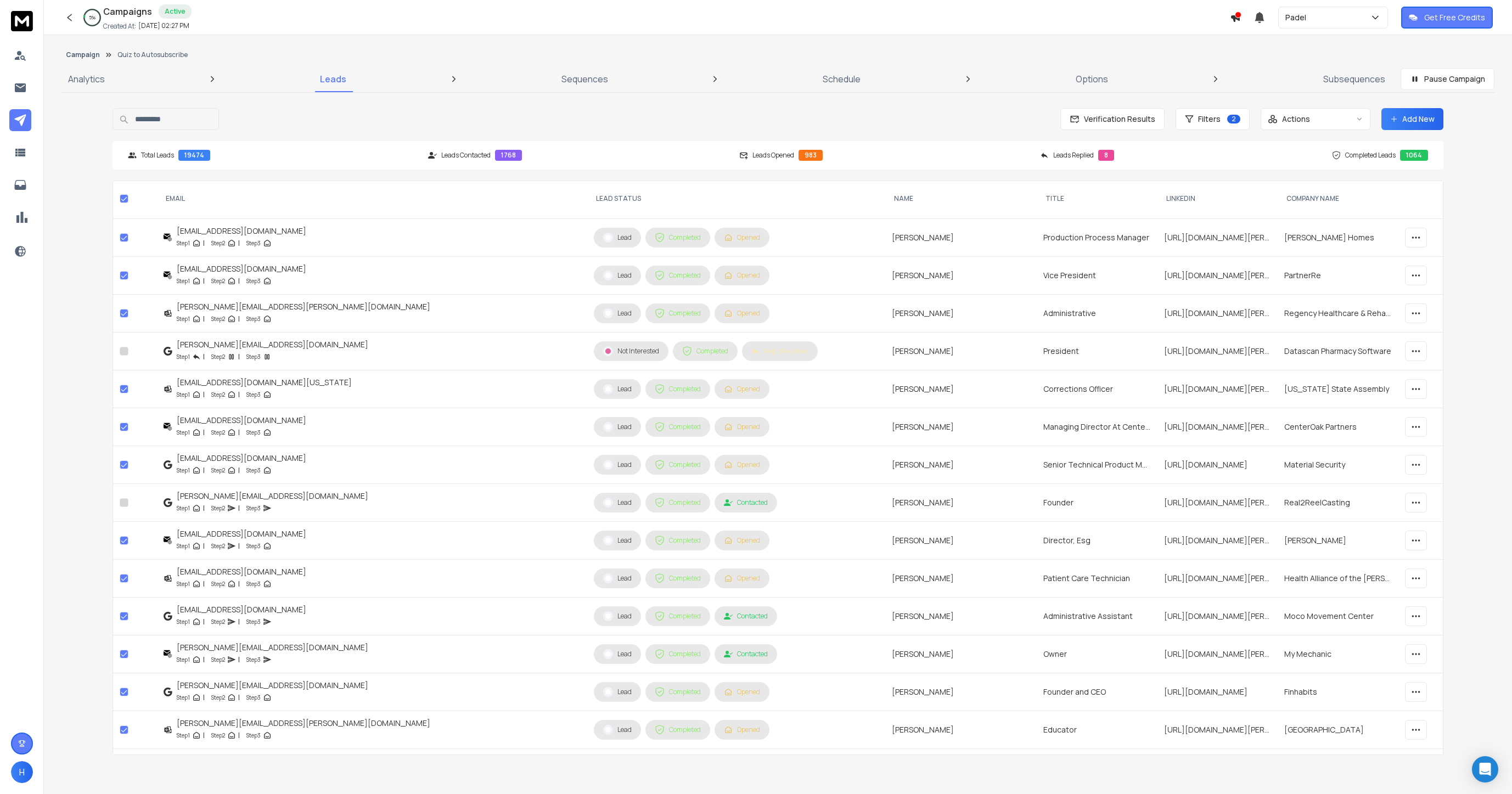
click at [124, 617] on button "button" at bounding box center [124, 616] width 9 height 9
click at [125, 655] on button "button" at bounding box center [124, 654] width 9 height 9
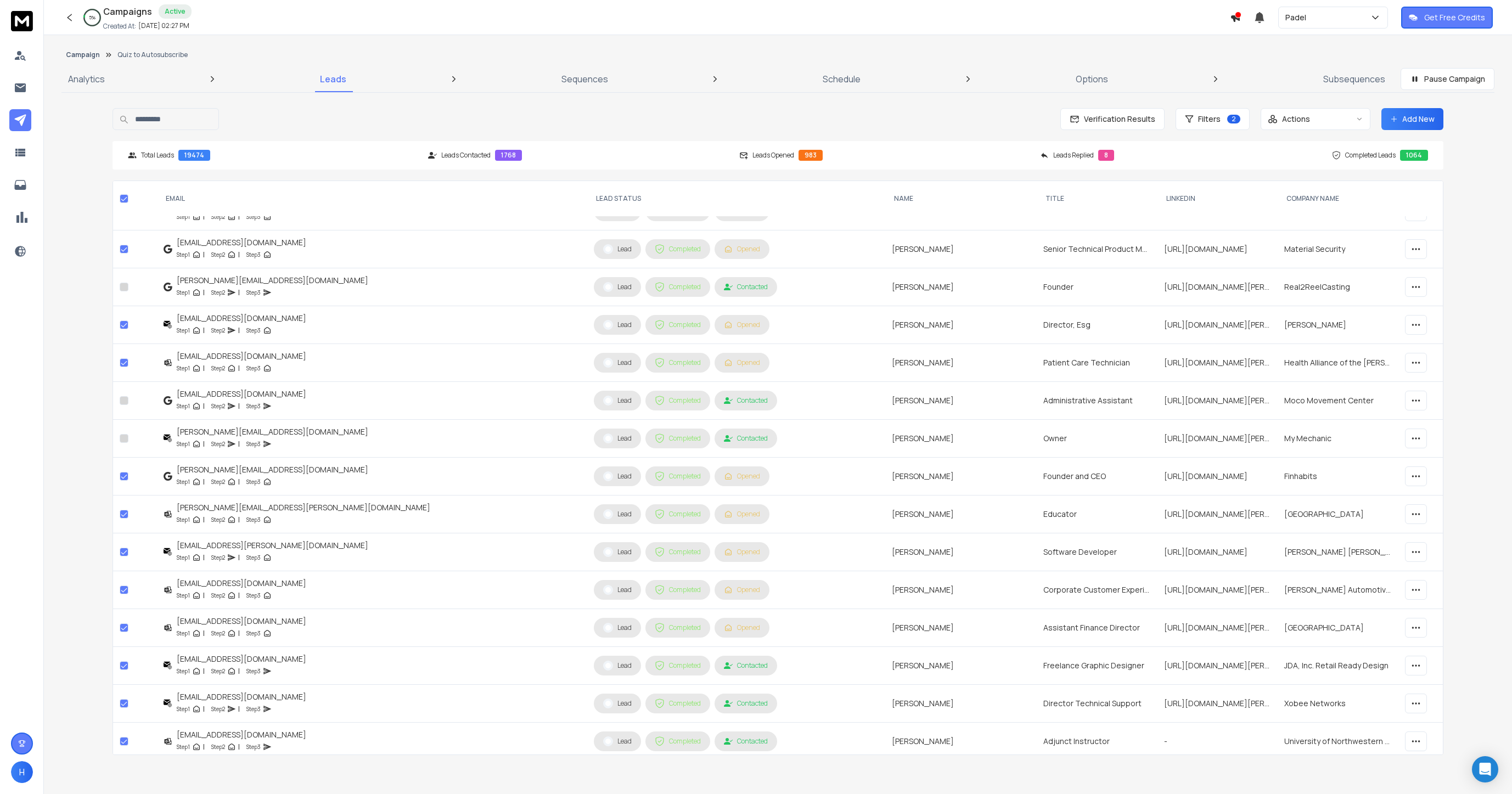
scroll to position [12216, 0]
click at [123, 666] on button "button" at bounding box center [124, 665] width 9 height 9
click at [126, 700] on button "button" at bounding box center [124, 702] width 9 height 9
click at [123, 738] on button "button" at bounding box center [124, 741] width 9 height 9
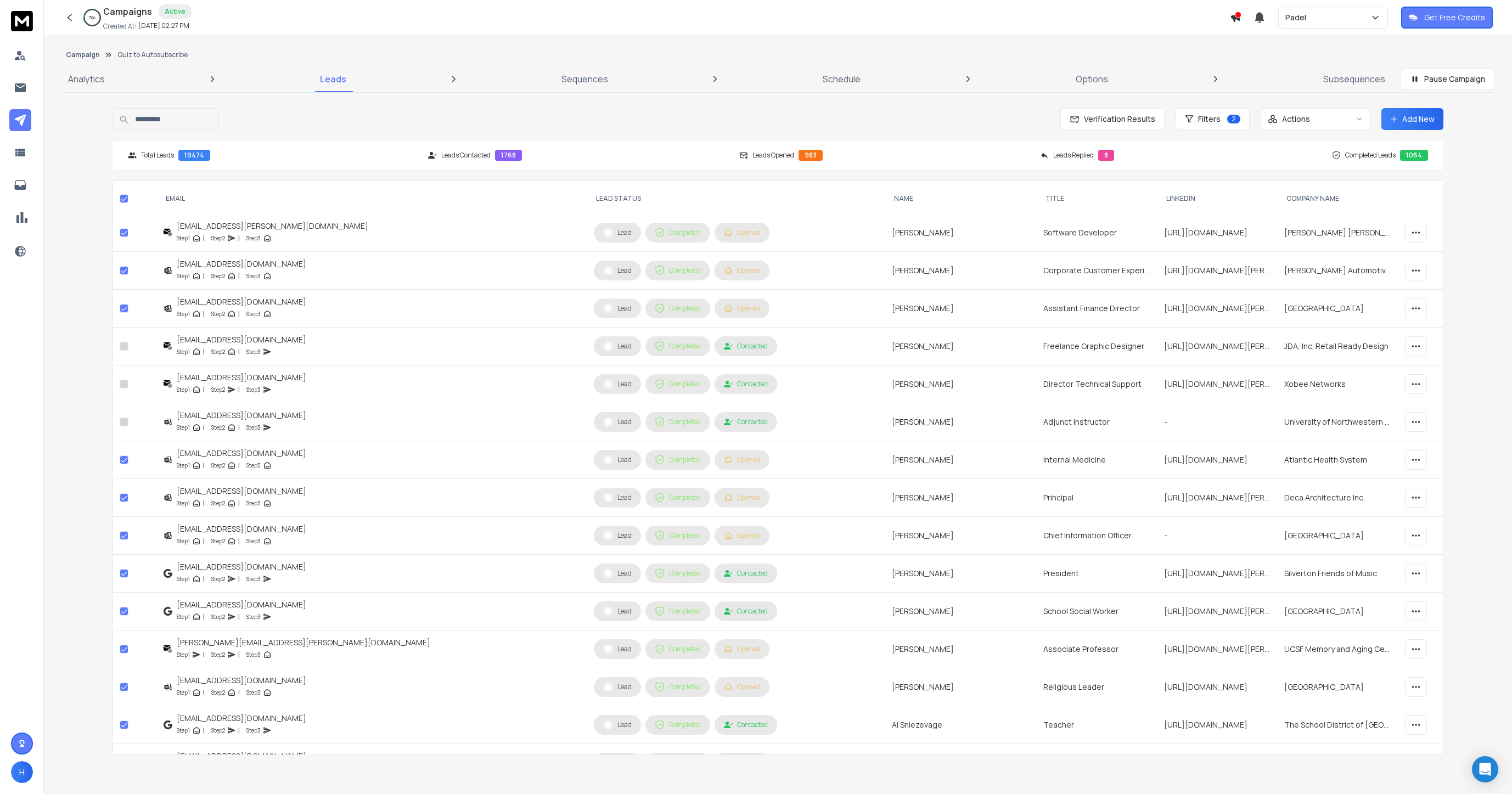
scroll to position [12541, 0]
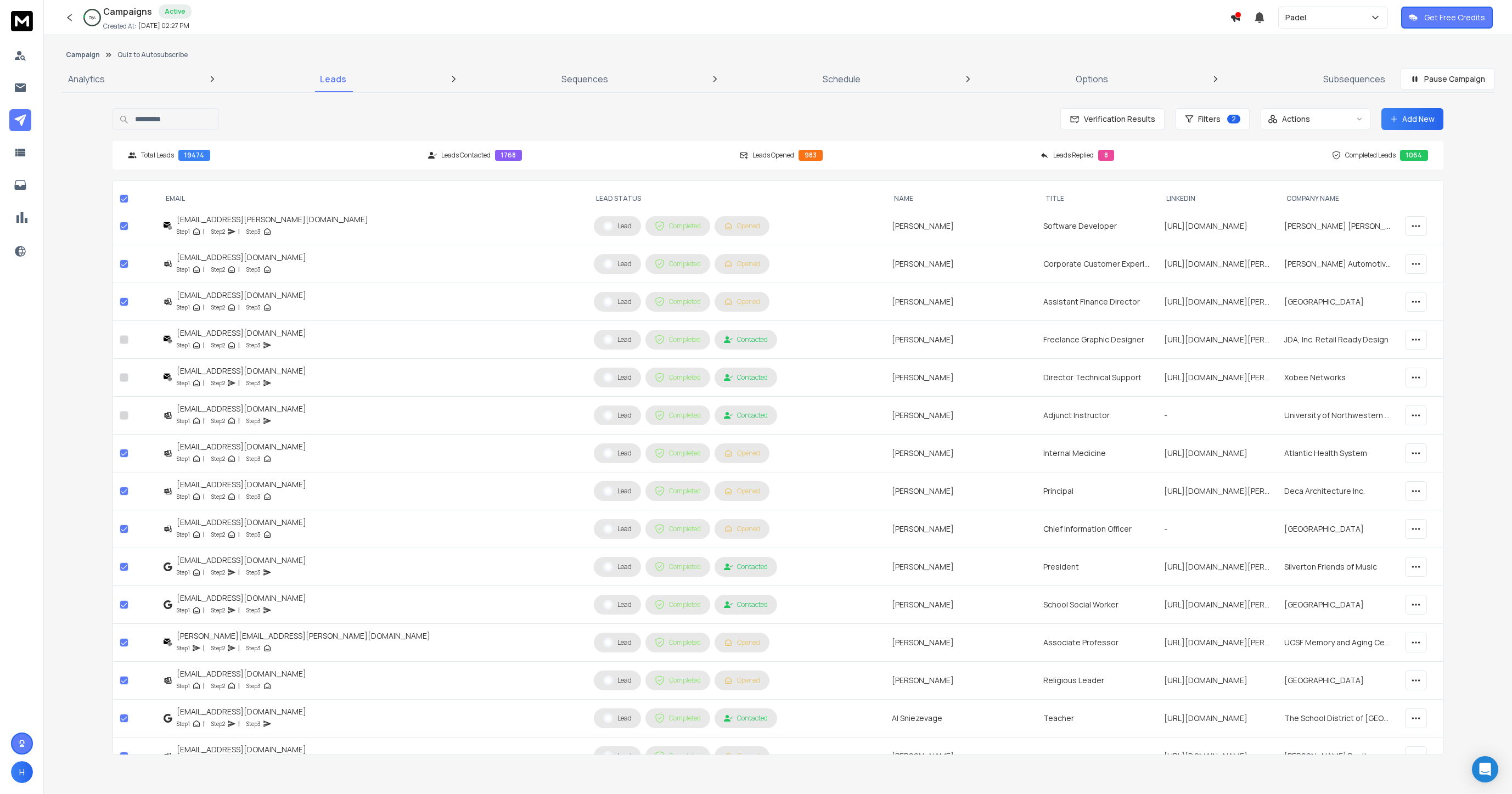
click at [124, 565] on button "button" at bounding box center [124, 566] width 9 height 9
click at [124, 598] on td at bounding box center [135, 605] width 44 height 38
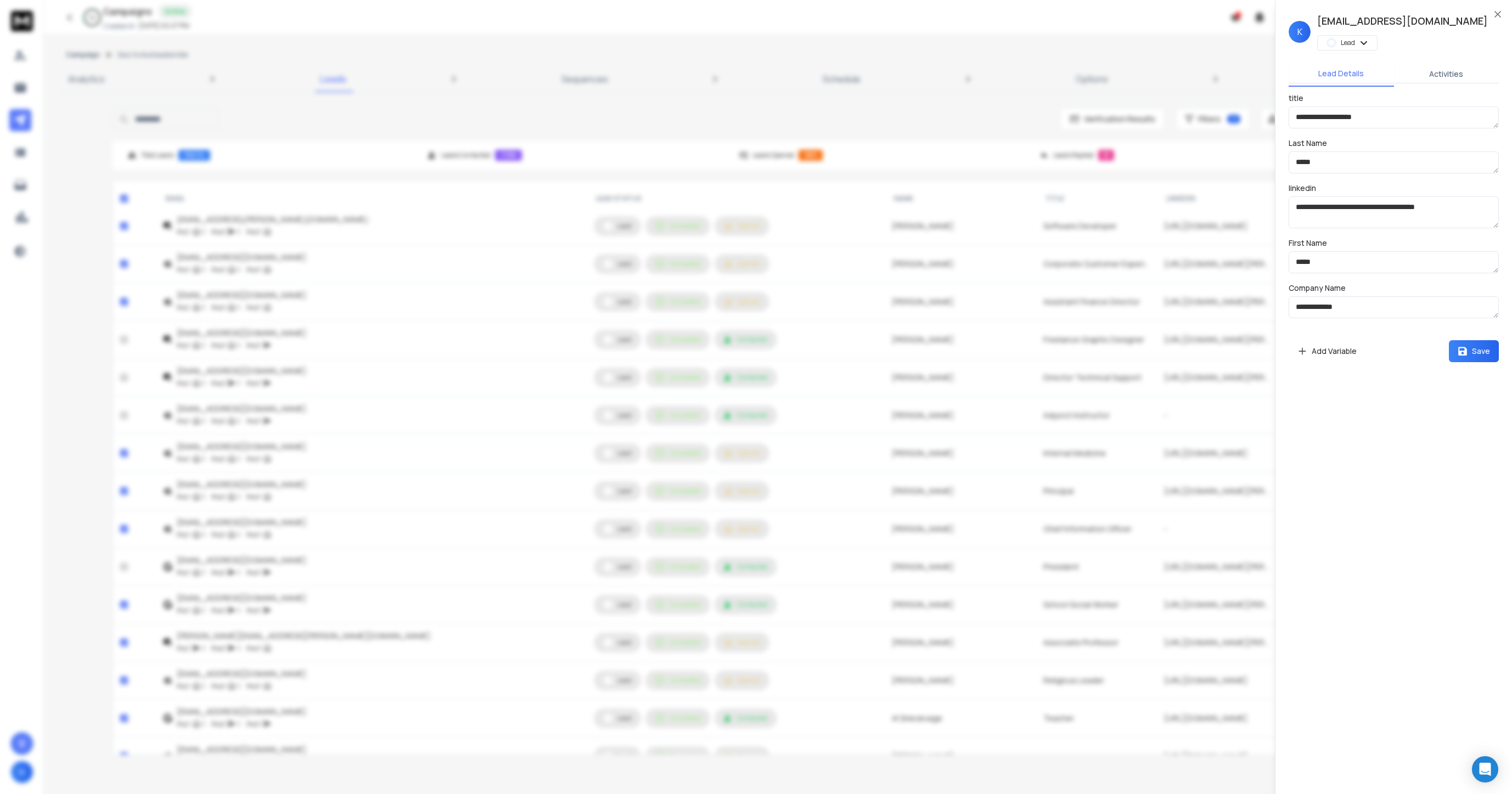
click at [126, 588] on div at bounding box center [756, 397] width 1512 height 794
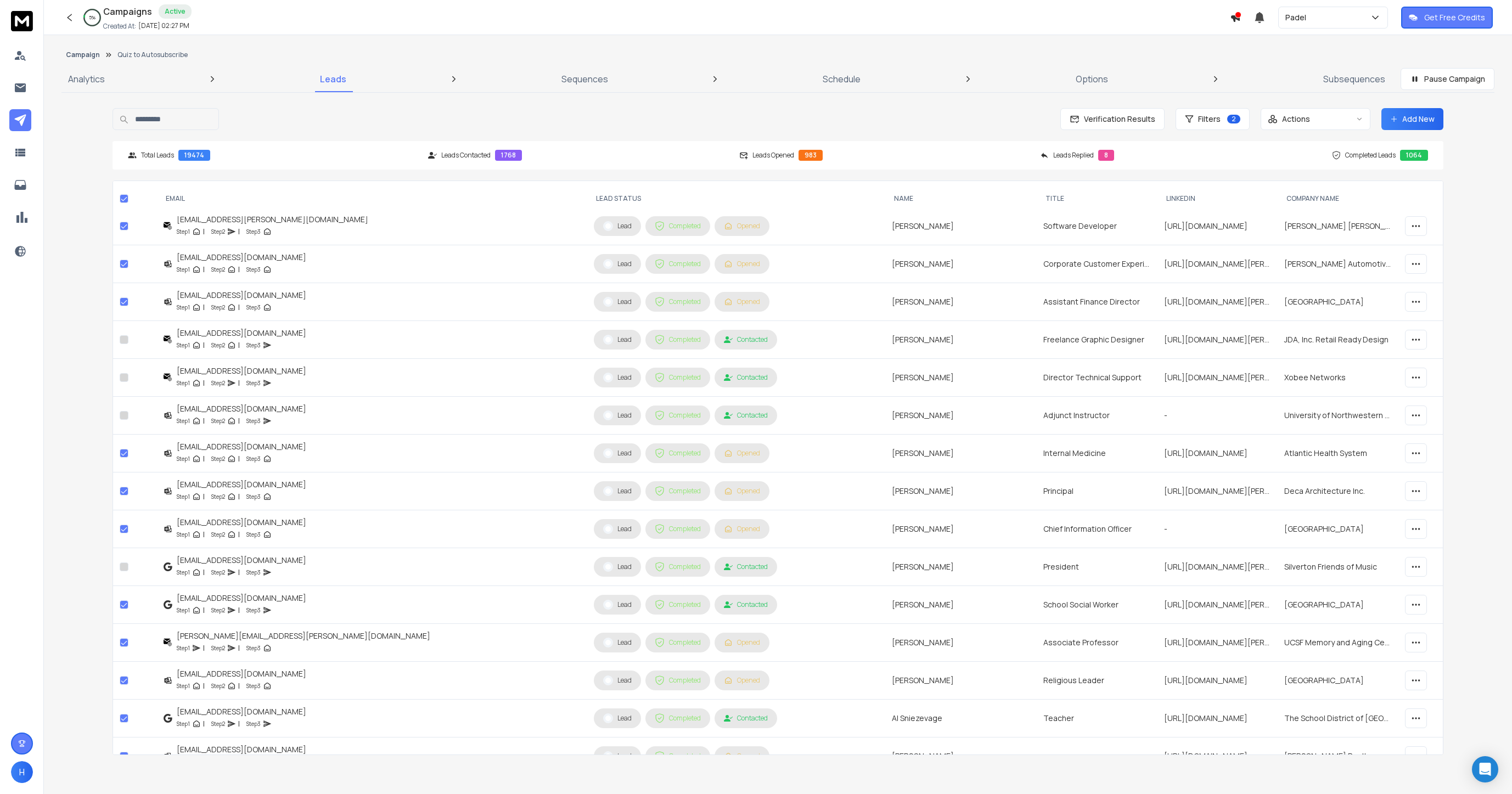
click at [123, 604] on button "button" at bounding box center [124, 604] width 9 height 9
click at [123, 718] on button "button" at bounding box center [124, 718] width 9 height 9
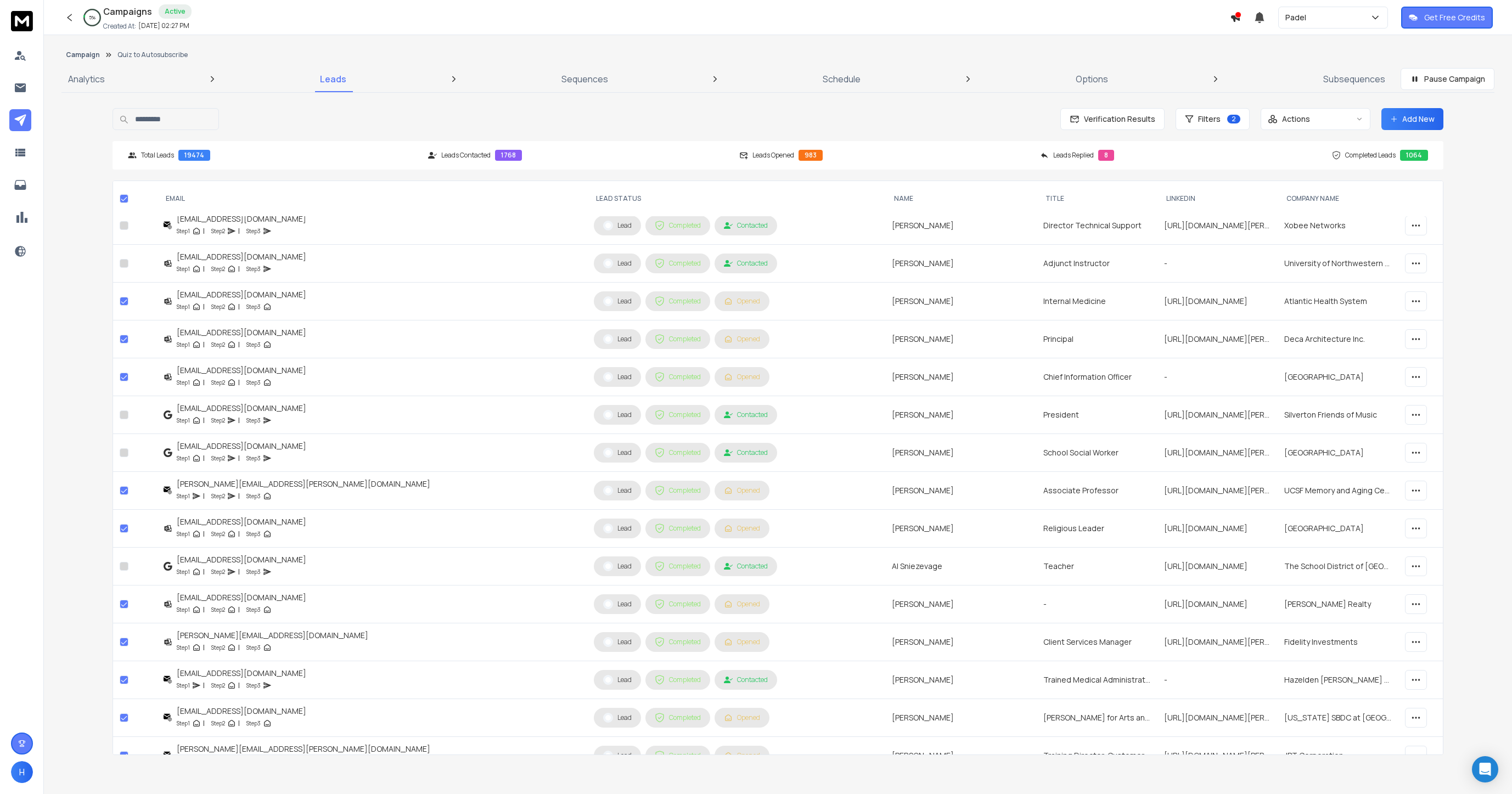
scroll to position [12722, 0]
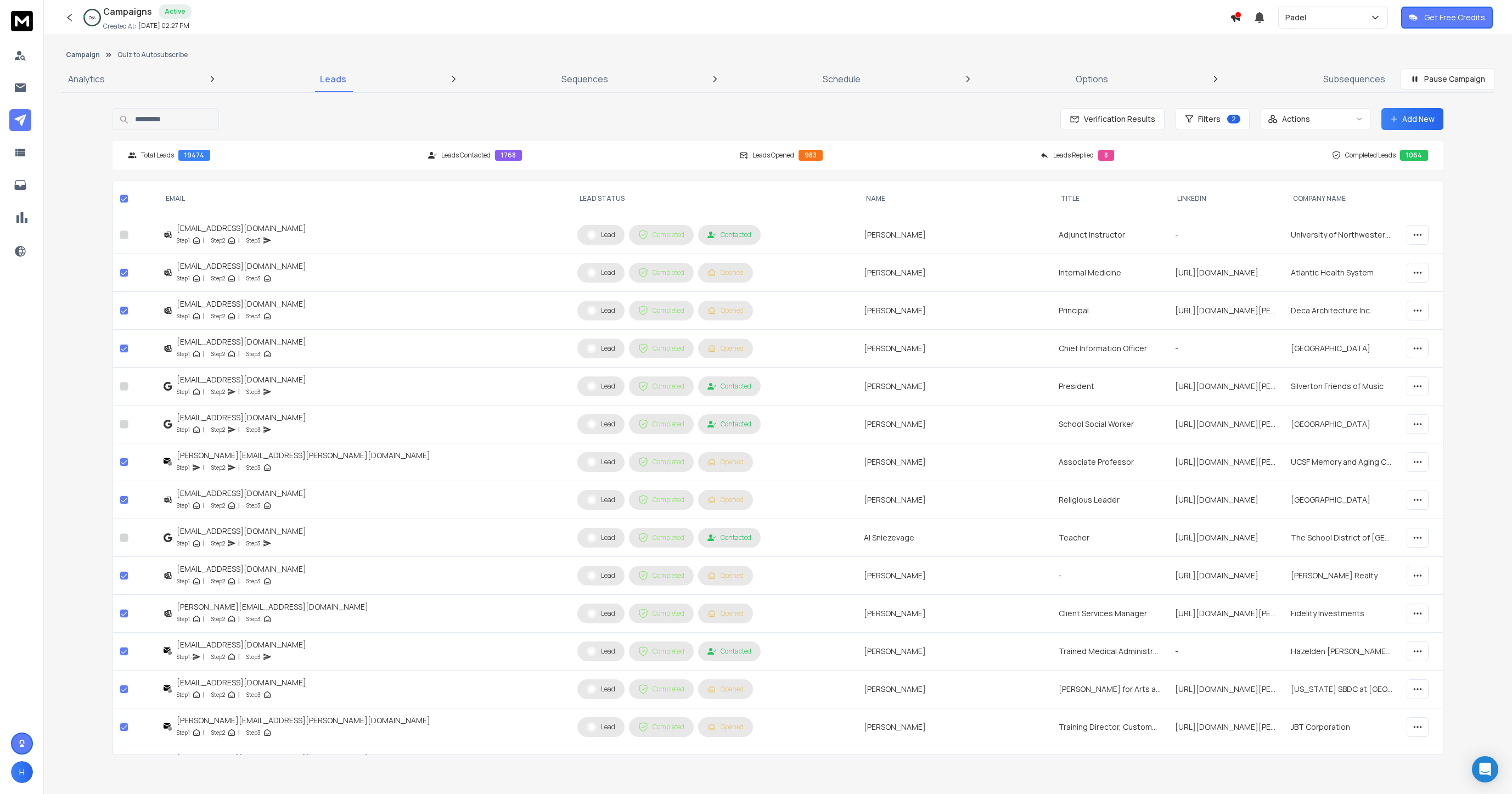
click at [125, 650] on button "button" at bounding box center [124, 651] width 9 height 9
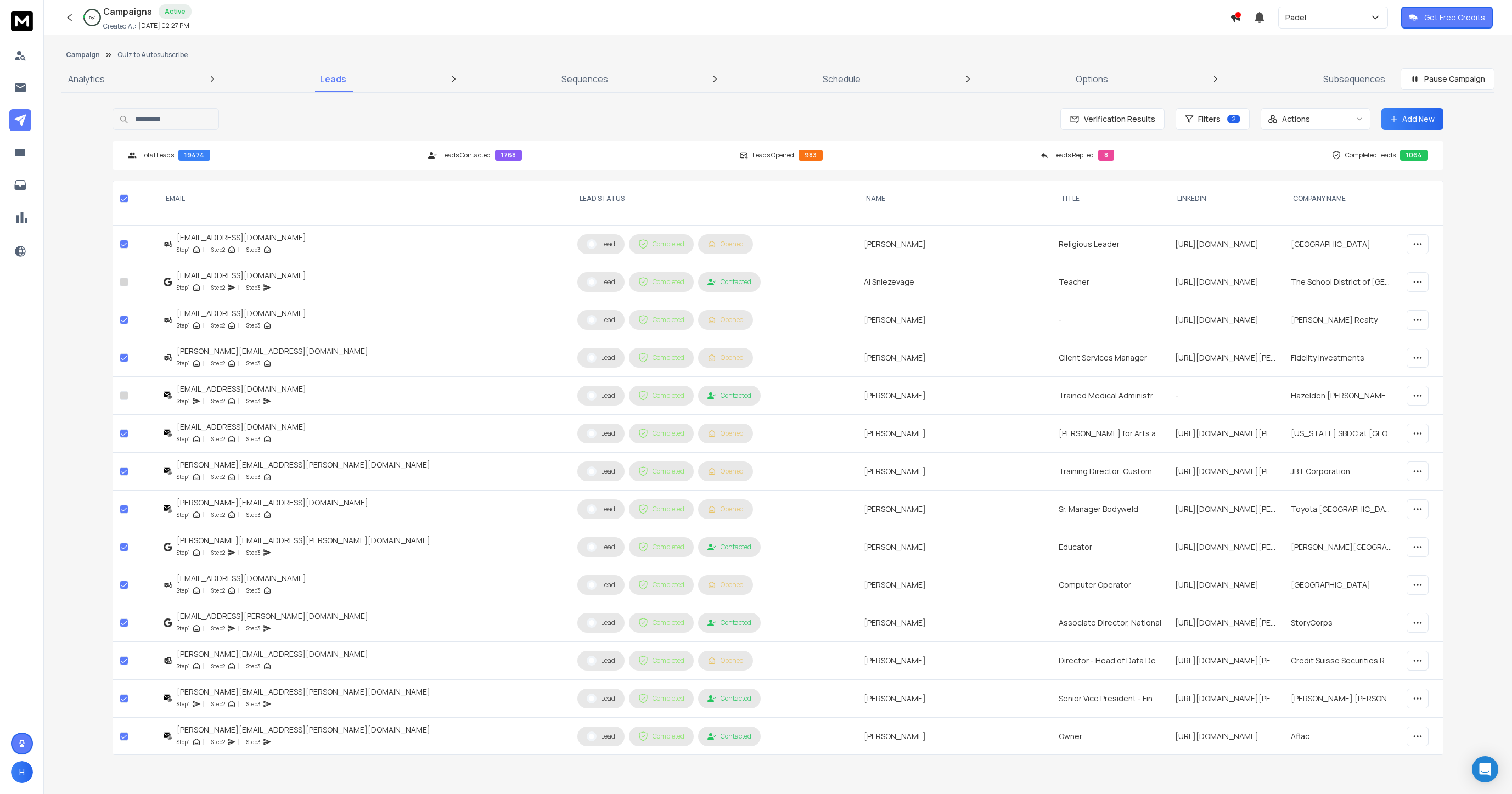
scroll to position [12993, 0]
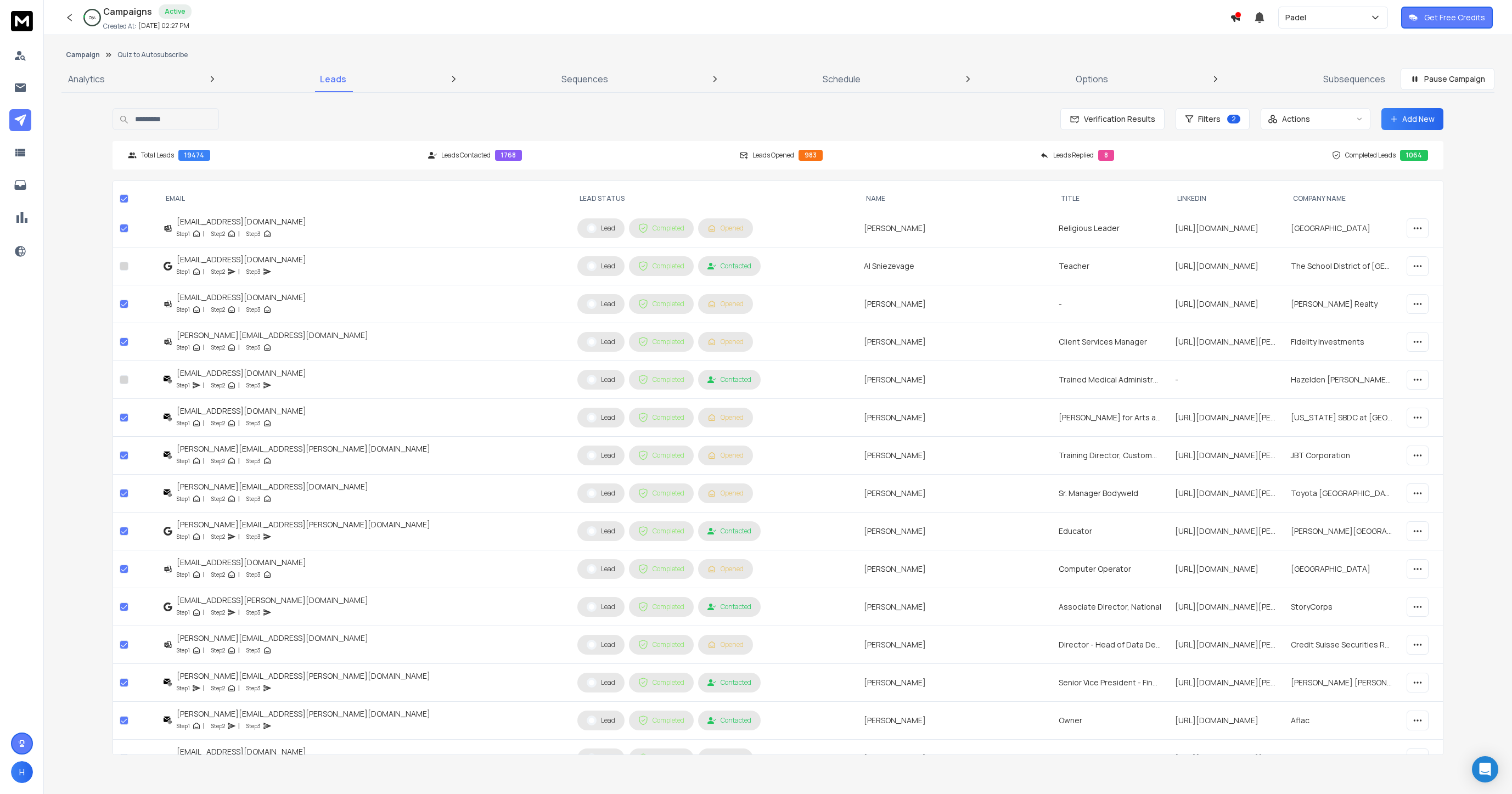
click at [123, 528] on button "button" at bounding box center [124, 531] width 9 height 9
click at [124, 606] on button "button" at bounding box center [124, 607] width 9 height 9
click at [123, 681] on button "button" at bounding box center [124, 682] width 9 height 9
click at [123, 722] on button "button" at bounding box center [124, 720] width 9 height 9
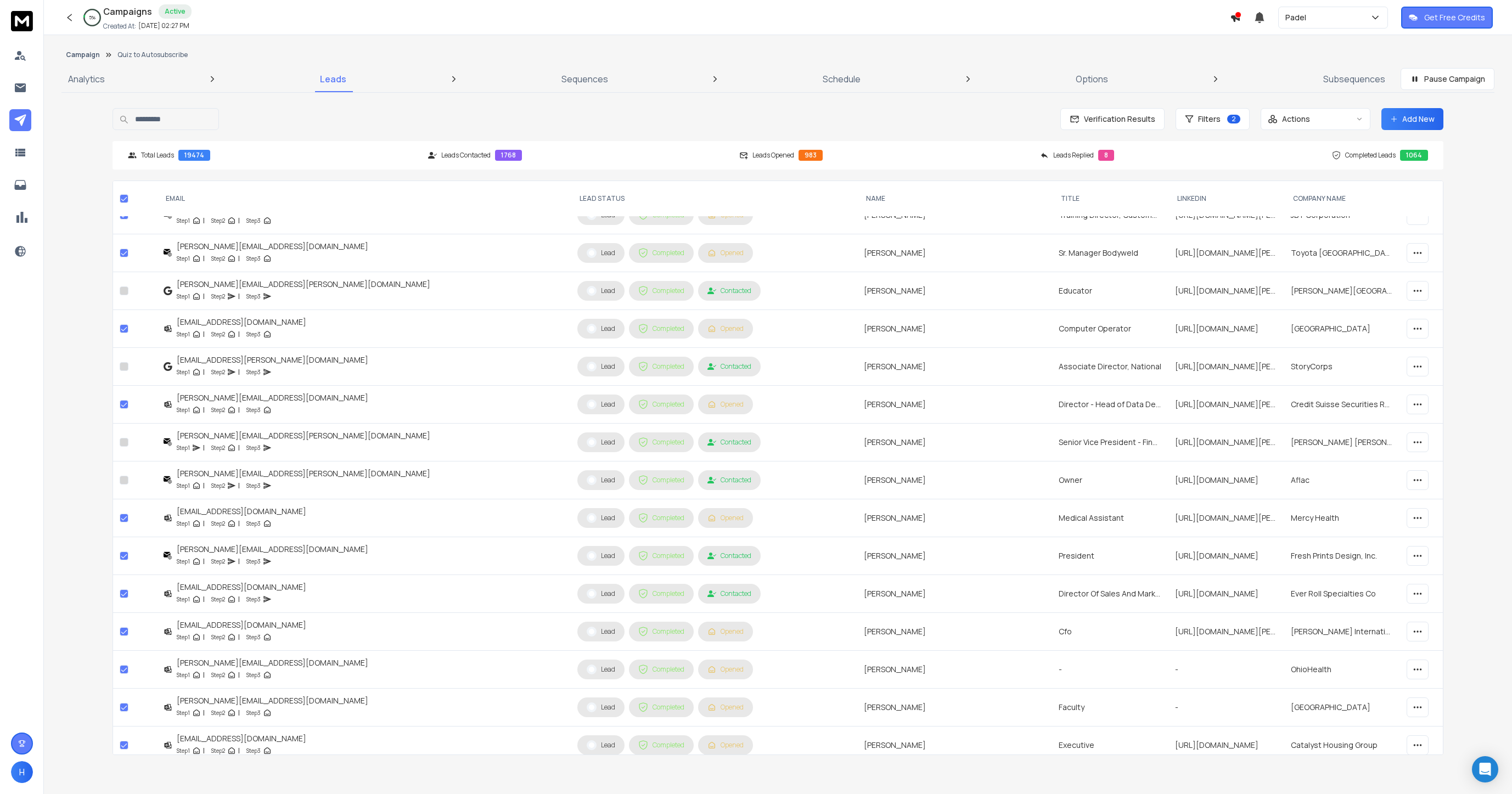
scroll to position [13244, 0]
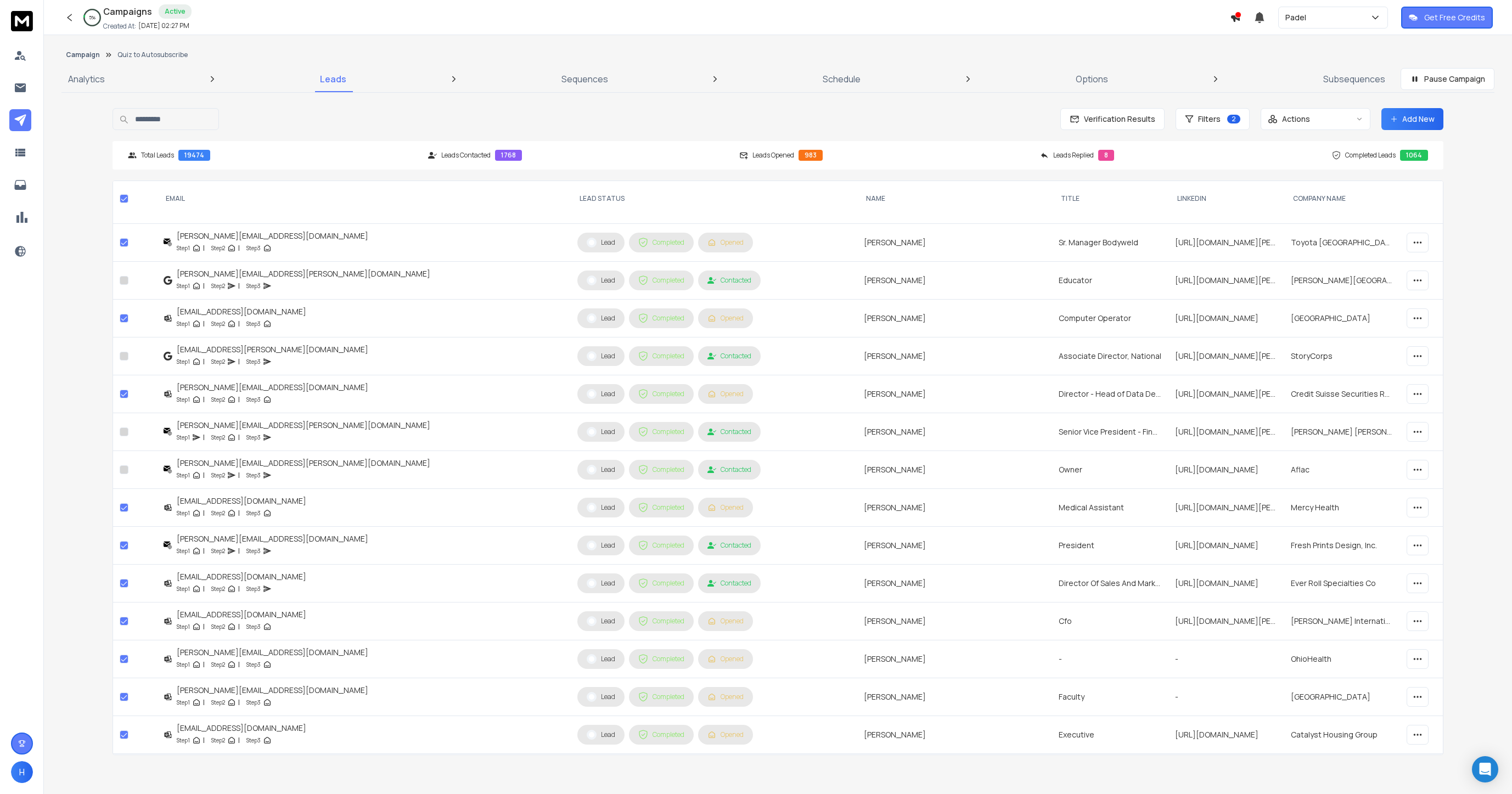
click at [124, 543] on button "button" at bounding box center [124, 545] width 9 height 9
click at [125, 583] on button "button" at bounding box center [124, 583] width 9 height 9
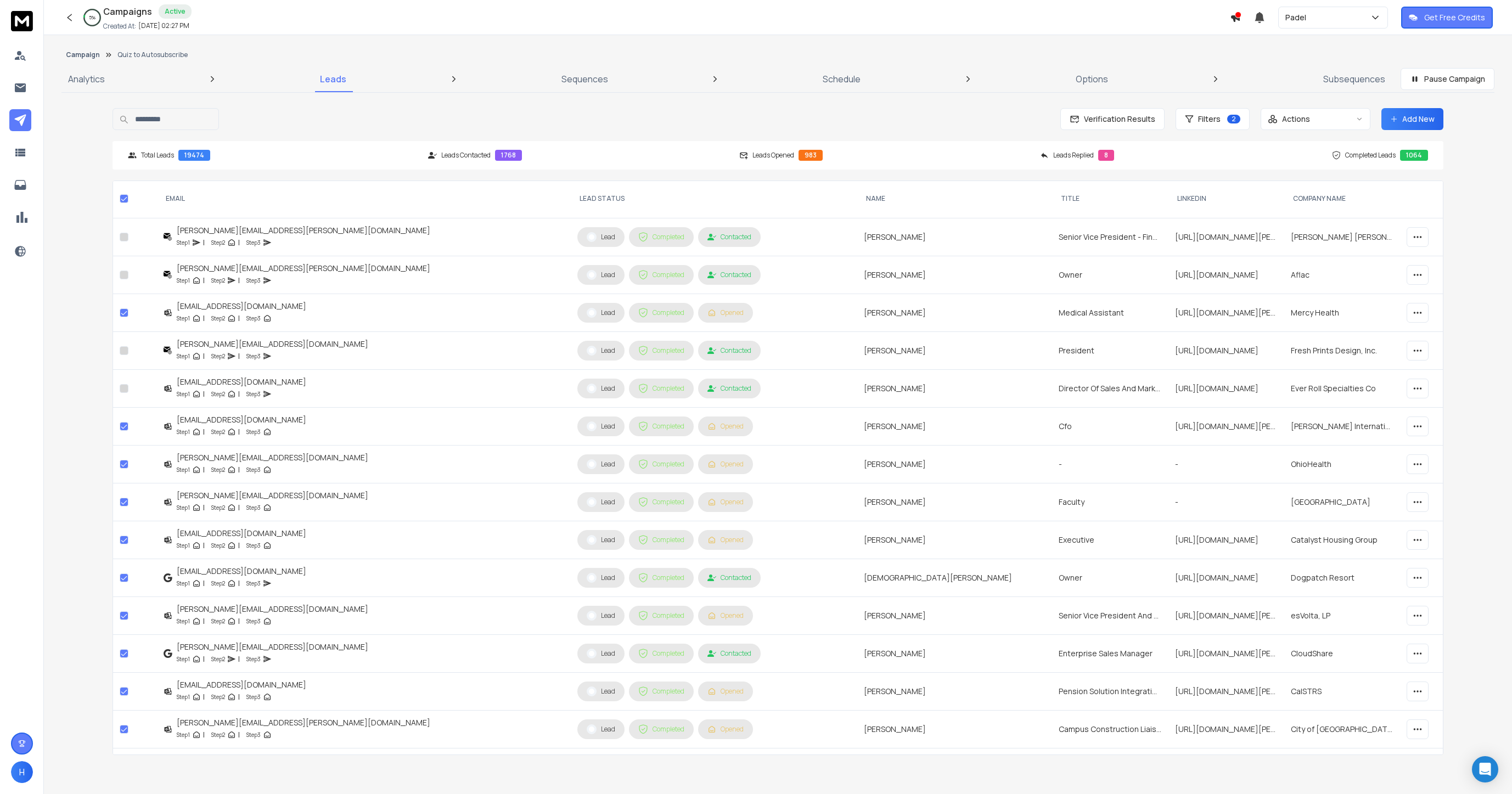
scroll to position [13453, 0]
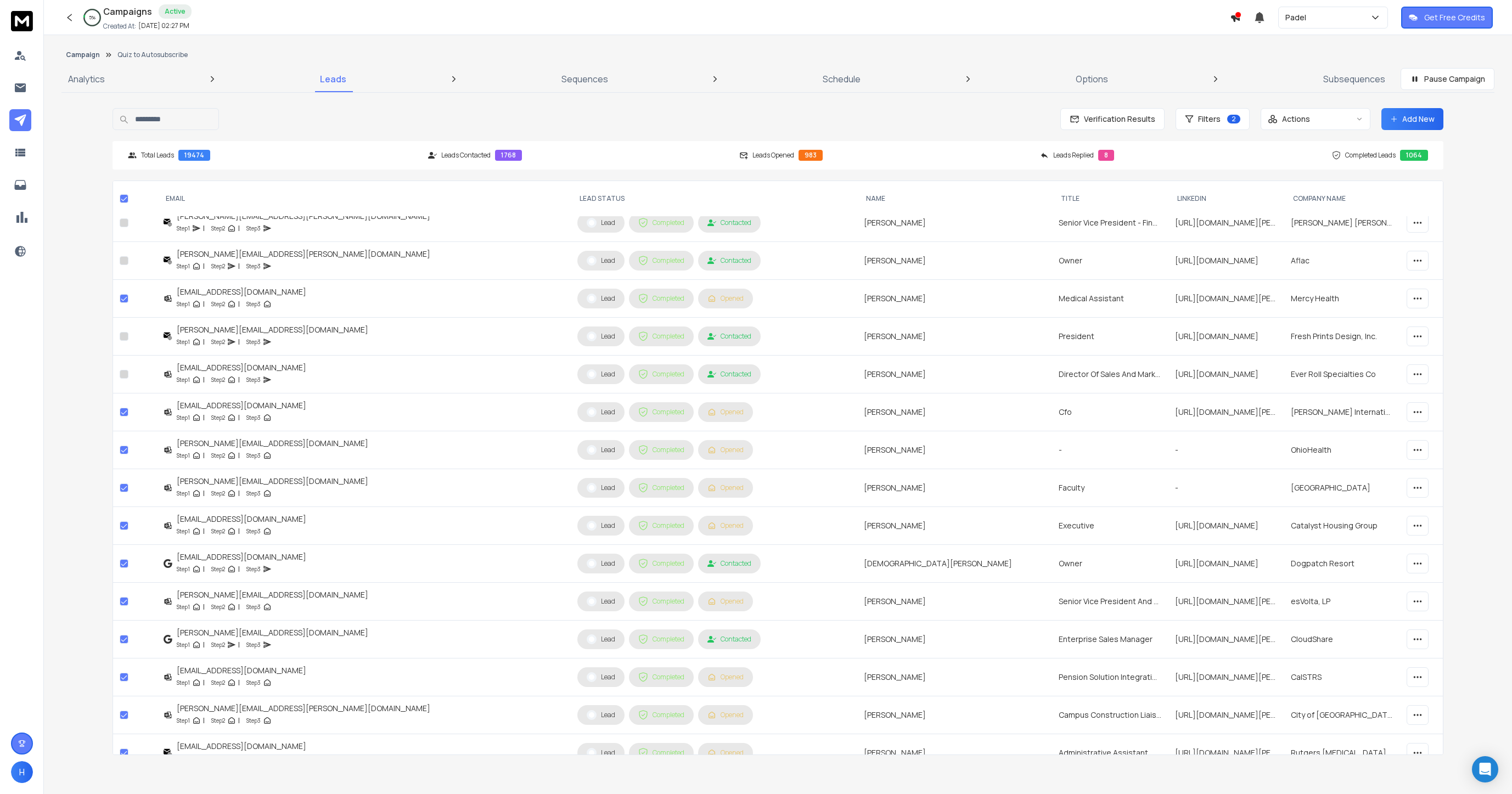
click at [125, 562] on button "button" at bounding box center [124, 563] width 9 height 9
click at [124, 639] on button "button" at bounding box center [124, 639] width 9 height 9
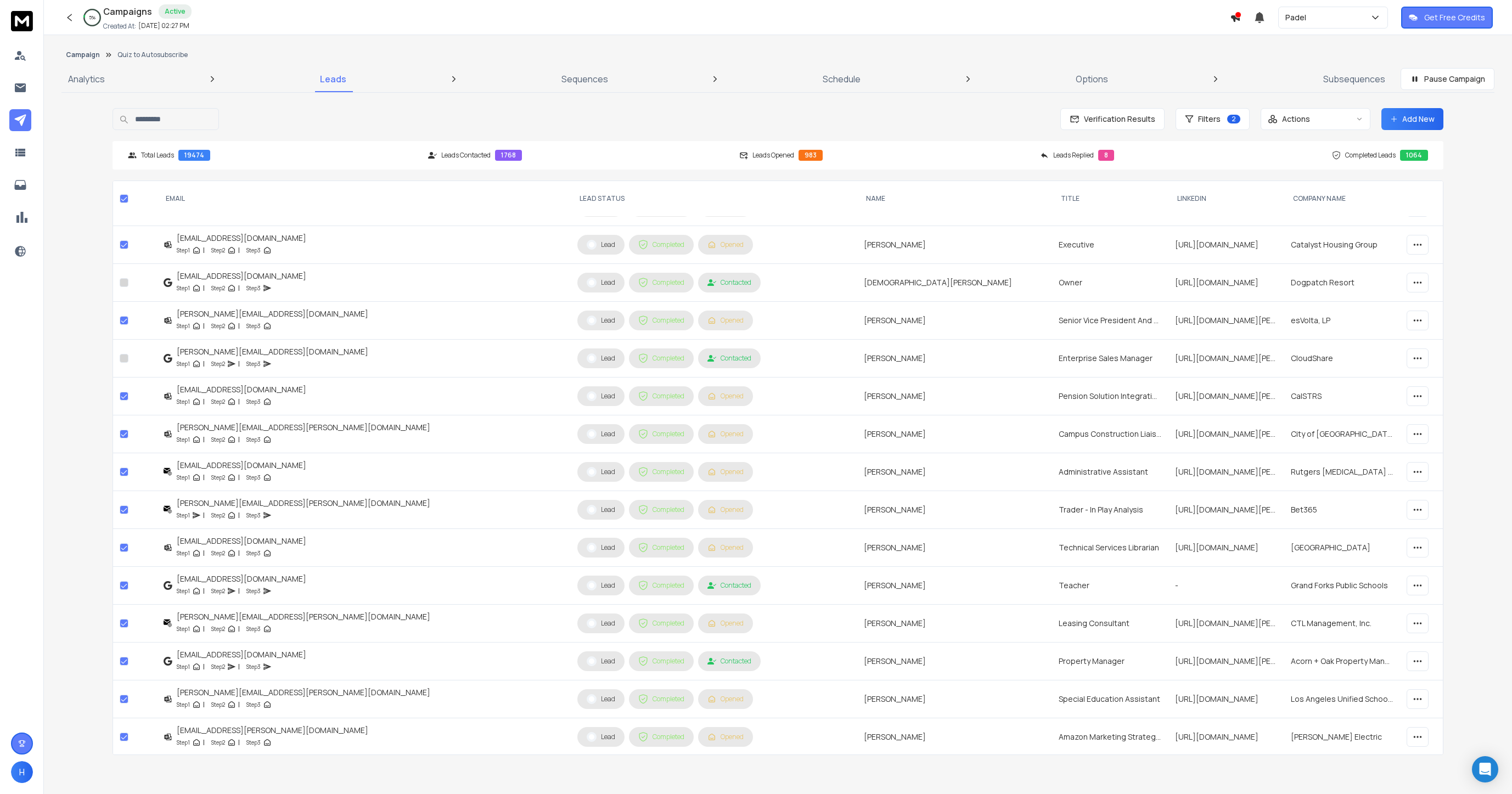
scroll to position [13739, 0]
click at [123, 577] on button "button" at bounding box center [124, 581] width 9 height 9
click at [127, 656] on button "button" at bounding box center [124, 657] width 9 height 9
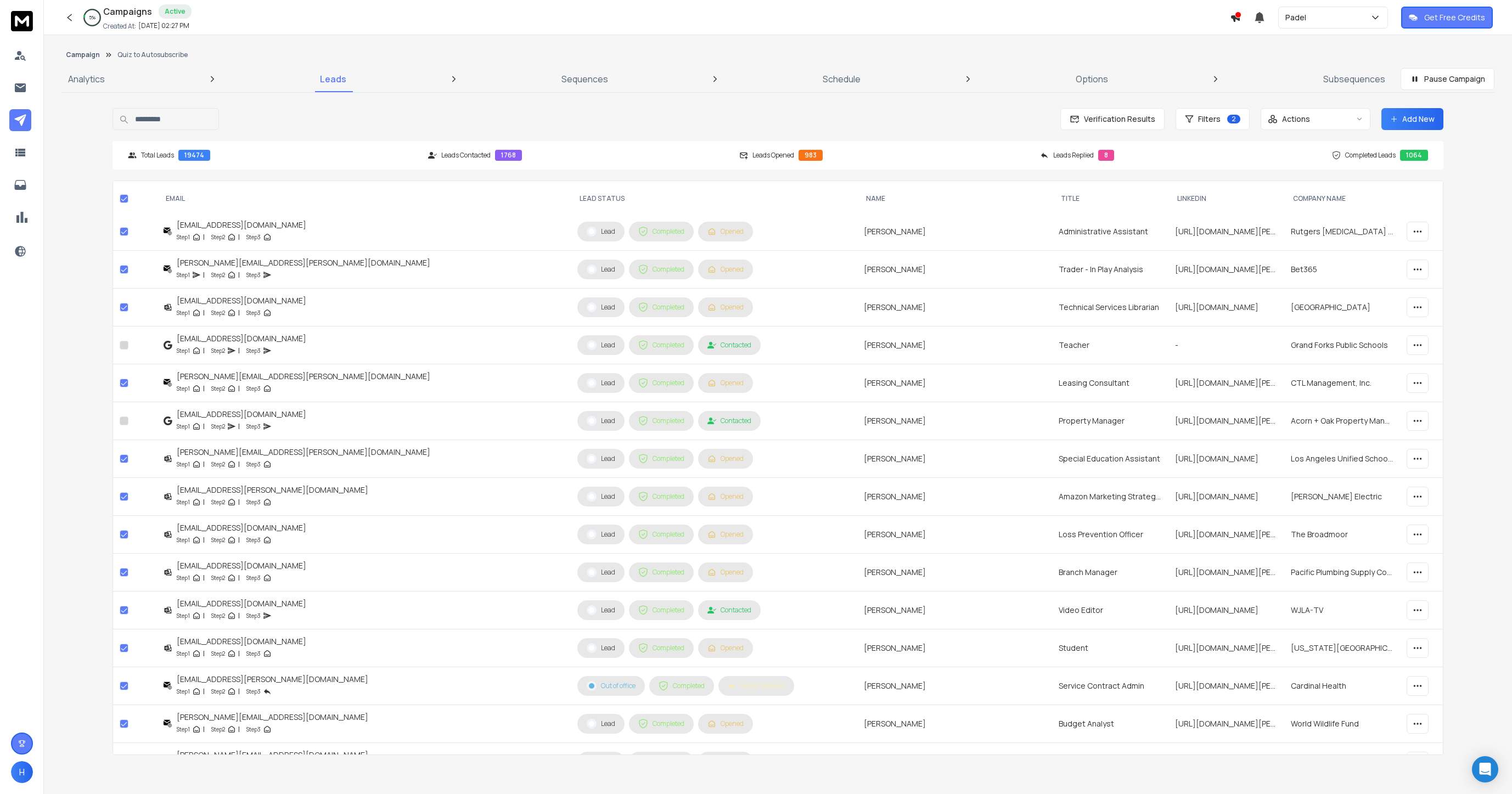
scroll to position [13983, 0]
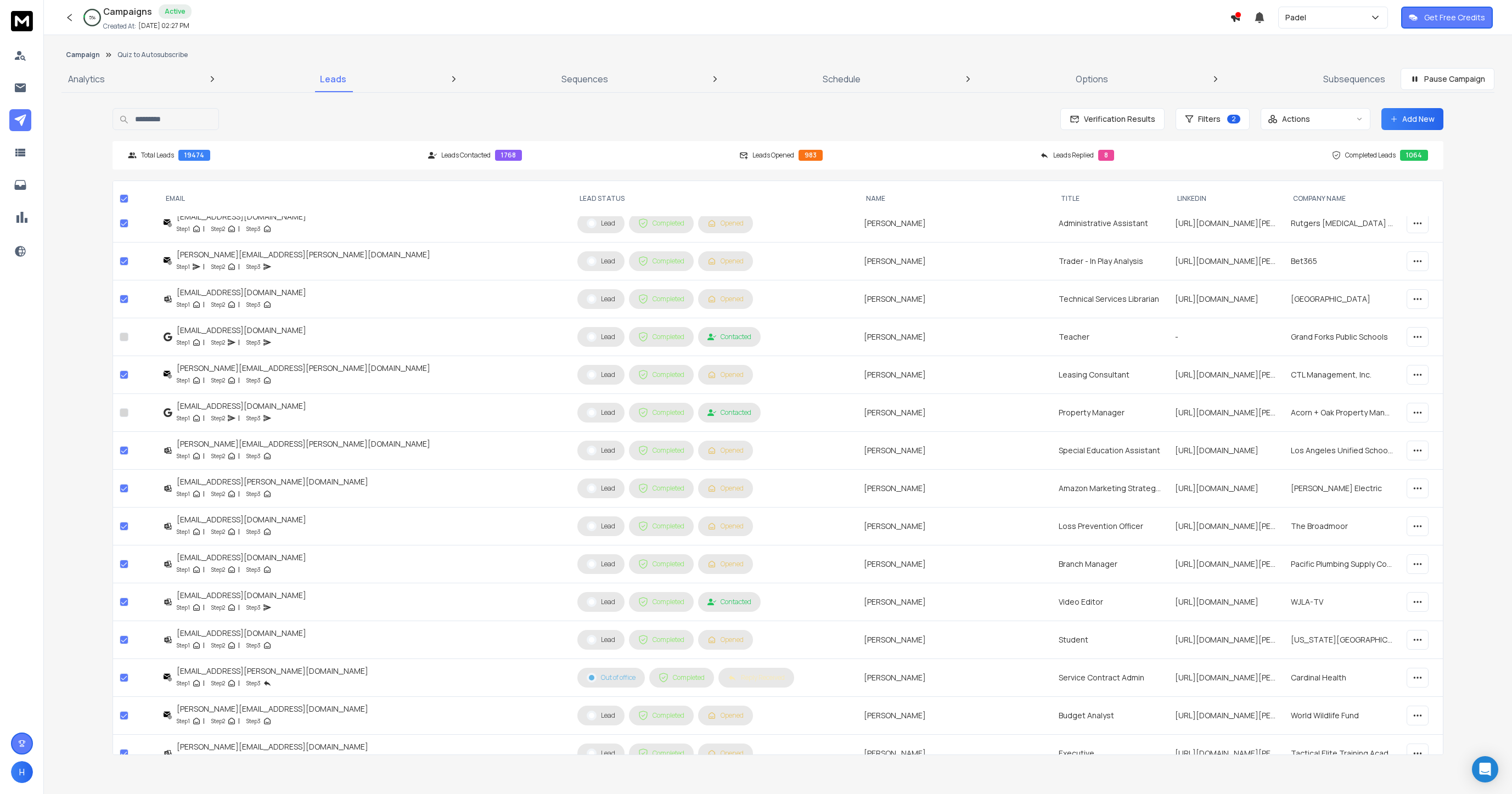
click at [126, 599] on button "button" at bounding box center [124, 602] width 9 height 9
click at [124, 678] on button "button" at bounding box center [124, 677] width 9 height 9
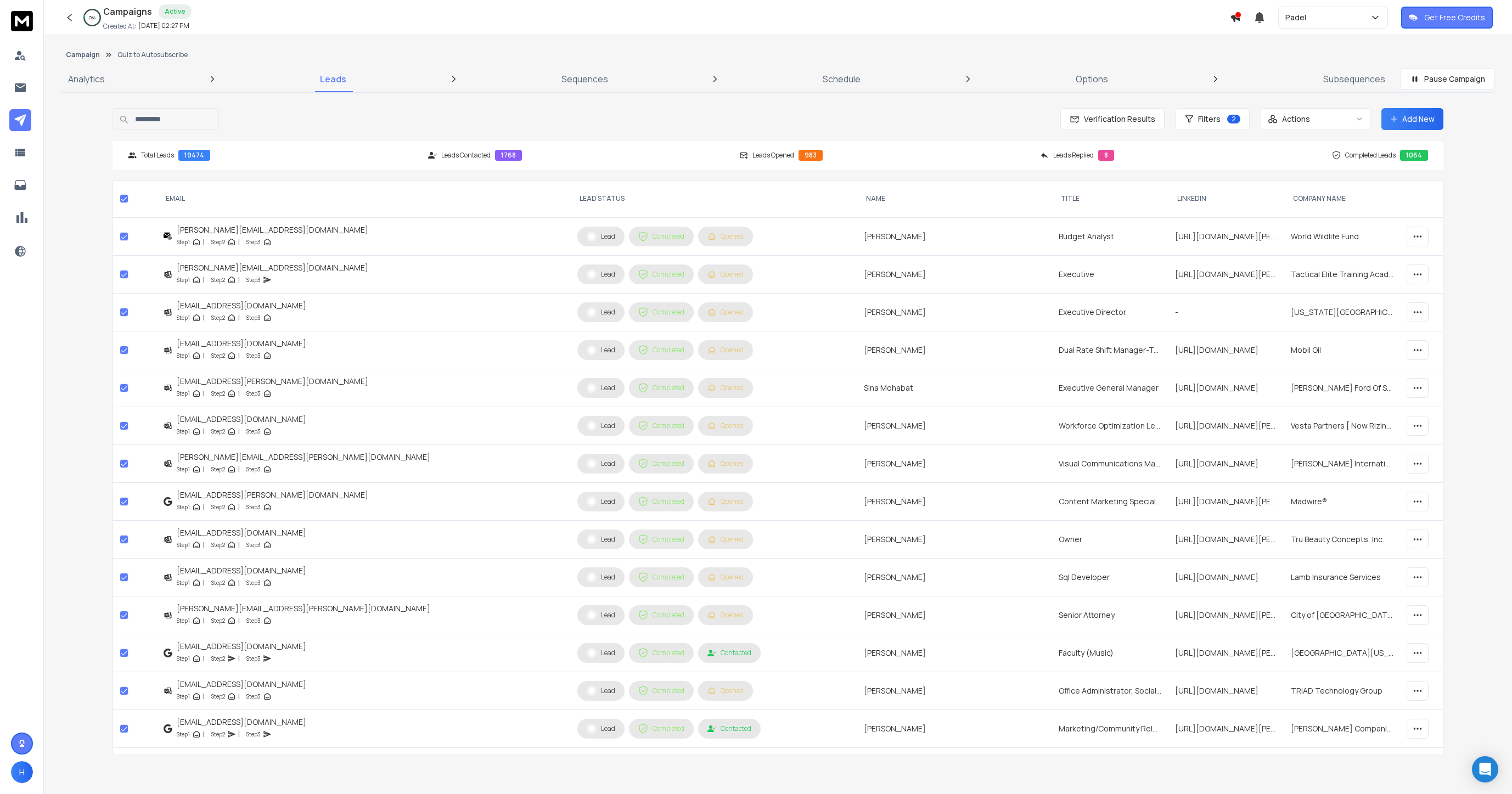
scroll to position [14463, 0]
click at [121, 650] on button "button" at bounding box center [124, 651] width 9 height 9
click at [123, 726] on button "button" at bounding box center [124, 727] width 9 height 9
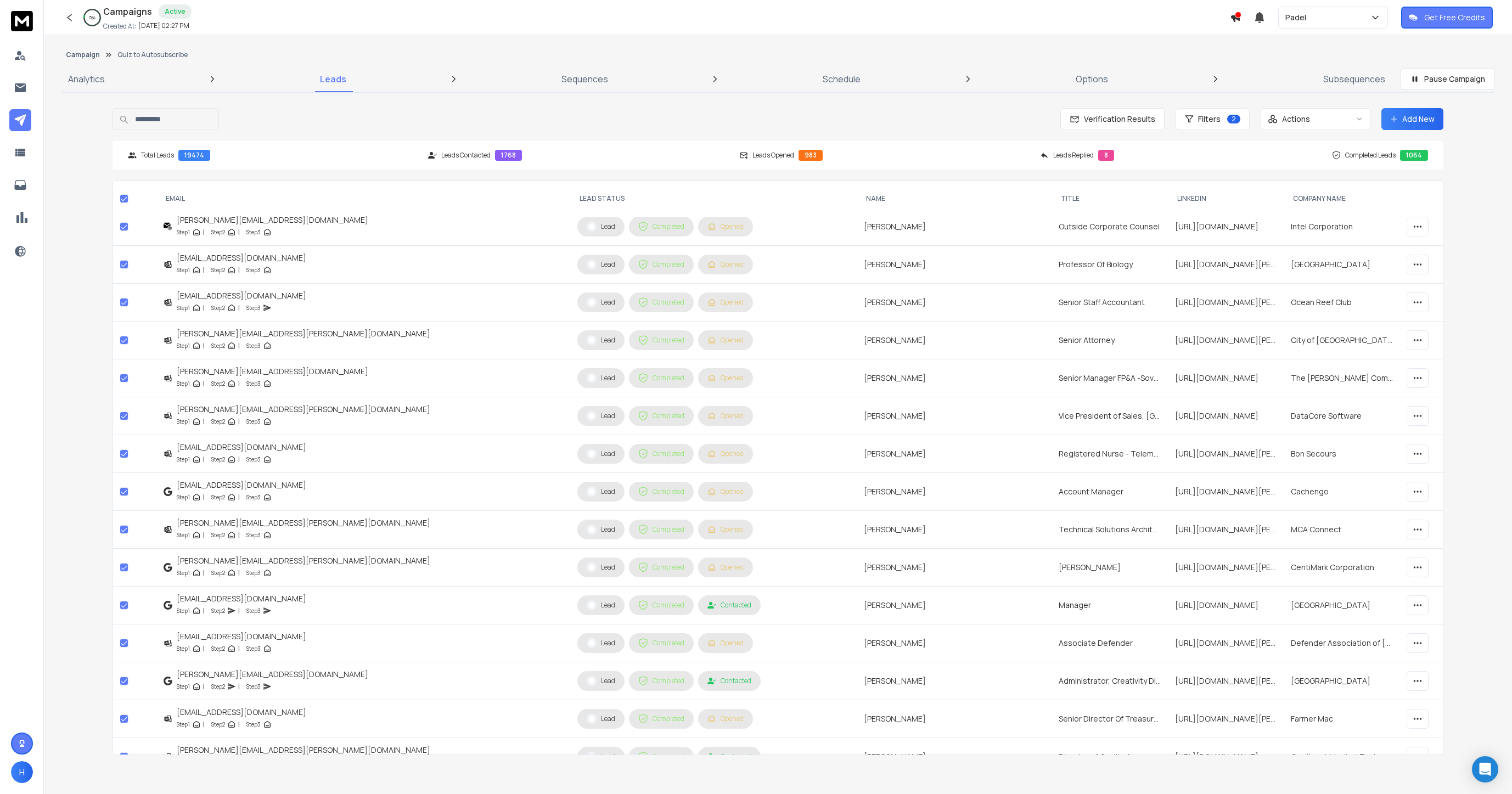
scroll to position [15007, 0]
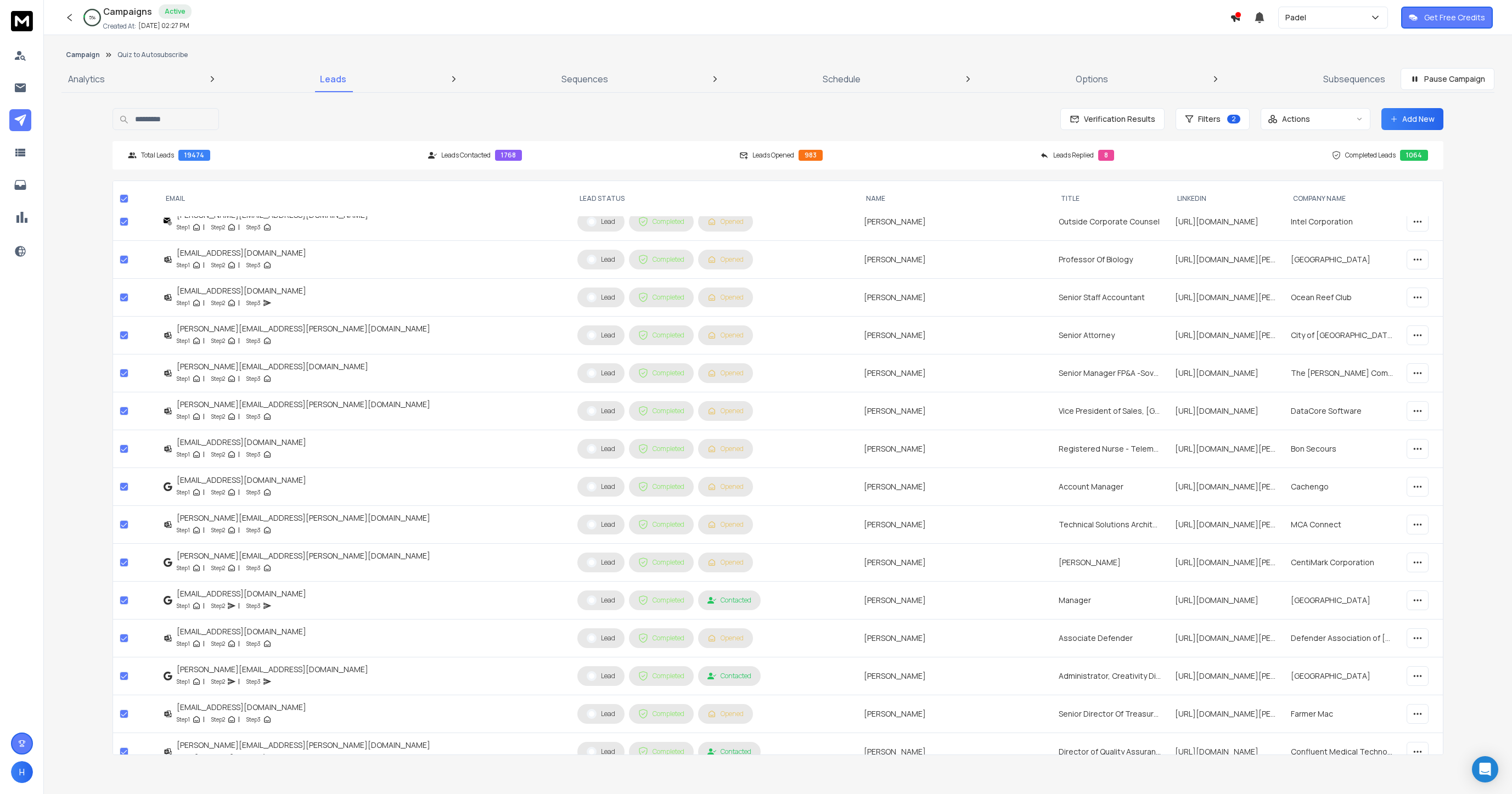
click at [123, 600] on button "button" at bounding box center [124, 600] width 9 height 9
click at [126, 675] on button "button" at bounding box center [124, 675] width 9 height 9
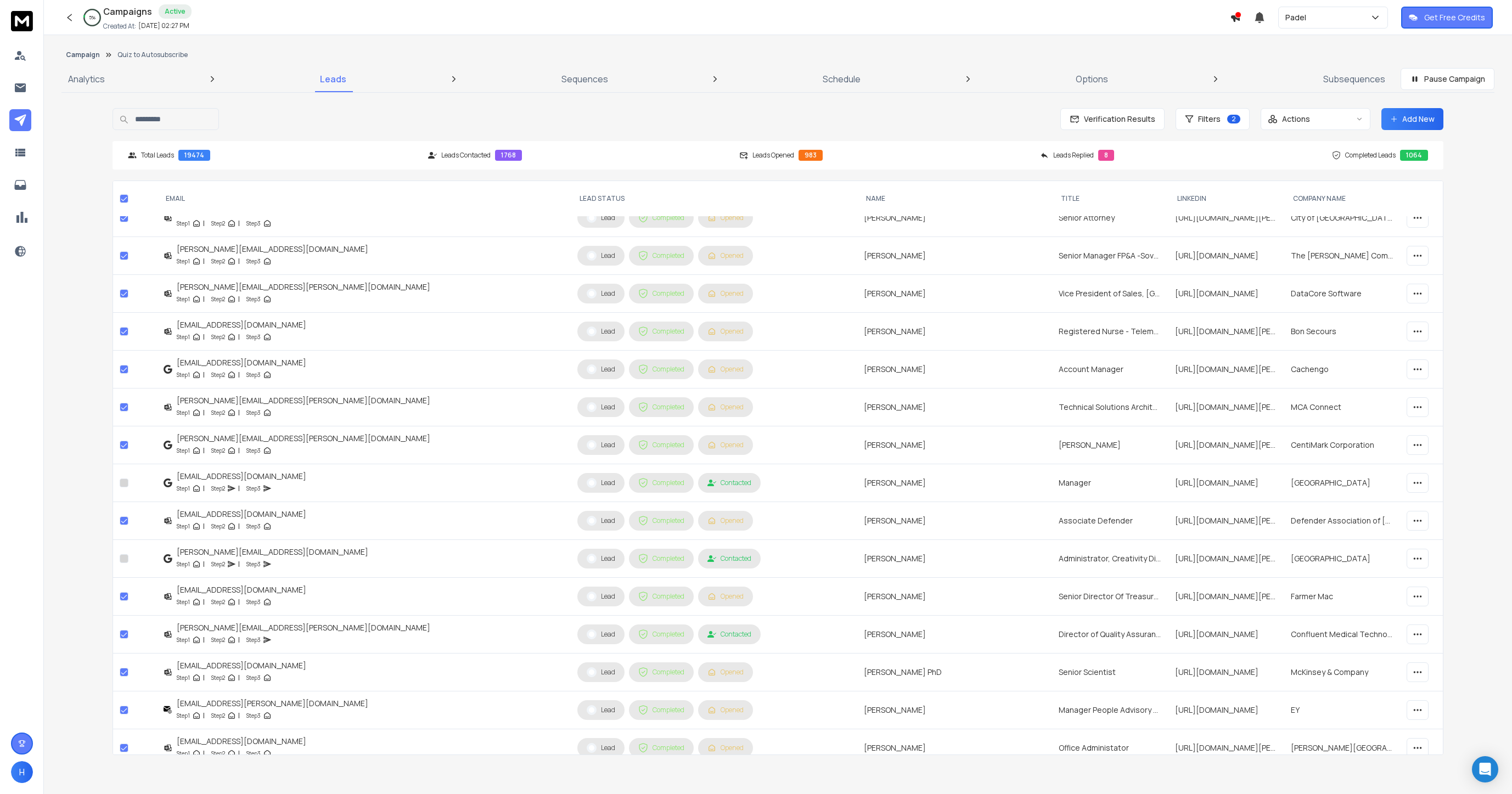
scroll to position [15126, 0]
click at [125, 630] on button "button" at bounding box center [124, 633] width 9 height 9
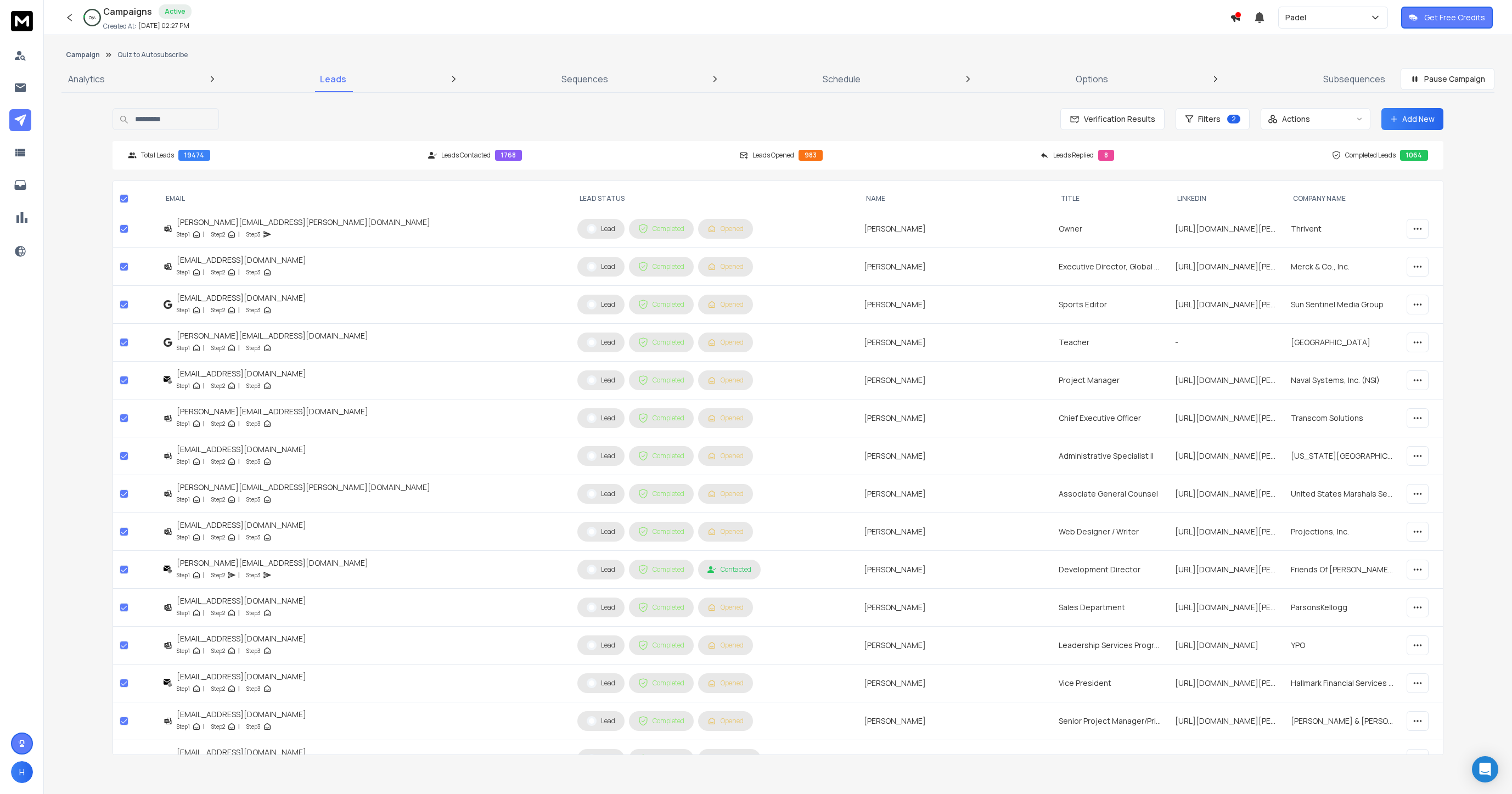
scroll to position [15697, 0]
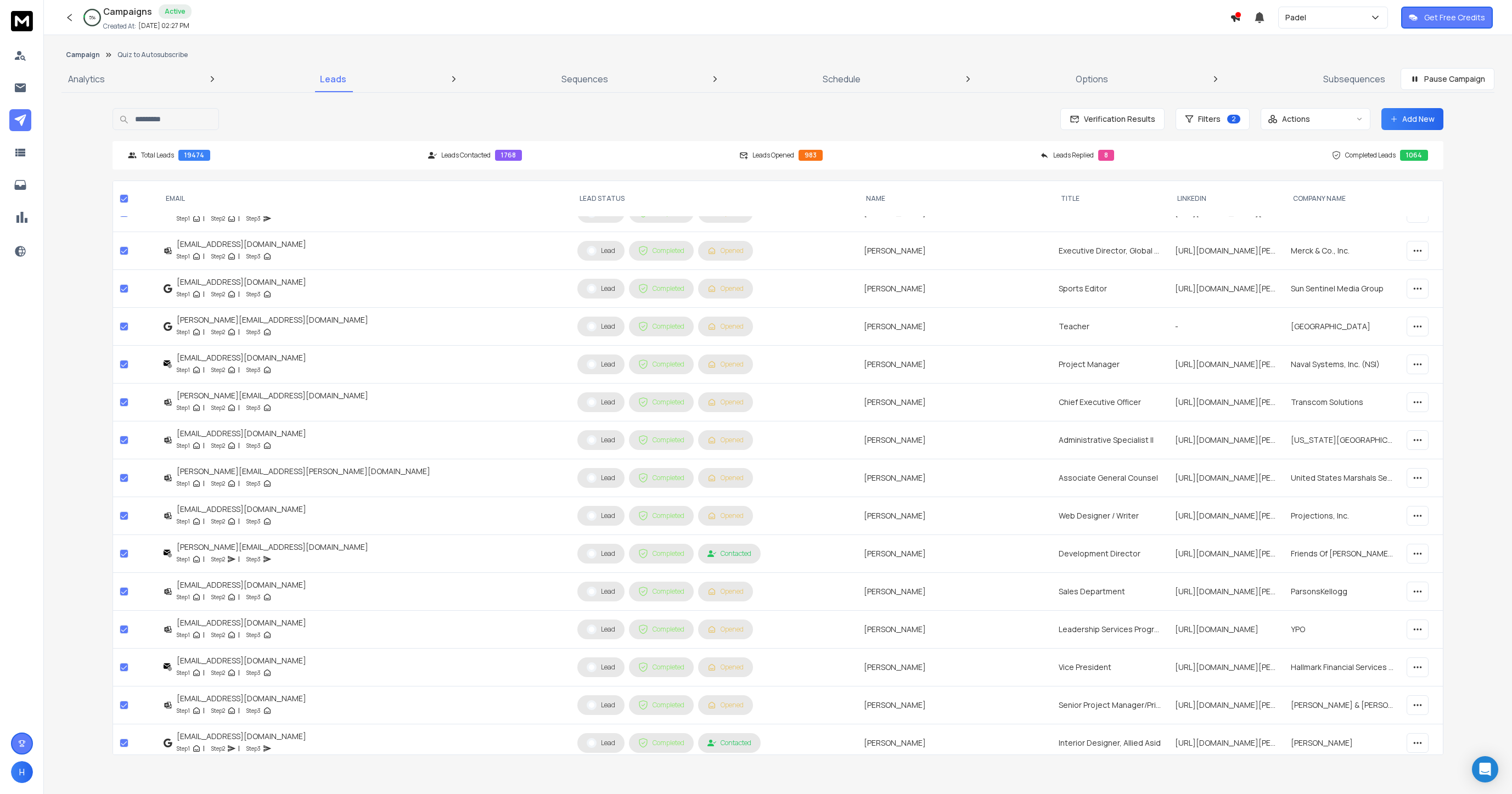
click at [123, 553] on button "button" at bounding box center [124, 553] width 9 height 9
click at [124, 745] on button "button" at bounding box center [124, 743] width 9 height 9
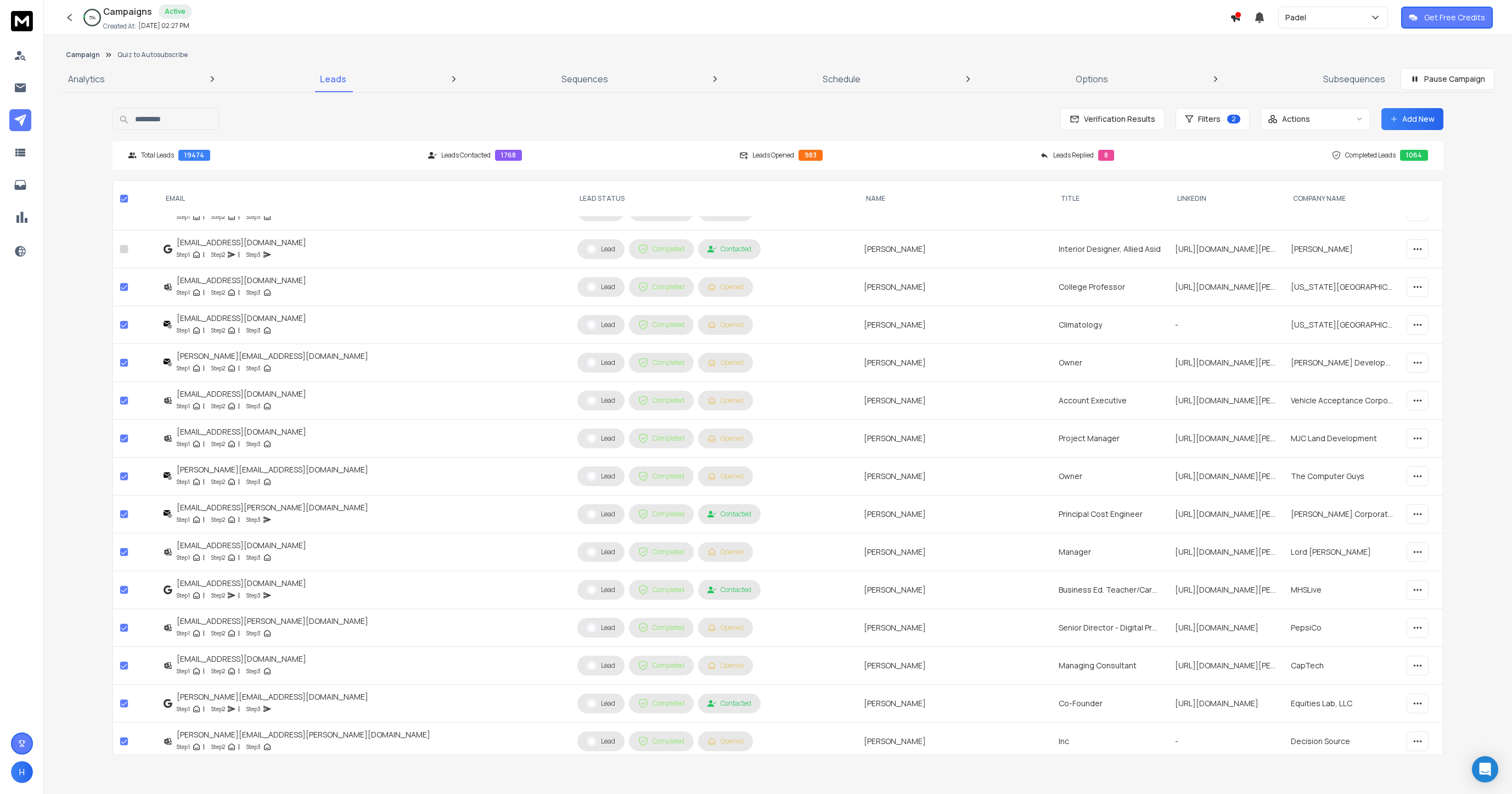
scroll to position [16197, 0]
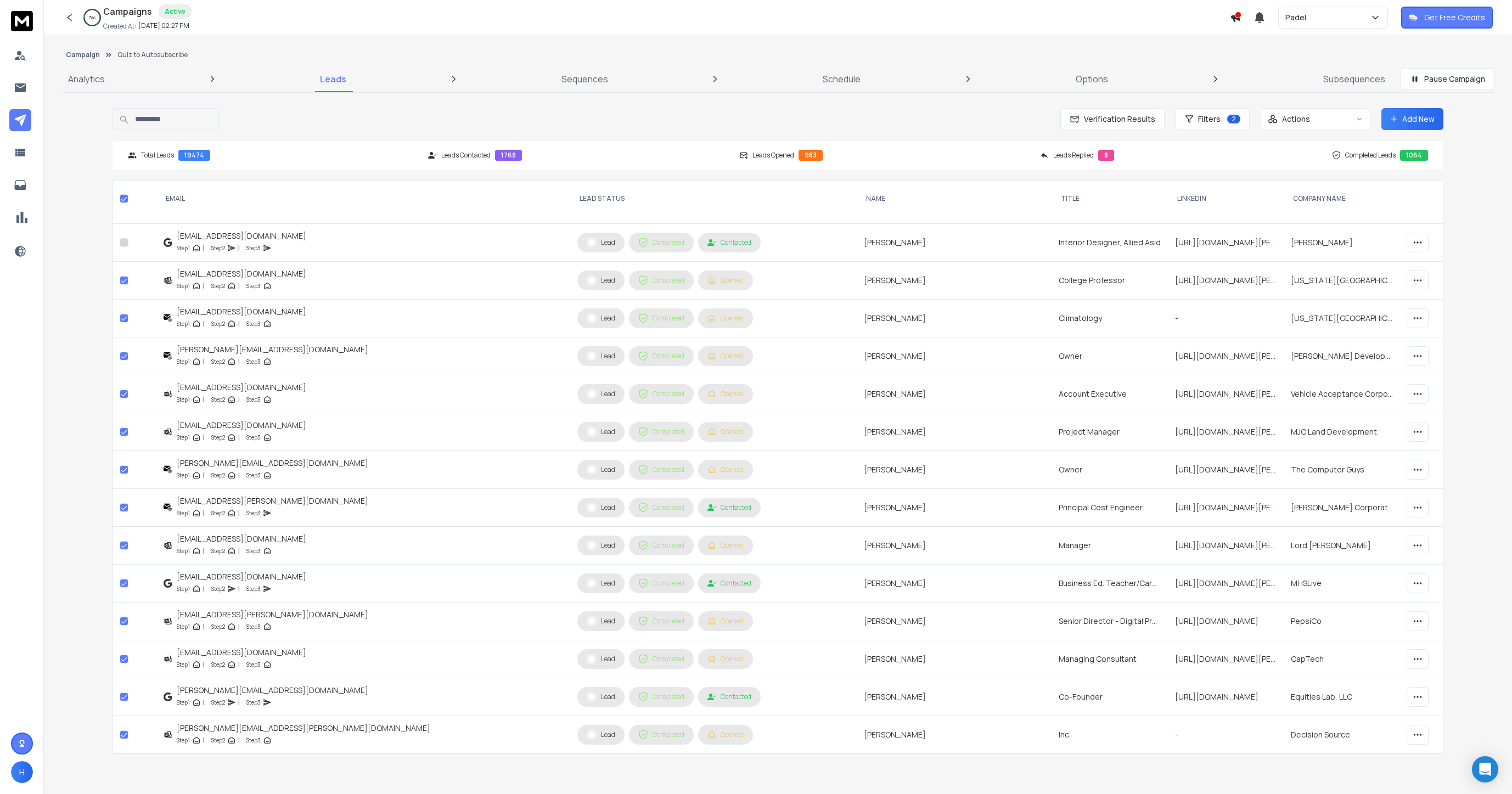
click at [126, 505] on button "button" at bounding box center [124, 507] width 9 height 9
click at [124, 584] on button "button" at bounding box center [124, 583] width 9 height 9
click at [122, 694] on button "button" at bounding box center [124, 697] width 9 height 9
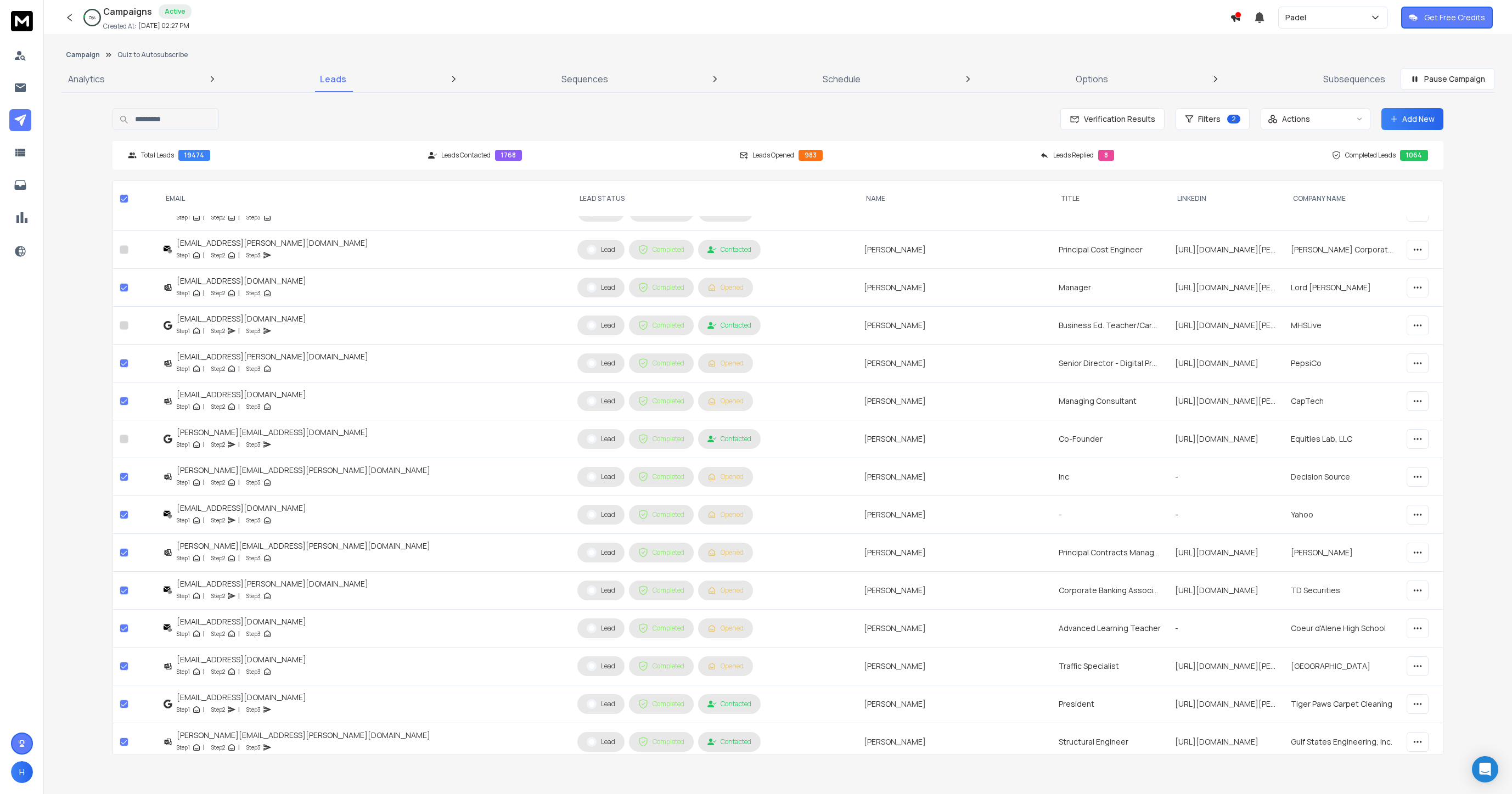
scroll to position [16458, 0]
click at [123, 700] on button "button" at bounding box center [124, 701] width 9 height 9
click at [125, 739] on button "button" at bounding box center [124, 739] width 9 height 9
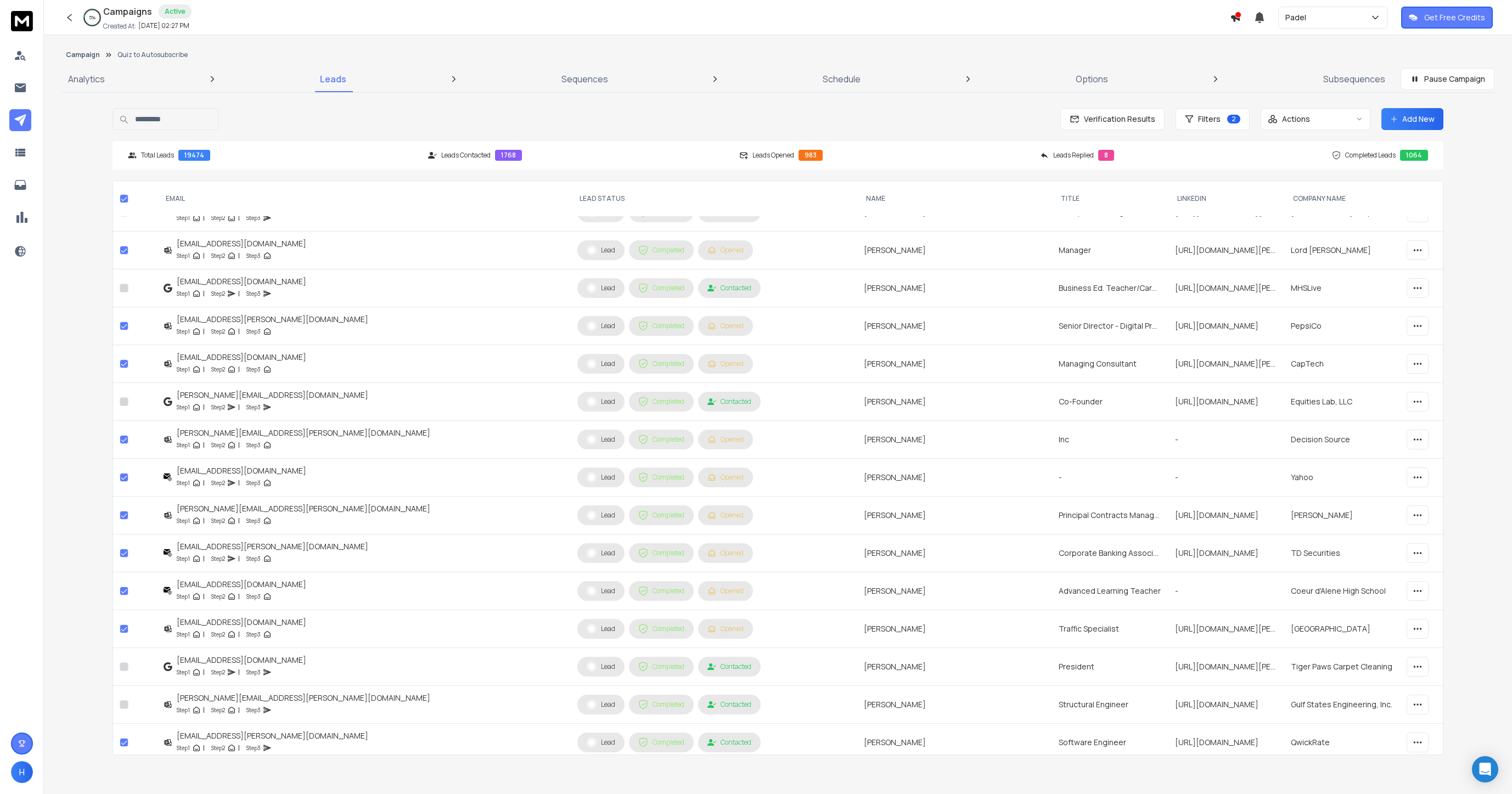
scroll to position [16508, 0]
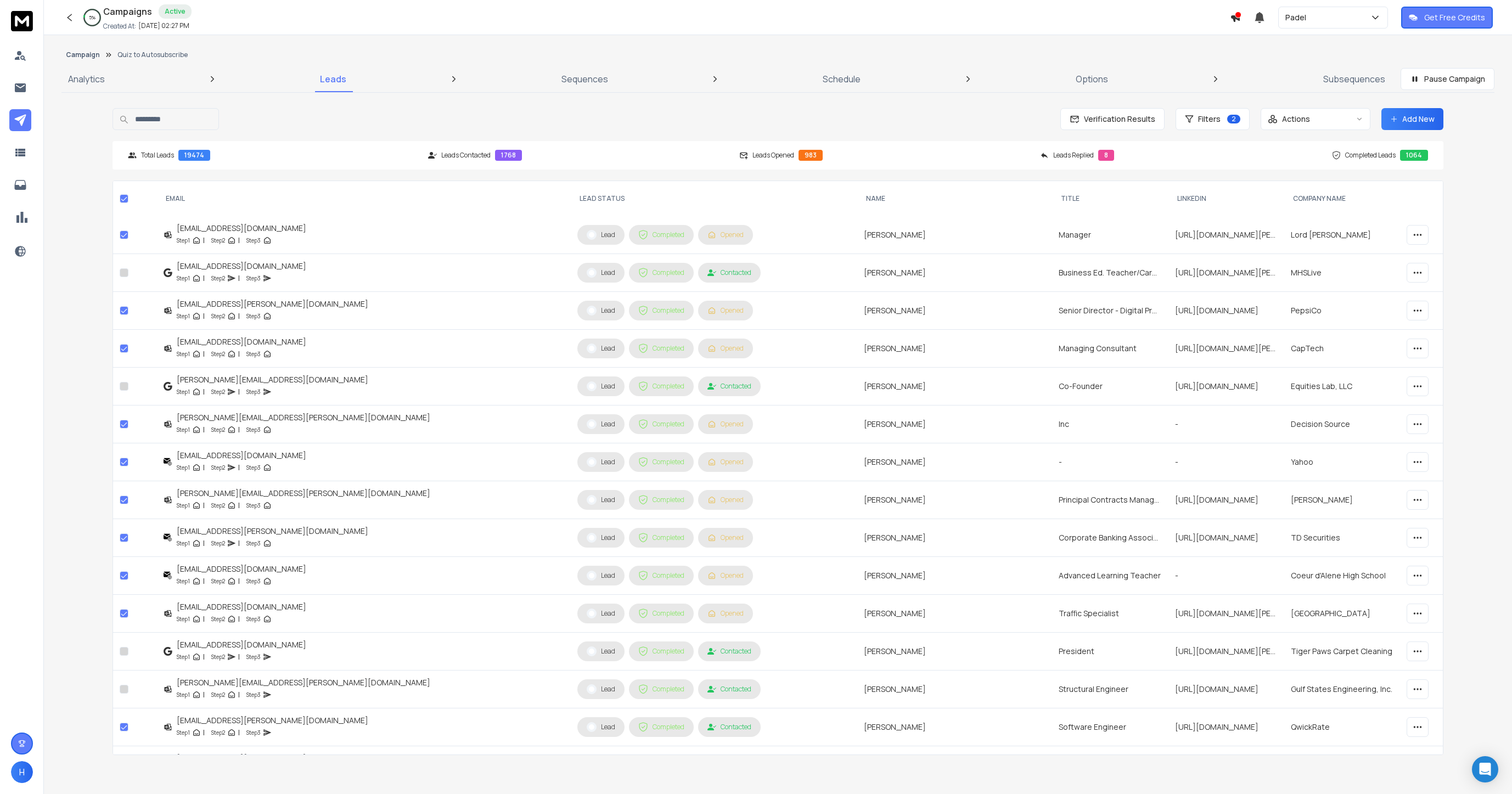
click at [123, 724] on button "button" at bounding box center [124, 727] width 9 height 9
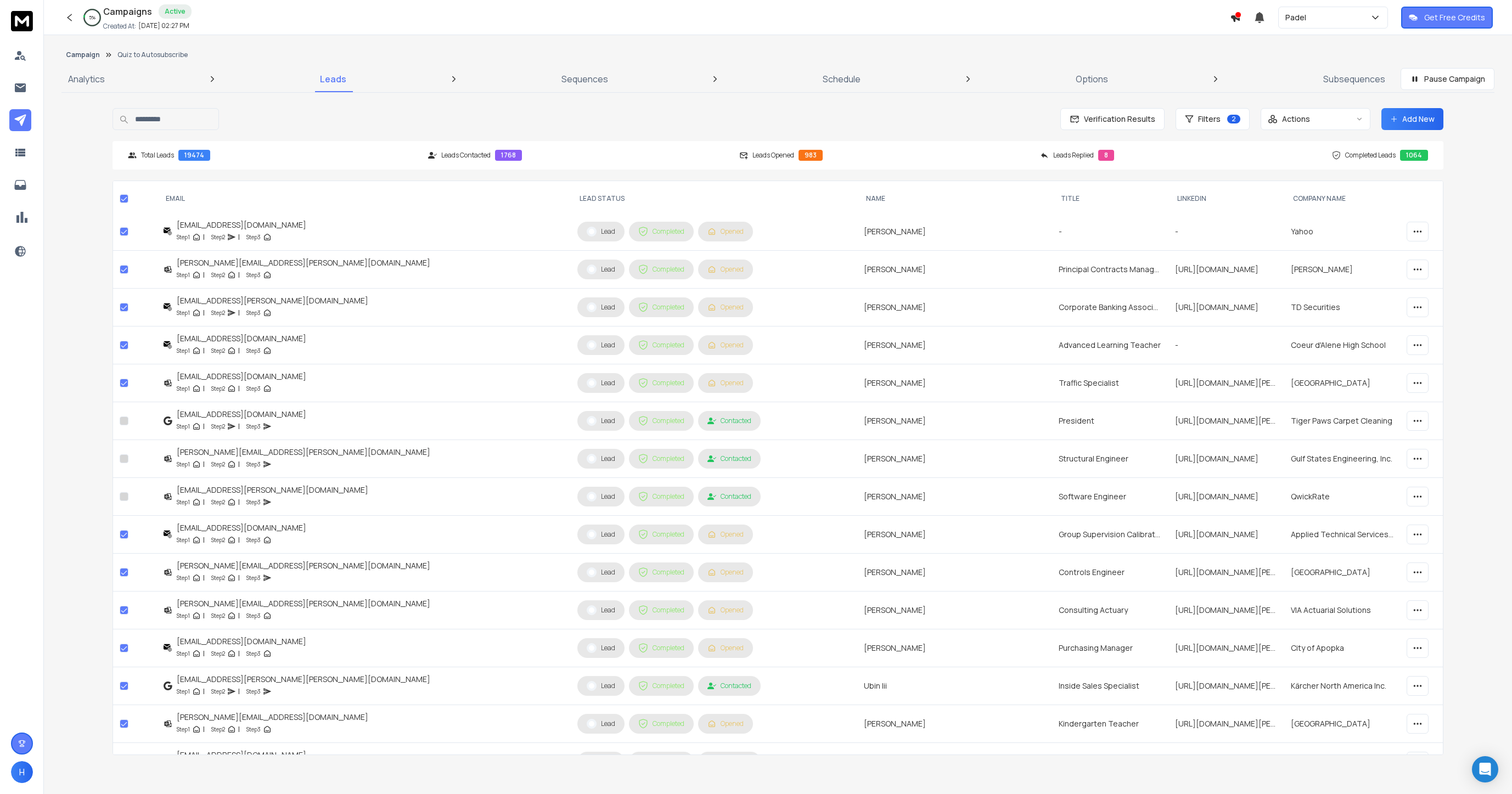
scroll to position [16753, 0]
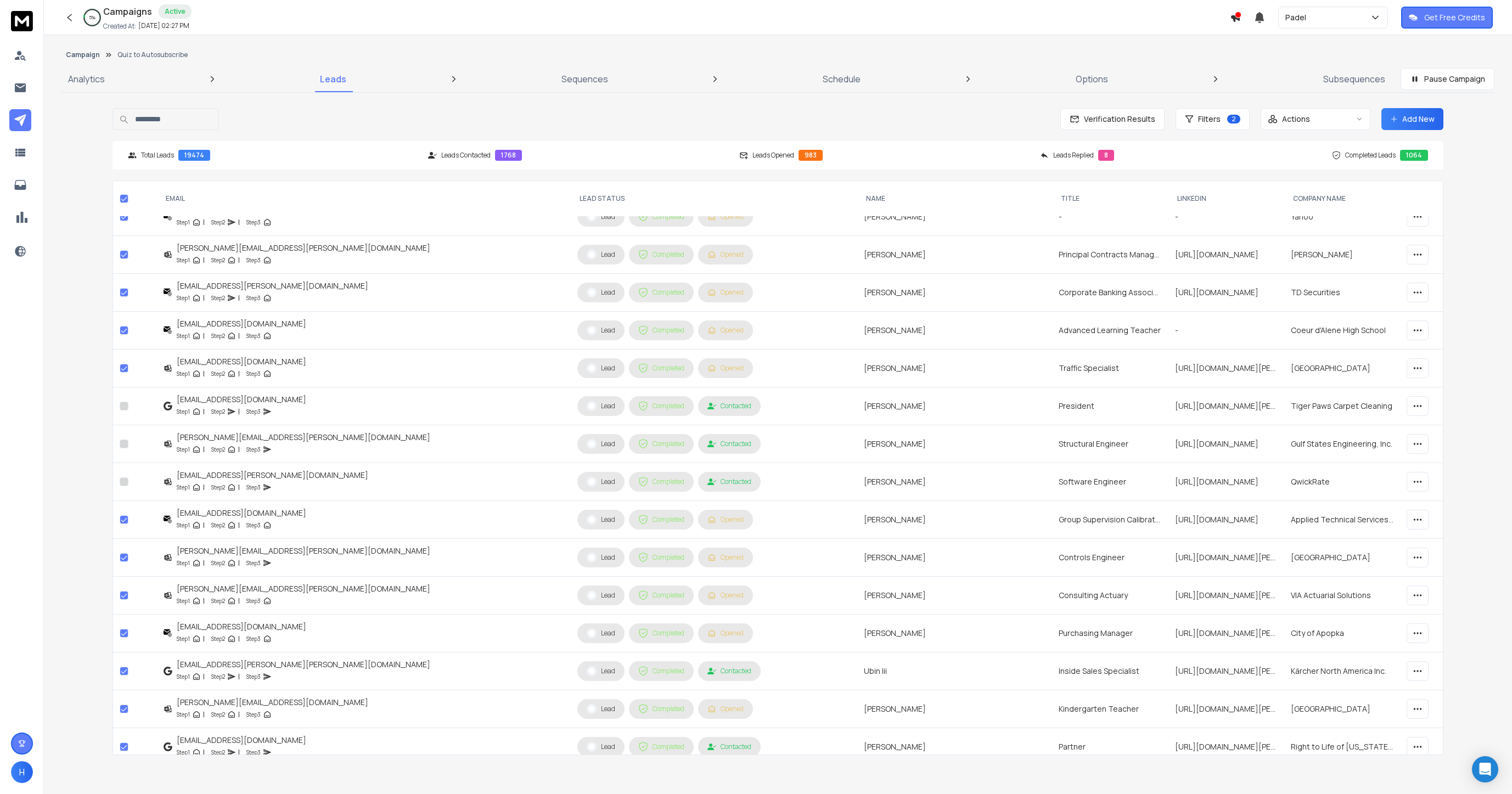
click at [123, 670] on button "button" at bounding box center [124, 671] width 9 height 9
click at [124, 744] on button "button" at bounding box center [124, 746] width 9 height 9
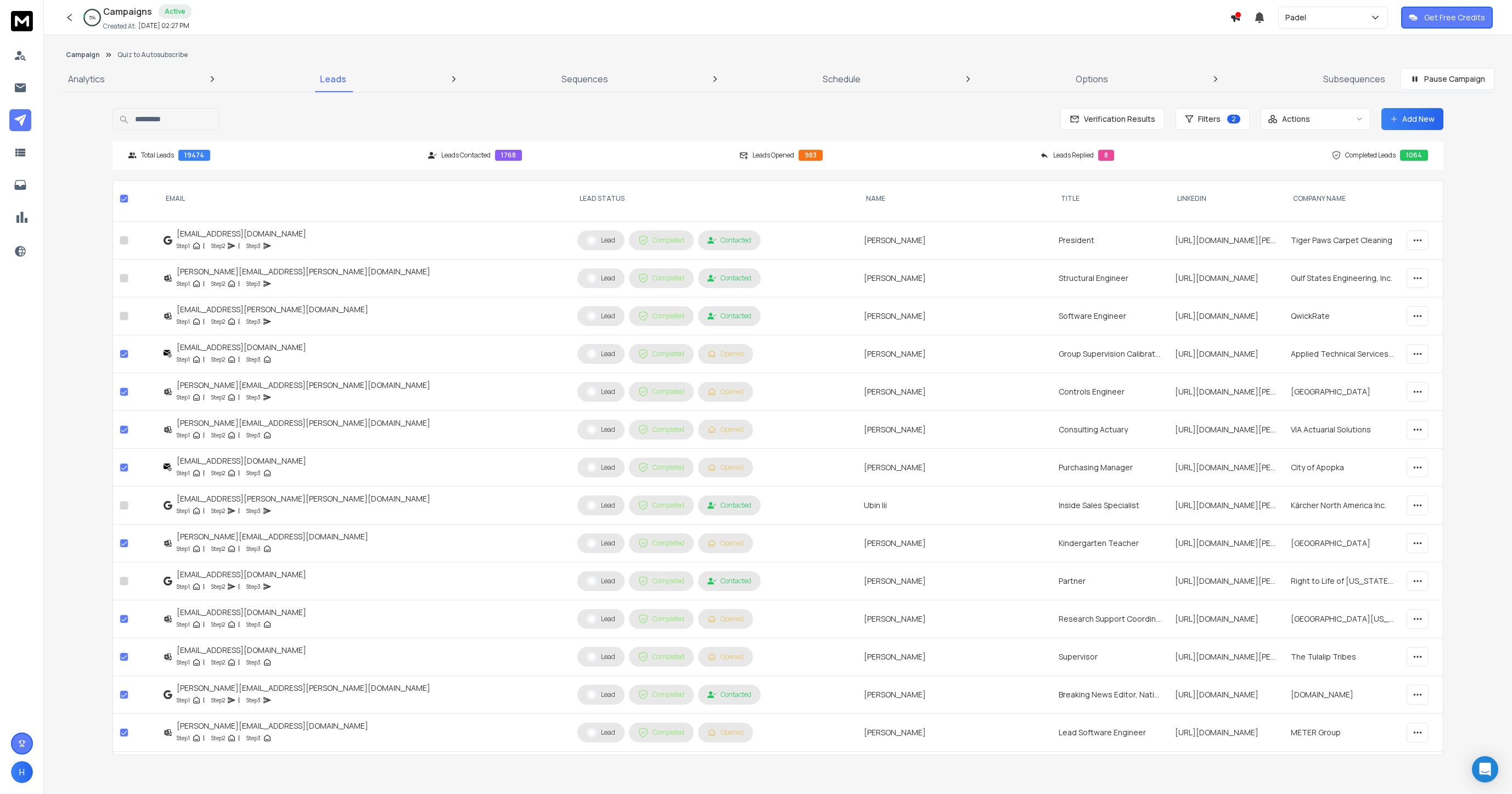
scroll to position [16926, 0]
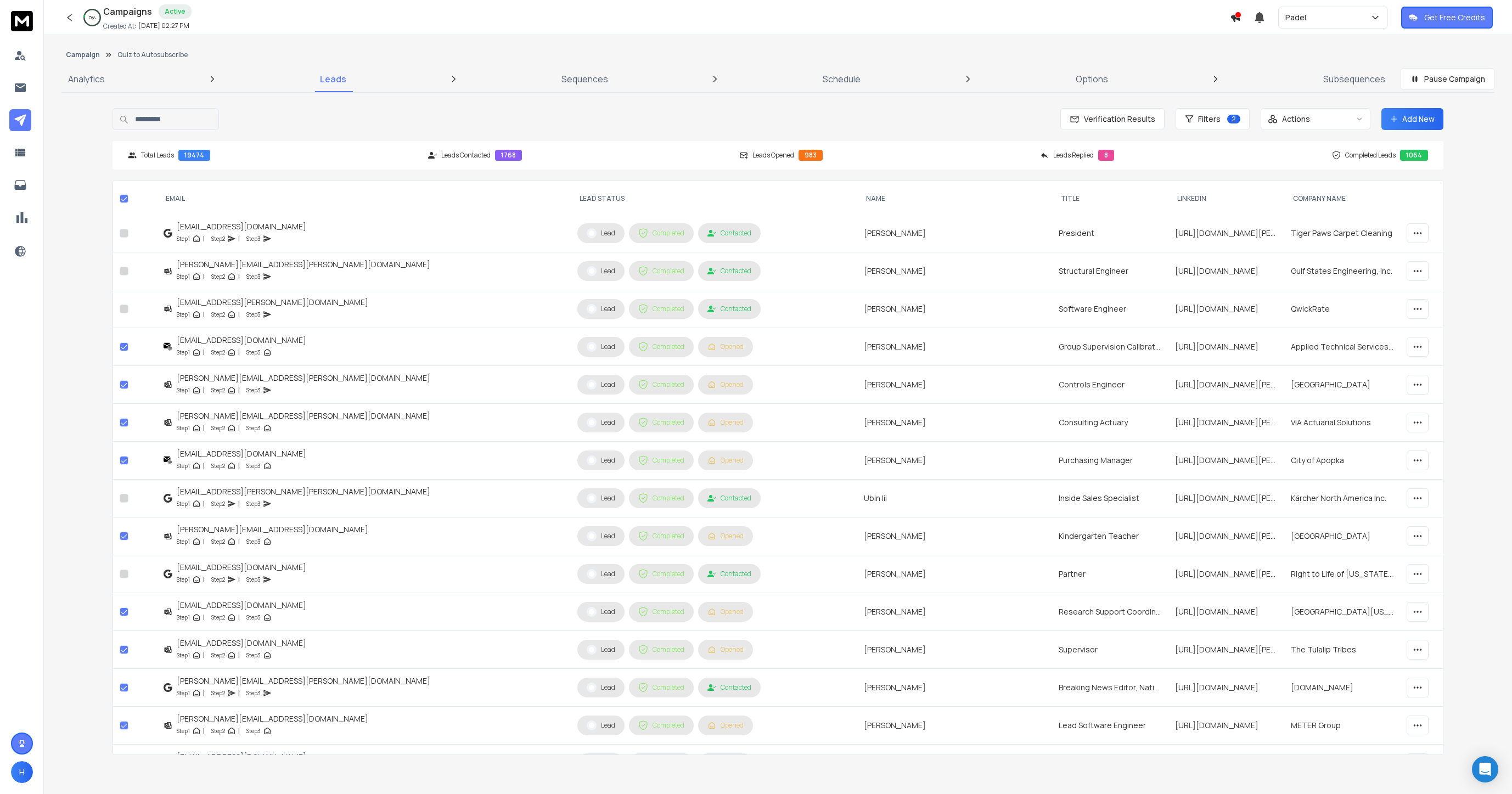
click at [124, 685] on button "button" at bounding box center [124, 687] width 9 height 9
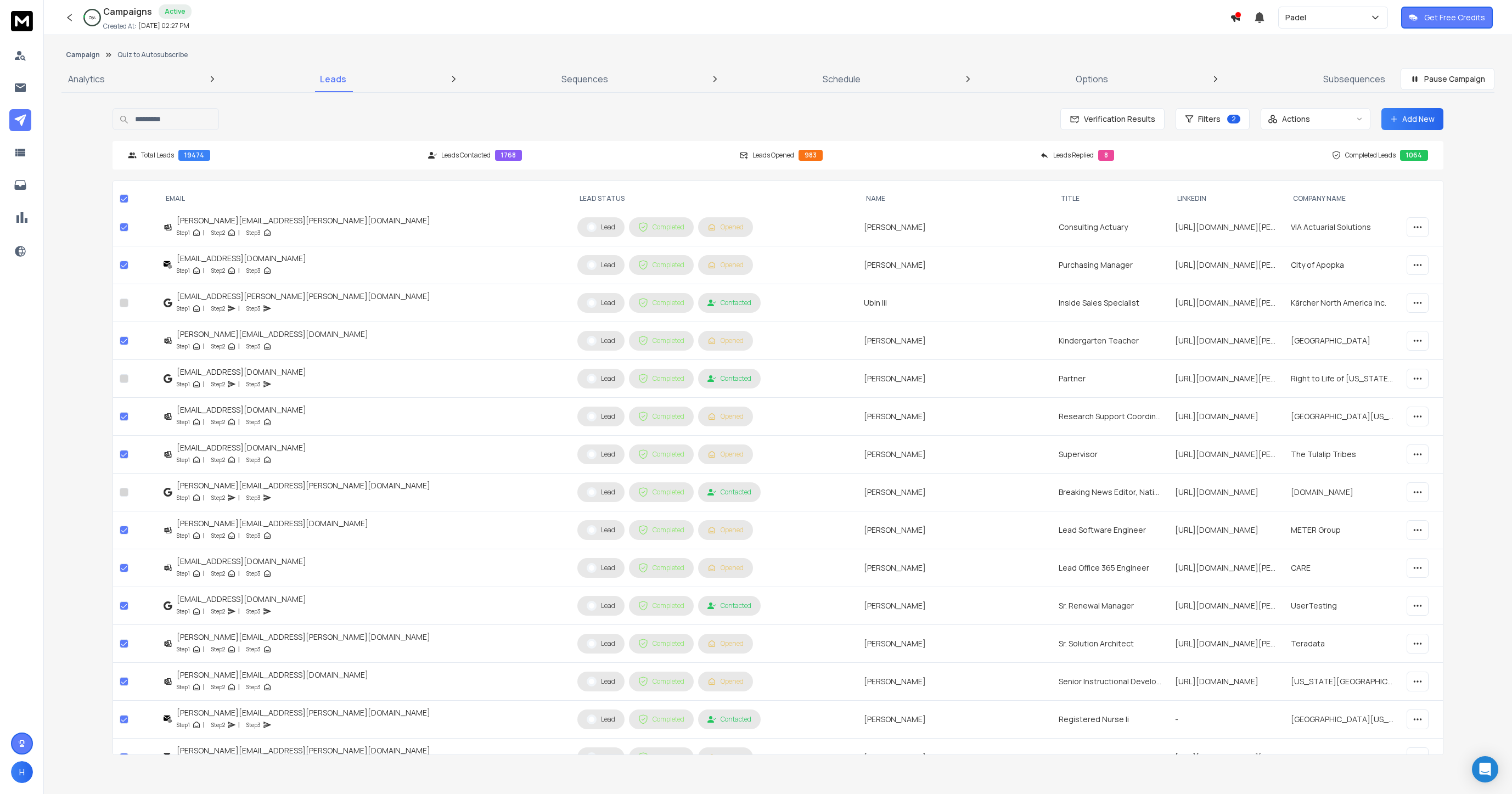
scroll to position [17131, 0]
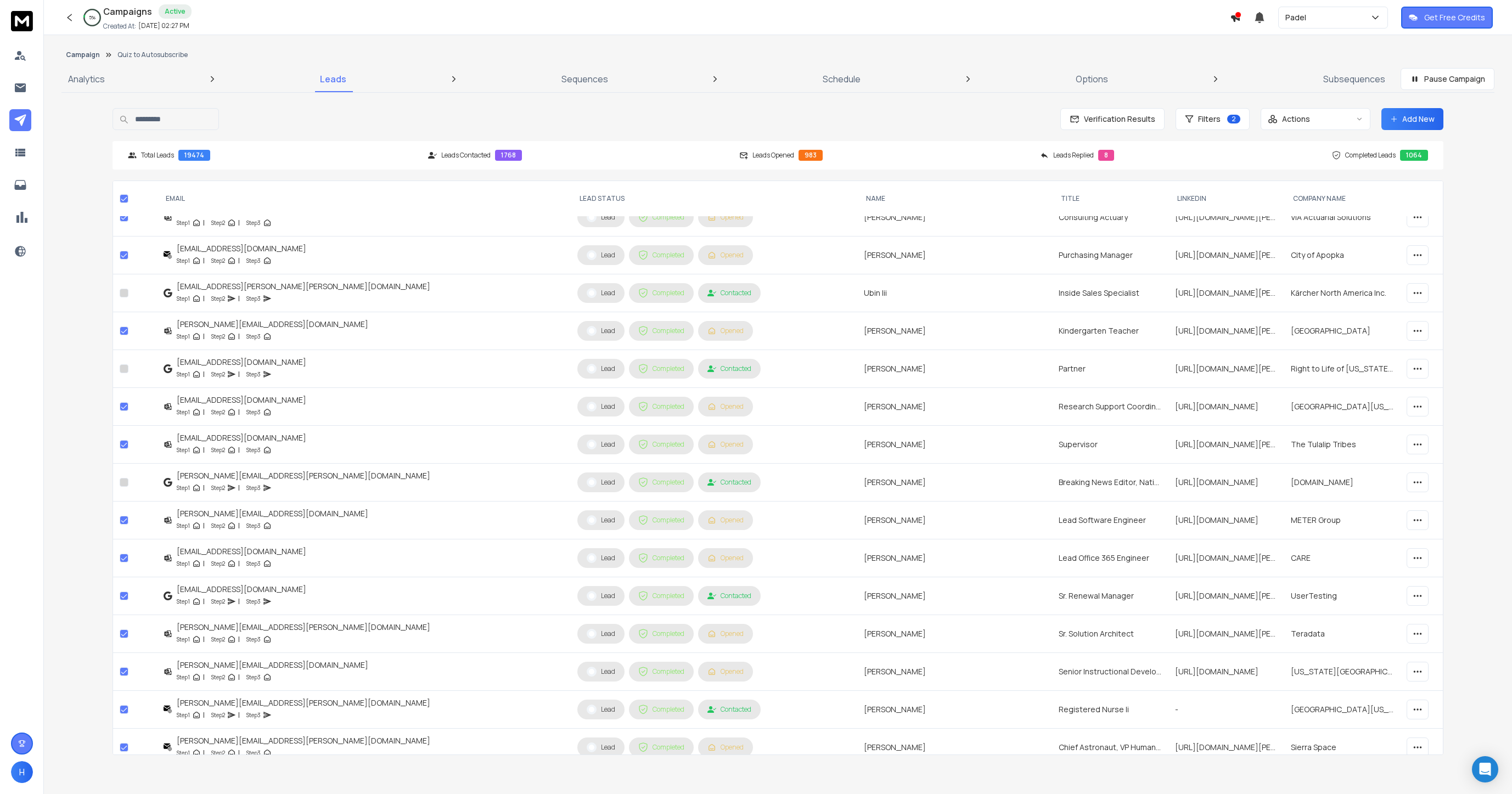
click at [123, 596] on button "button" at bounding box center [124, 596] width 9 height 9
click at [126, 708] on button "button" at bounding box center [124, 709] width 9 height 9
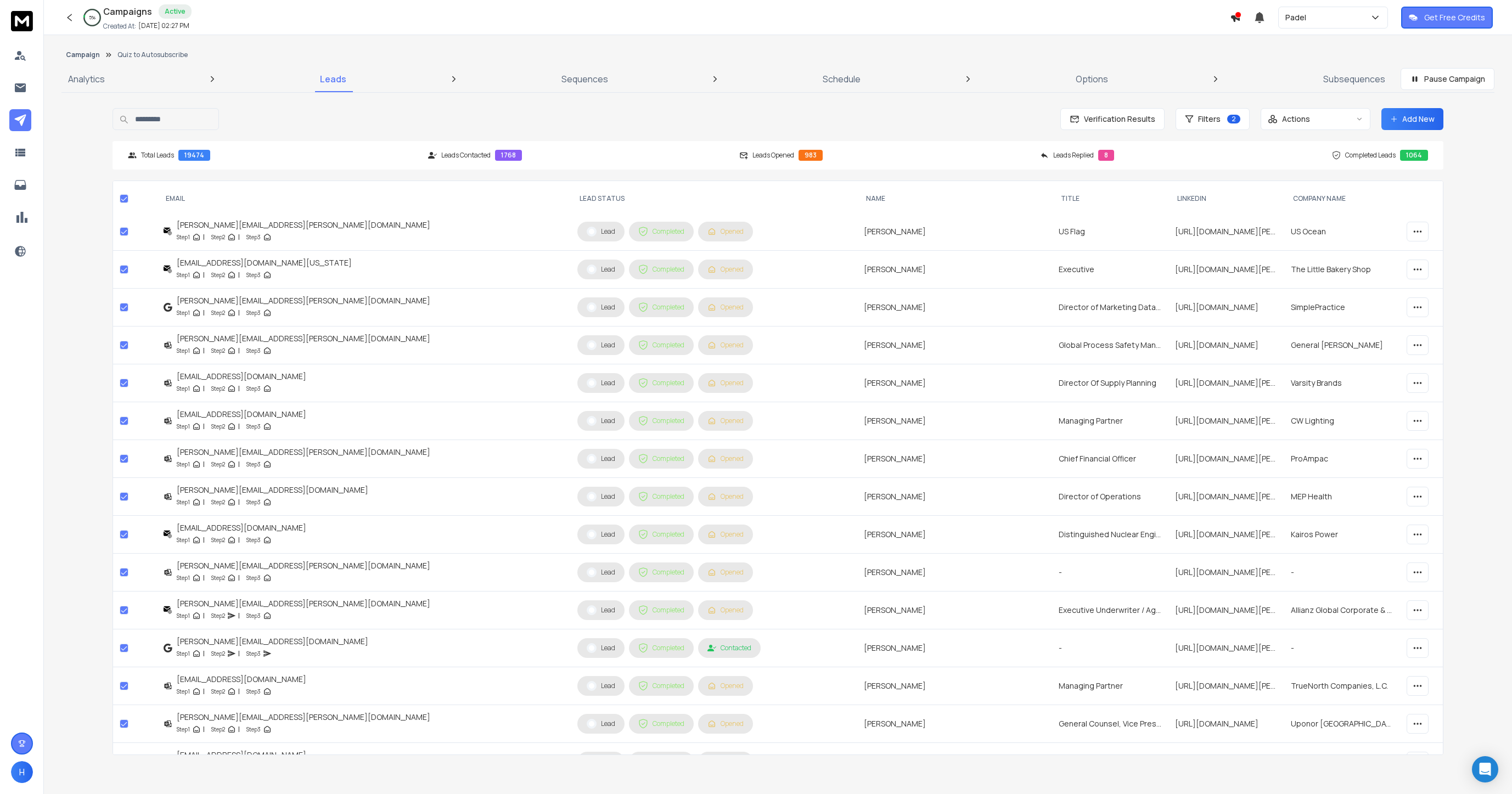
scroll to position [17914, 0]
click at [124, 646] on button "button" at bounding box center [124, 646] width 9 height 9
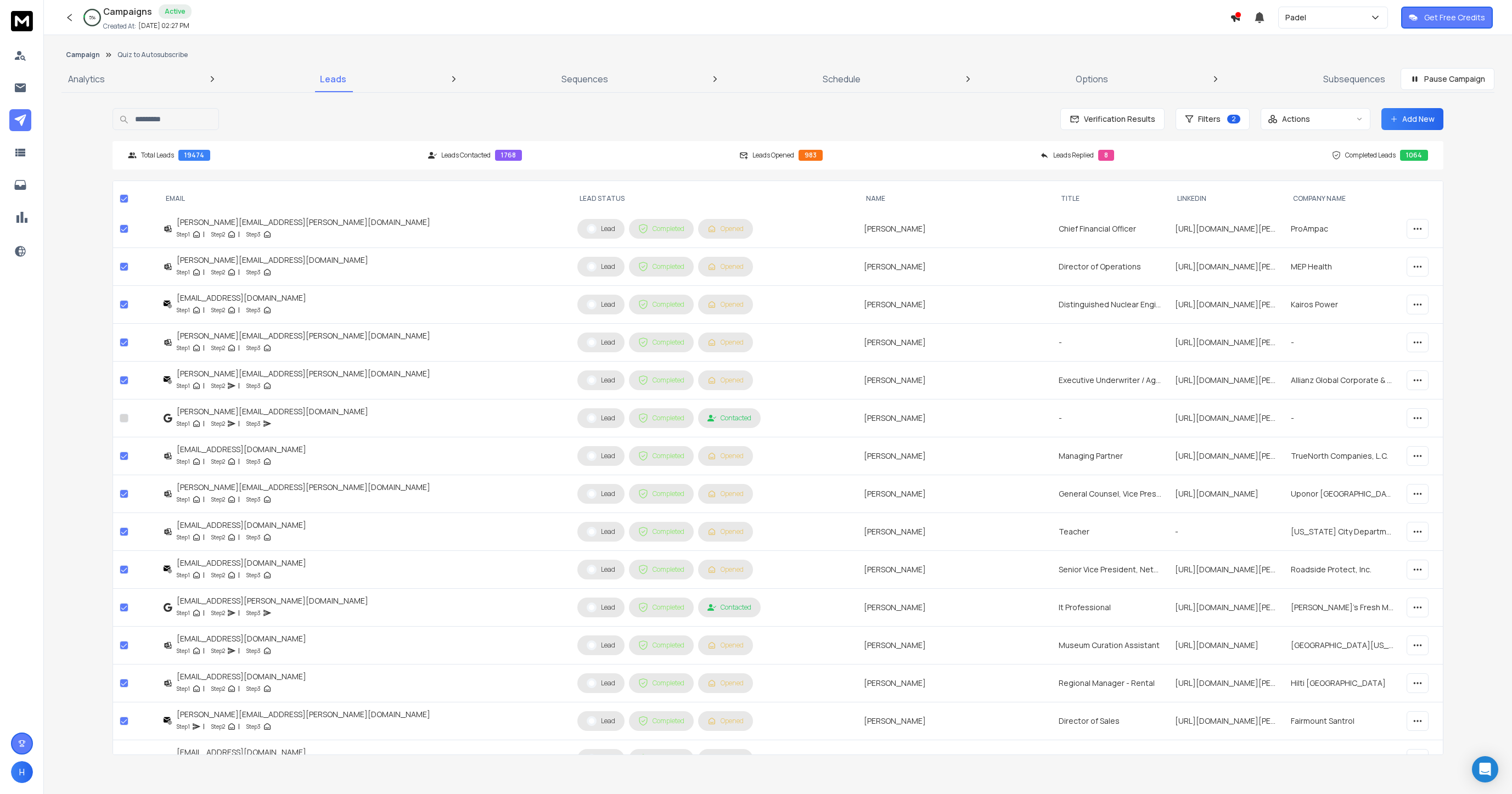
scroll to position [18148, 0]
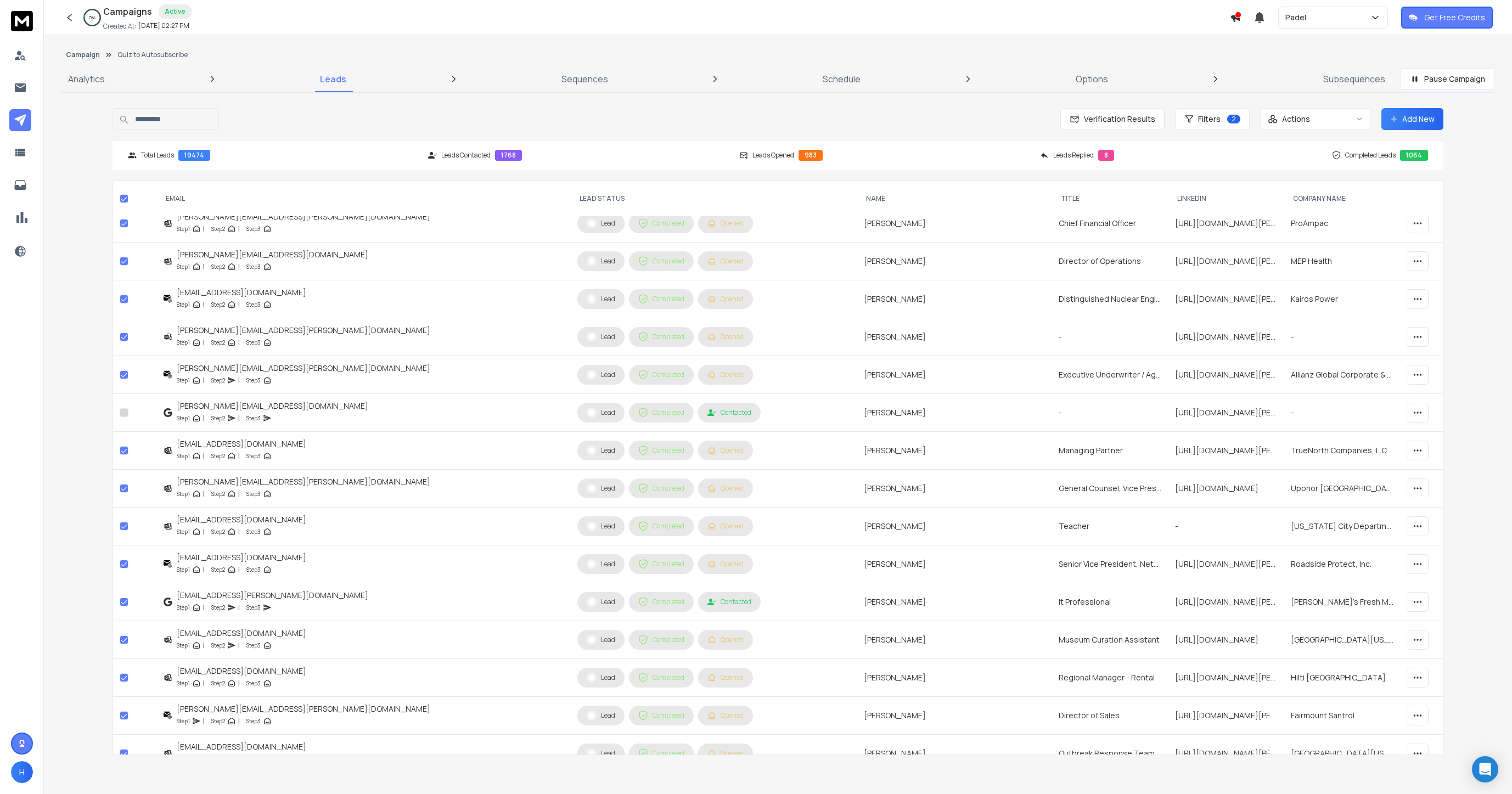
click at [126, 600] on button "button" at bounding box center [124, 602] width 9 height 9
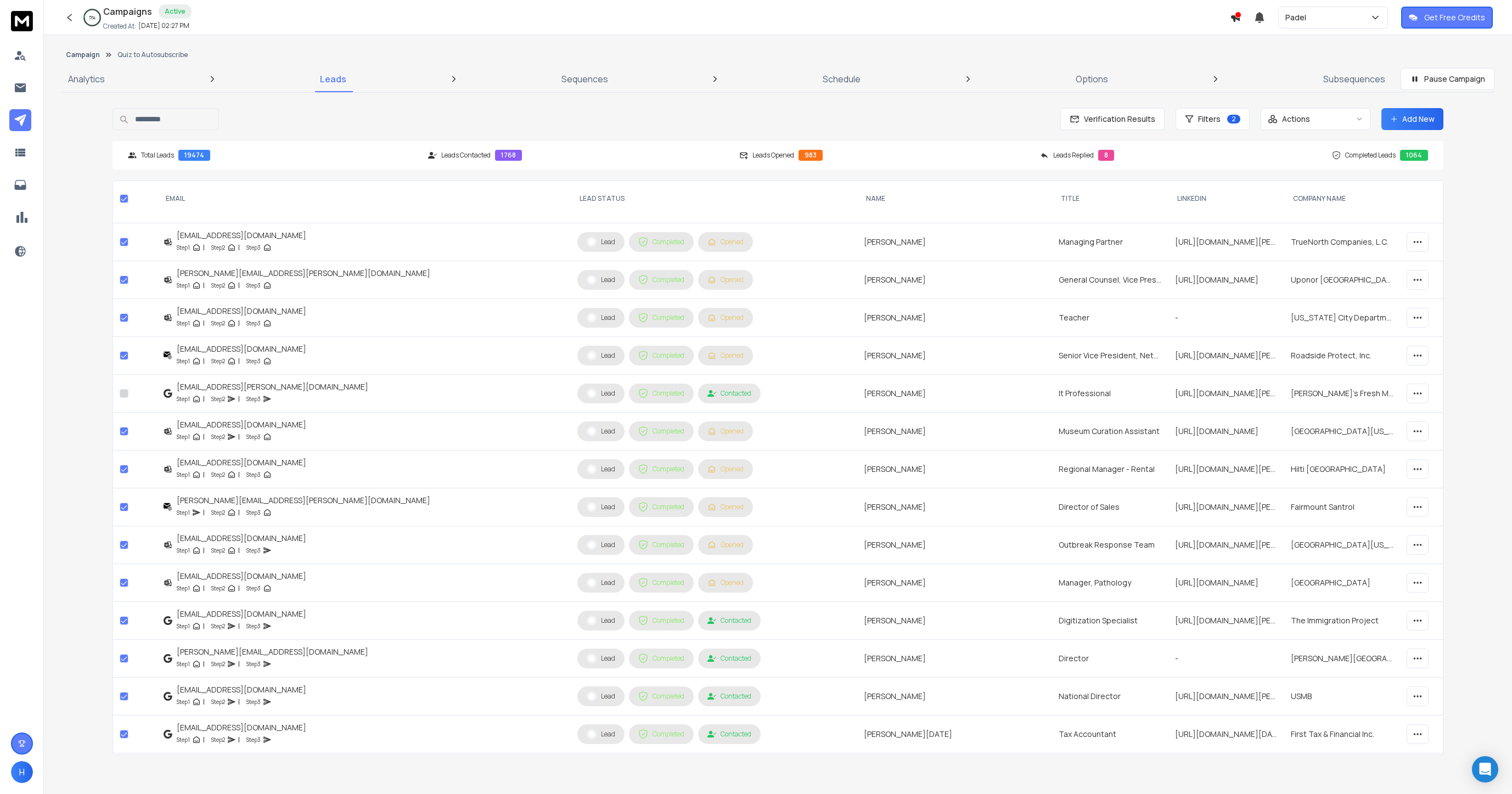
scroll to position [18401, 0]
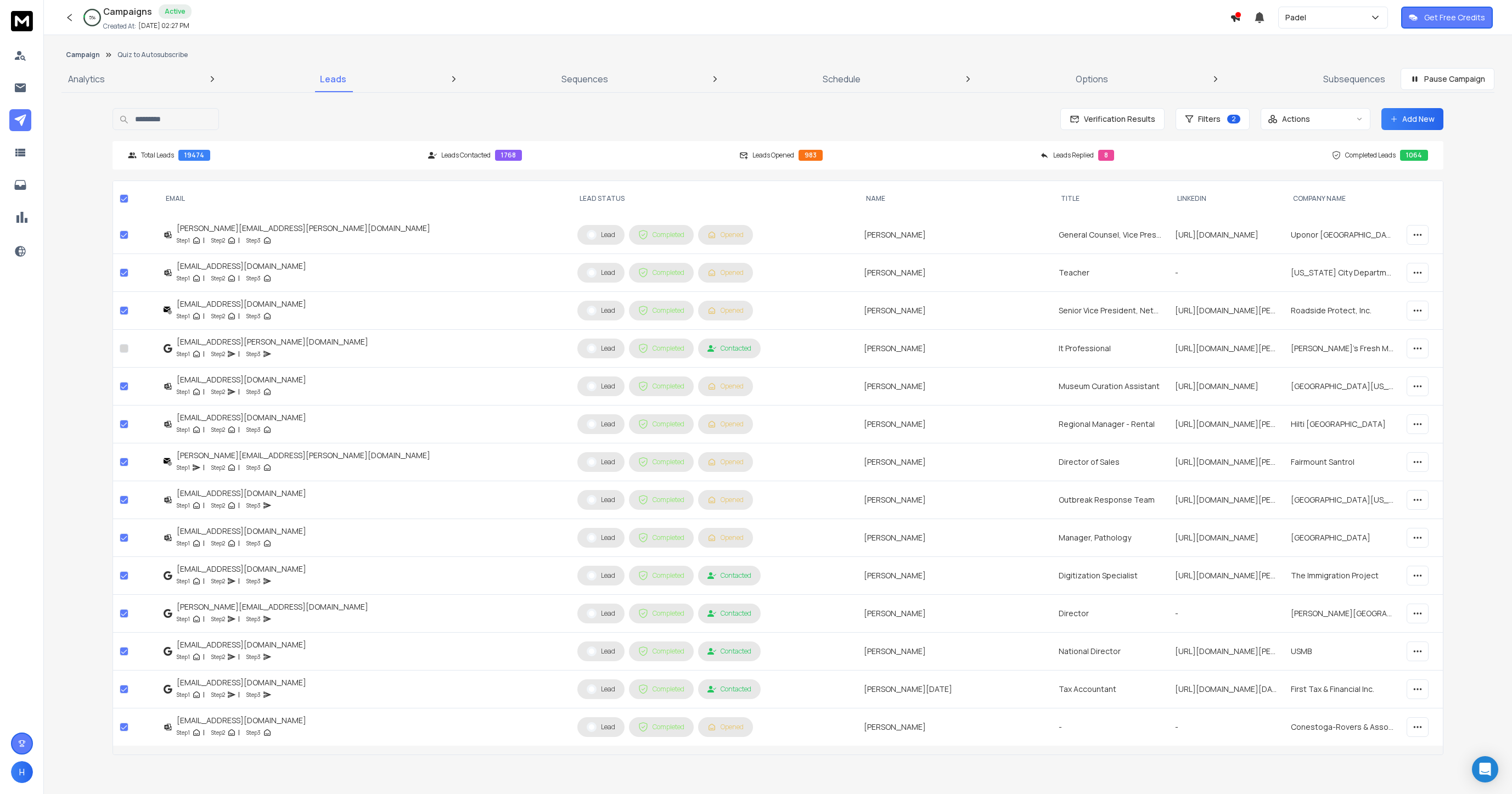
click at [125, 582] on td at bounding box center [135, 576] width 44 height 38
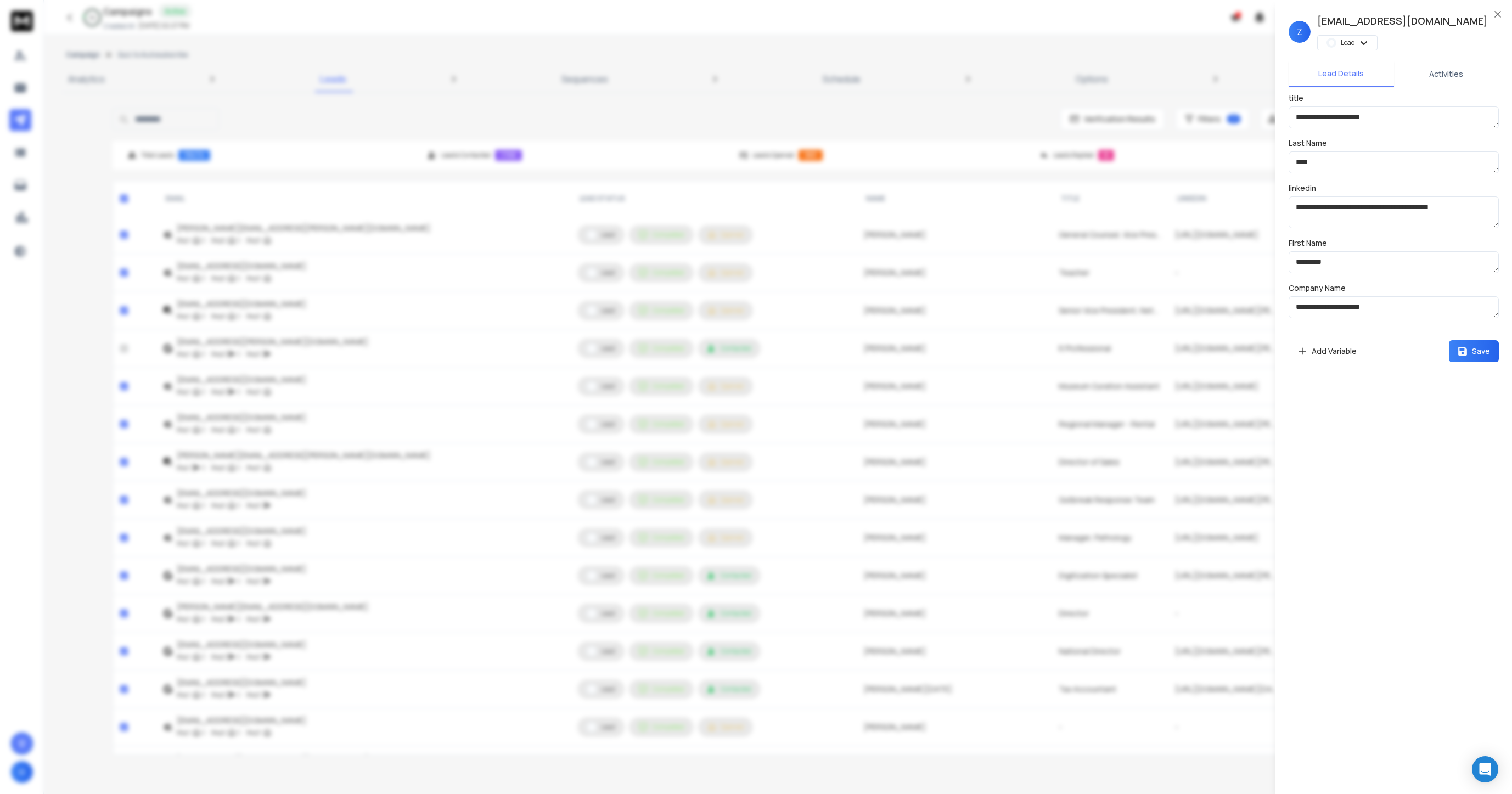
click at [125, 573] on div at bounding box center [756, 397] width 1512 height 794
click at [125, 575] on div at bounding box center [756, 397] width 1512 height 794
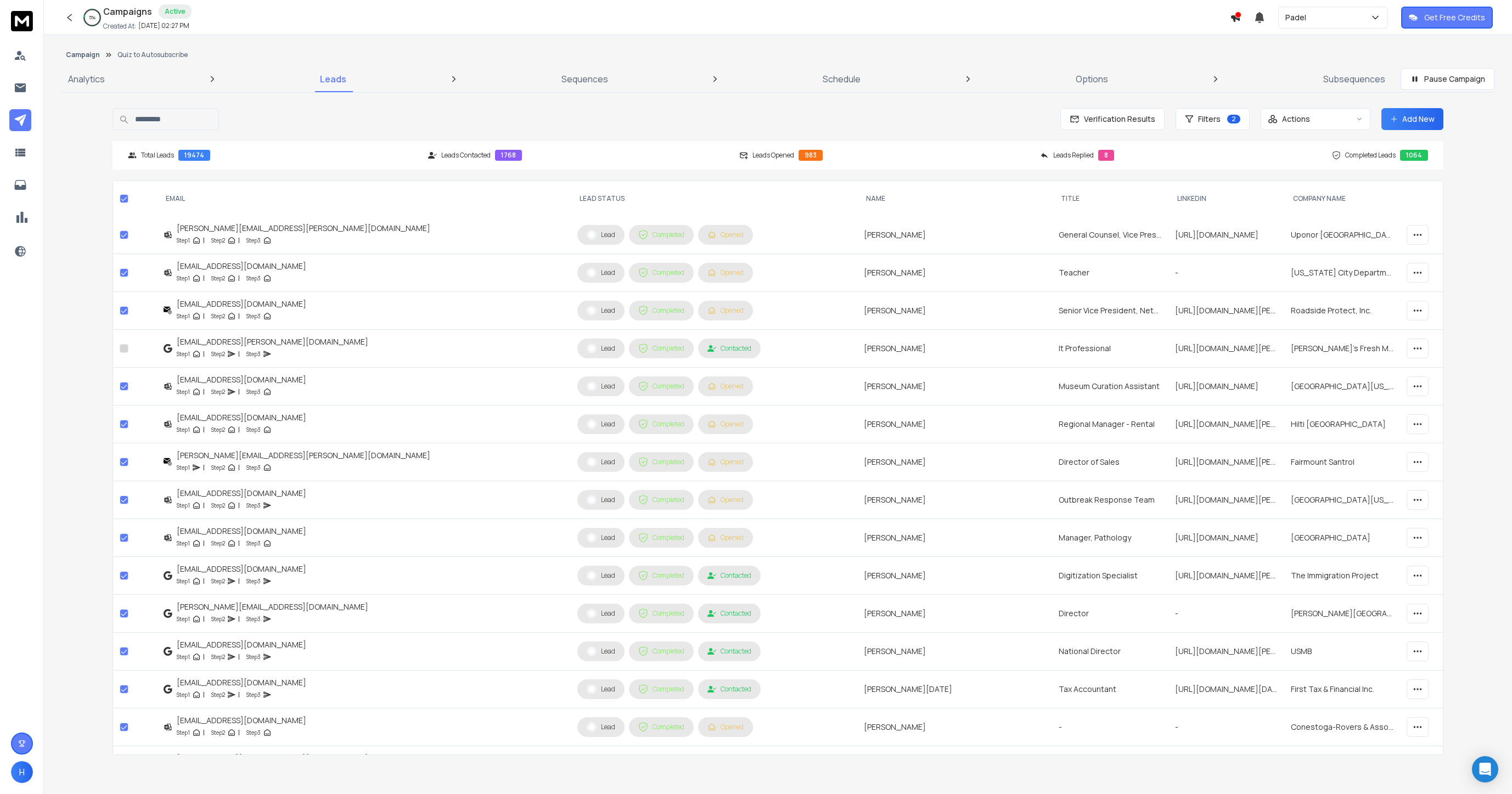
click at [125, 575] on button "button" at bounding box center [124, 575] width 9 height 9
click at [124, 614] on button "button" at bounding box center [124, 613] width 9 height 9
click at [123, 652] on button "button" at bounding box center [124, 651] width 9 height 9
click at [123, 688] on button "button" at bounding box center [124, 689] width 9 height 9
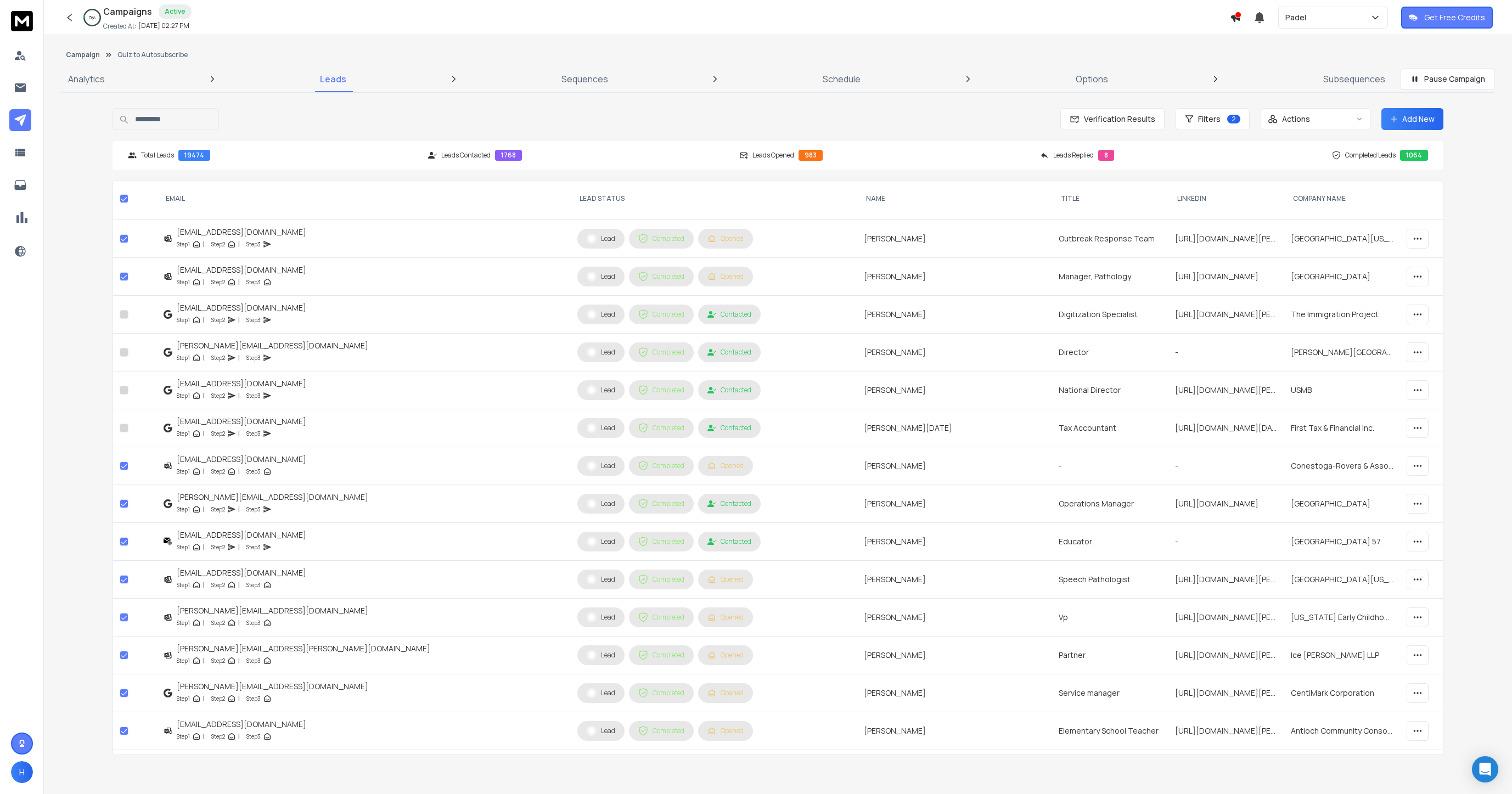
scroll to position [18666, 0]
click at [122, 501] on button "button" at bounding box center [124, 500] width 9 height 9
click at [122, 538] on button "button" at bounding box center [124, 538] width 9 height 9
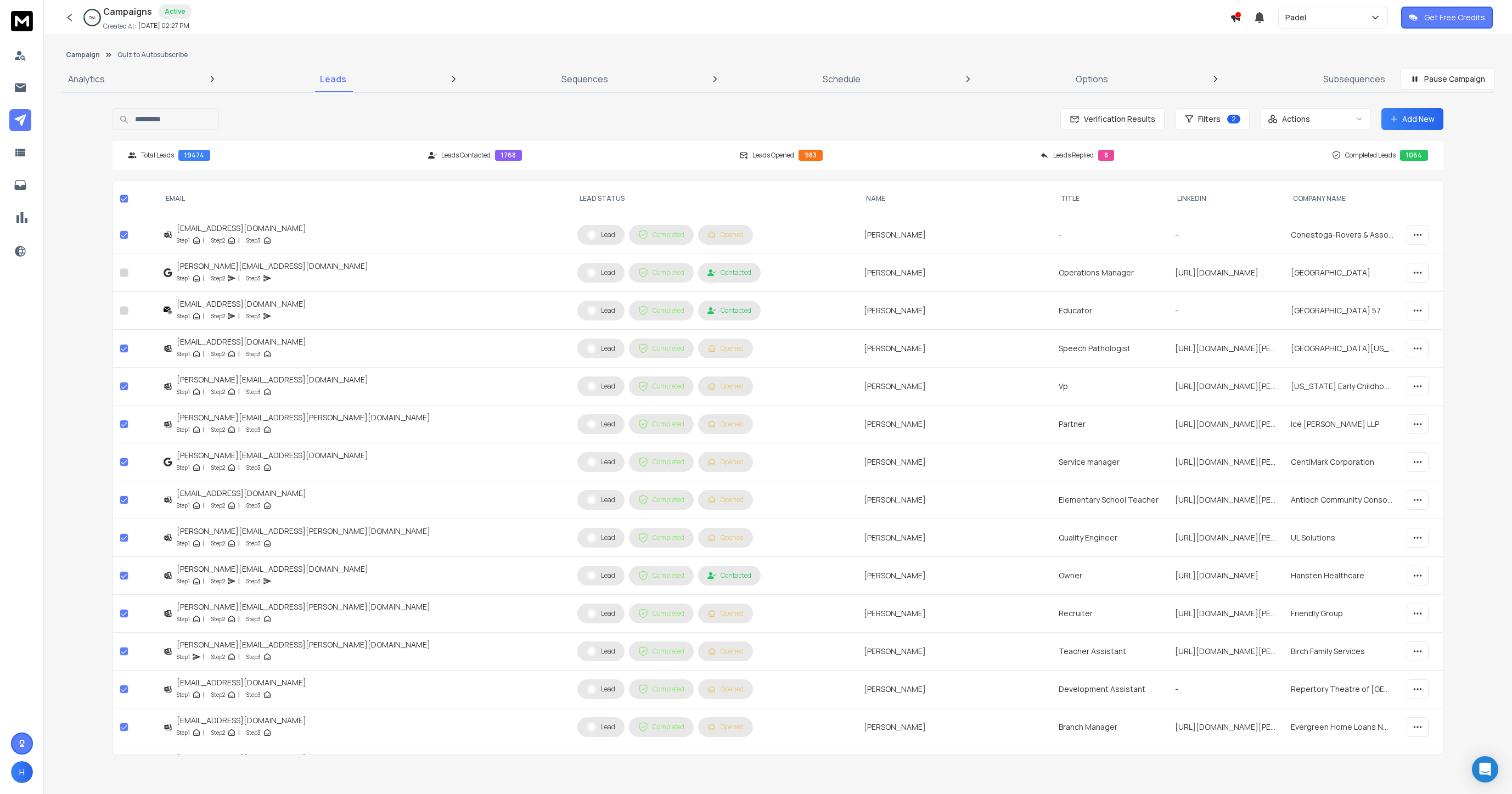
scroll to position [18913, 0]
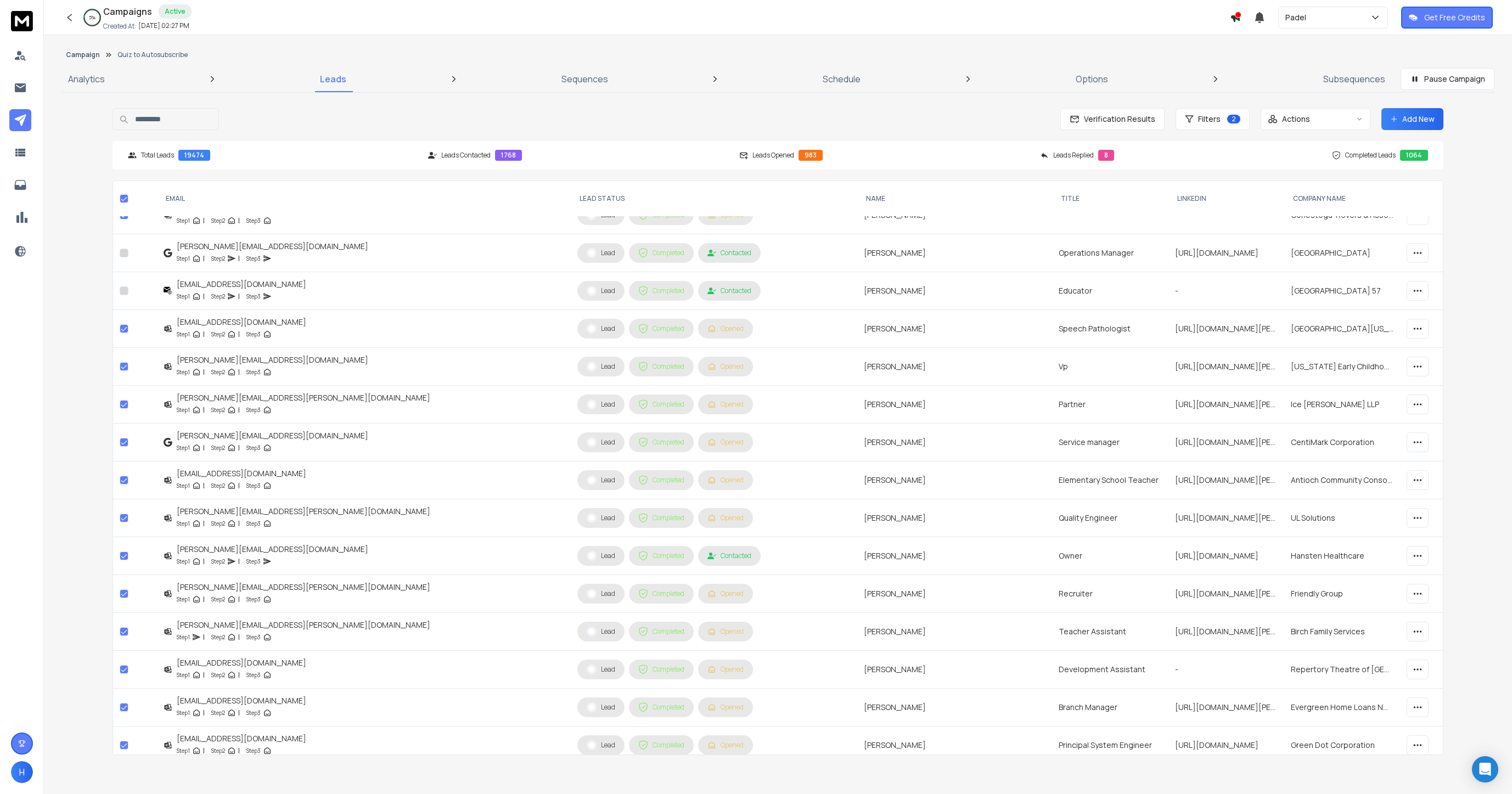
click at [124, 558] on button "button" at bounding box center [124, 556] width 9 height 9
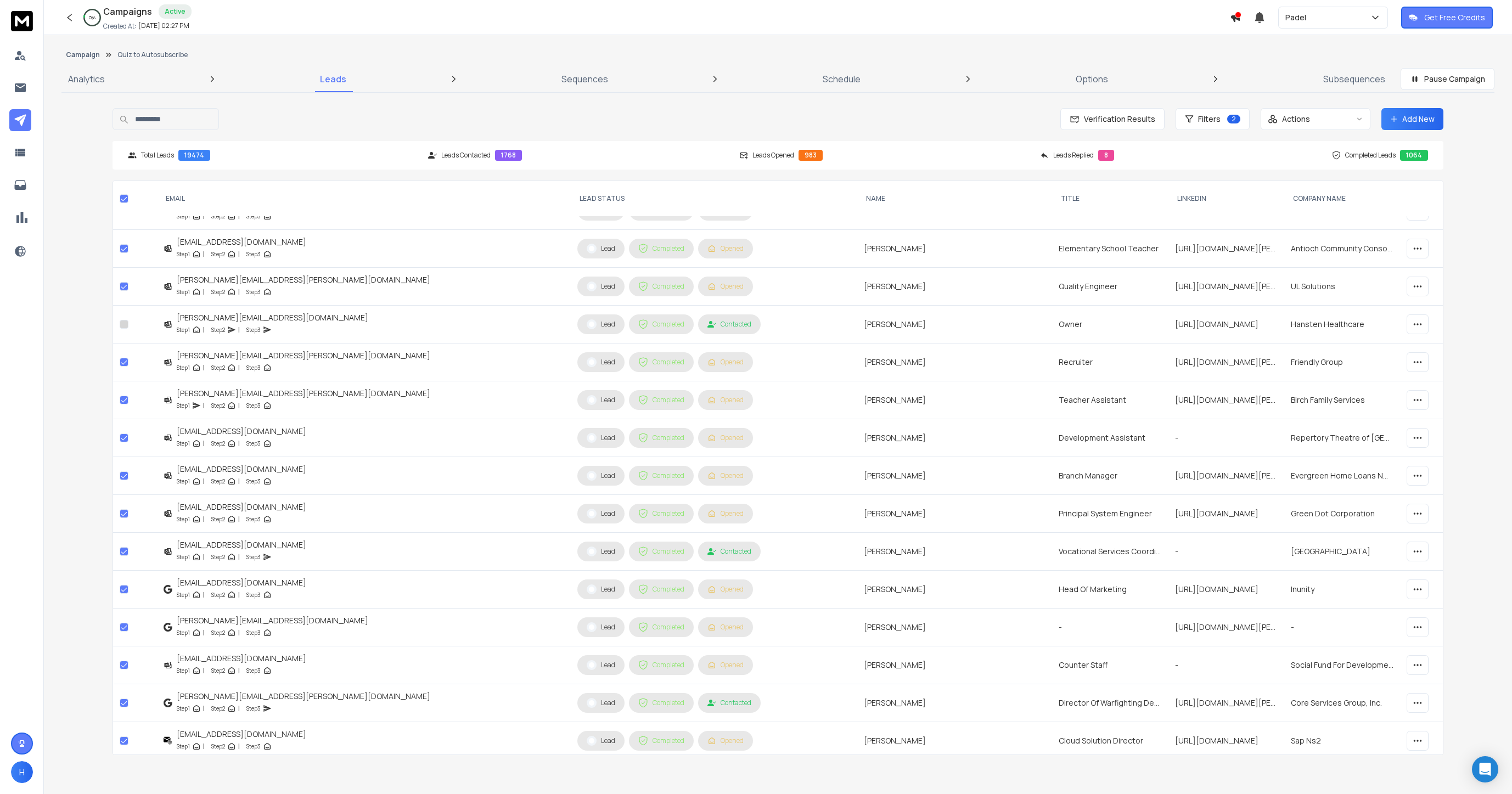
scroll to position [19148, 0]
click at [124, 548] on button "button" at bounding box center [124, 549] width 9 height 9
click at [124, 699] on button "button" at bounding box center [124, 700] width 9 height 9
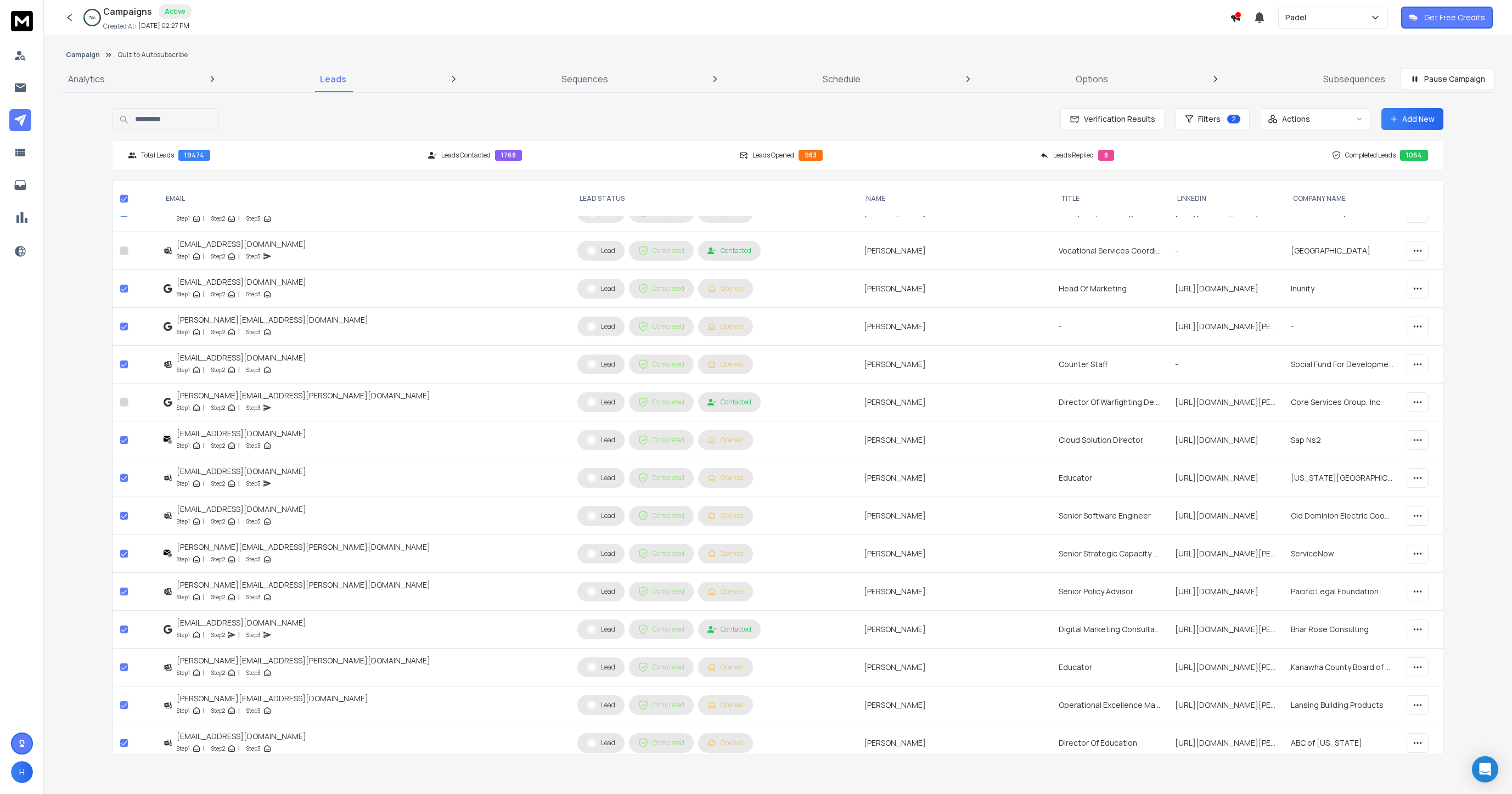
scroll to position [19452, 0]
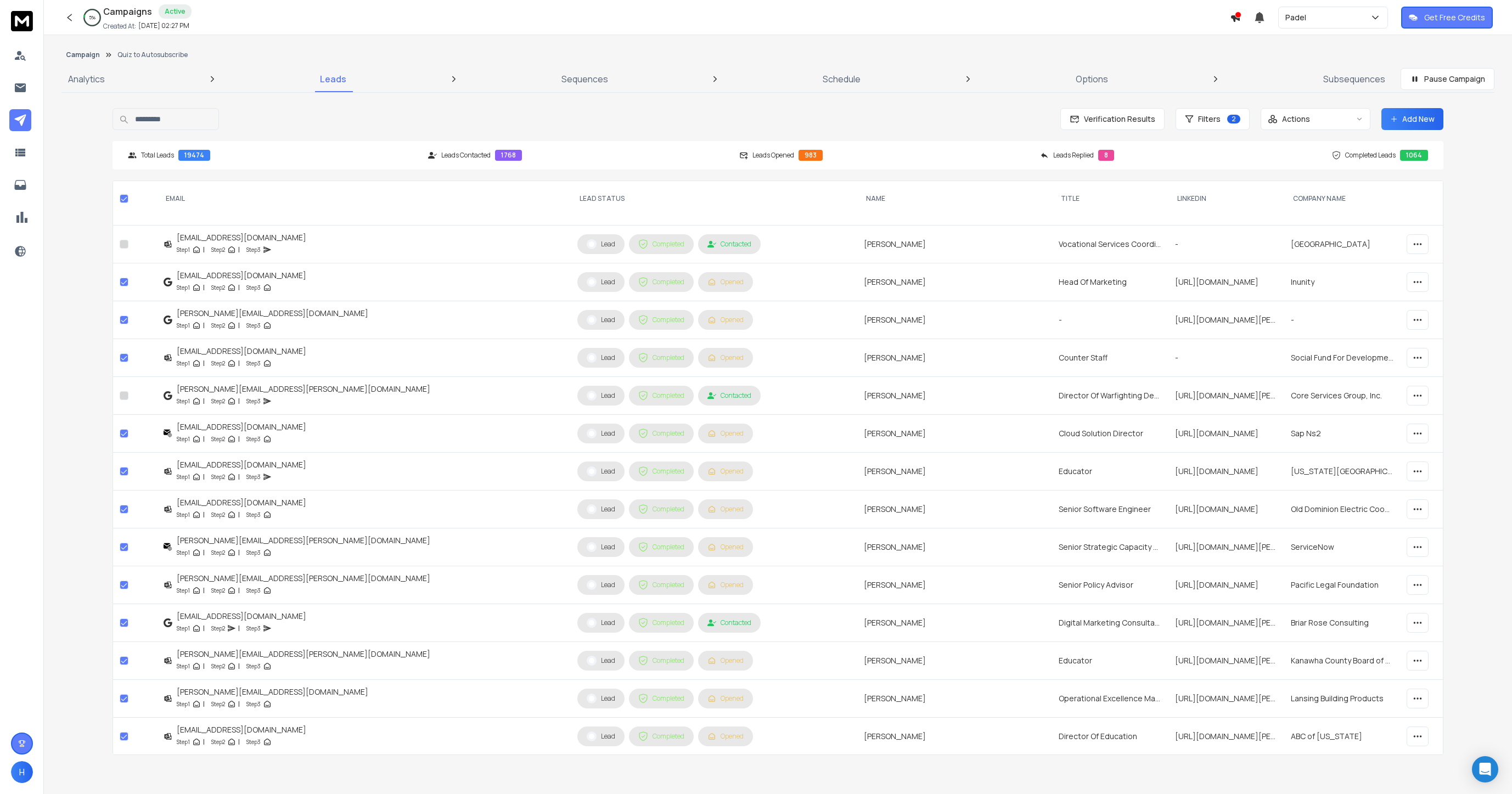
click at [125, 623] on button "button" at bounding box center [124, 623] width 9 height 9
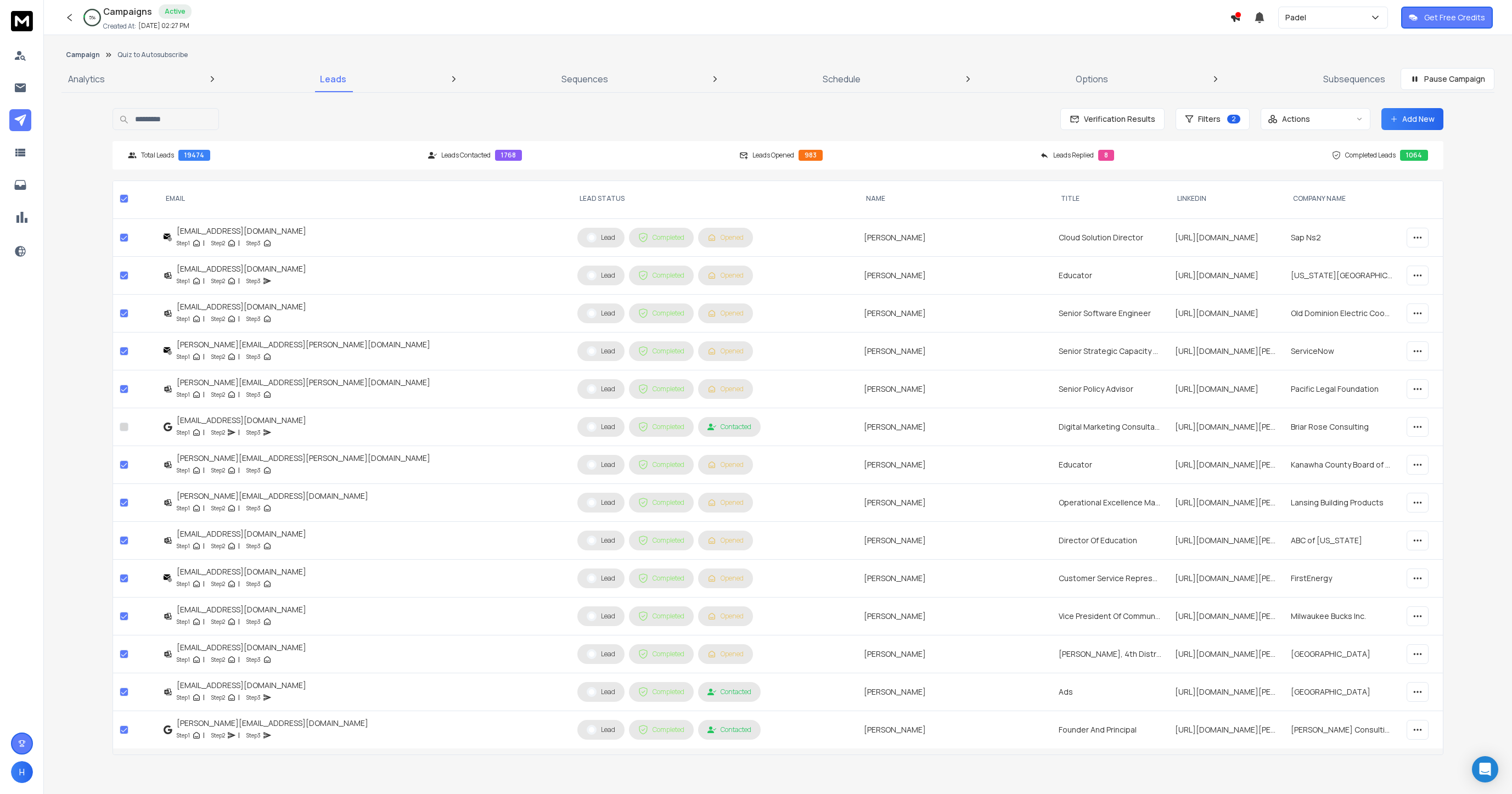
scroll to position [19650, 0]
click at [123, 688] on button "button" at bounding box center [124, 689] width 9 height 9
click at [122, 728] on button "button" at bounding box center [124, 727] width 9 height 9
click at [1327, 122] on div "Actions" at bounding box center [1310, 119] width 83 height 11
click at [1315, 141] on p "Export Leads to CSV" at bounding box center [1319, 144] width 74 height 11
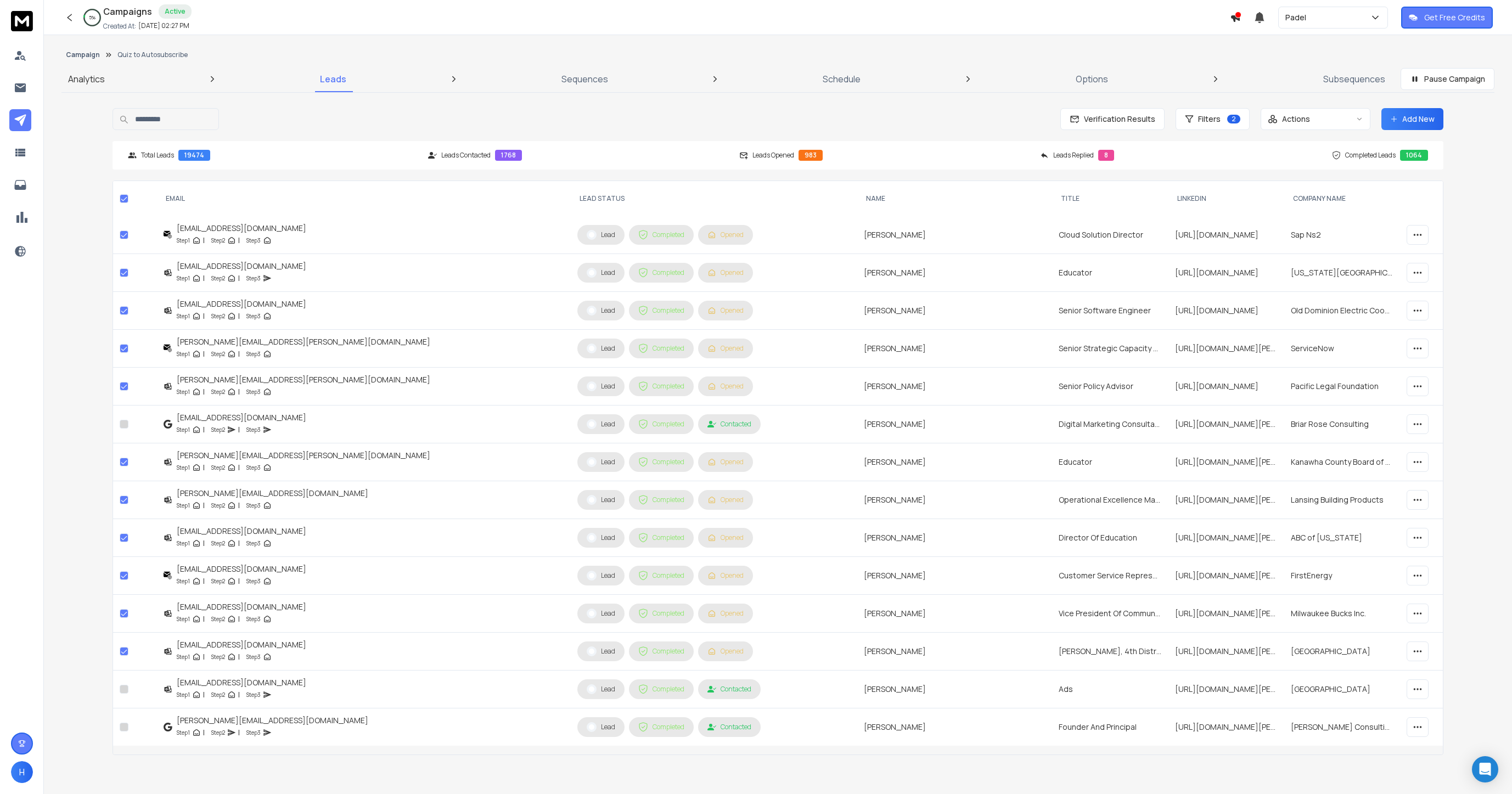
click at [80, 88] on link "Analytics" at bounding box center [86, 79] width 50 height 26
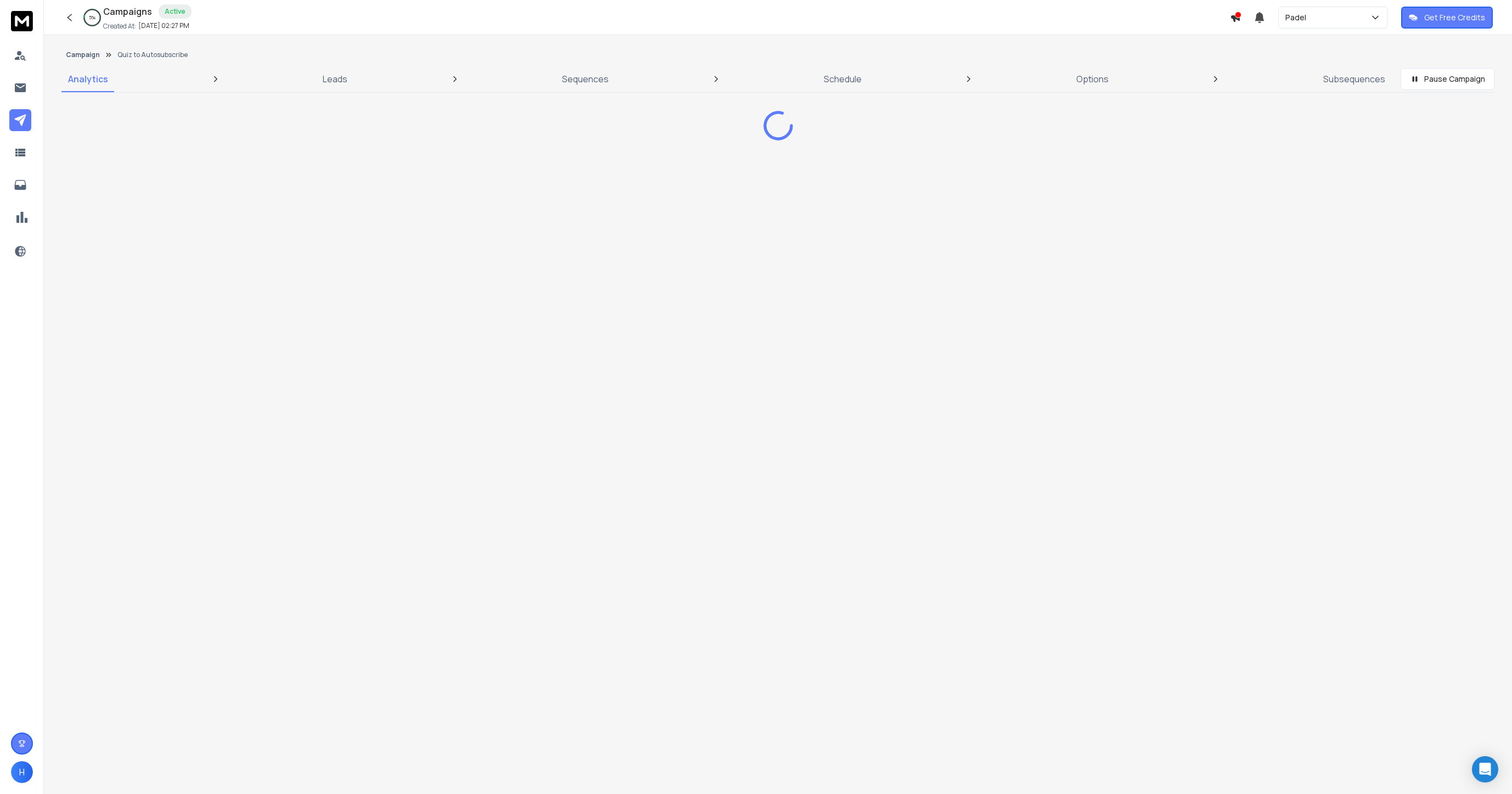
click at [80, 86] on link "Analytics" at bounding box center [88, 79] width 53 height 26
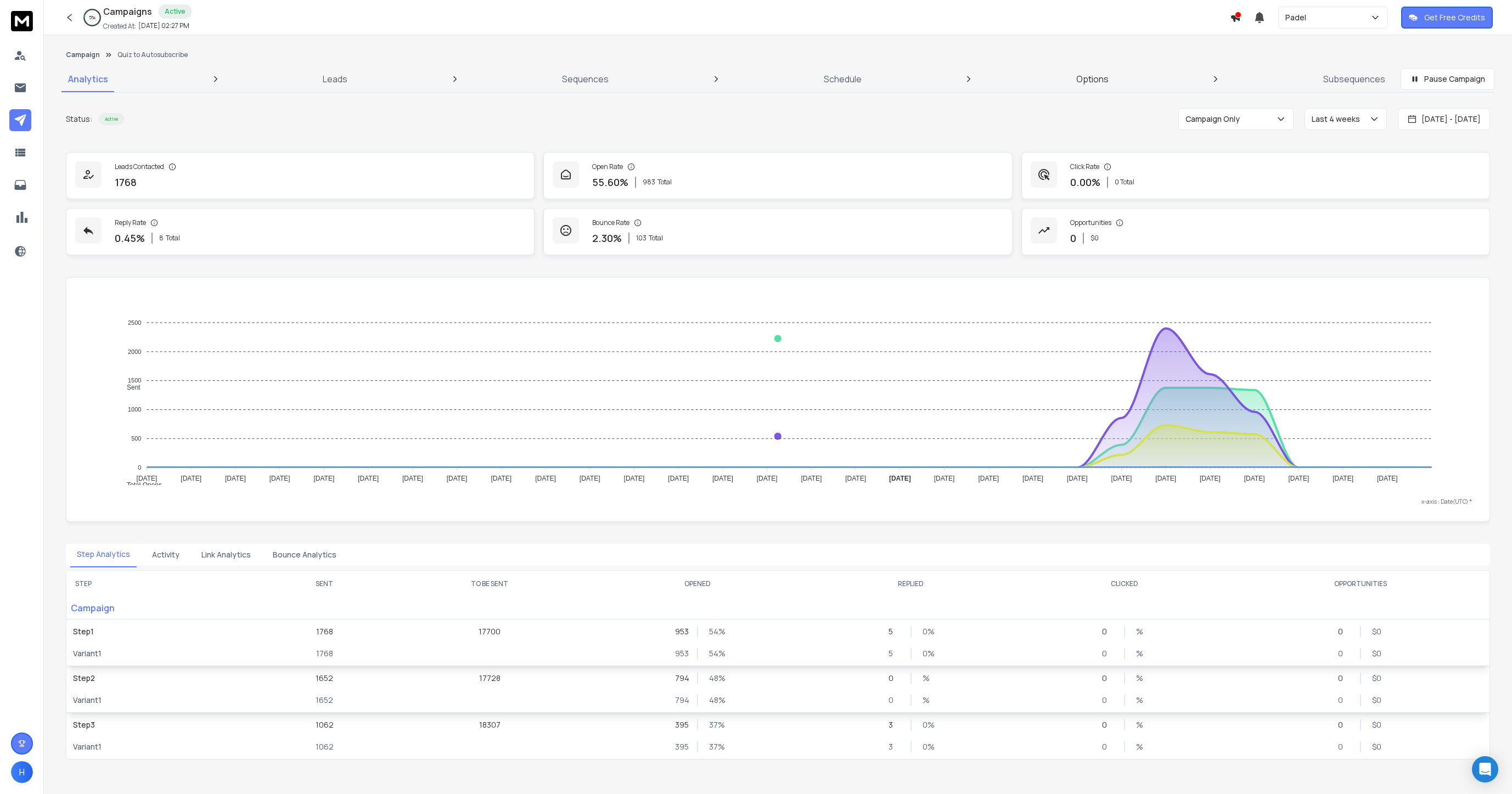
click at [1094, 76] on p "Options" at bounding box center [1092, 79] width 32 height 13
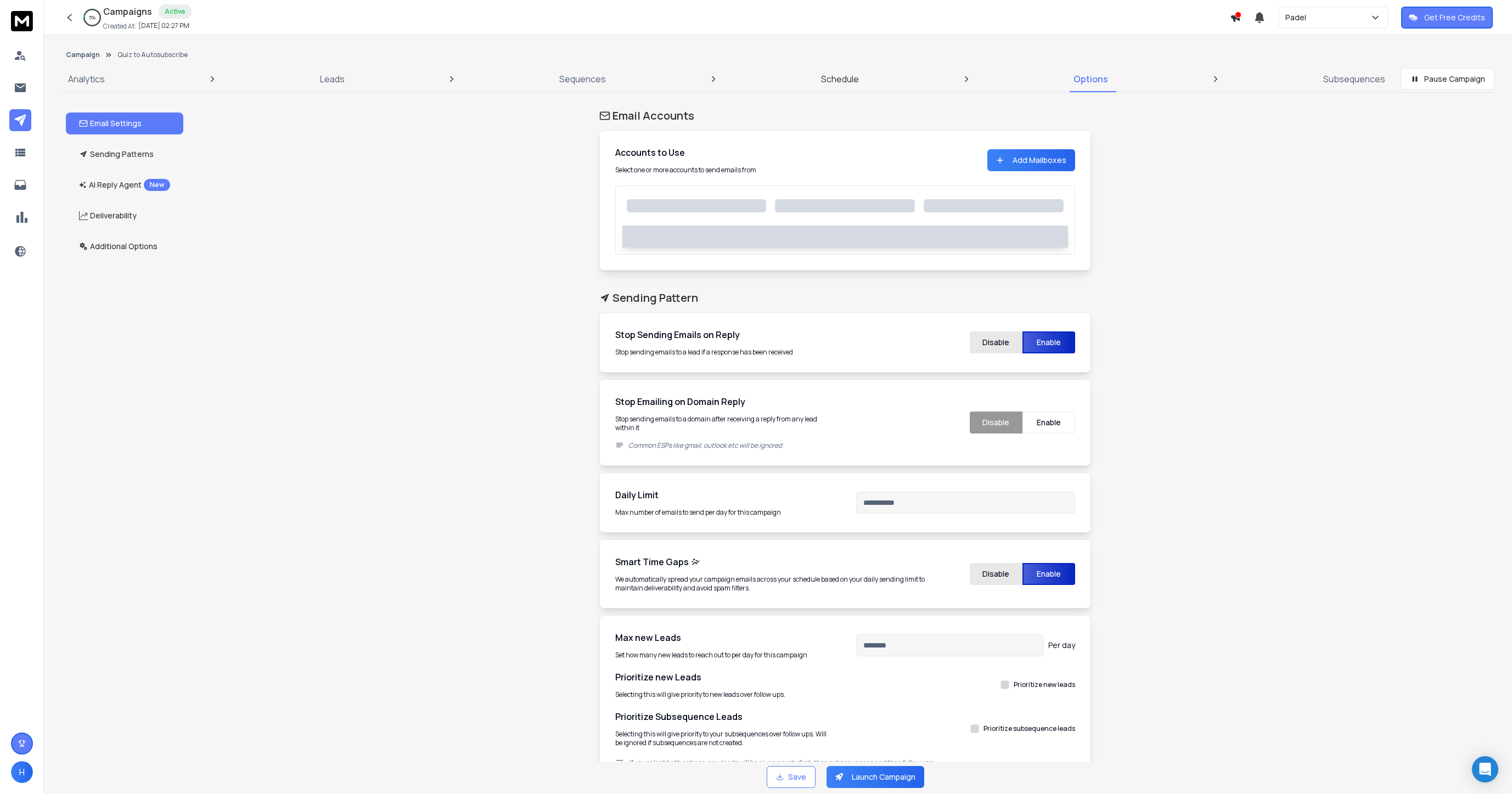
click at [840, 77] on p "Schedule" at bounding box center [840, 79] width 38 height 13
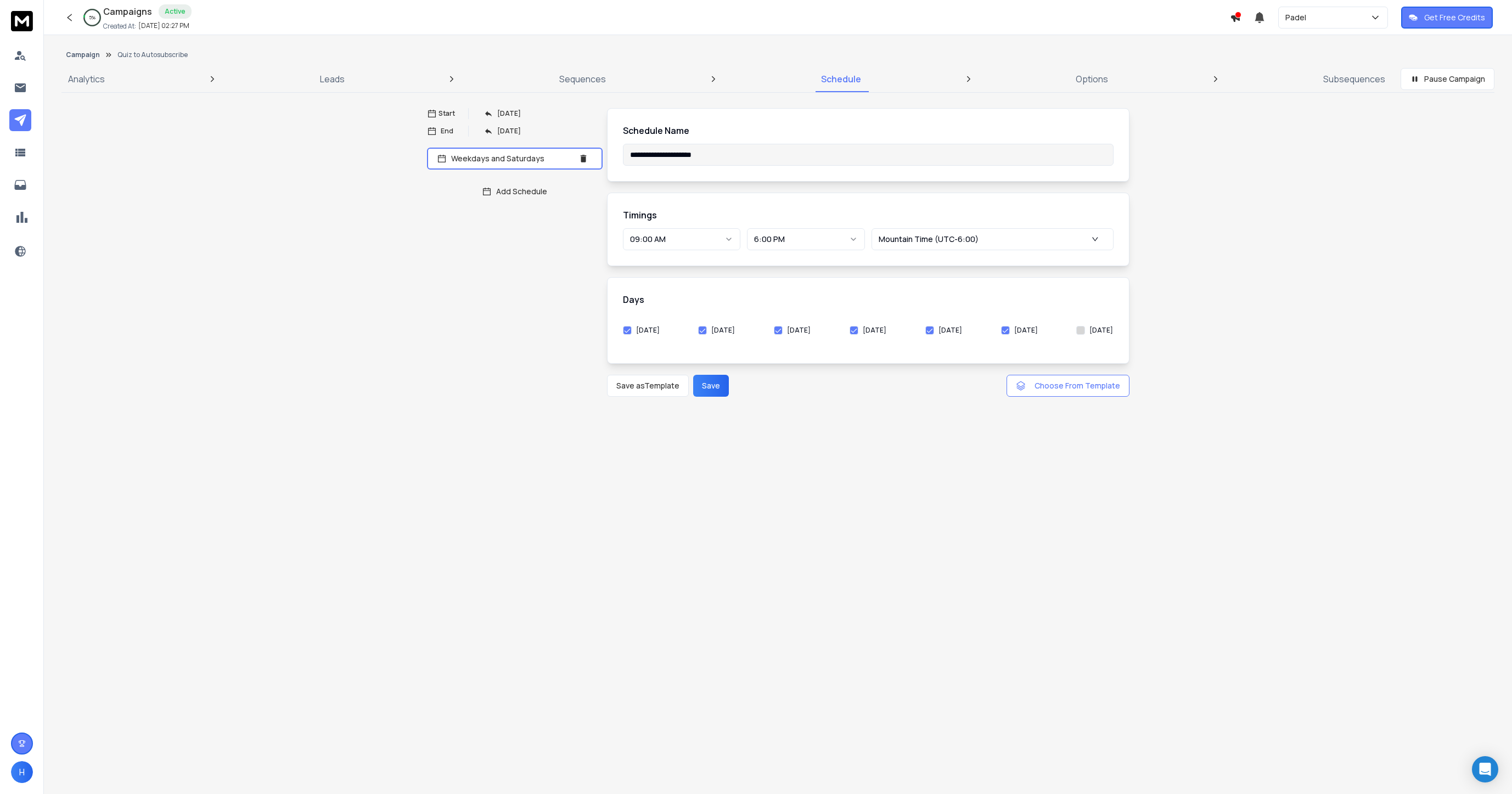
click at [707, 394] on button "Save" at bounding box center [711, 386] width 36 height 22
click at [20, 86] on icon at bounding box center [20, 87] width 11 height 9
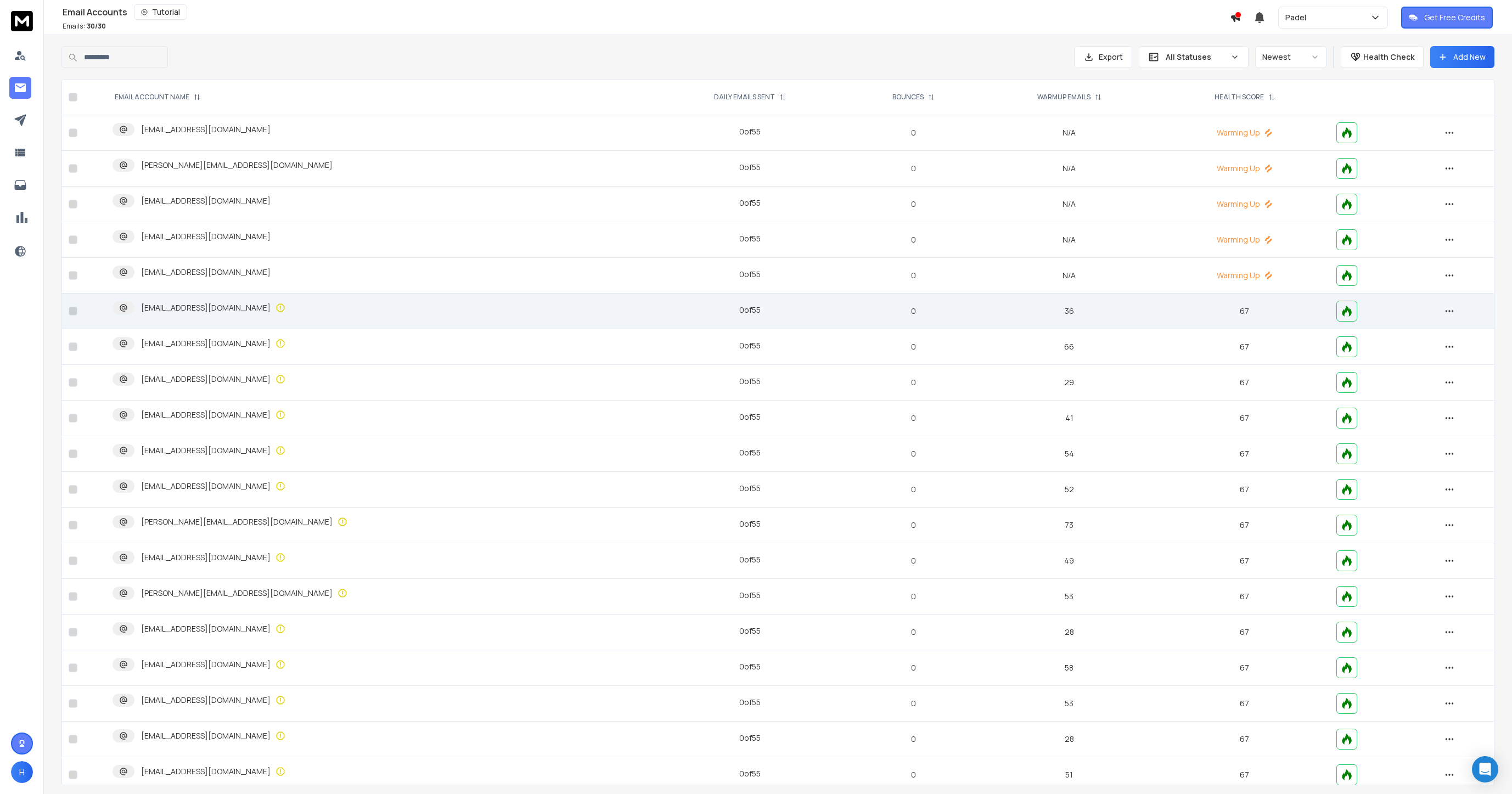
click at [1232, 313] on td "67" at bounding box center [1245, 311] width 171 height 36
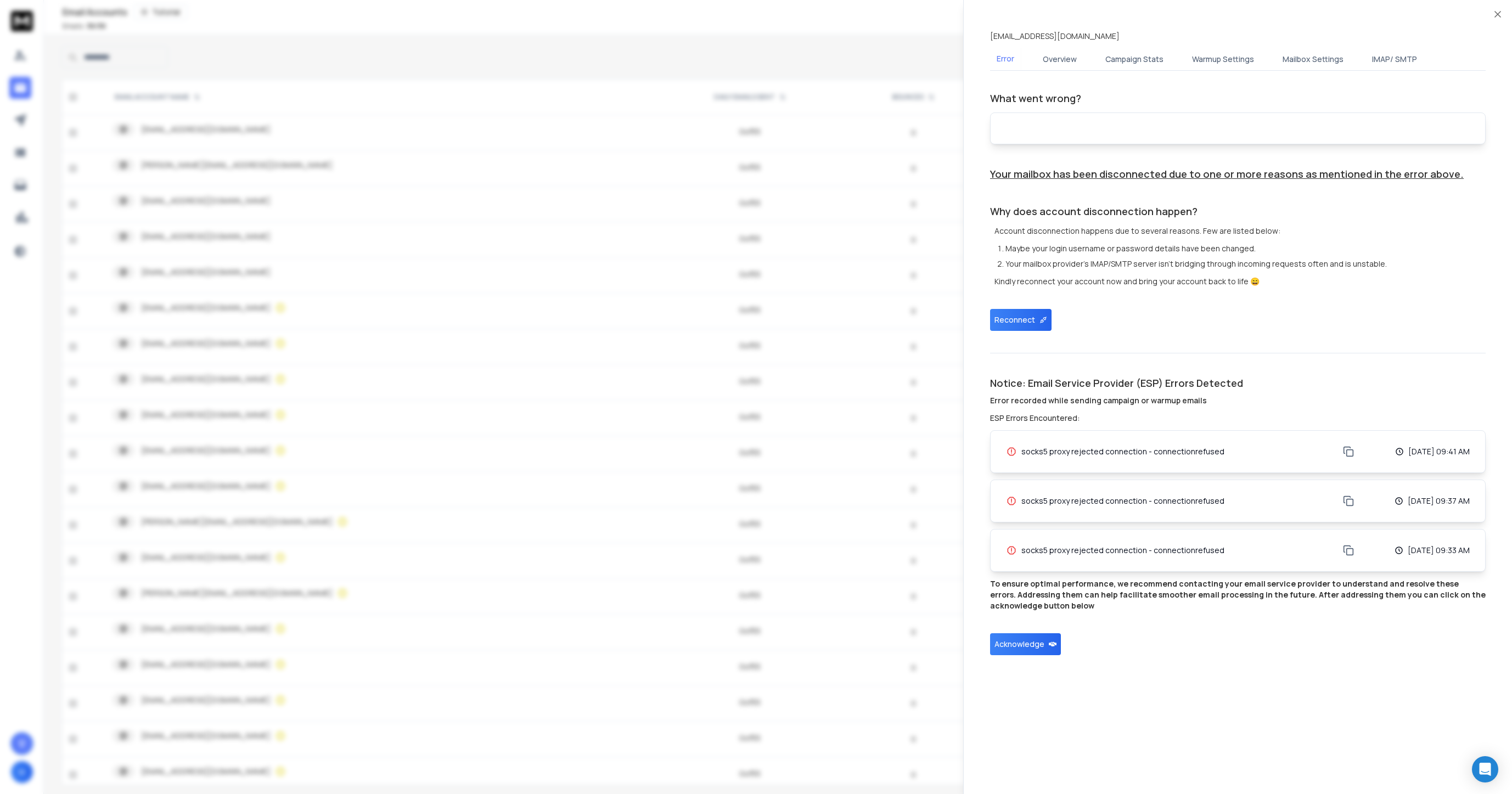
click at [1219, 60] on button "Warmup Settings" at bounding box center [1223, 59] width 75 height 24
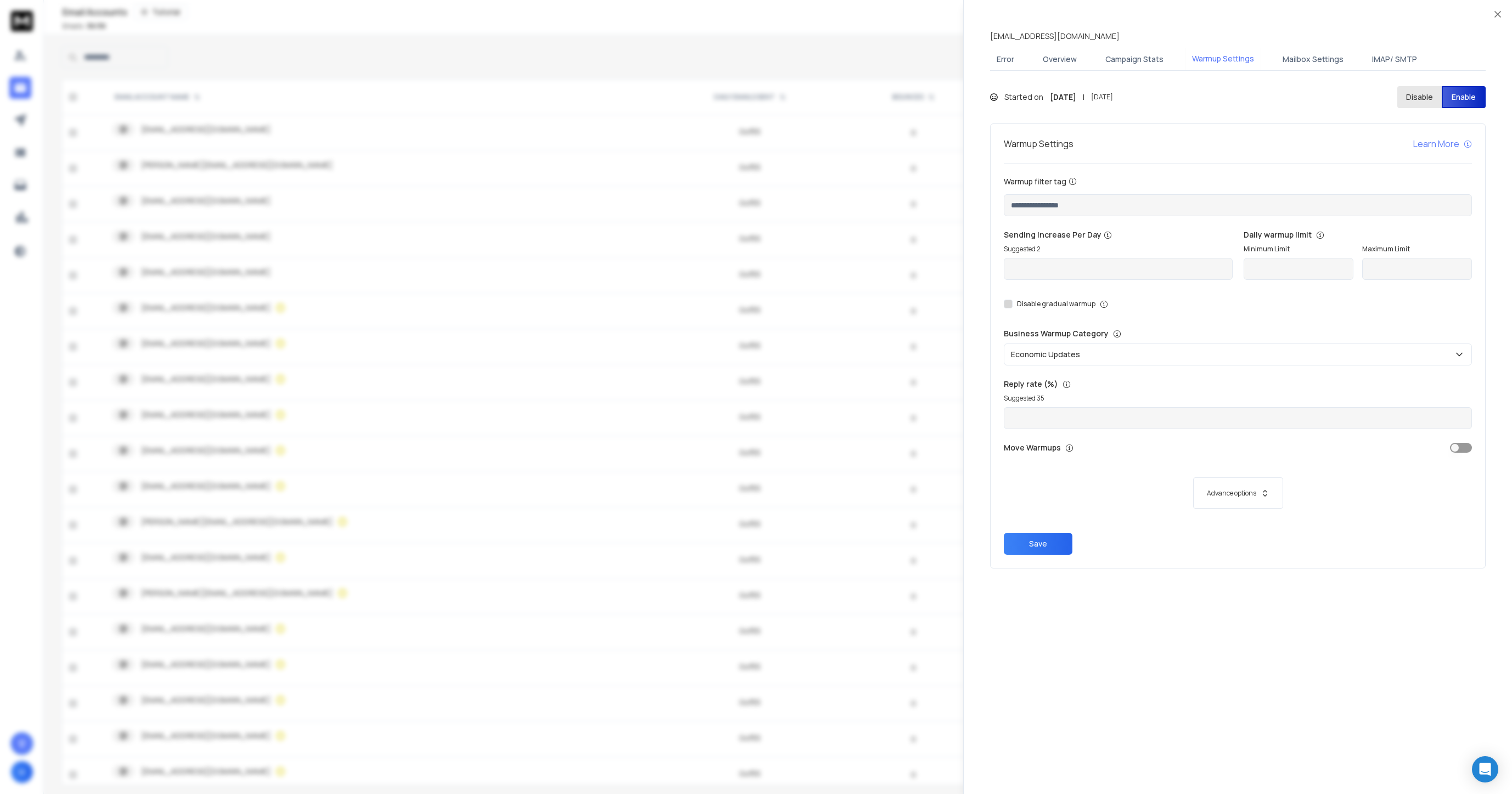
click at [1128, 59] on button "Campaign Stats" at bounding box center [1135, 59] width 72 height 24
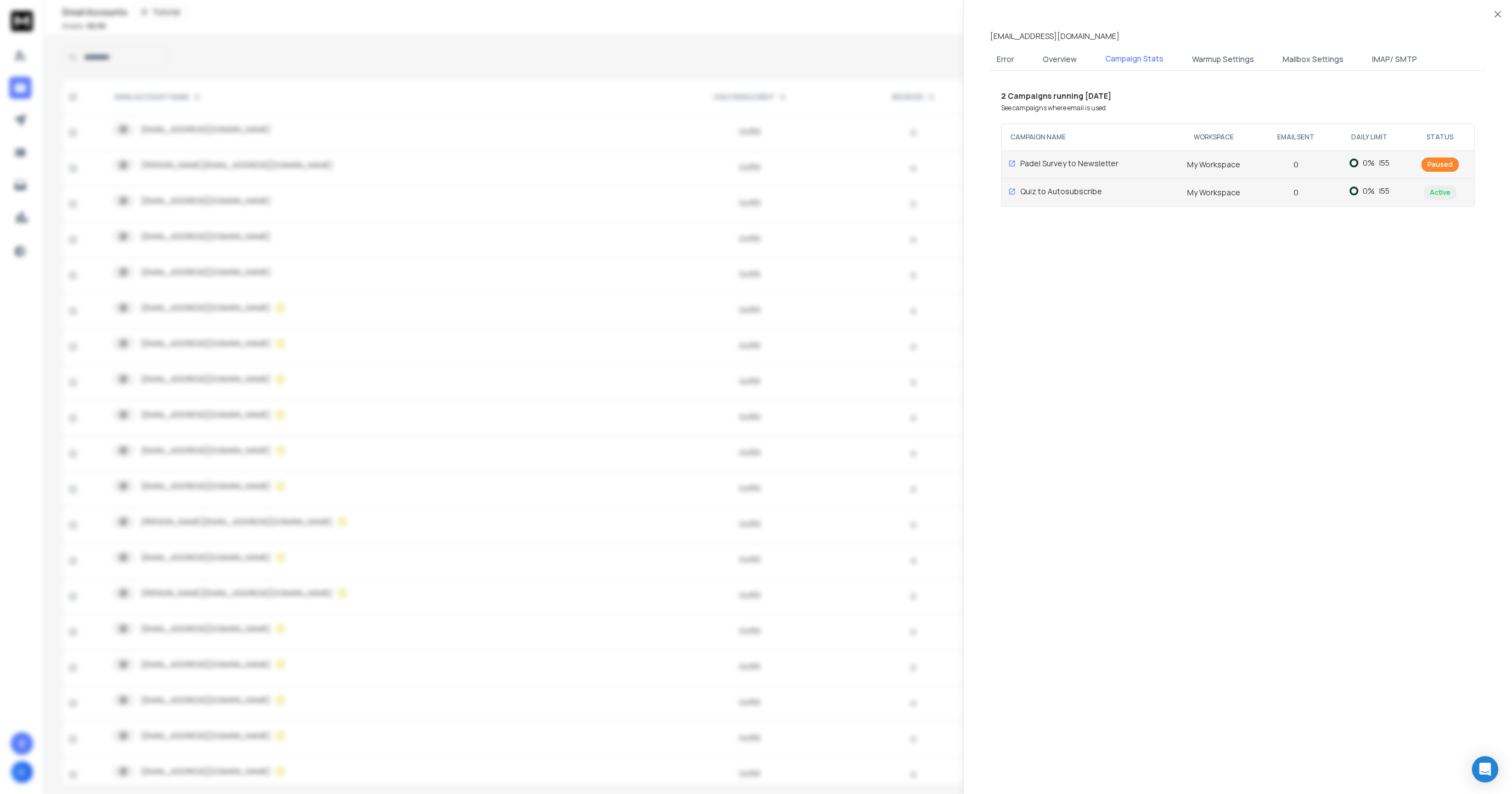
click at [1062, 61] on button "Overview" at bounding box center [1059, 59] width 47 height 24
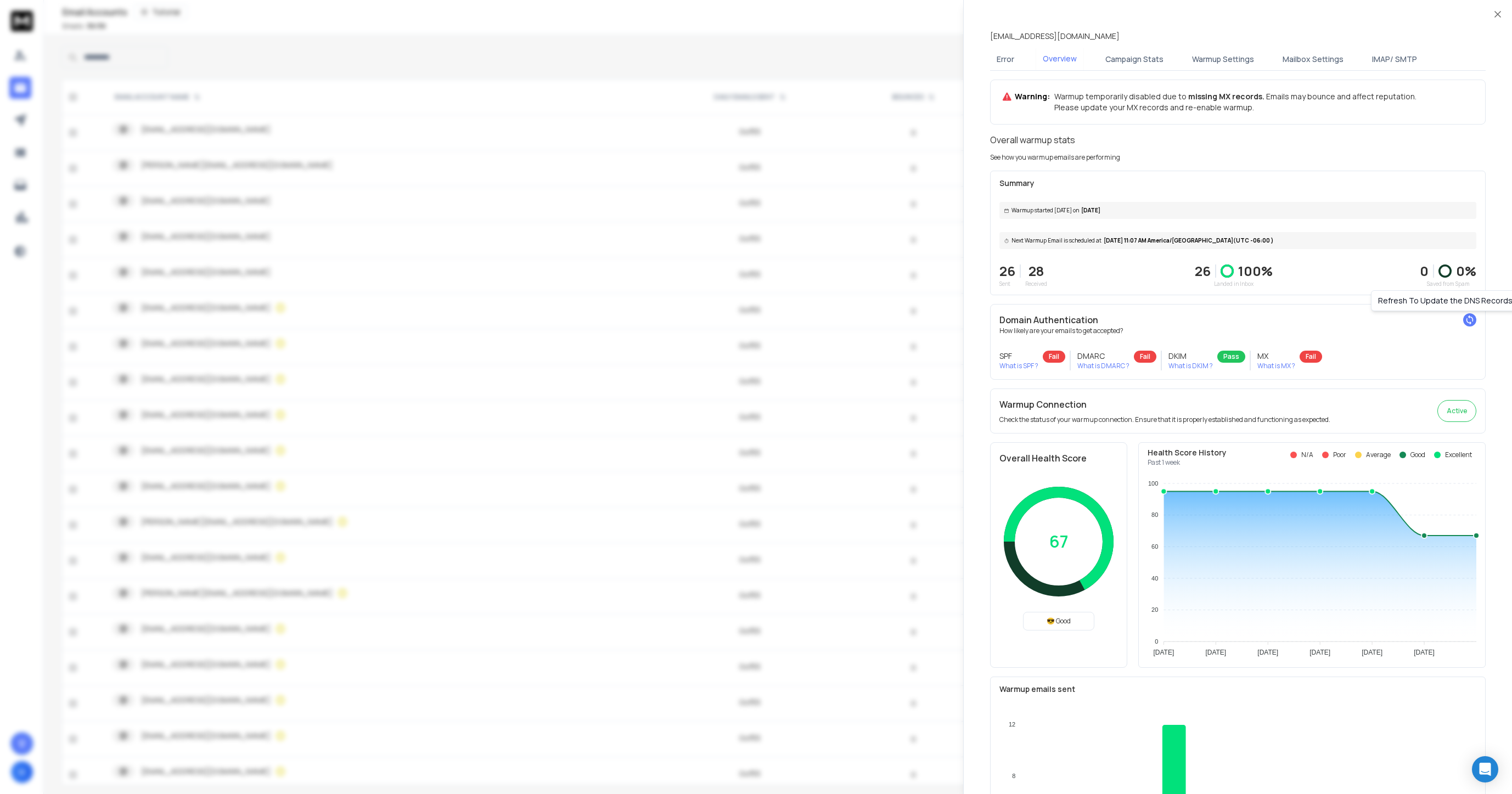
click at [1470, 319] on icon at bounding box center [1470, 320] width 11 height 11
drag, startPoint x: 1125, startPoint y: 37, endPoint x: 1030, endPoint y: 35, distance: 95.0
click at [1030, 35] on div "[EMAIL_ADDRESS][DOMAIN_NAME]" at bounding box center [1238, 36] width 495 height 11
copy p "[DOMAIN_NAME]"
click at [1492, 13] on icon "button" at bounding box center [1497, 14] width 11 height 11
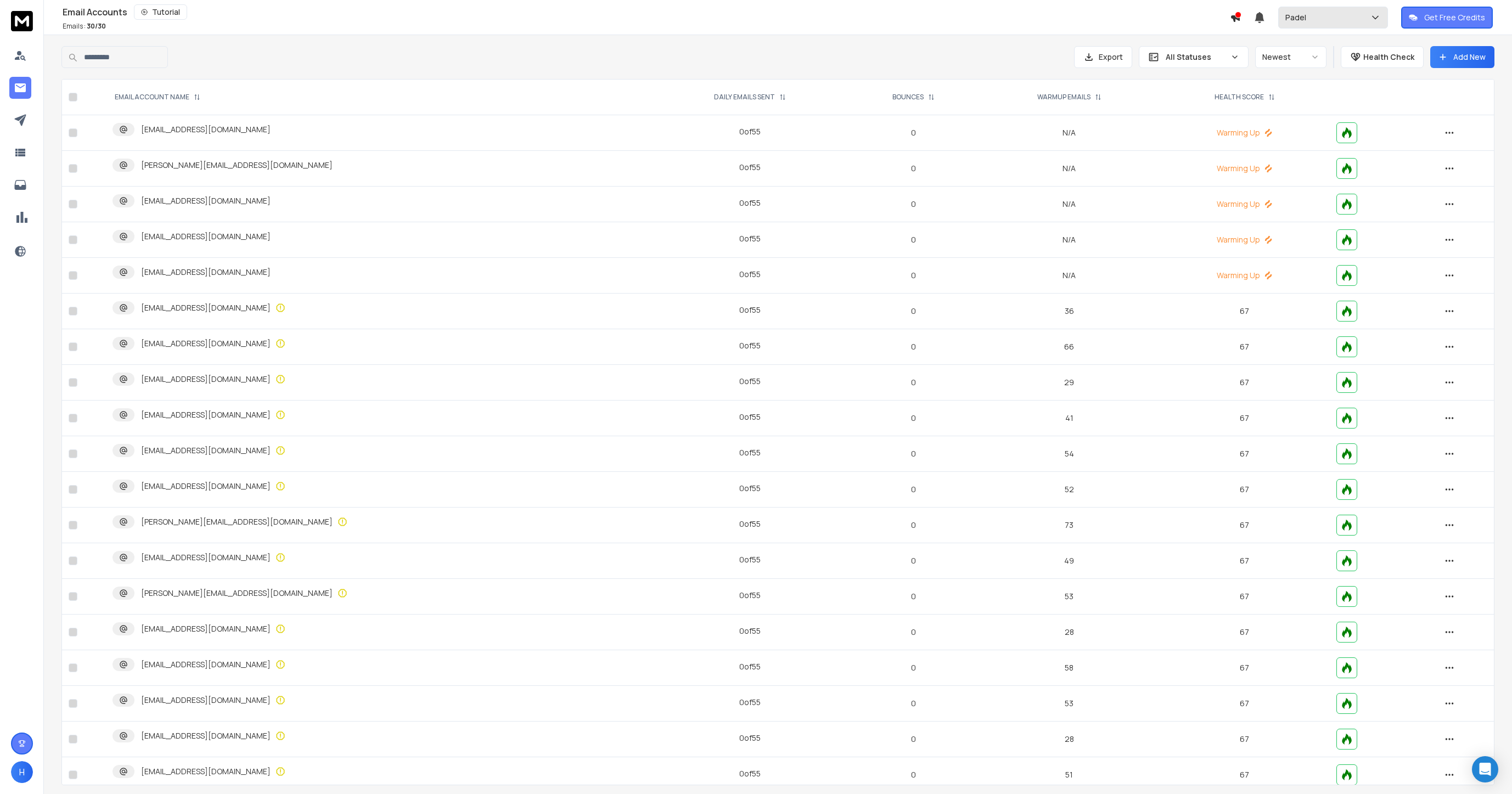
click at [1314, 13] on div "Padel" at bounding box center [1333, 18] width 96 height 11
click at [1295, 204] on div "Third Door Data" at bounding box center [1317, 204] width 58 height 11
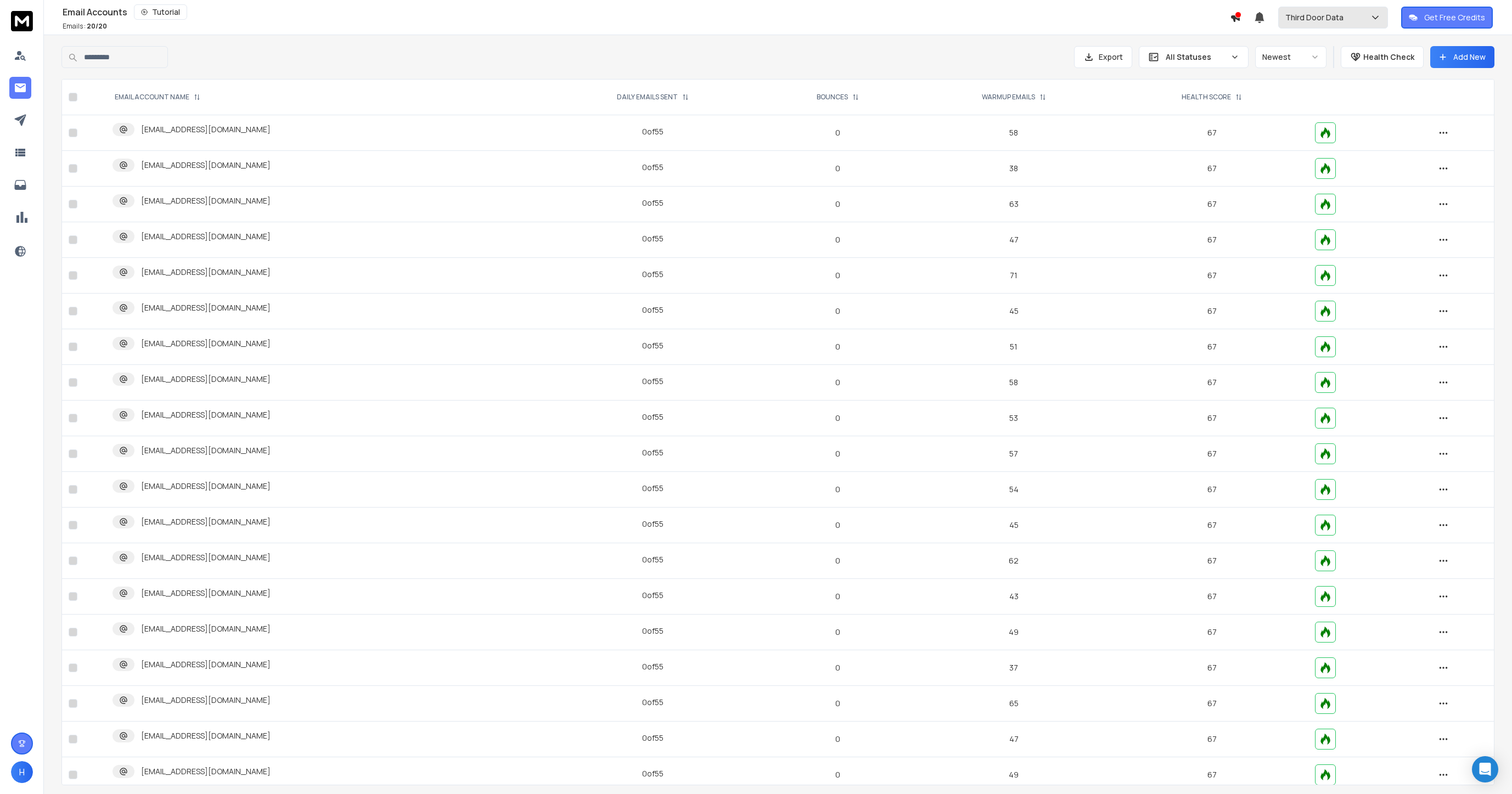
click at [1339, 20] on p "Third Door Data" at bounding box center [1317, 18] width 63 height 11
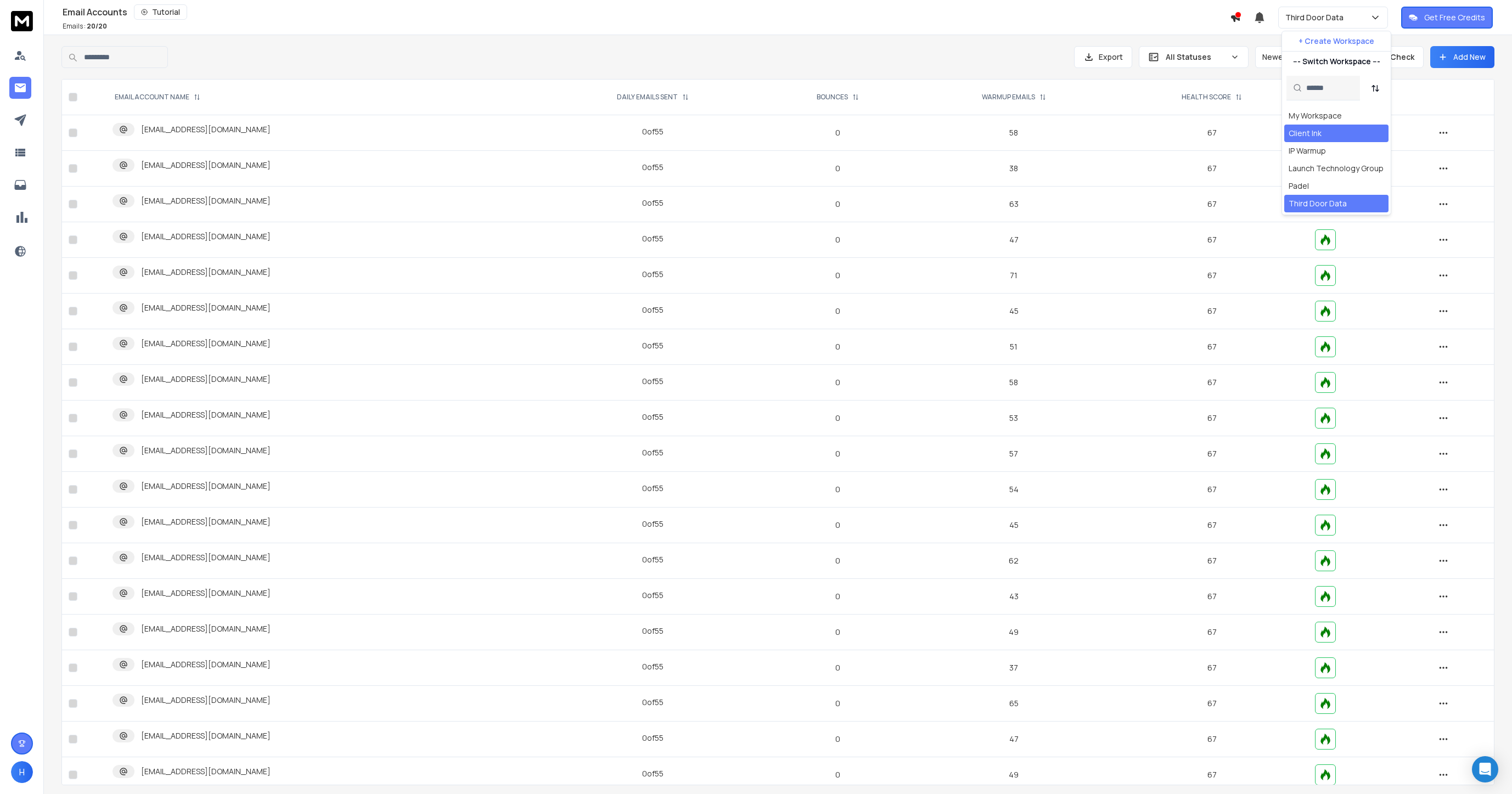
click at [1302, 131] on div "Client Ink" at bounding box center [1305, 133] width 33 height 11
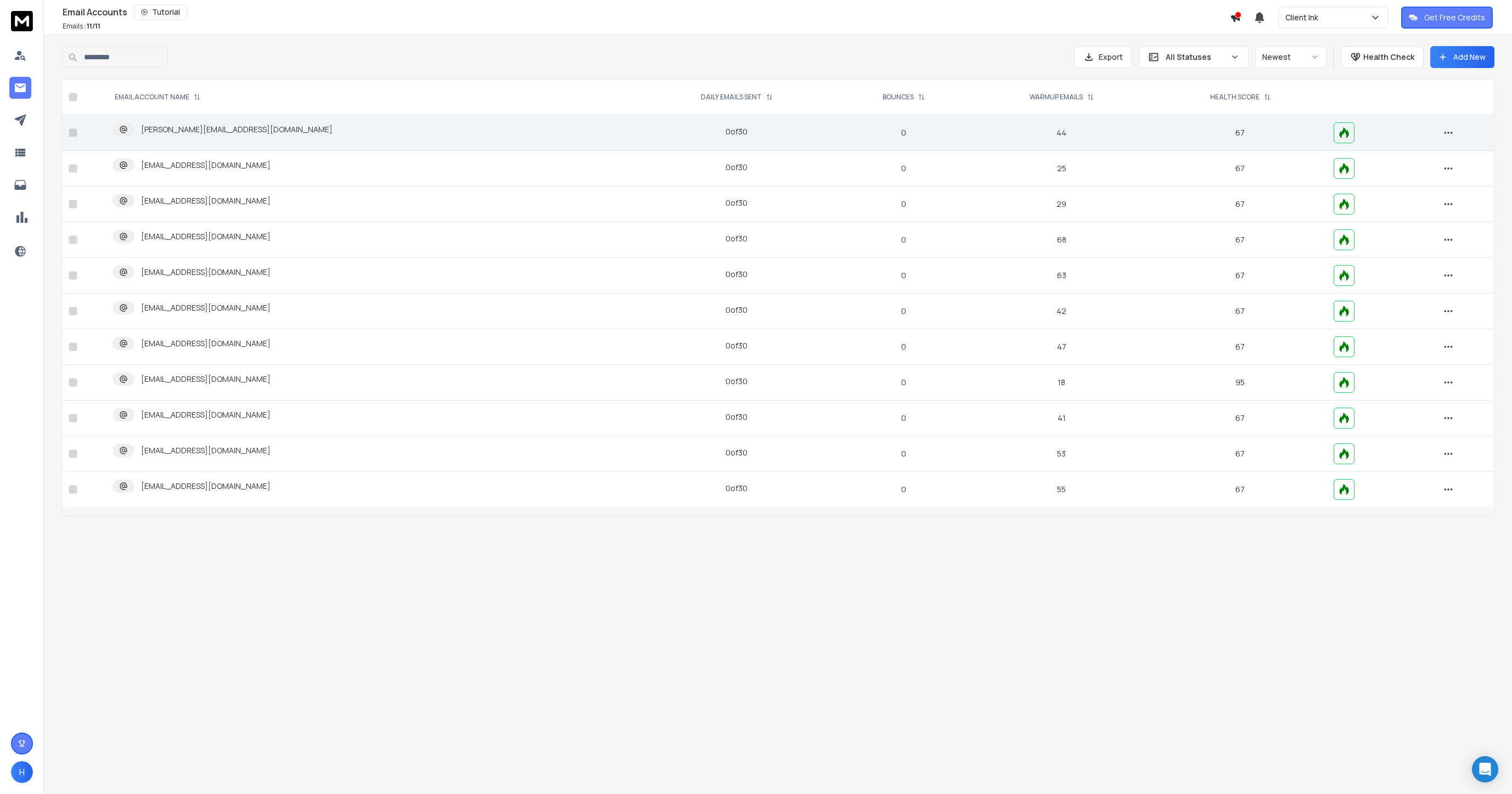
click at [637, 134] on td "0 of 30" at bounding box center [737, 129] width 200 height 29
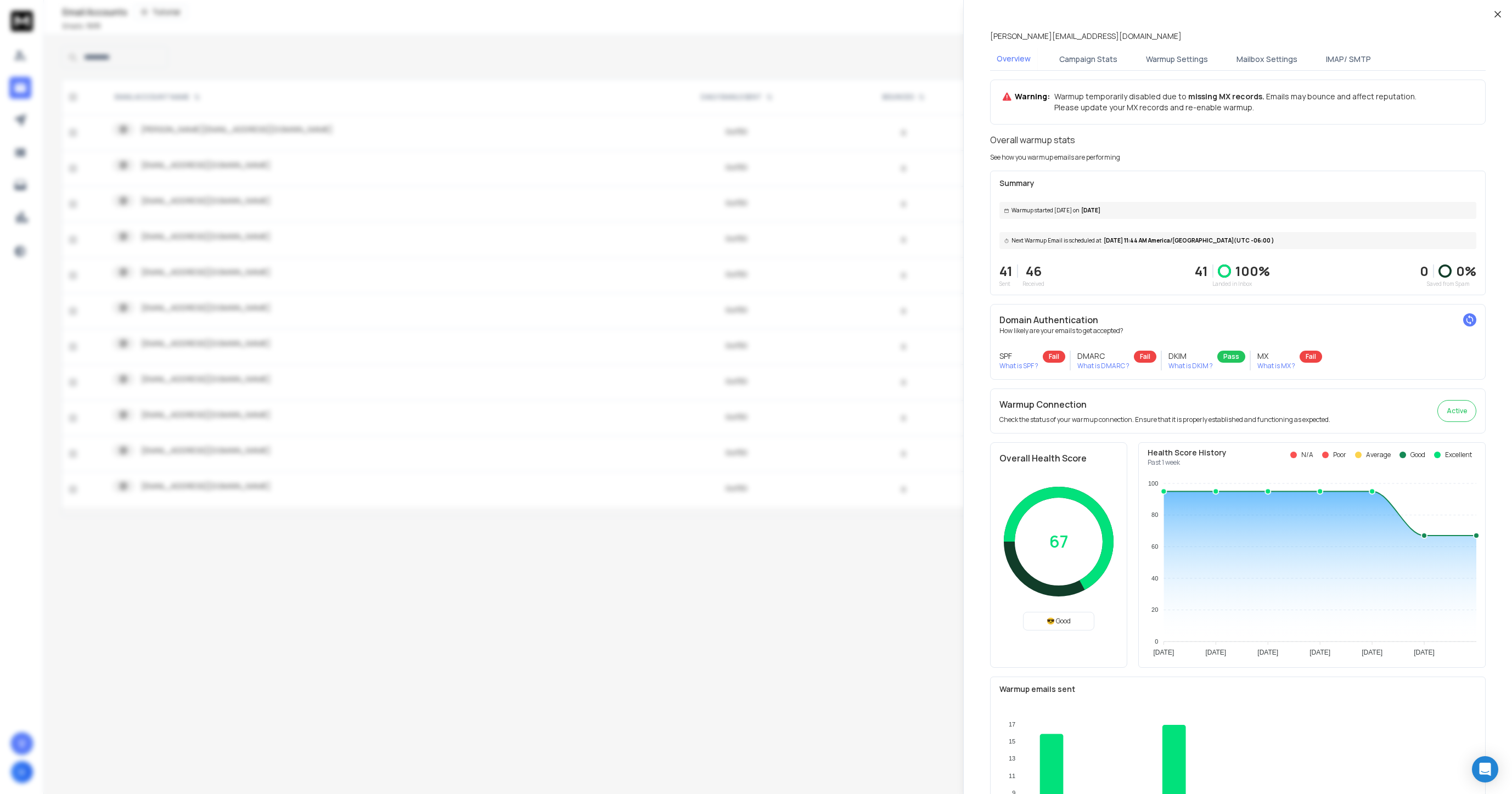
click at [1495, 14] on icon "button" at bounding box center [1497, 14] width 5 height 5
